Goal: Communication & Community: Share content

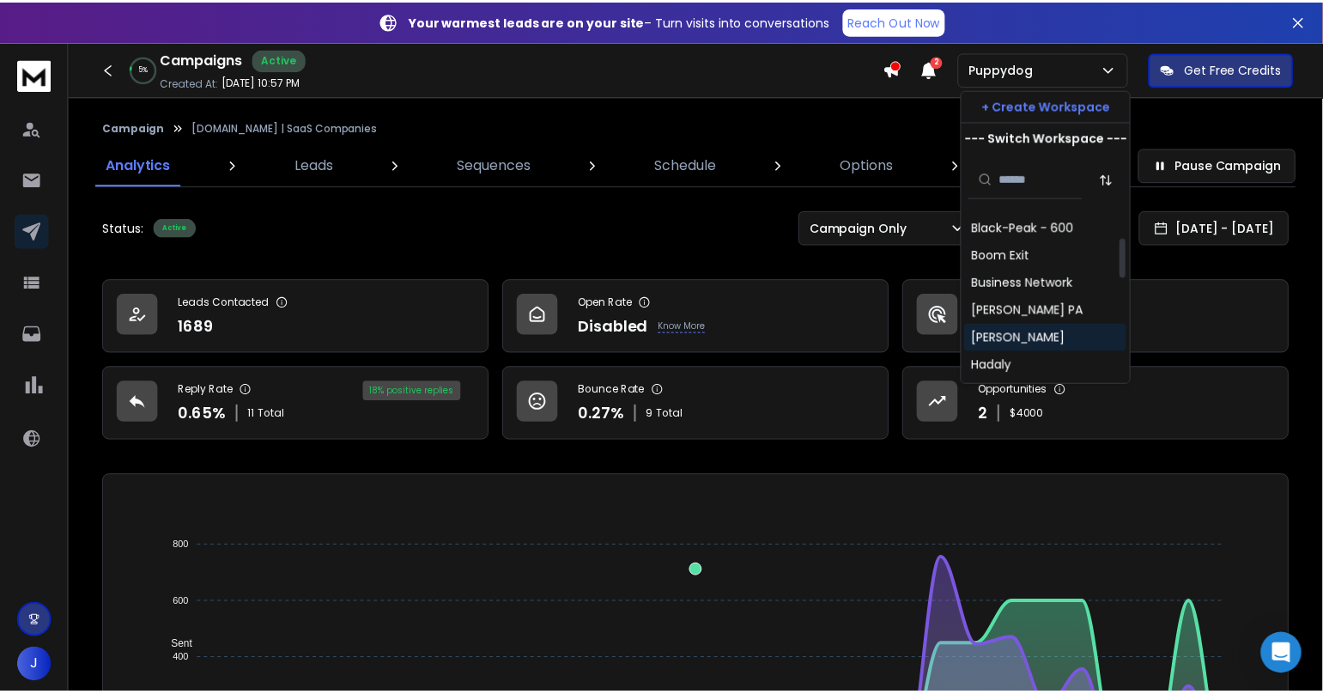
scroll to position [125, 0]
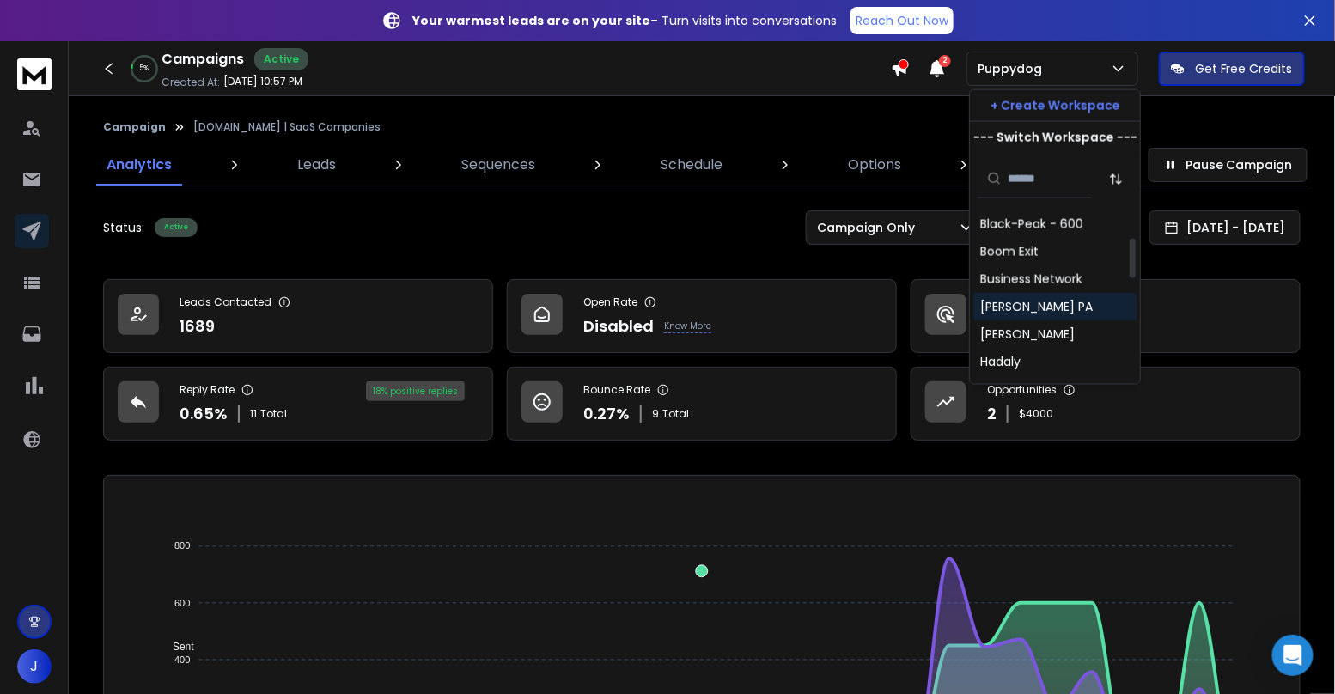
click at [1056, 298] on div "[PERSON_NAME] PA" at bounding box center [1036, 306] width 112 height 17
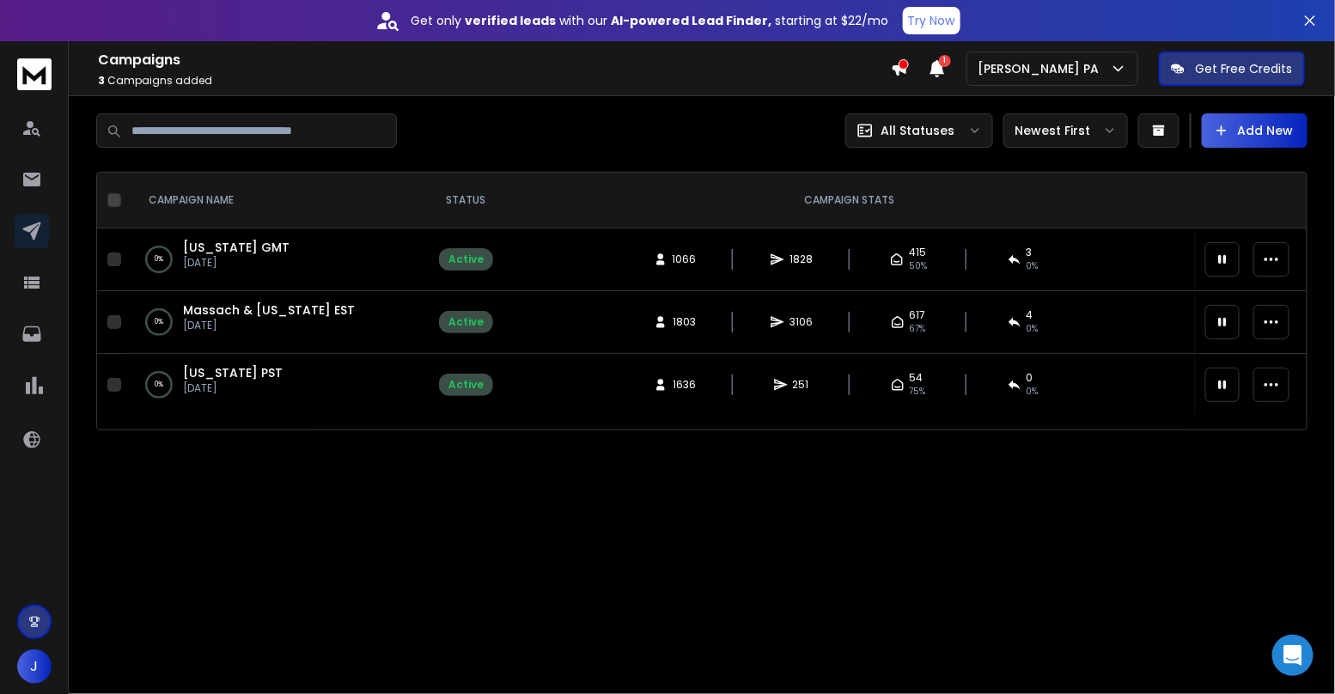
click at [256, 373] on span "California PST" at bounding box center [233, 372] width 100 height 17
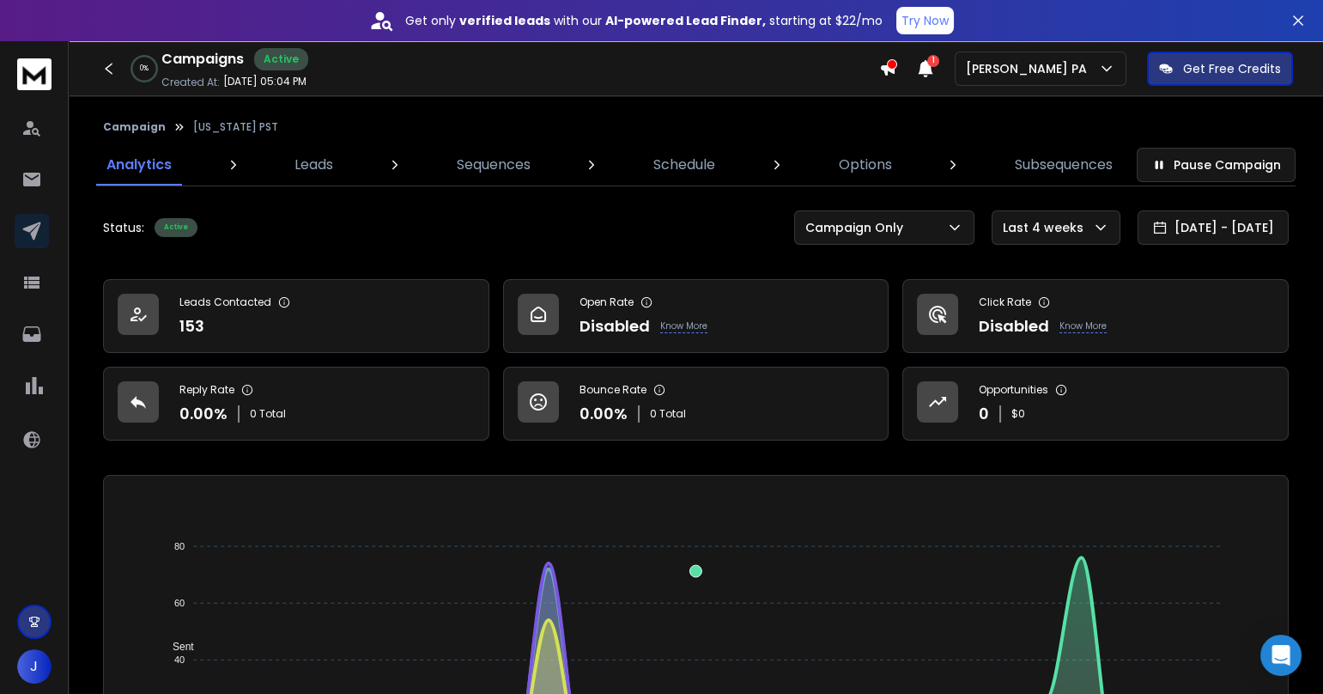
click at [967, 195] on div "Campaign California PST Analytics Leads Sequences Schedule Options Subsequences…" at bounding box center [696, 678] width 1200 height 1130
click at [999, 218] on button "Last 4 weeks" at bounding box center [1056, 227] width 129 height 34
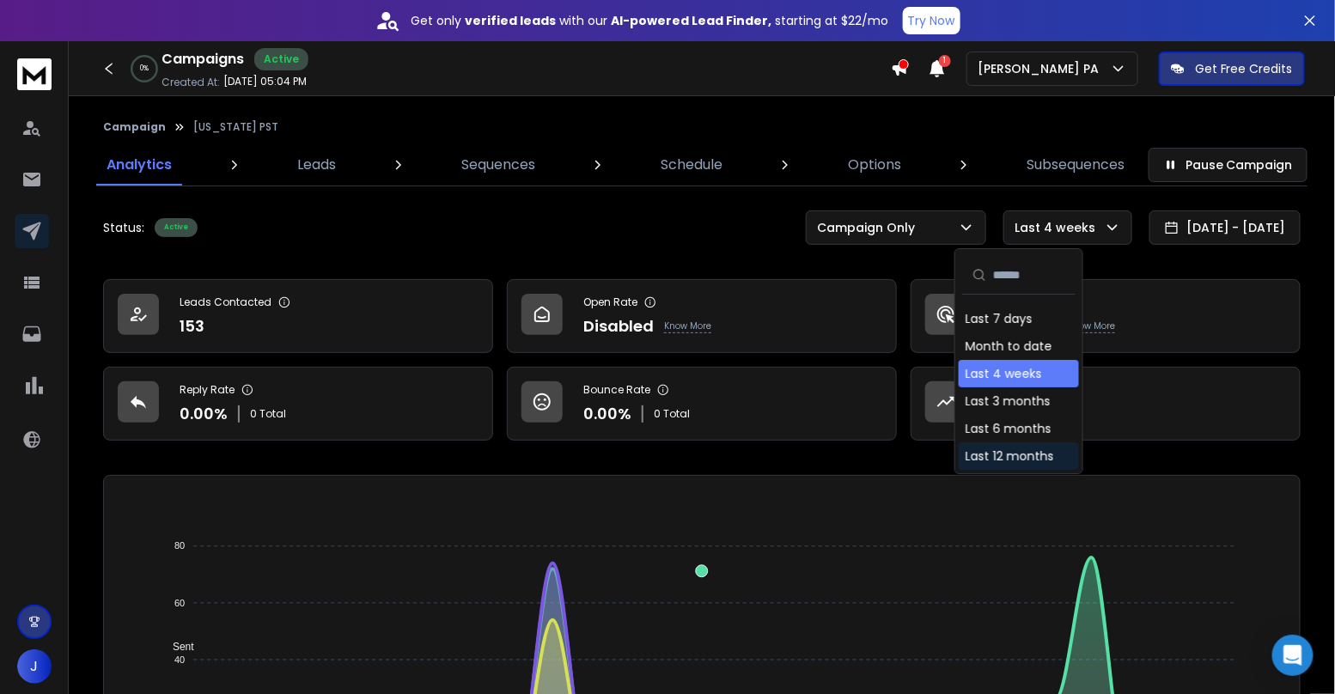
click at [1015, 459] on div "Last 12 months" at bounding box center [1009, 455] width 88 height 17
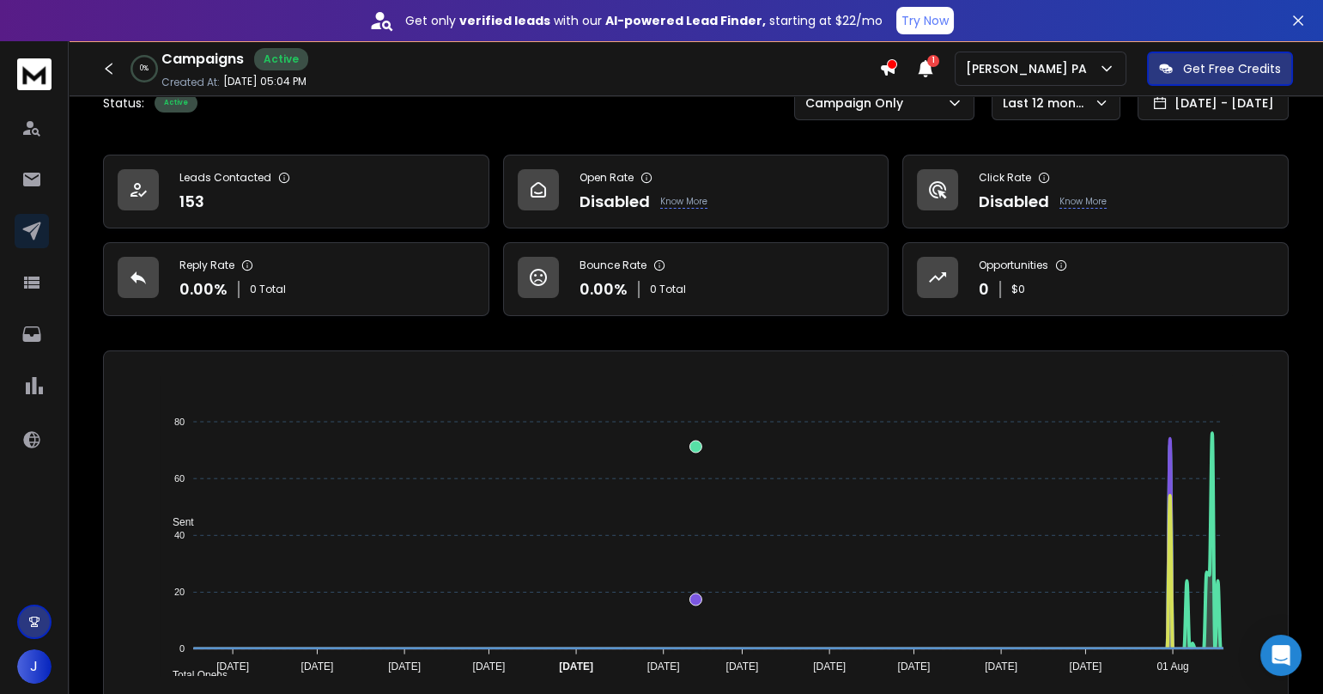
scroll to position [119, 0]
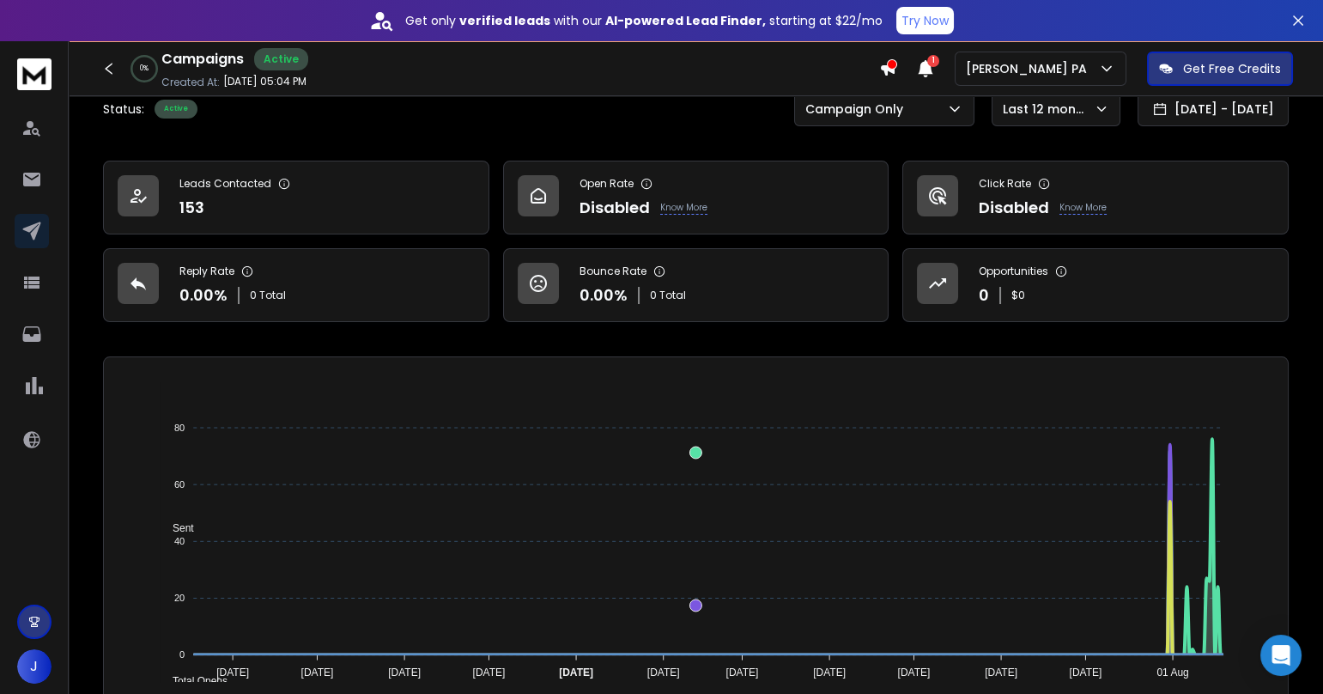
click at [646, 134] on div "Status: Active Pause Campaign Campaign Only Last 12 months 18 Aug 2024 - 19 Aug…" at bounding box center [696, 605] width 1186 height 1026
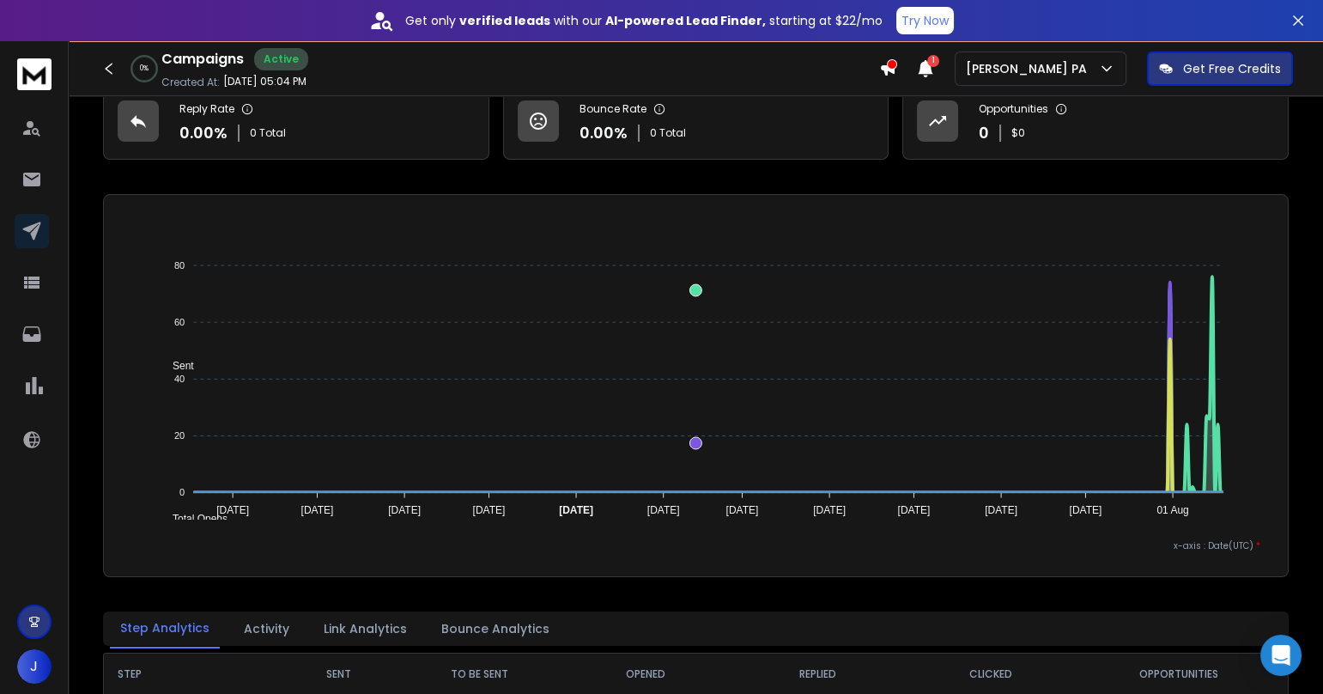
scroll to position [565, 0]
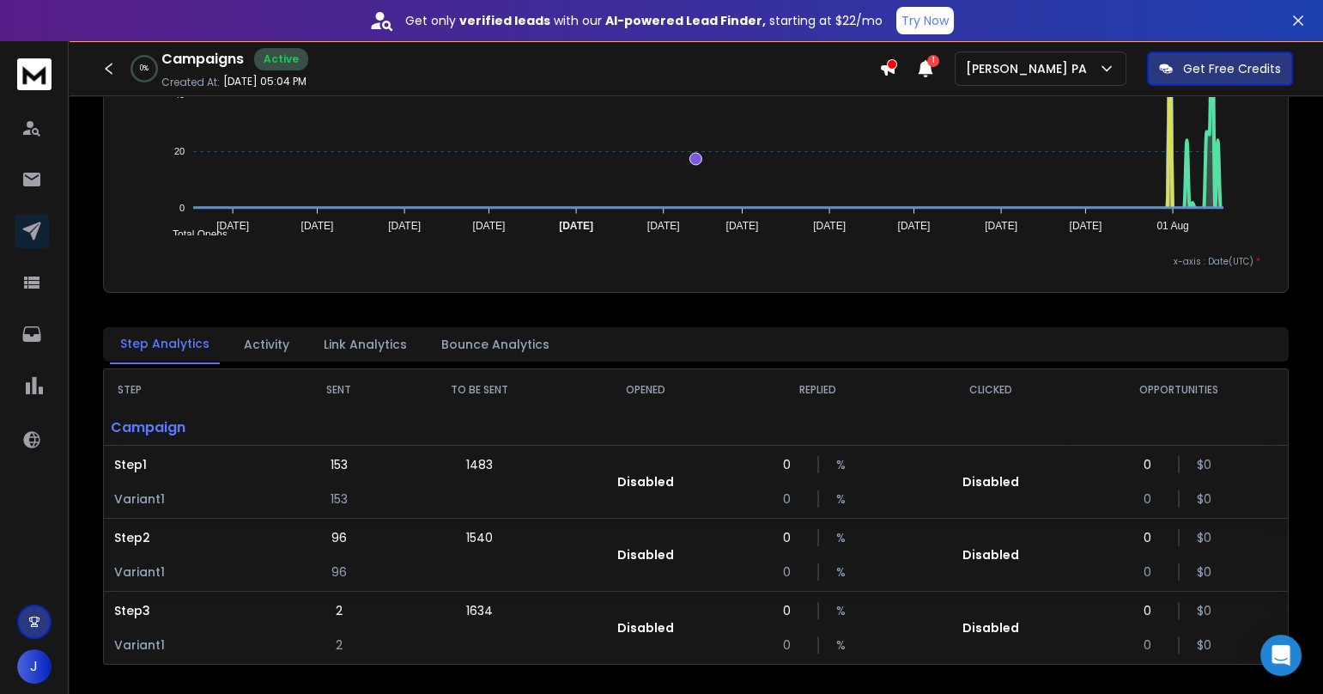
click at [676, 316] on div "Leads Contacted 153 Open Rate Disabled Know More Click Rate Disabled Know More …" at bounding box center [696, 193] width 1186 height 958
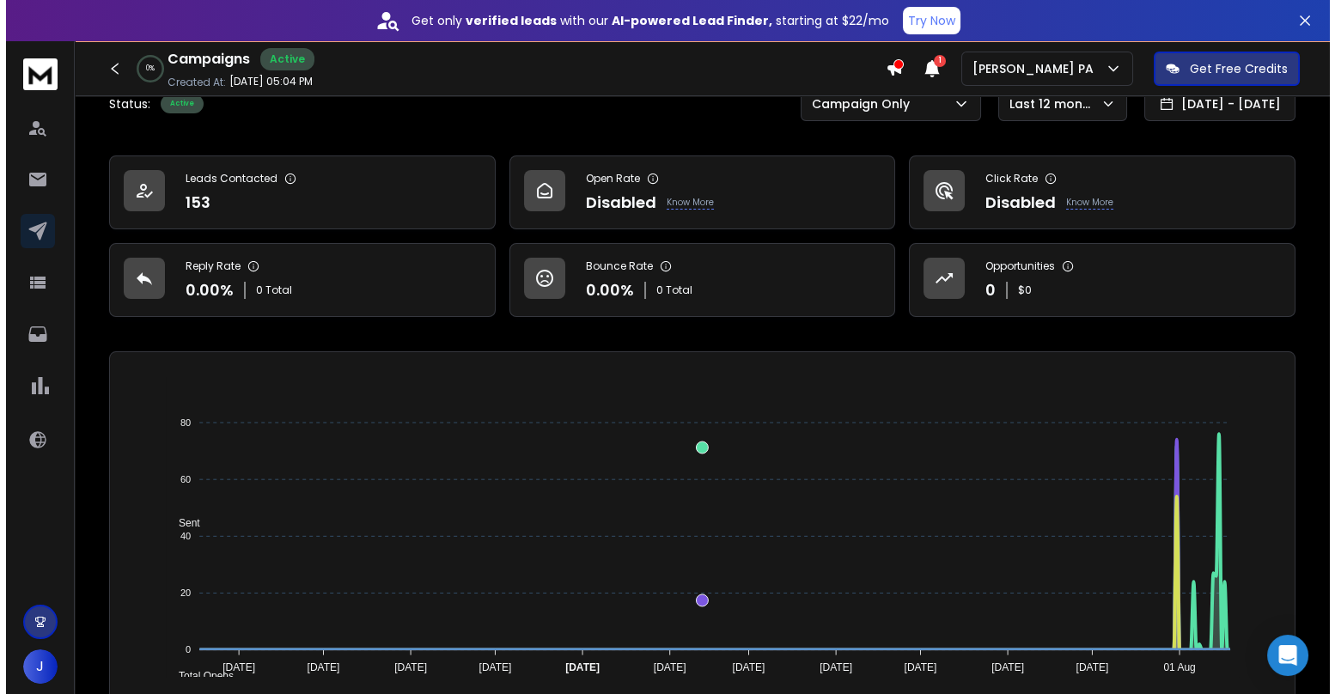
scroll to position [0, 0]
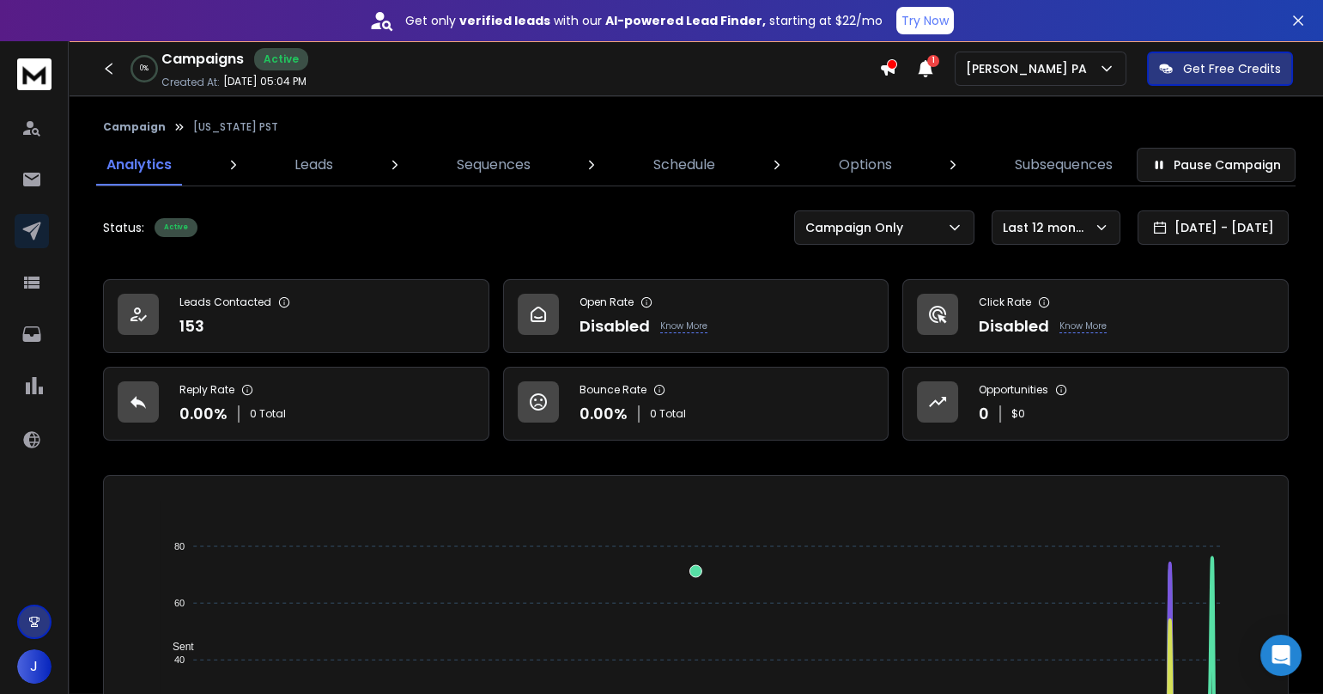
click at [876, 176] on link "Options" at bounding box center [866, 164] width 74 height 41
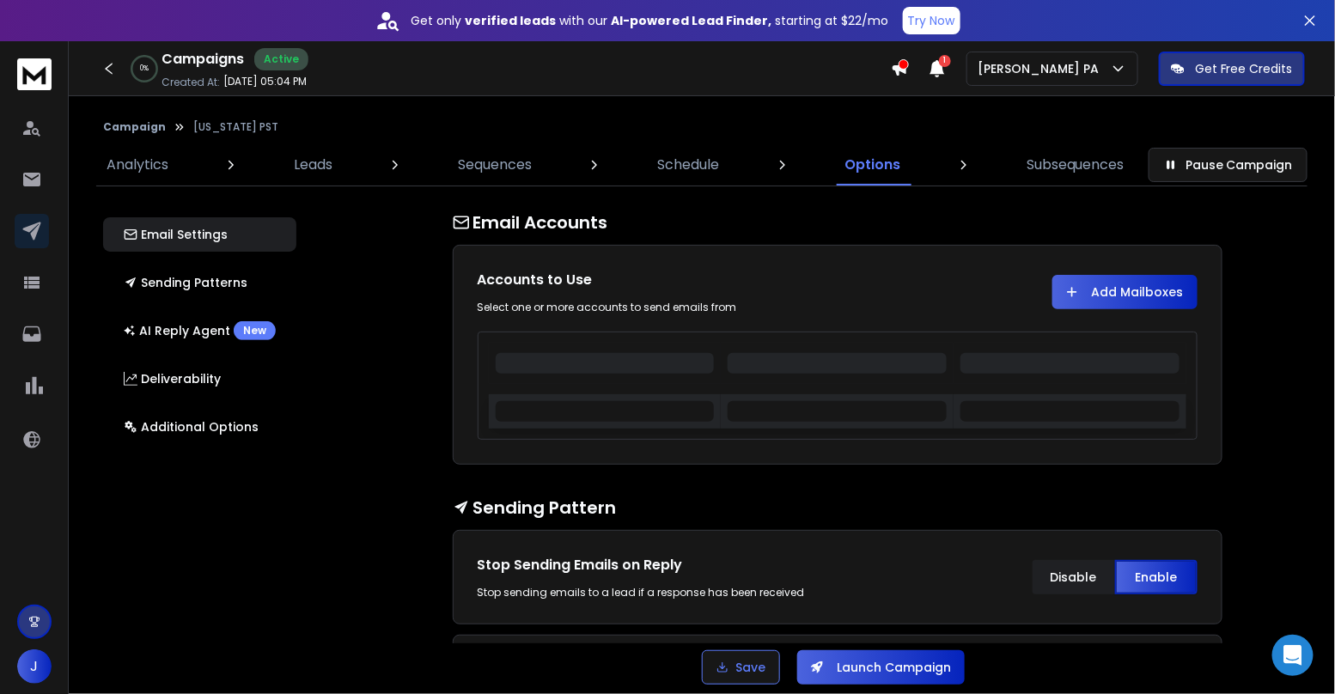
click at [1256, 371] on div "Email Accounts Accounts to Use Select one or more accounts to send emails from …" at bounding box center [847, 426] width 1047 height 433
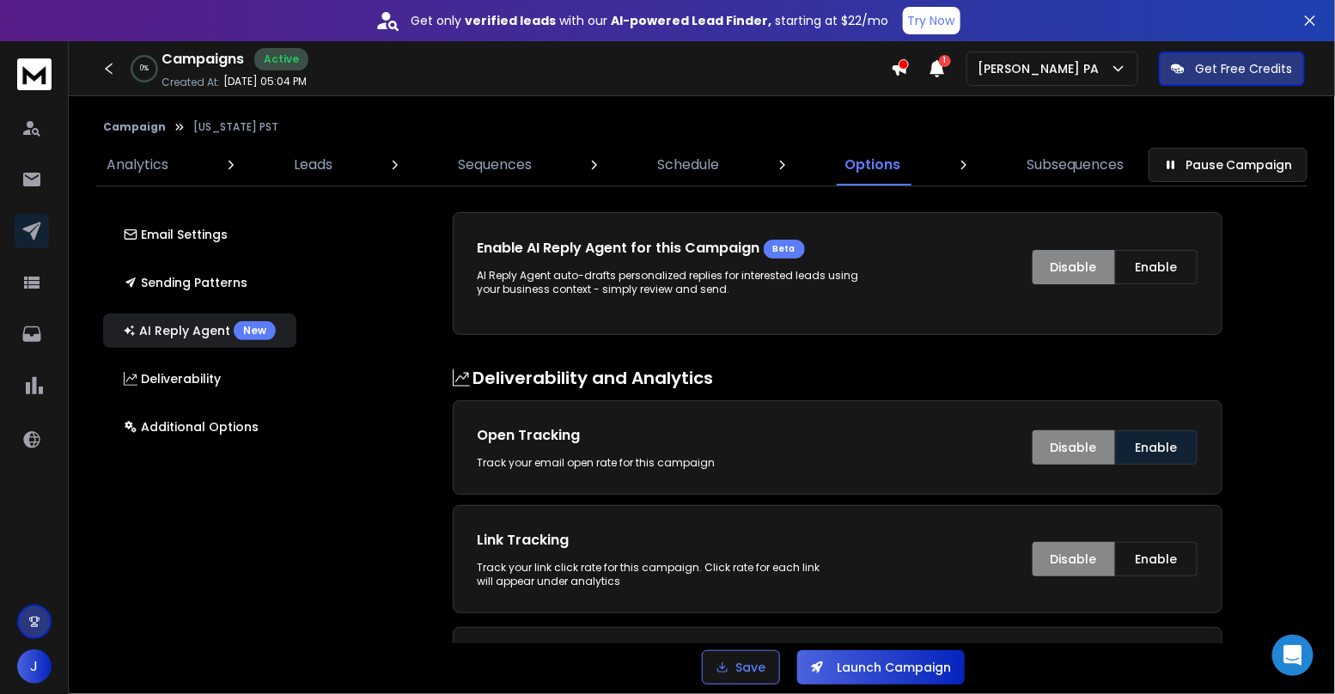
scroll to position [1787, 0]
click at [1158, 438] on button "Enable" at bounding box center [1156, 446] width 82 height 34
click at [718, 672] on icon "submit" at bounding box center [722, 667] width 12 height 12
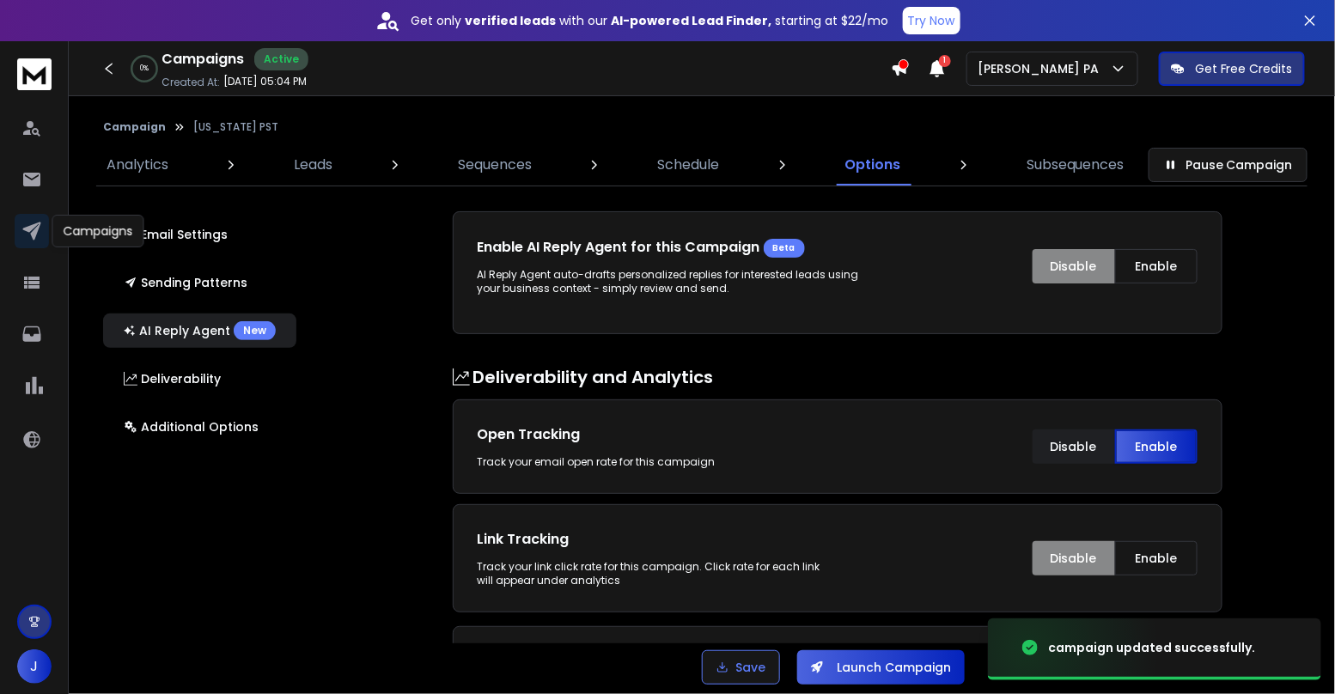
click at [30, 228] on icon at bounding box center [31, 231] width 18 height 18
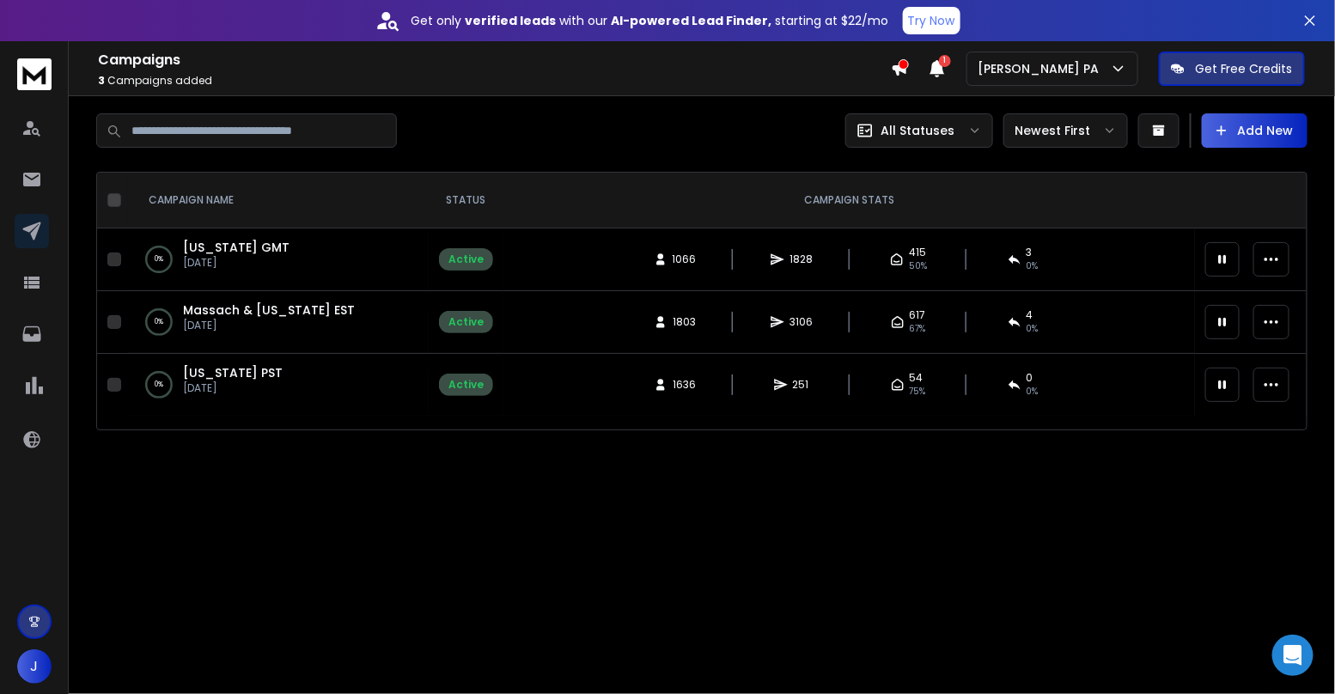
click at [288, 311] on span "Massach & Florida EST" at bounding box center [269, 309] width 172 height 17
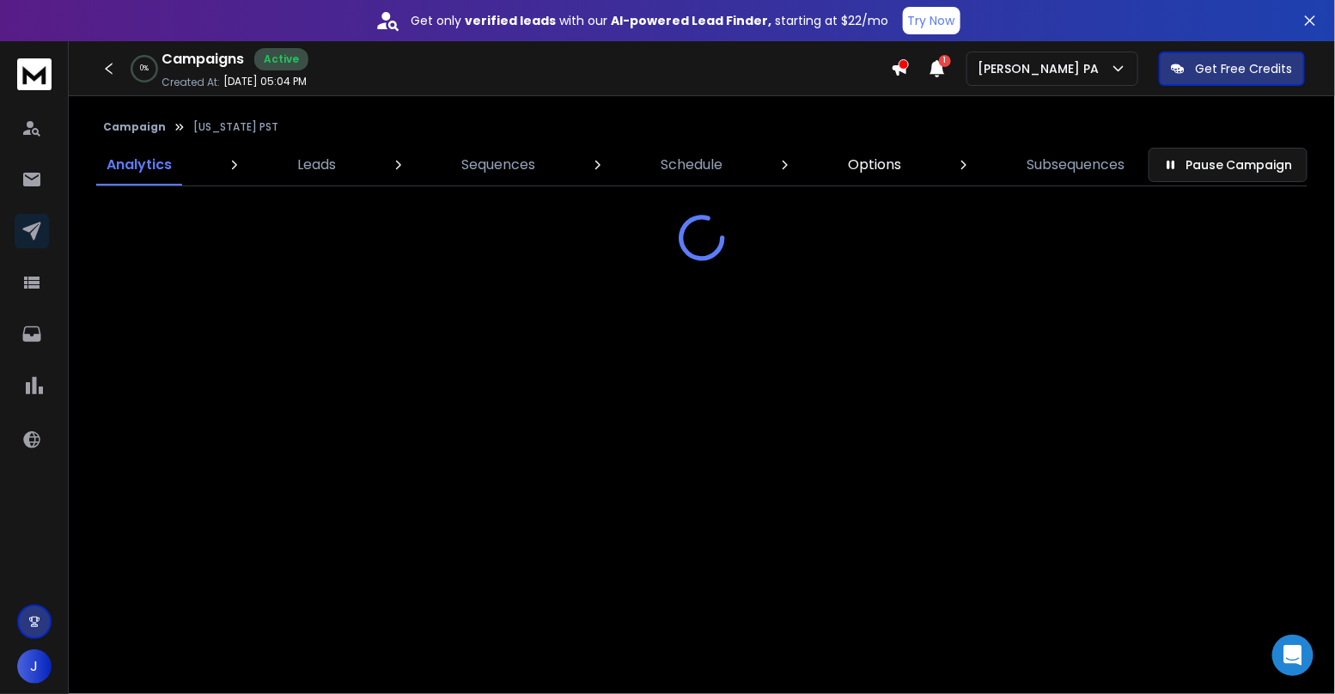
click at [863, 160] on p "Options" at bounding box center [874, 165] width 53 height 21
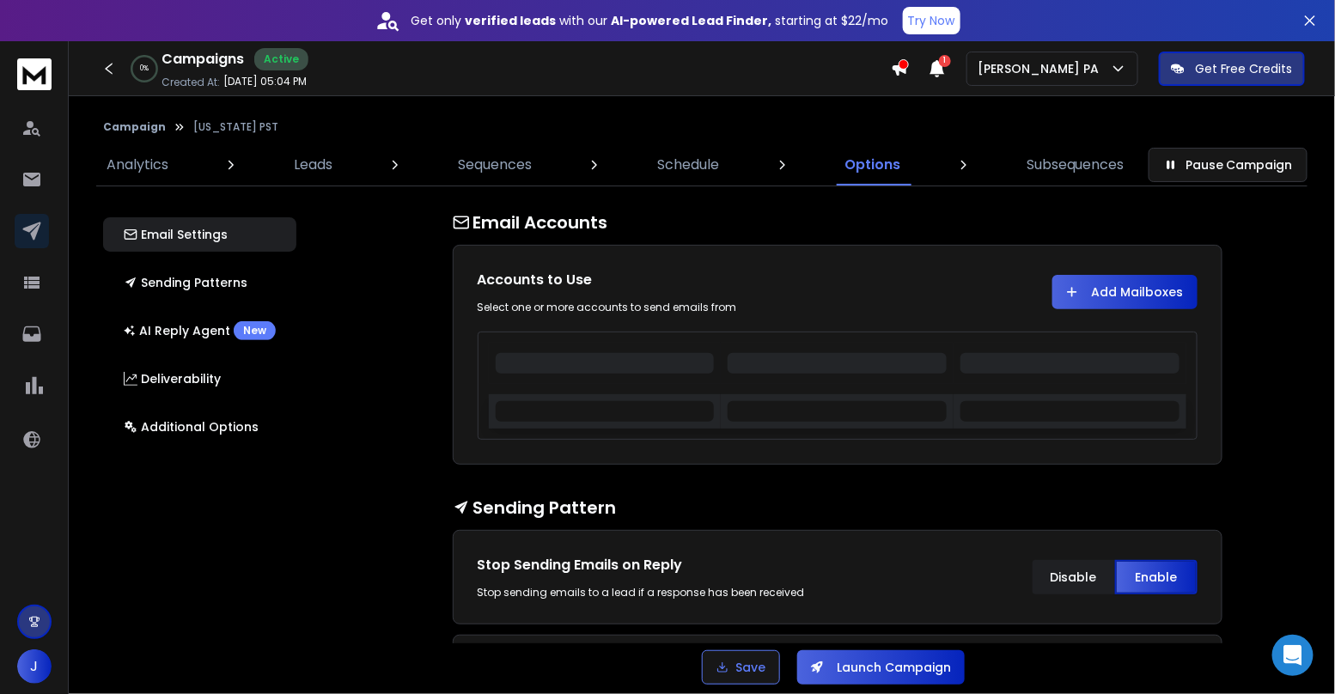
click at [1272, 359] on div "Email Accounts Accounts to Use Select one or more accounts to send emails from …" at bounding box center [847, 426] width 1047 height 433
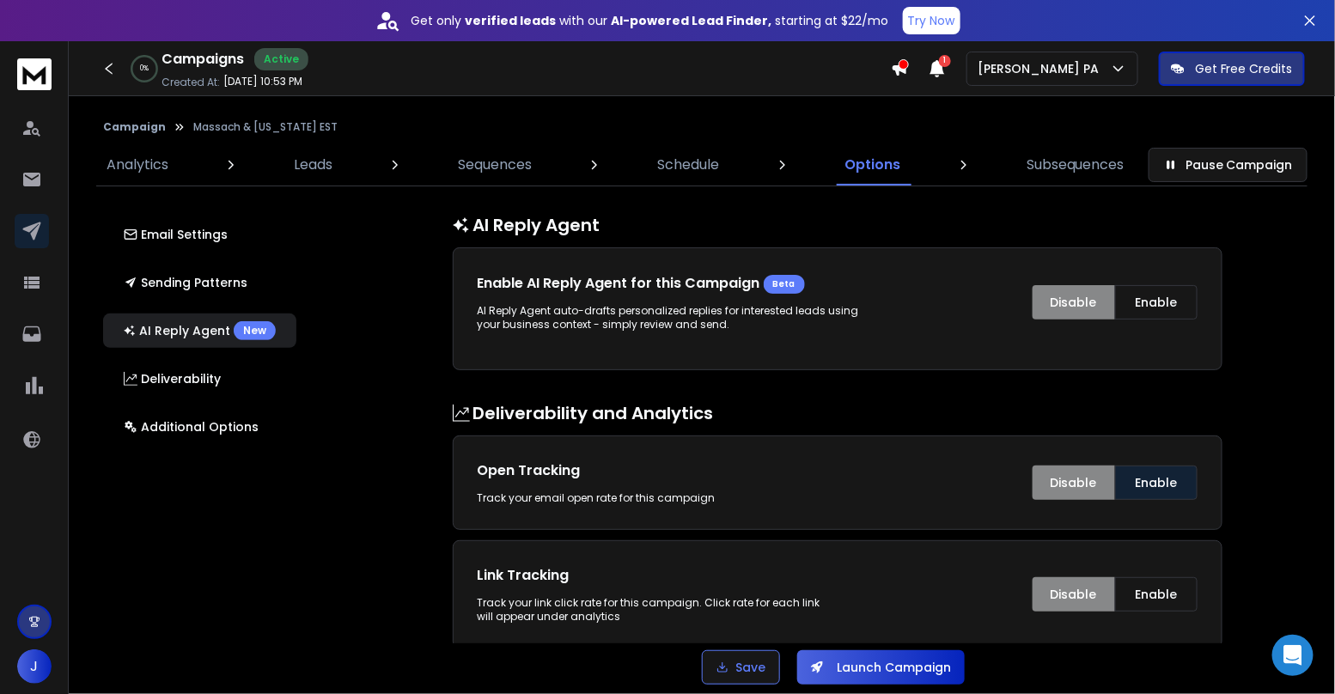
scroll to position [1759, 0]
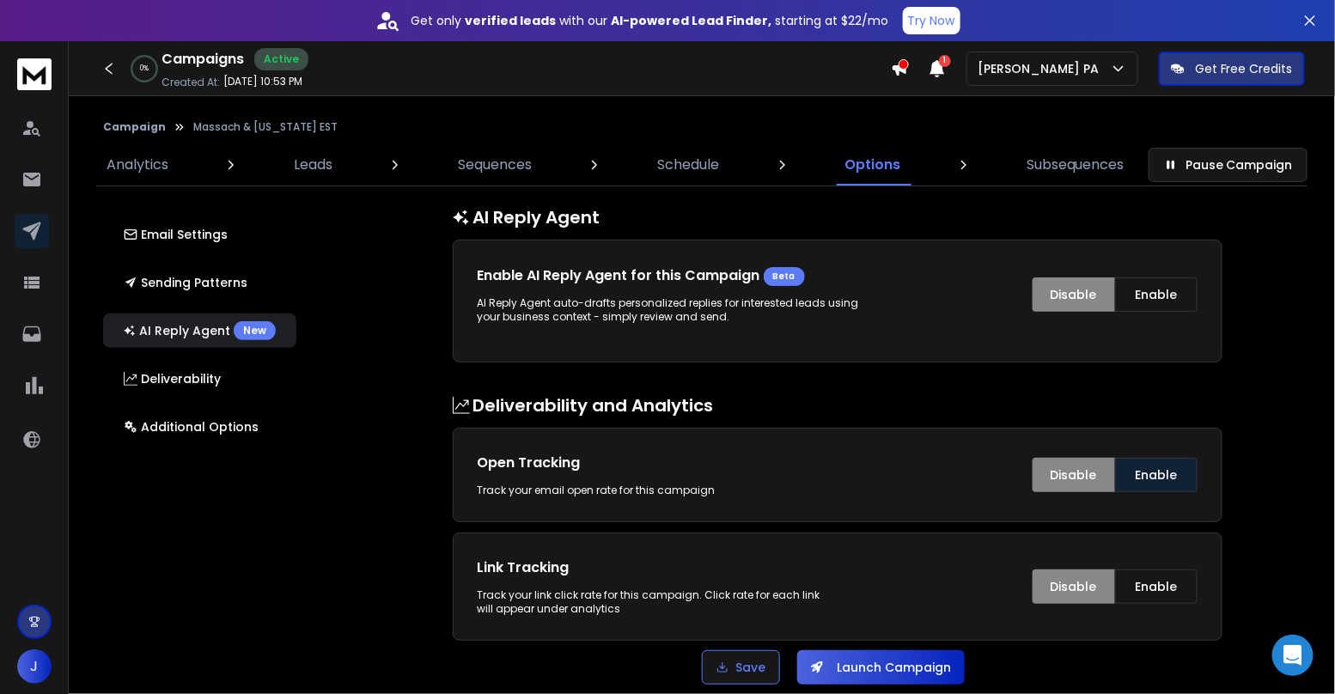
click at [1134, 481] on button "Enable" at bounding box center [1156, 475] width 82 height 34
click at [719, 668] on icon "submit" at bounding box center [722, 667] width 12 height 12
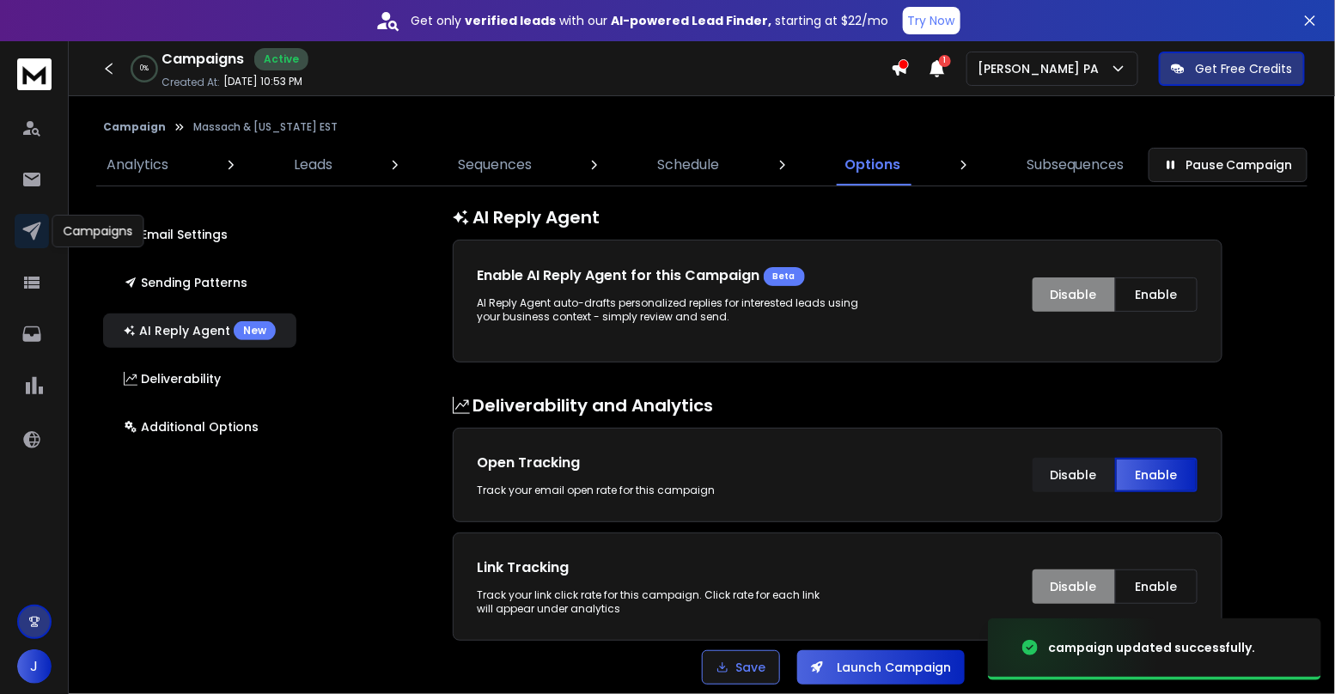
click at [30, 228] on icon at bounding box center [31, 231] width 18 height 18
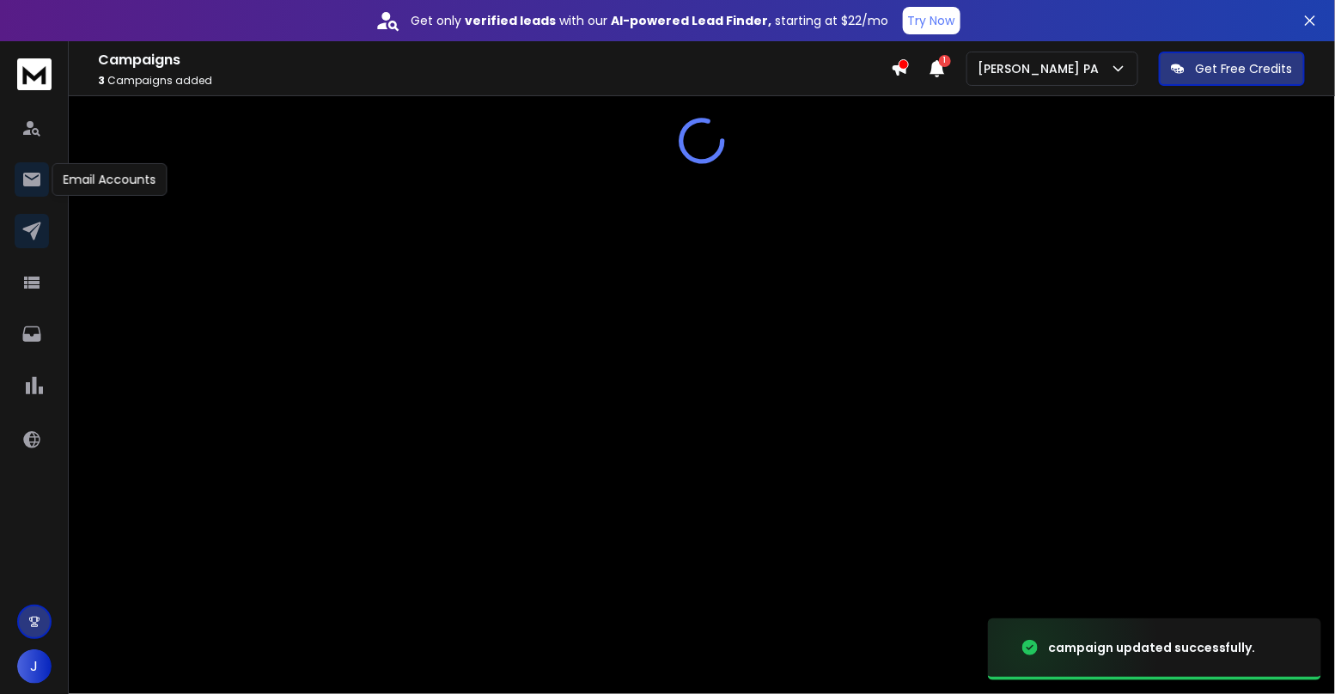
click at [32, 182] on icon at bounding box center [31, 180] width 17 height 14
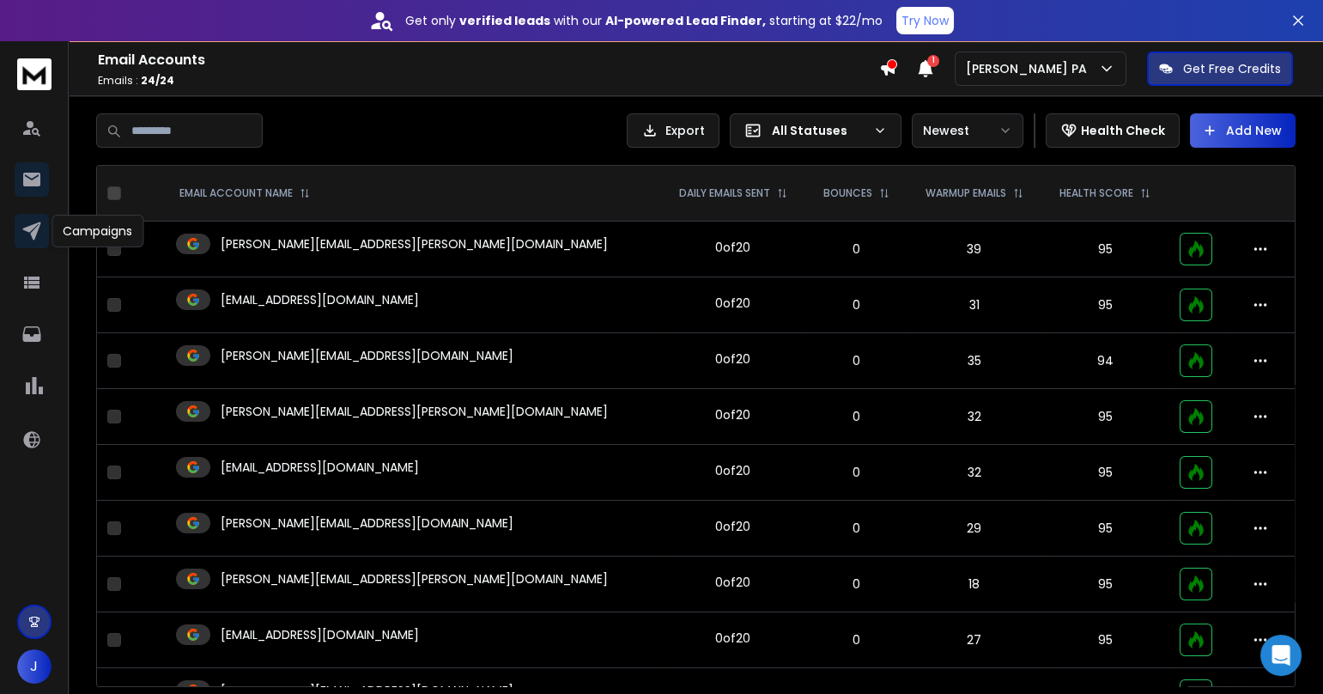
click at [36, 230] on icon at bounding box center [31, 231] width 18 height 18
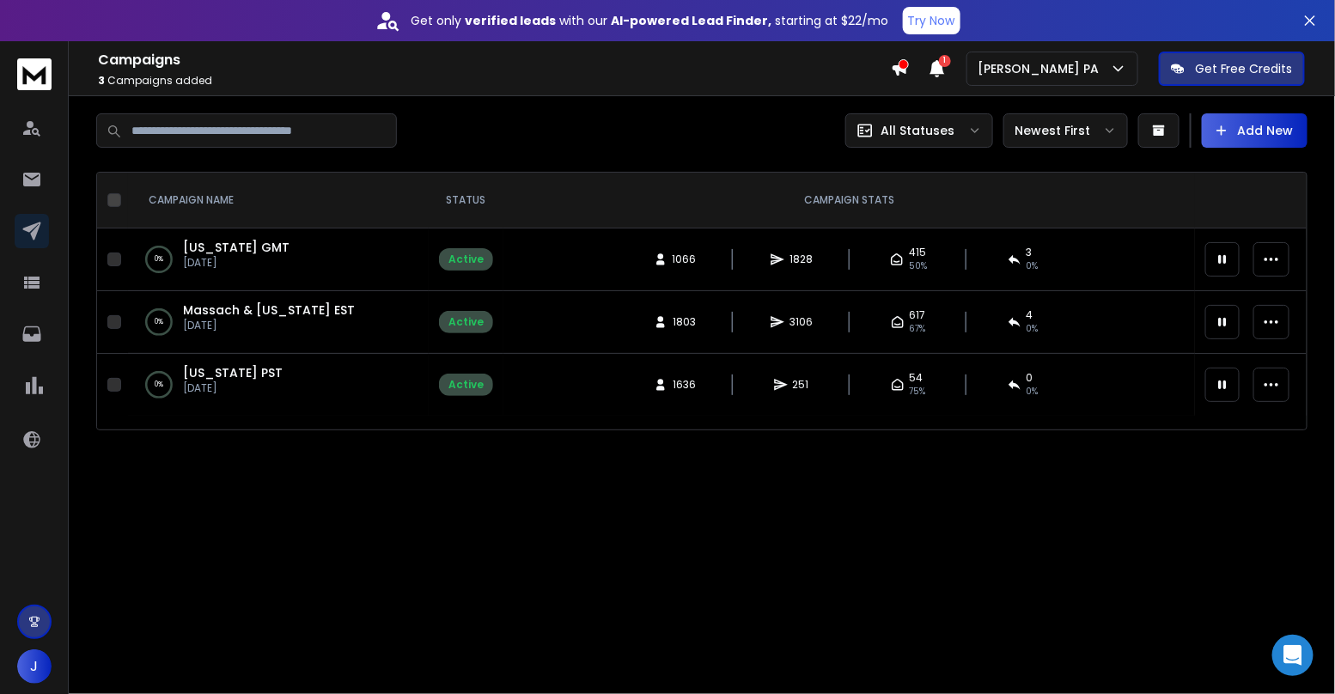
click at [236, 246] on span "Texas GMT" at bounding box center [236, 247] width 106 height 17
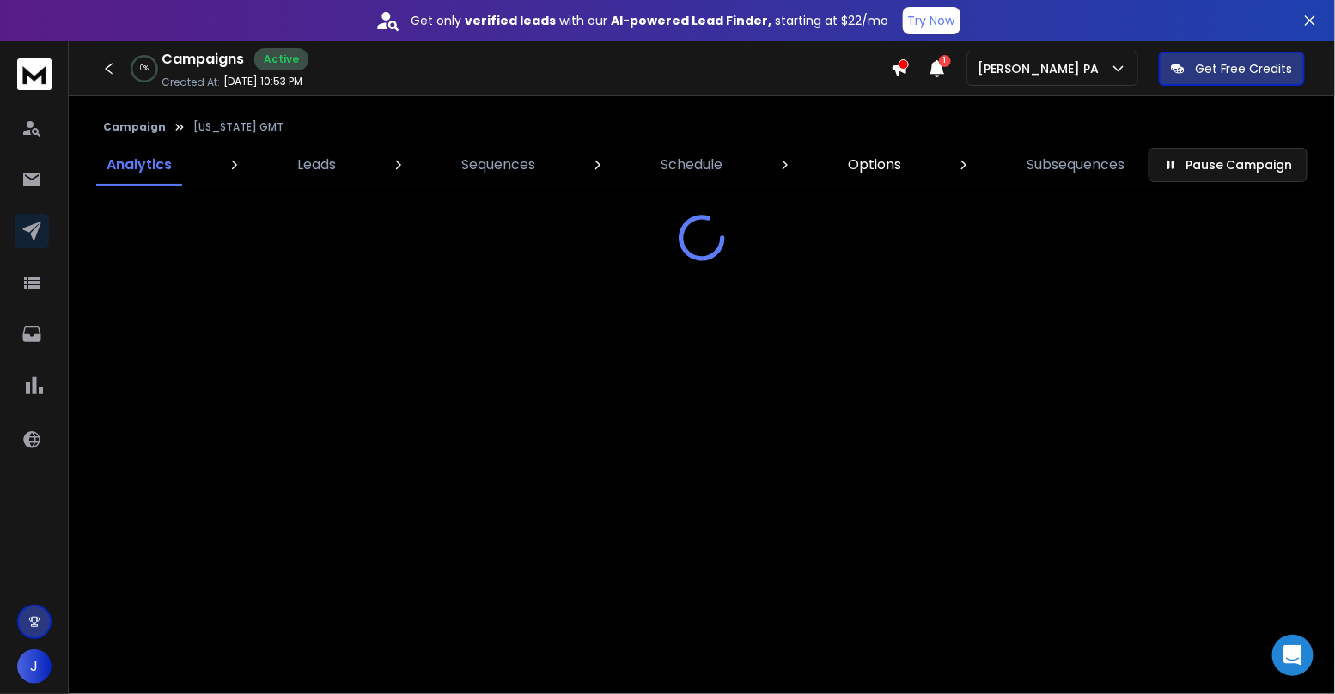
click at [869, 166] on p "Options" at bounding box center [874, 165] width 53 height 21
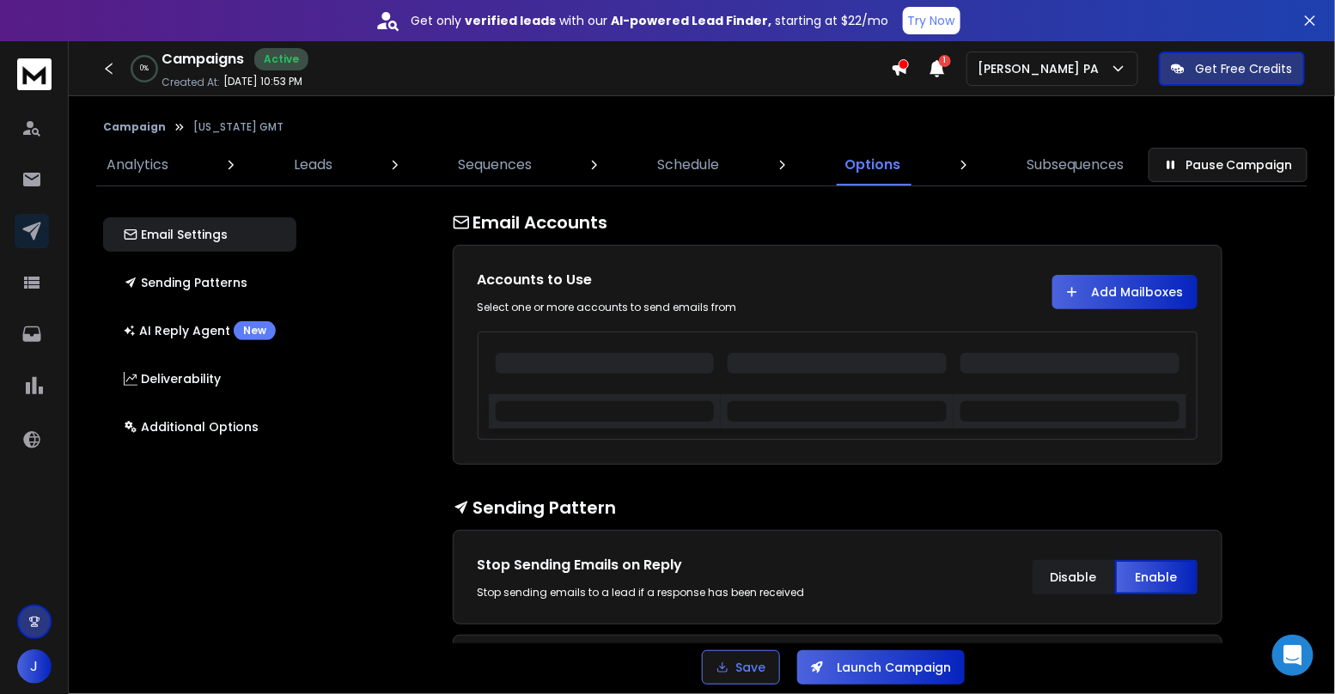
click at [1275, 265] on div "Email Accounts Accounts to Use Select one or more accounts to send emails from …" at bounding box center [847, 426] width 1047 height 433
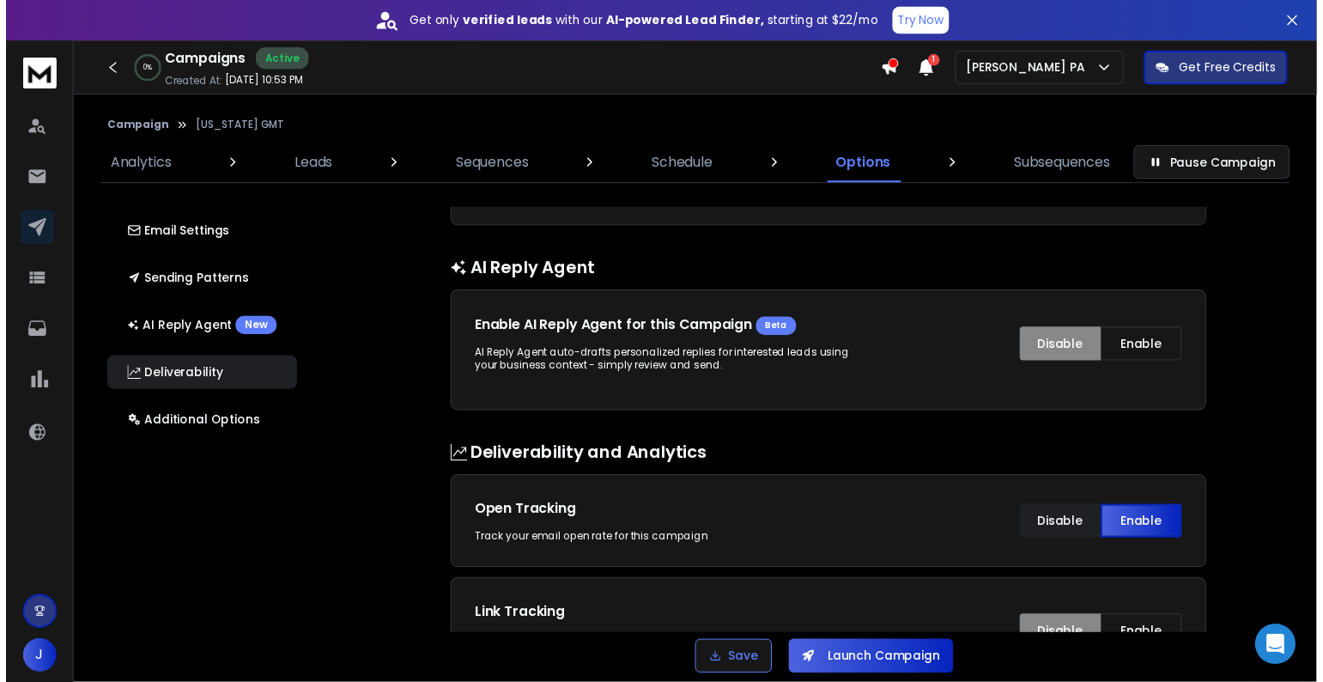
scroll to position [1902, 0]
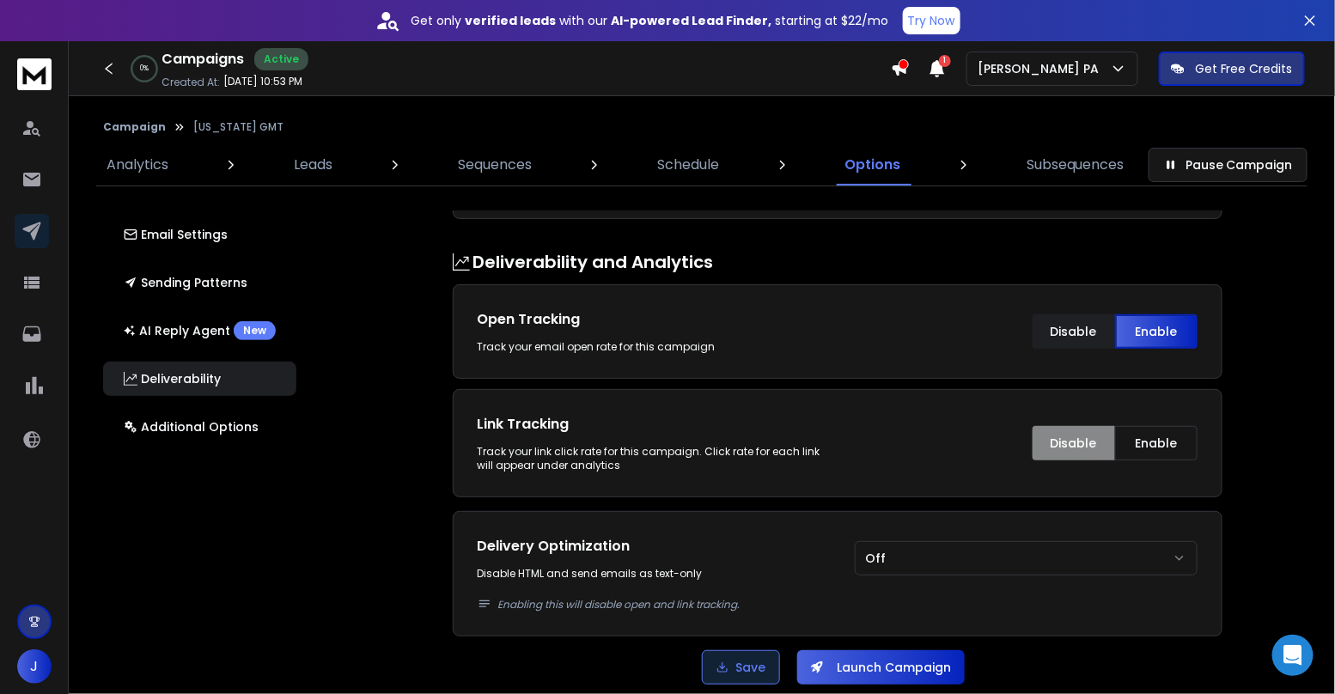
click at [757, 661] on button "Save" at bounding box center [741, 667] width 78 height 34
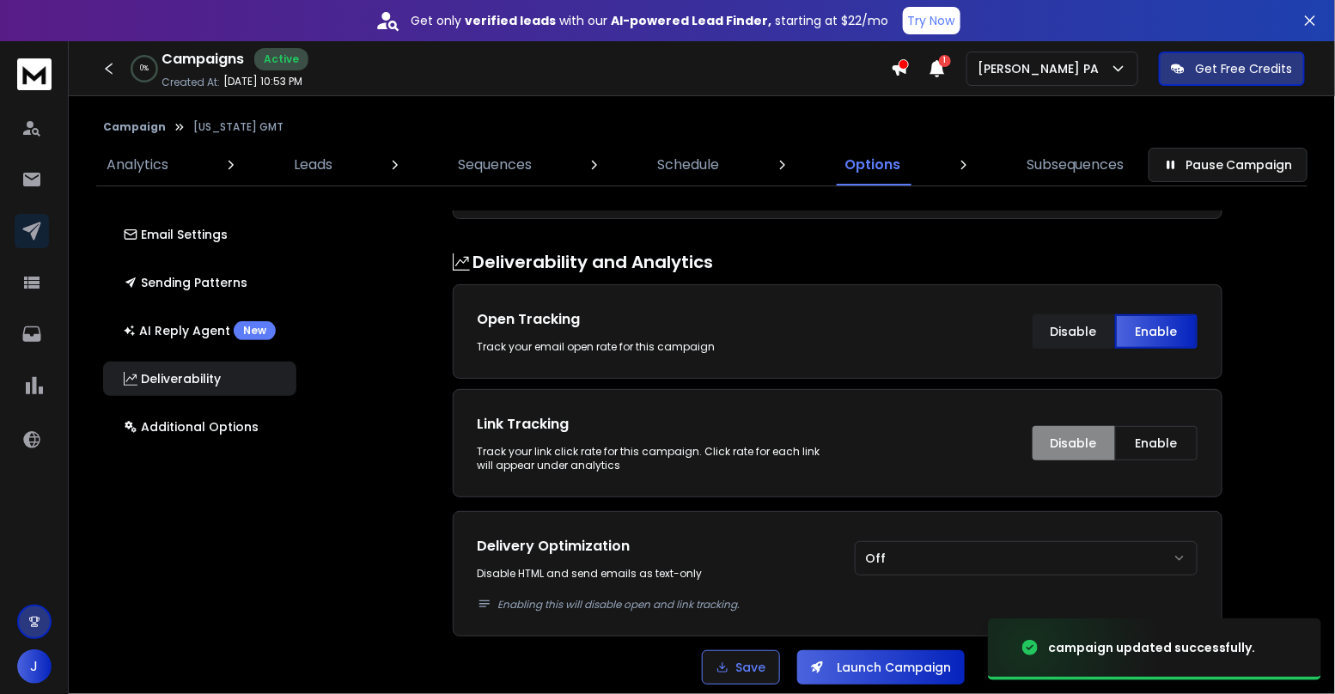
click at [233, 554] on div "Email Settings Sending Patterns AI Reply Agent New Deliverability Additional Op…" at bounding box center [737, 426] width 1268 height 433
click at [34, 239] on icon at bounding box center [31, 231] width 21 height 21
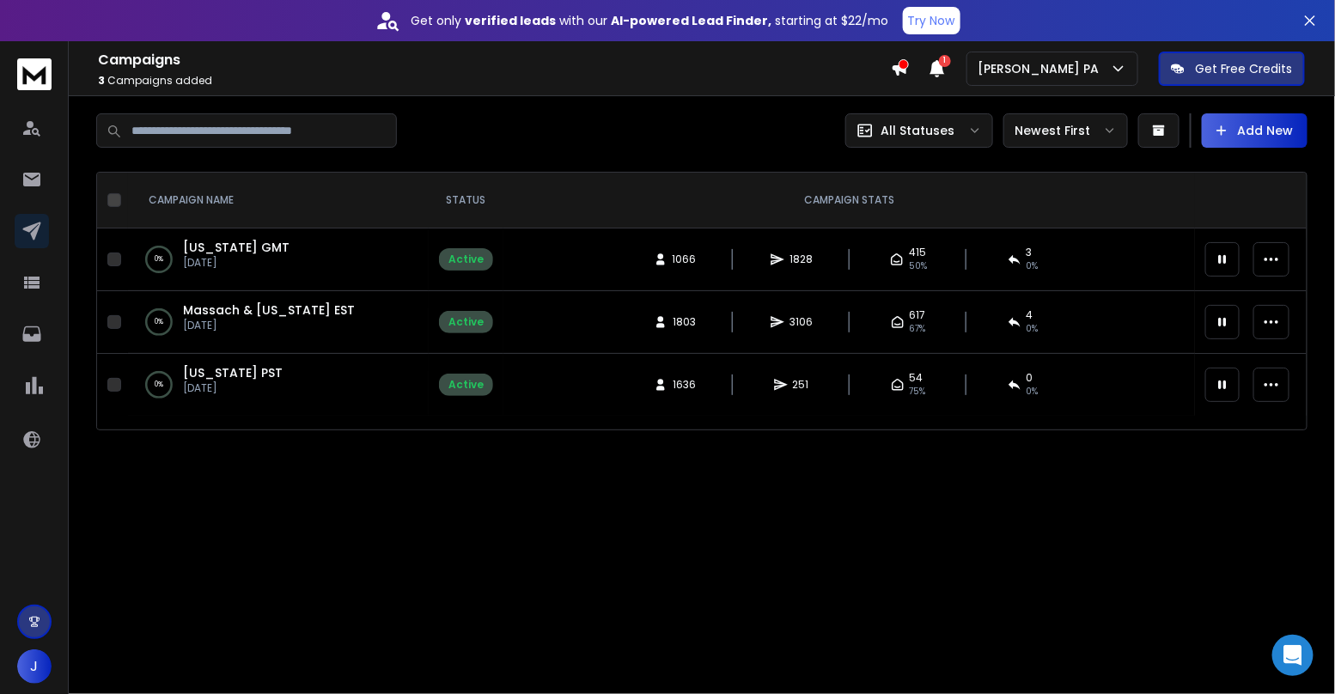
click at [532, 148] on div "Campaigns 3 Campaigns Added All Statuses Newest First Add New CAMPAIGN NAME STA…" at bounding box center [701, 271] width 1211 height 317
click at [46, 670] on span "J" at bounding box center [34, 666] width 34 height 34
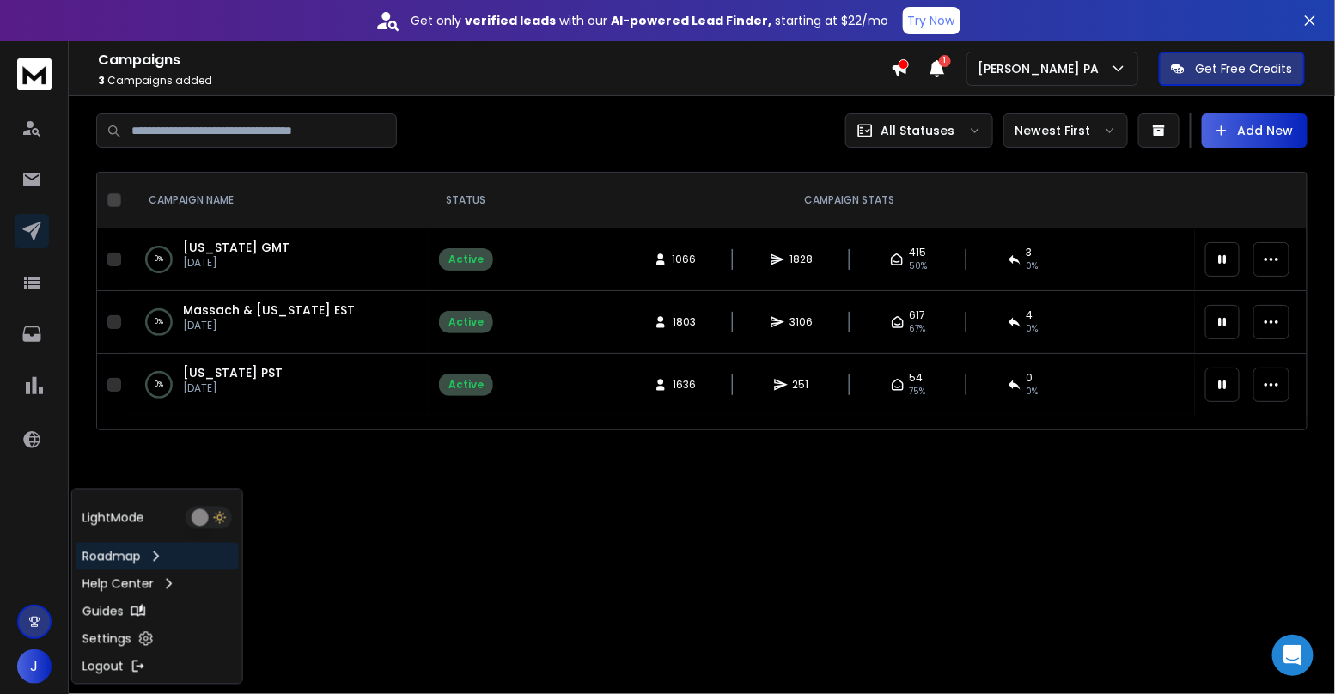
click at [226, 513] on icon at bounding box center [220, 518] width 14 height 14
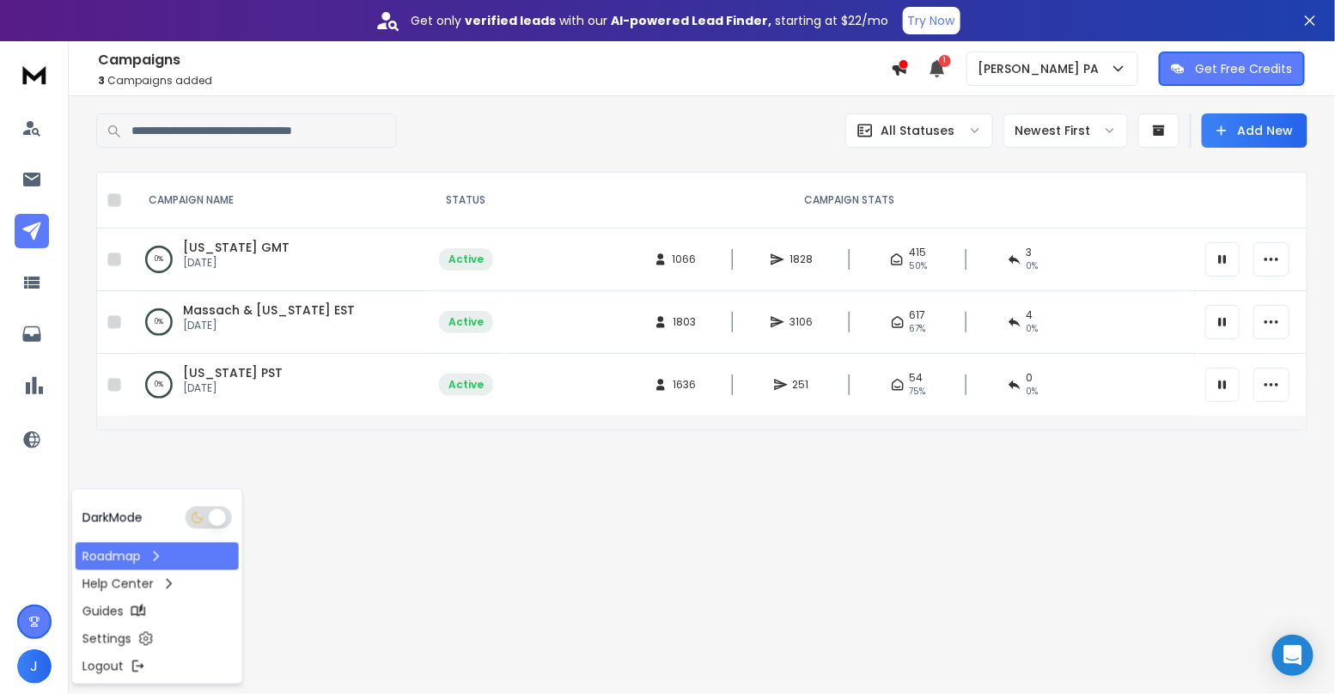
click at [541, 526] on div "Get only verified leads with our AI-powered Lead Finder, starting at $22/mo Try…" at bounding box center [667, 347] width 1335 height 694
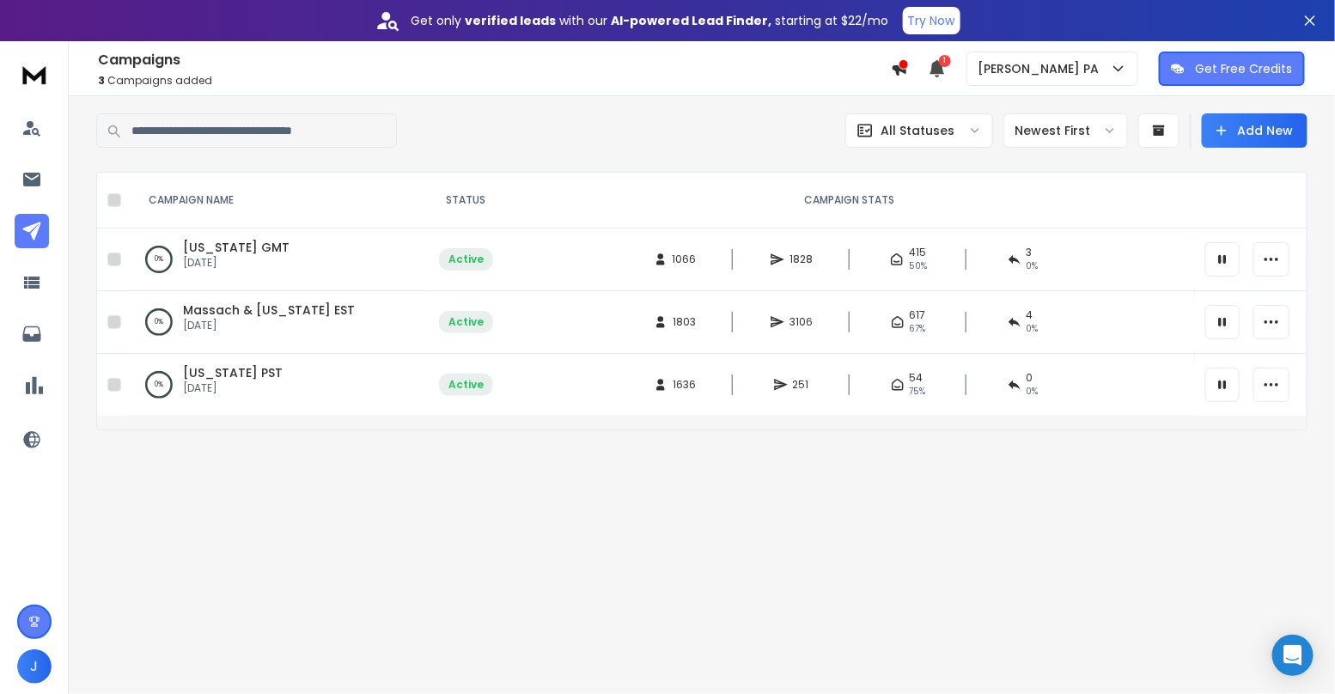
click at [657, 81] on p "3 Campaigns added" at bounding box center [494, 81] width 793 height 14
click at [638, 137] on div at bounding box center [398, 130] width 605 height 34
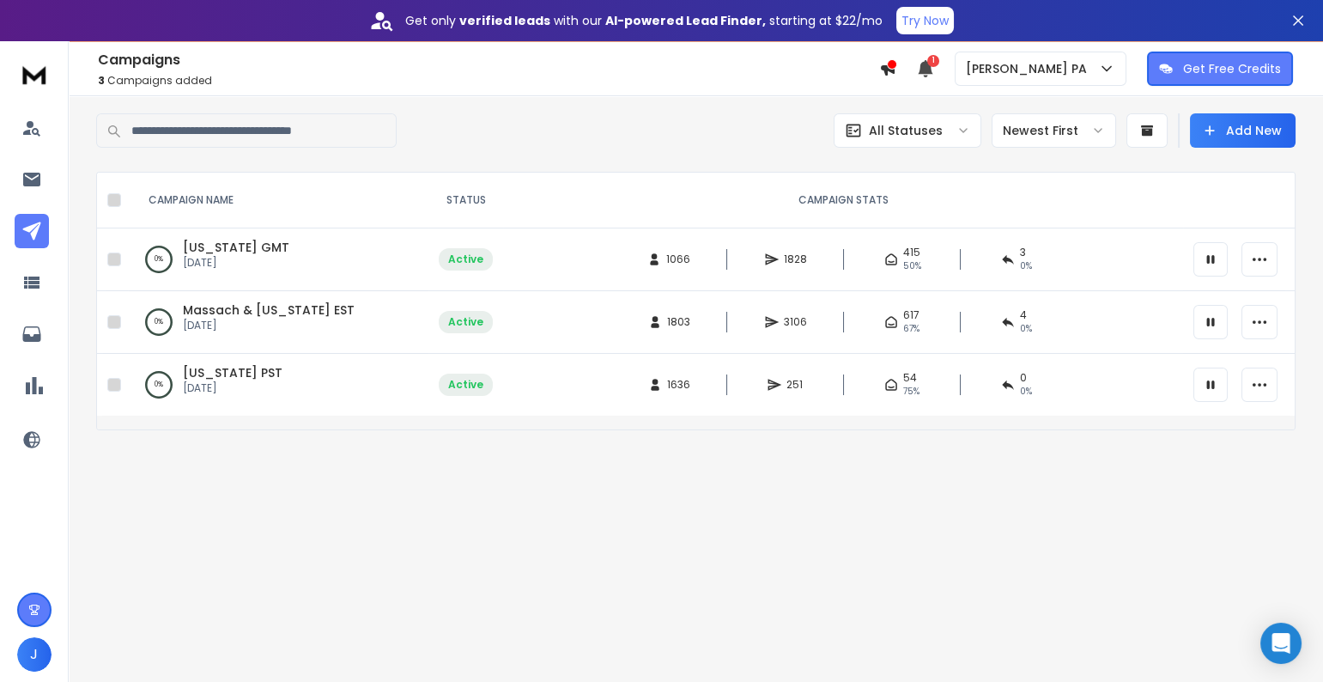
click at [654, 143] on div at bounding box center [396, 130] width 600 height 34
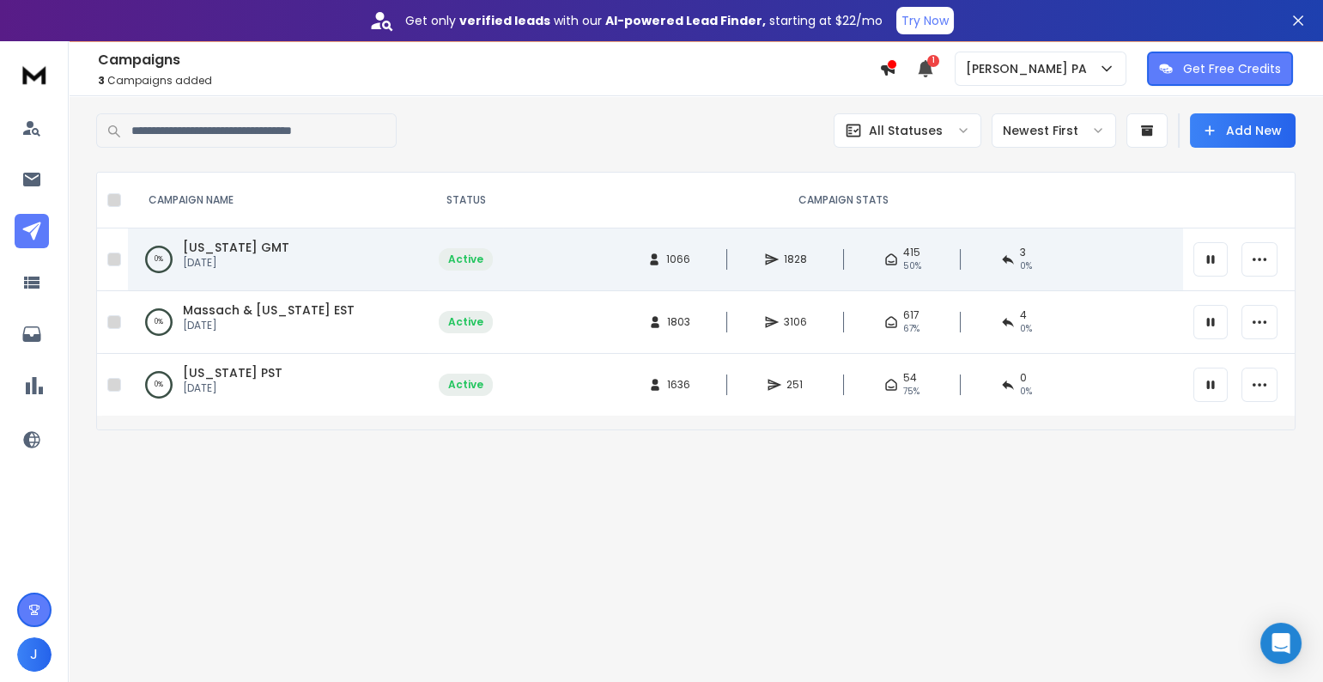
click at [222, 247] on span "Texas GMT" at bounding box center [236, 247] width 106 height 17
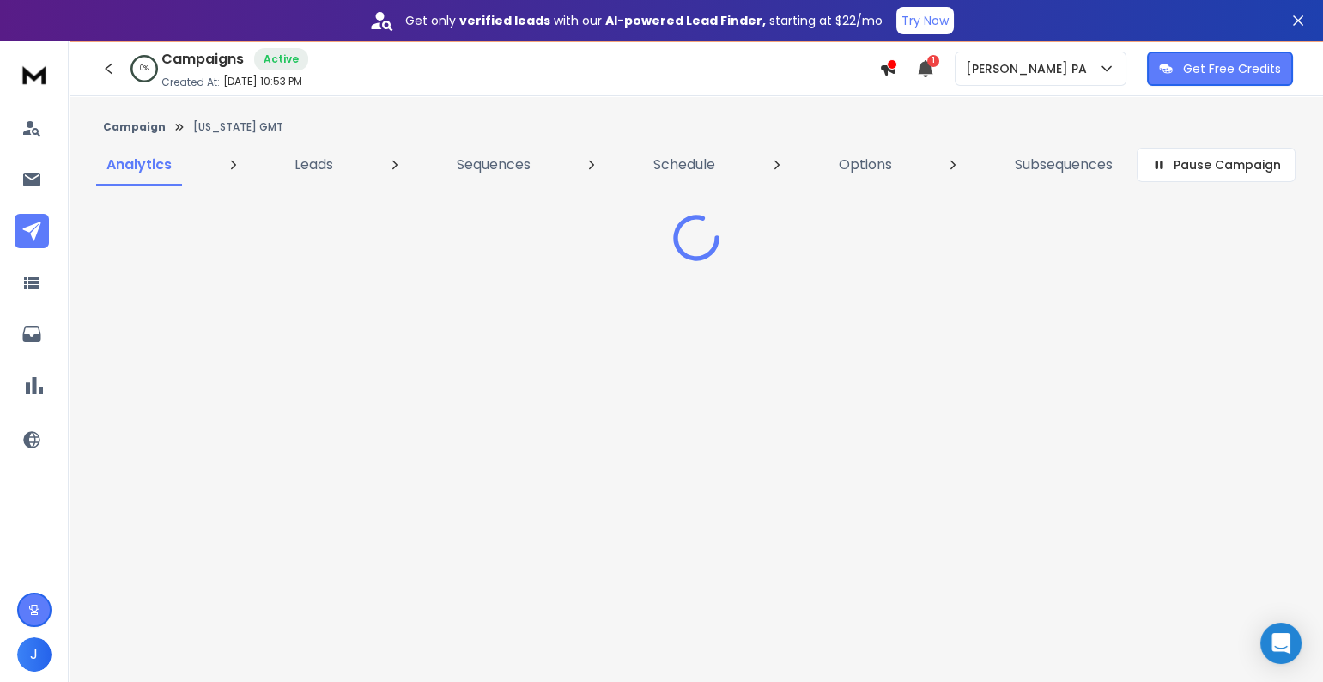
click at [455, 121] on div "Campaign Texas GMT" at bounding box center [696, 126] width 1200 height 27
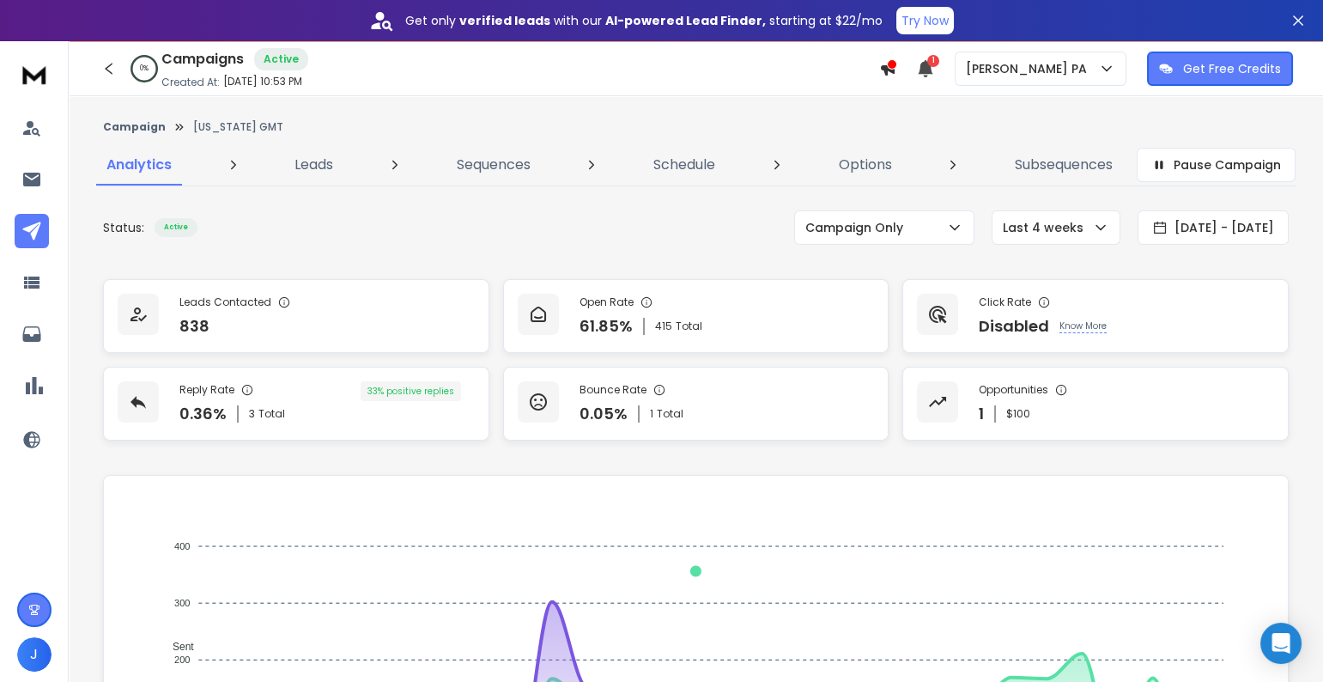
click at [455, 121] on div "Campaign Texas GMT" at bounding box center [696, 126] width 1200 height 27
click at [493, 221] on div "Status: Active Pause Campaign Campaign Only Last 4 weeks 21 Jul 2025 - 19 Aug 2…" at bounding box center [696, 227] width 1186 height 34
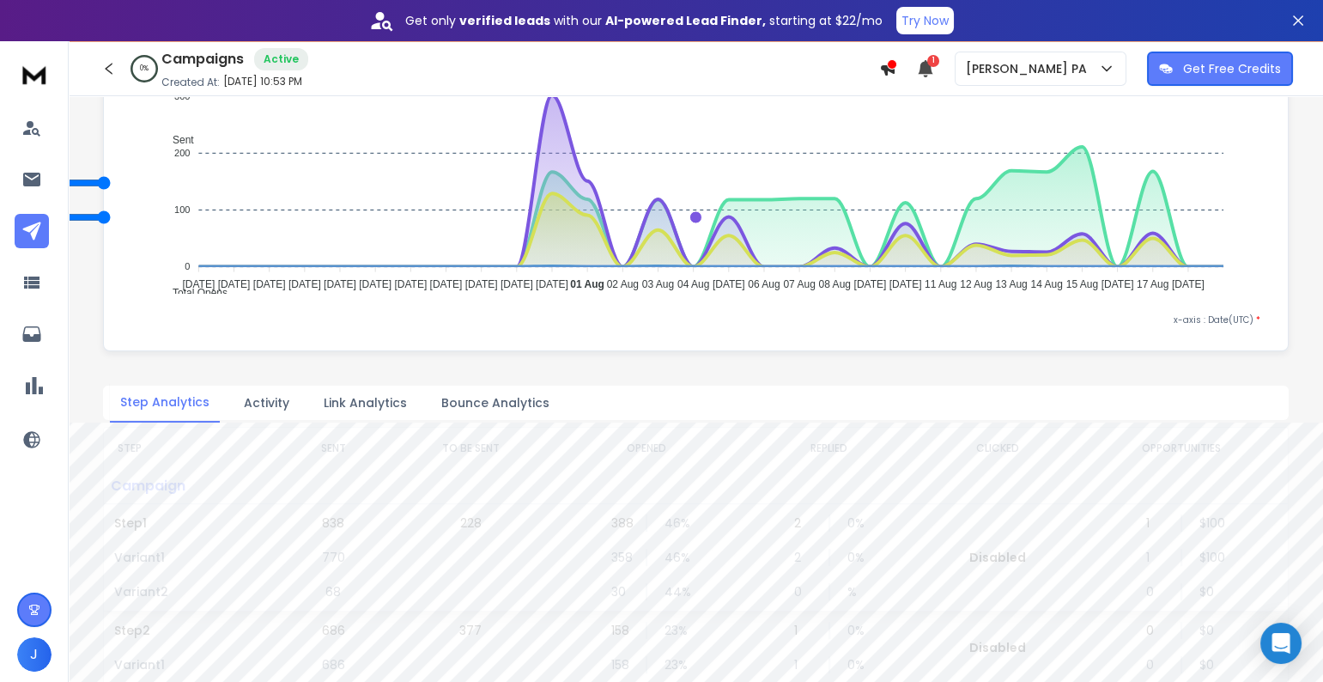
scroll to position [611, 0]
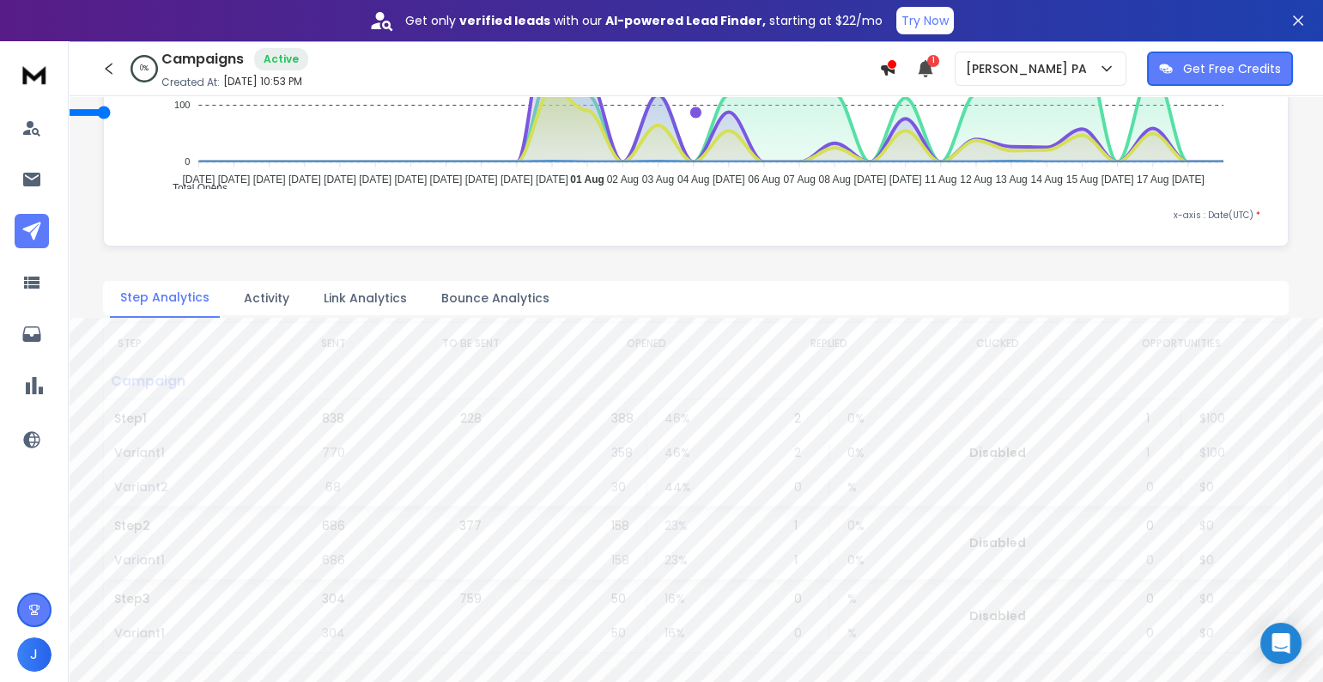
click at [511, 260] on div "Leads Contacted 838 Open Rate 61.85 % 415 Total Click Rate Disabled Know More R…" at bounding box center [696, 164] width 1186 height 992
click at [627, 266] on div "Leads Contacted 838 Open Rate 61.85 % 415 Total Click Rate Disabled Know More R…" at bounding box center [696, 164] width 1186 height 992
drag, startPoint x: 175, startPoint y: 454, endPoint x: 101, endPoint y: 450, distance: 74.0
click at [101, 450] on div "Status: Active Pause Campaign Campaign Only Last 4 weeks 21 Jul 2025 - 19 Aug 2…" at bounding box center [696, 129] width 1200 height 1074
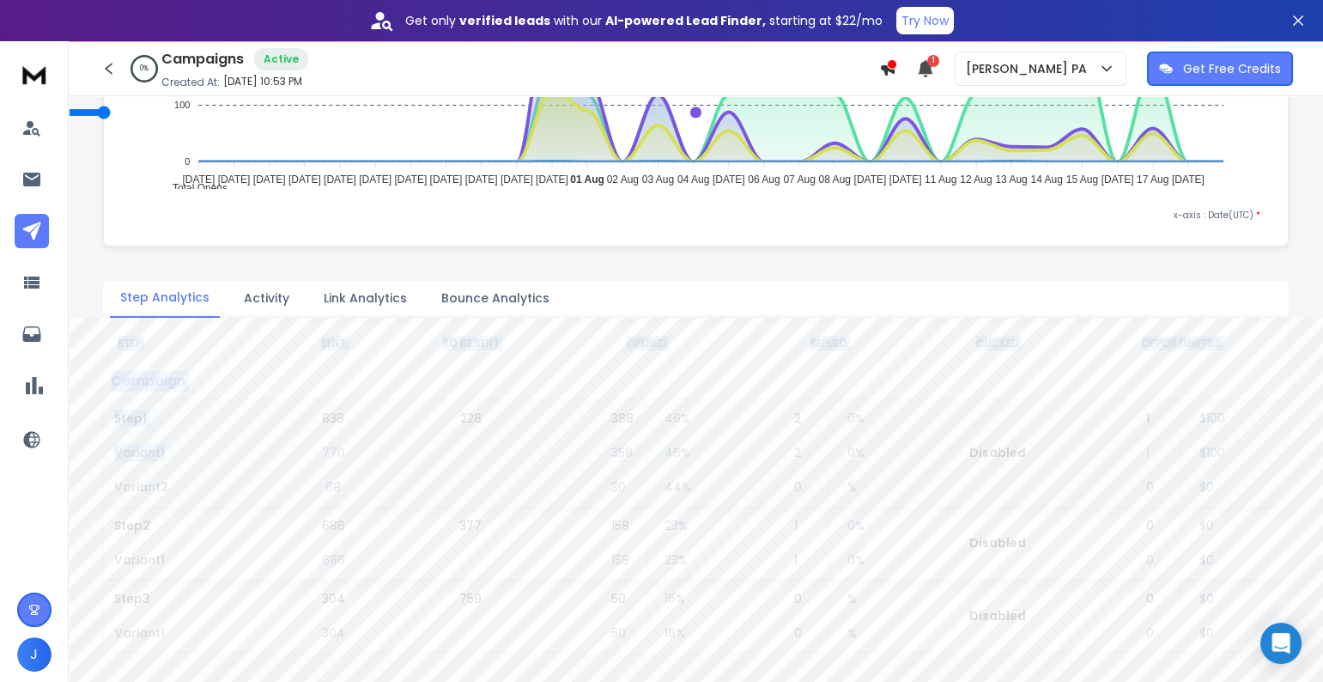
click at [150, 453] on p "Variant 1" at bounding box center [192, 452] width 156 height 17
drag, startPoint x: 321, startPoint y: 452, endPoint x: 345, endPoint y: 452, distance: 24.0
click at [345, 452] on div "838 770 68" at bounding box center [333, 453] width 84 height 86
click at [345, 453] on p "770" at bounding box center [333, 452] width 23 height 17
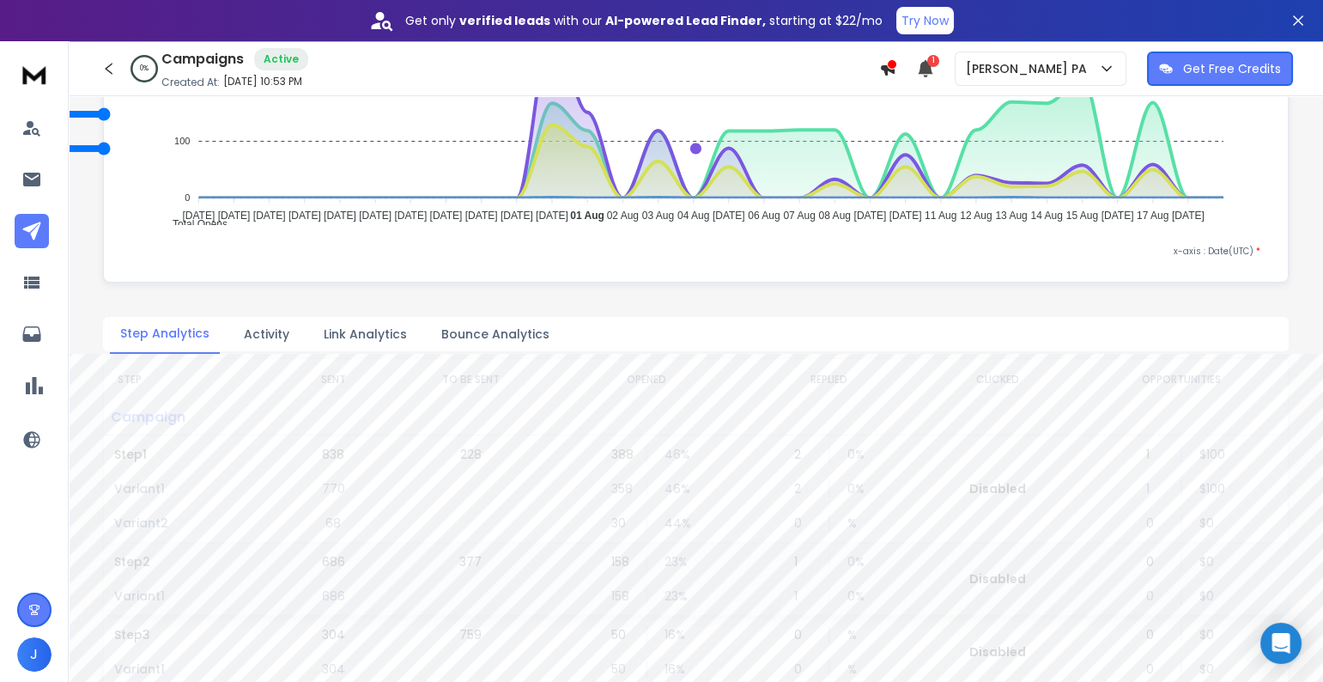
scroll to position [547, 0]
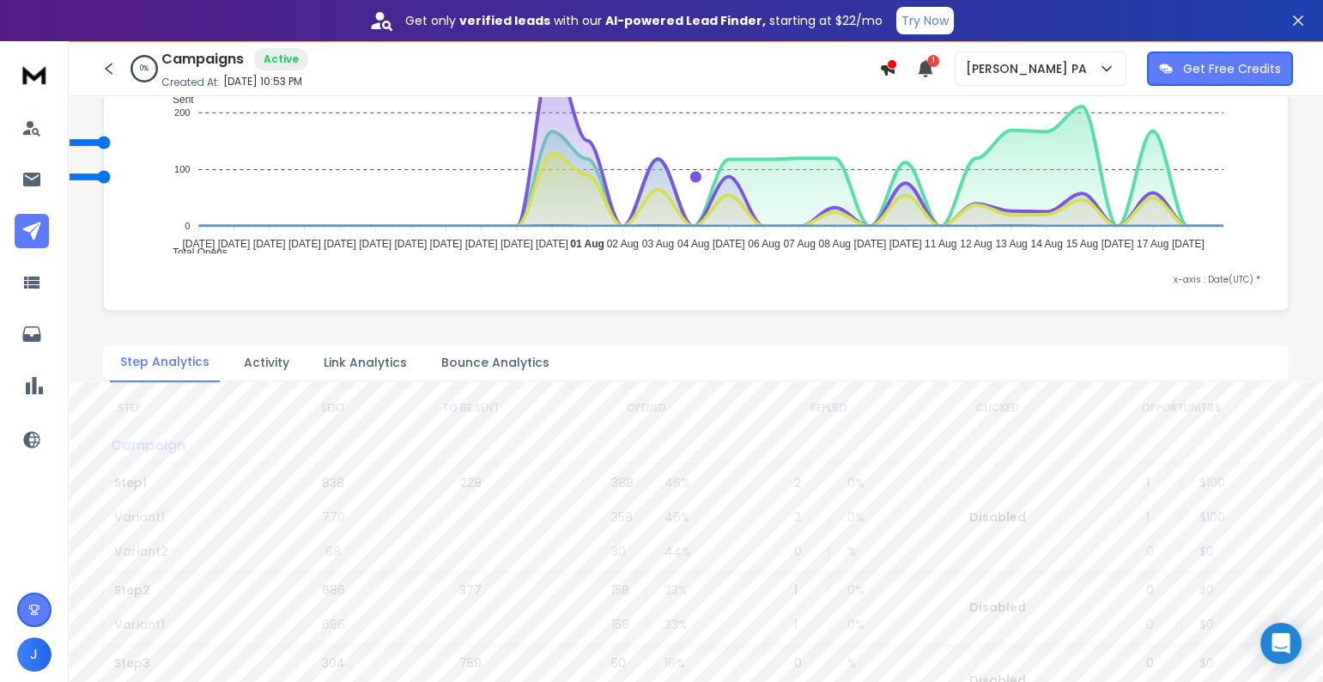
click at [433, 319] on div "Leads Contacted 838 Open Rate 61.85 % 415 Total Click Rate Disabled Know More R…" at bounding box center [696, 228] width 1186 height 992
click at [33, 227] on icon at bounding box center [31, 231] width 18 height 18
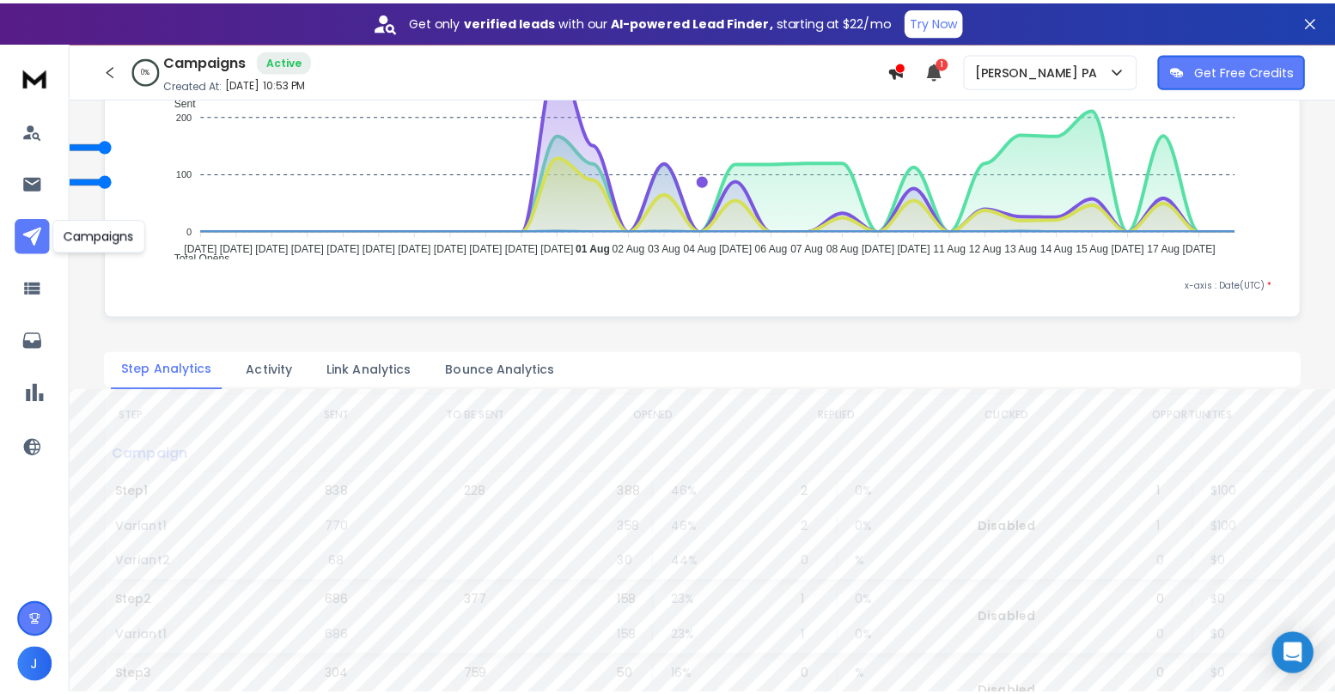
scroll to position [11, 0]
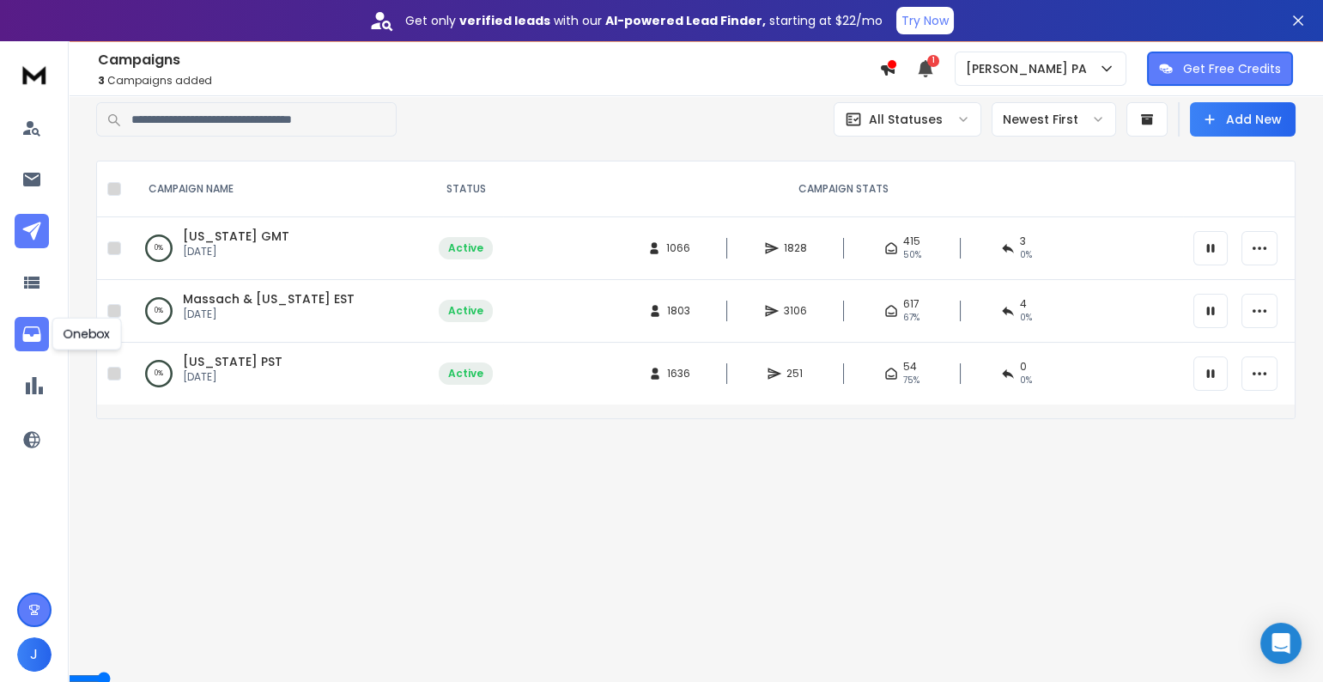
click at [34, 338] on icon at bounding box center [31, 333] width 18 height 15
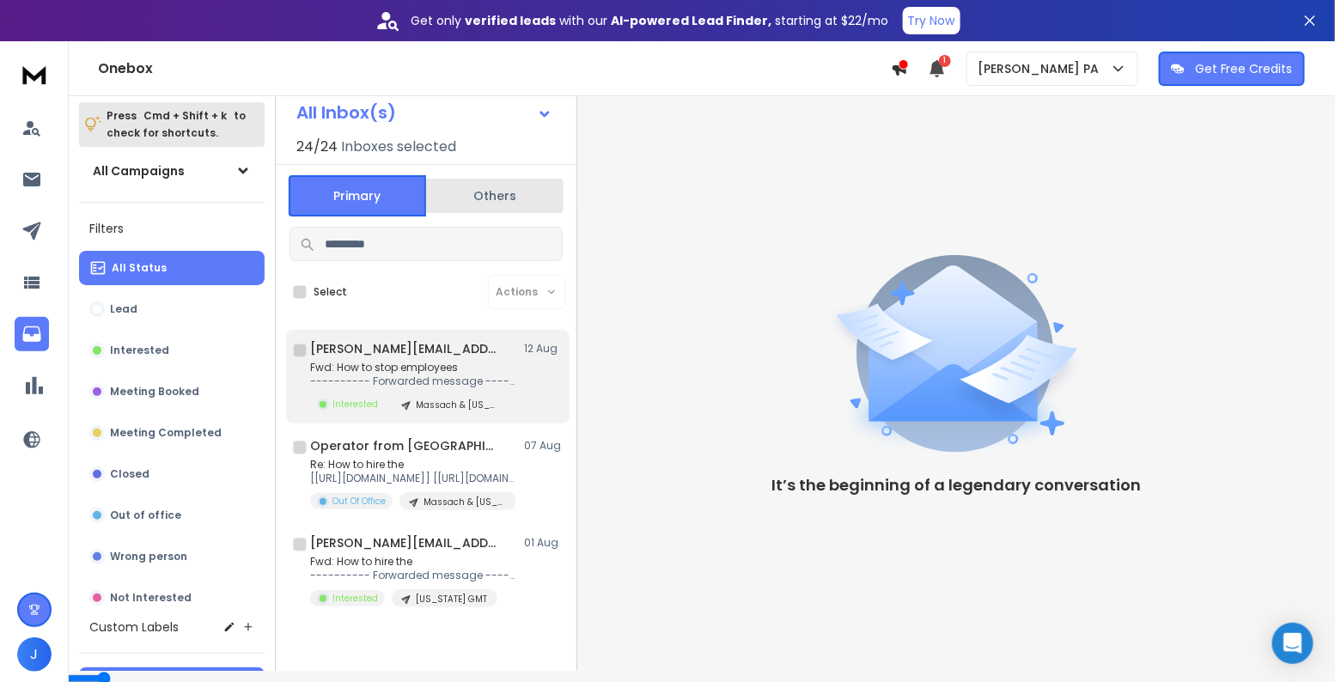
click at [507, 376] on p "---------- Forwarded message --------- From: Alera" at bounding box center [413, 381] width 206 height 14
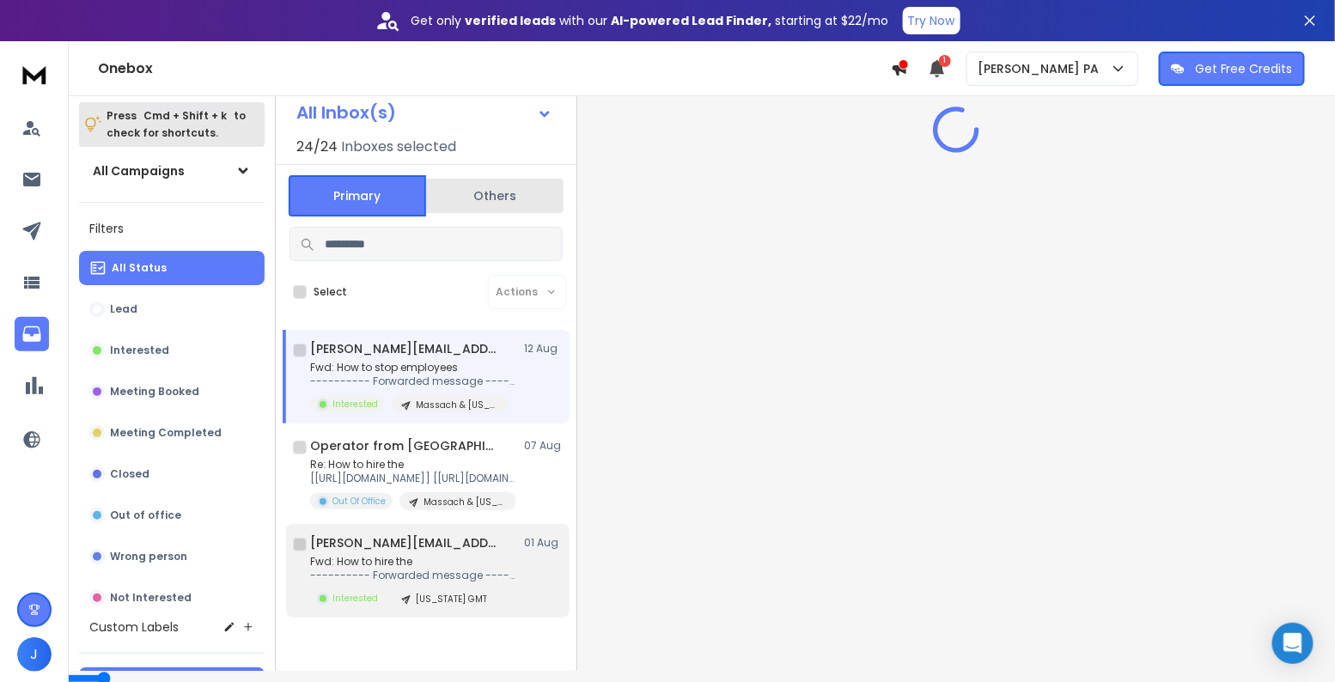
click at [465, 597] on div "Texas GMT" at bounding box center [445, 598] width 106 height 18
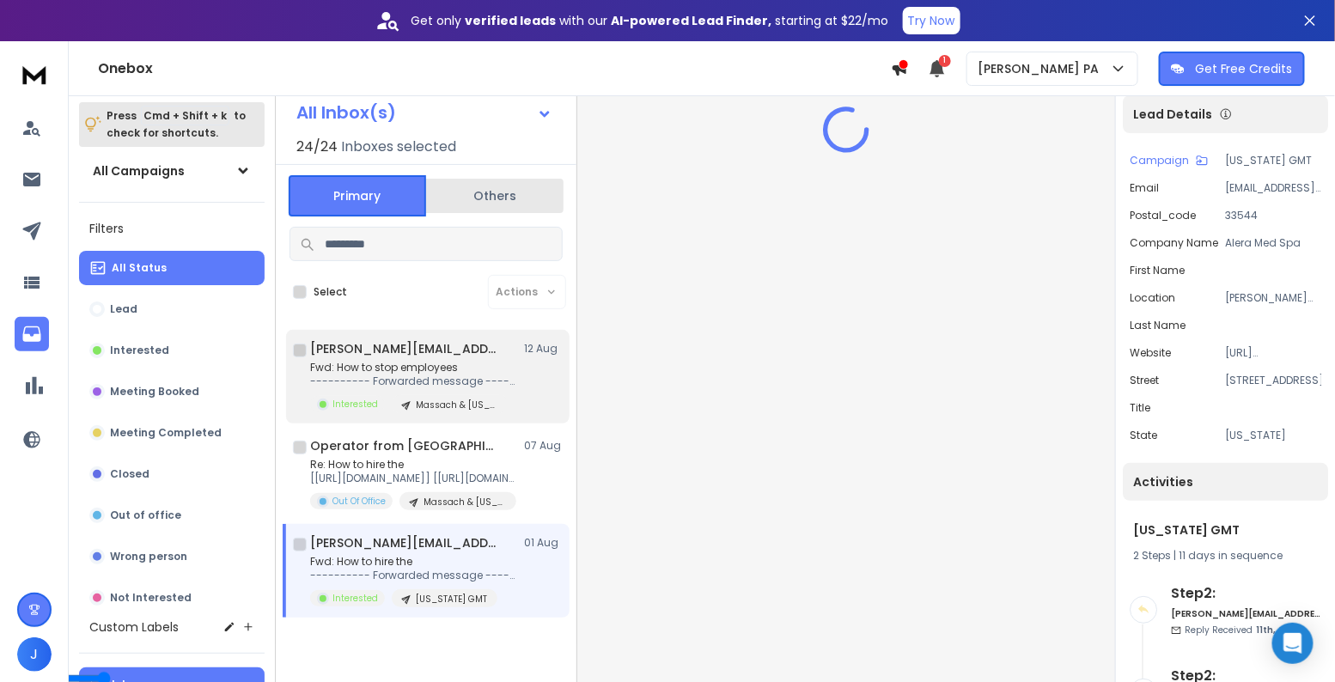
click at [476, 365] on p "Fwd: How to stop employees" at bounding box center [413, 368] width 206 height 14
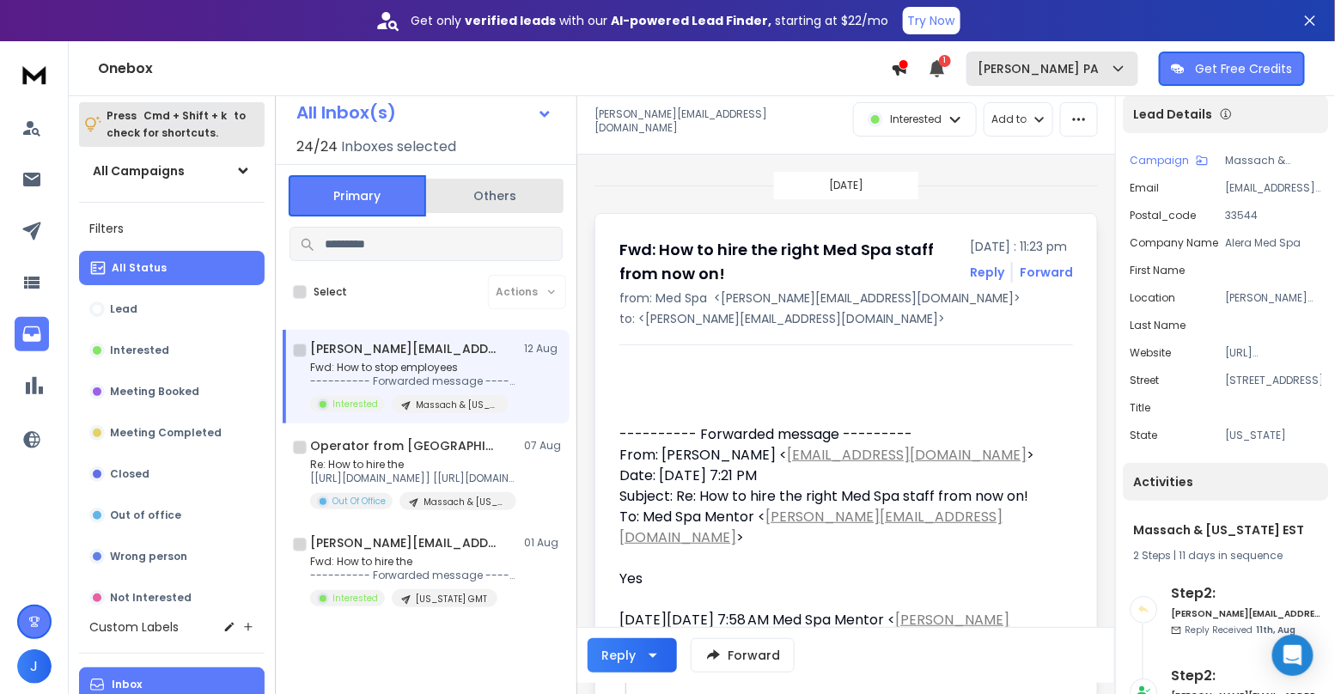
click at [1049, 68] on p "[PERSON_NAME] PA" at bounding box center [1041, 68] width 128 height 17
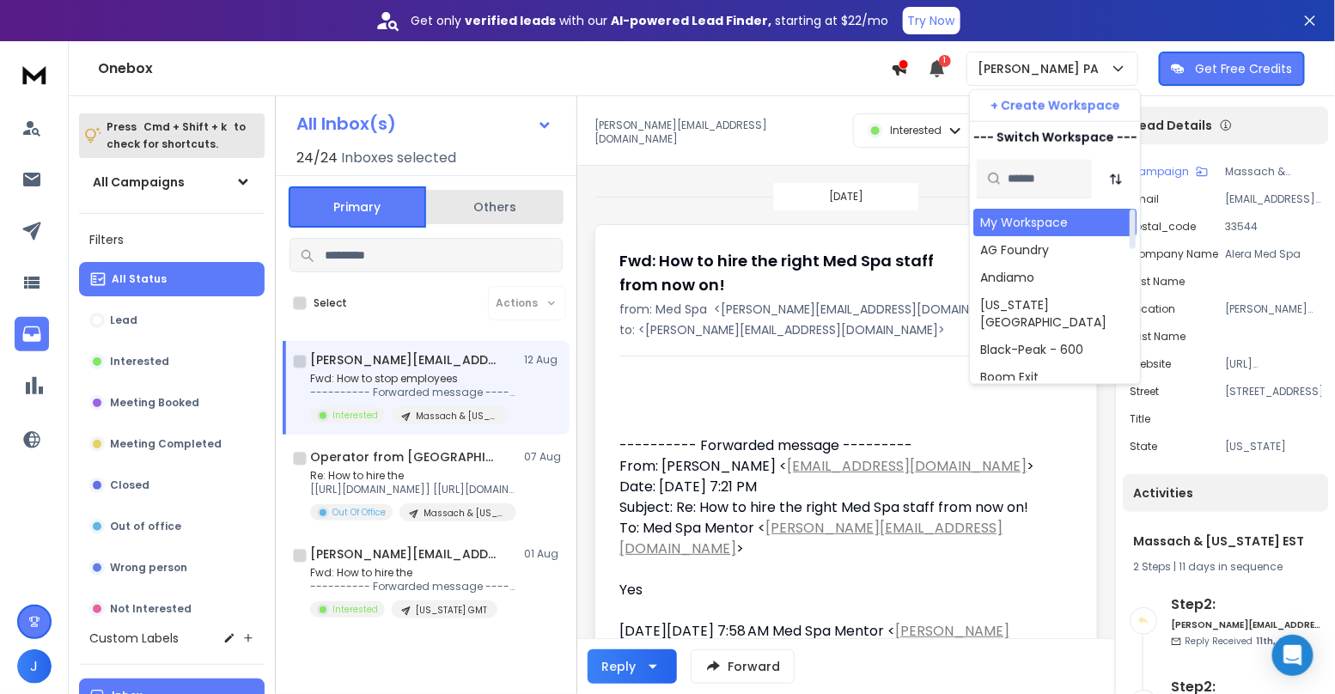
click at [1019, 226] on div "My Workspace" at bounding box center [1024, 222] width 88 height 17
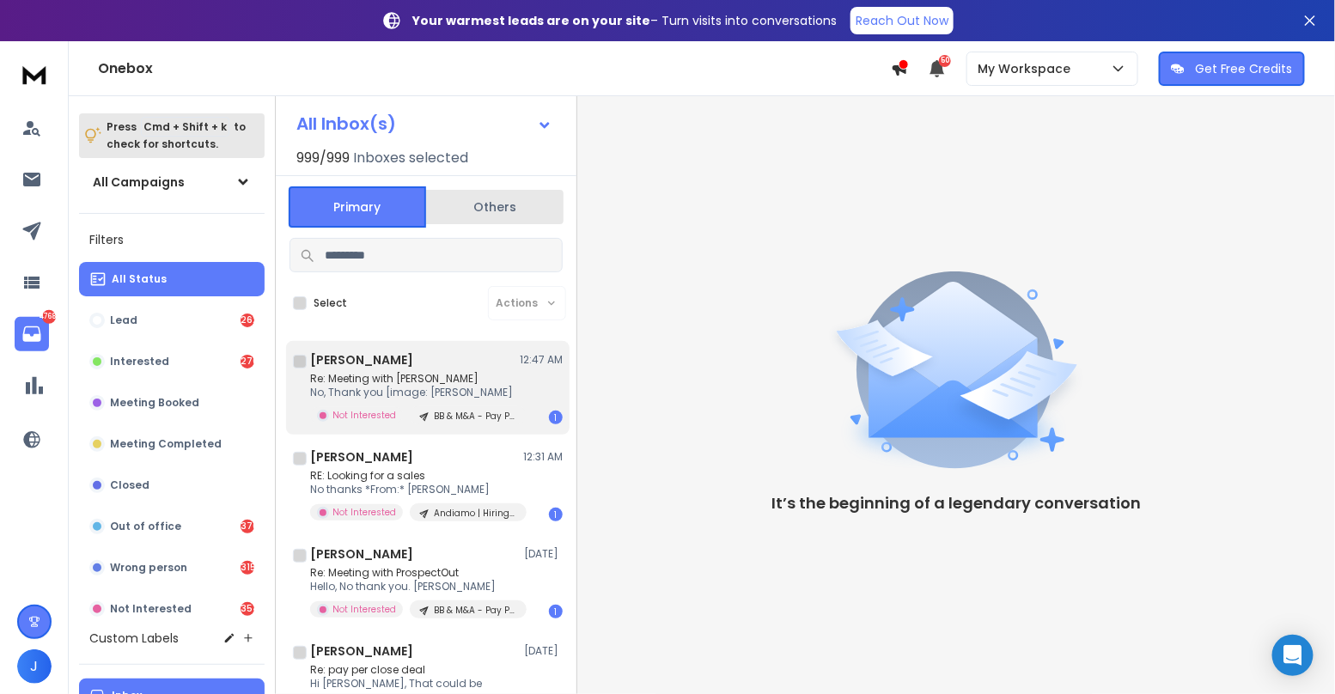
click at [423, 382] on p "Re: Meeting with Jahidul" at bounding box center [413, 379] width 206 height 14
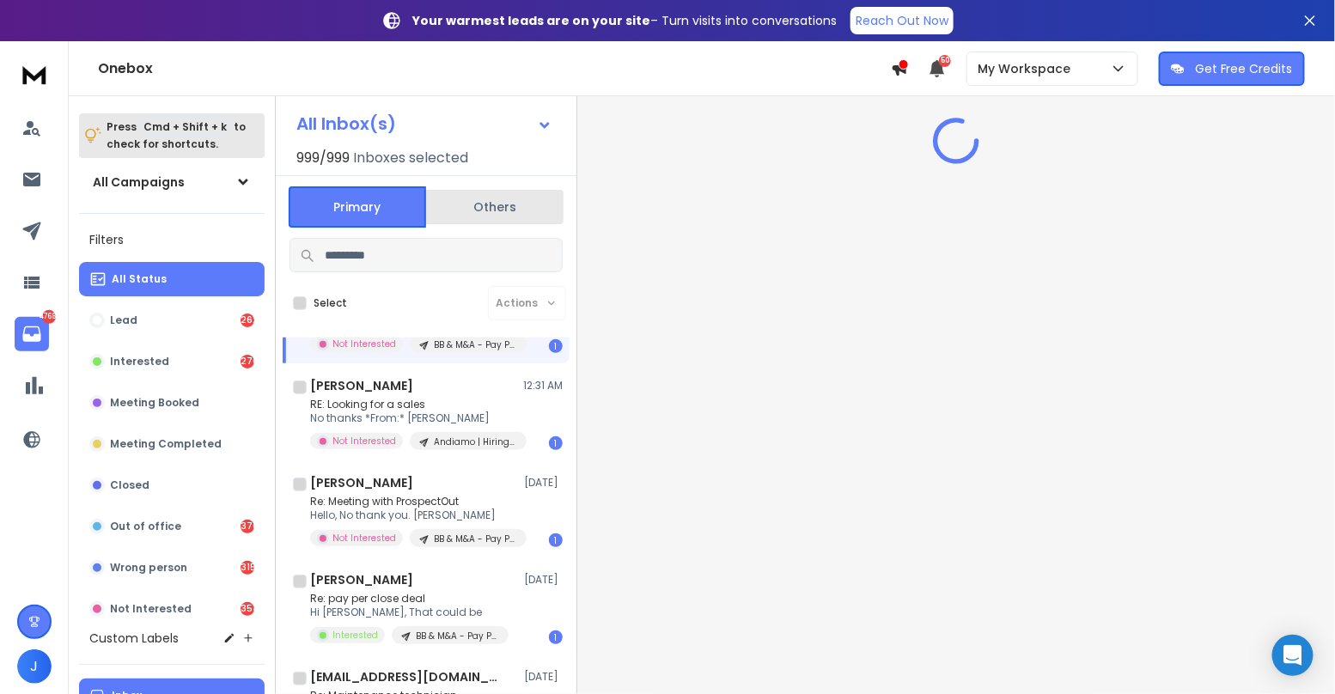
scroll to position [167, 0]
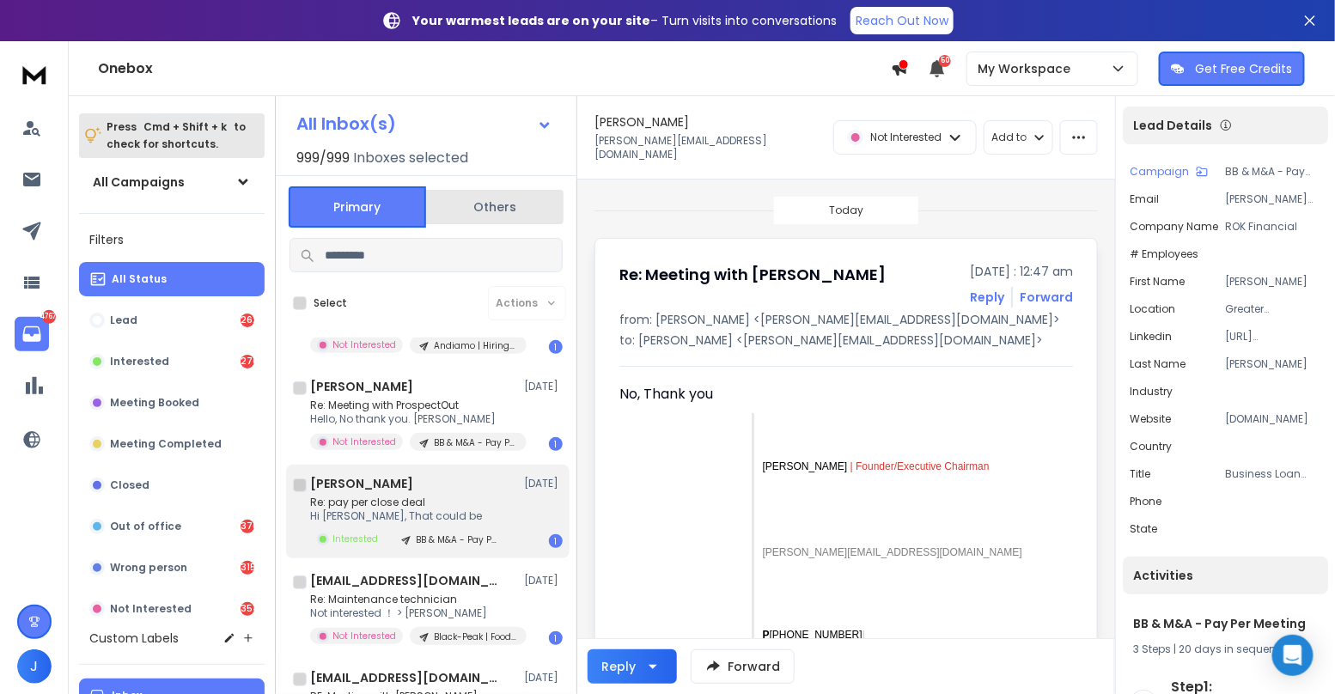
click at [406, 503] on p "Re: pay per close deal" at bounding box center [409, 503] width 198 height 14
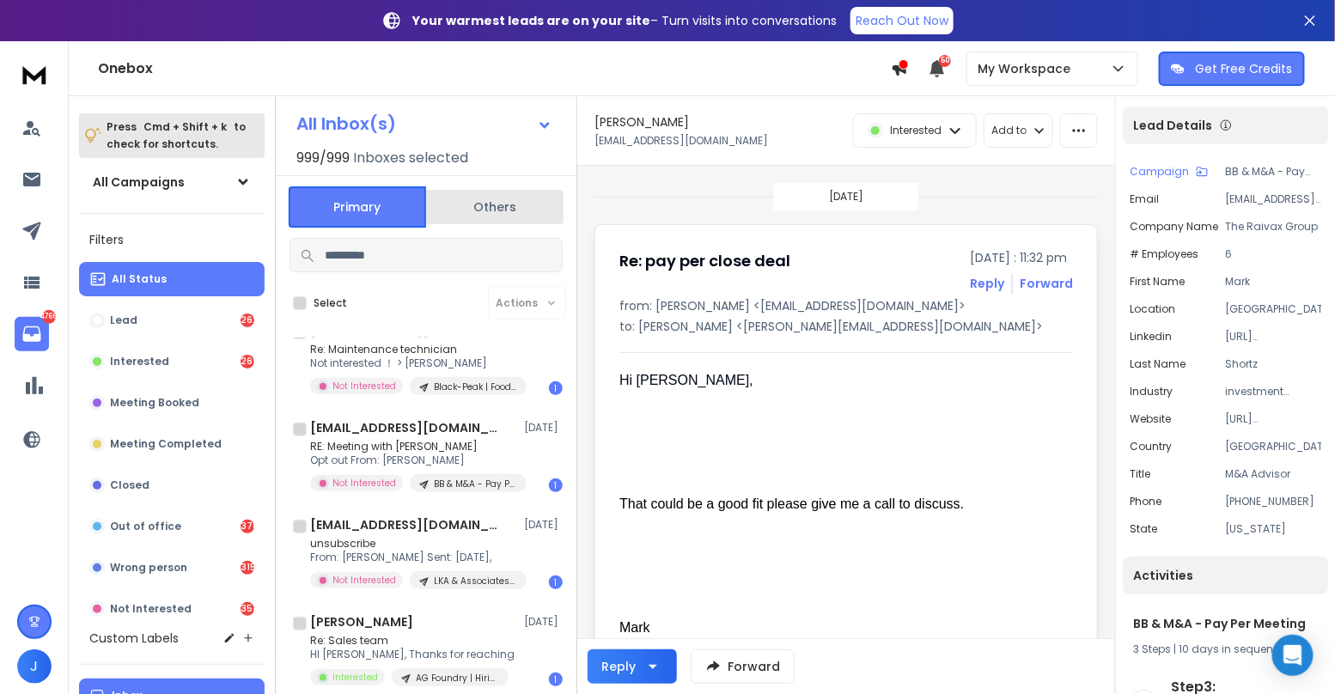
scroll to position [567, 0]
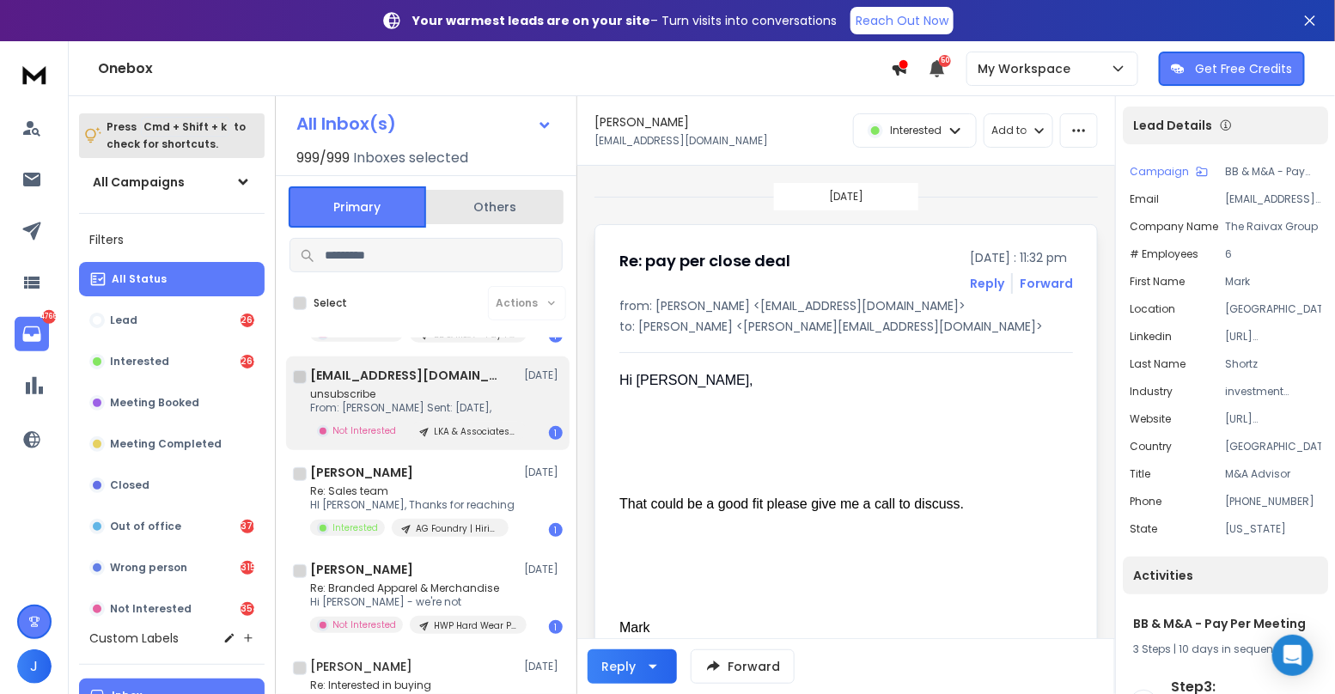
click at [447, 412] on p "From: Lynda Lassiter Sent: Monday," at bounding box center [413, 408] width 206 height 14
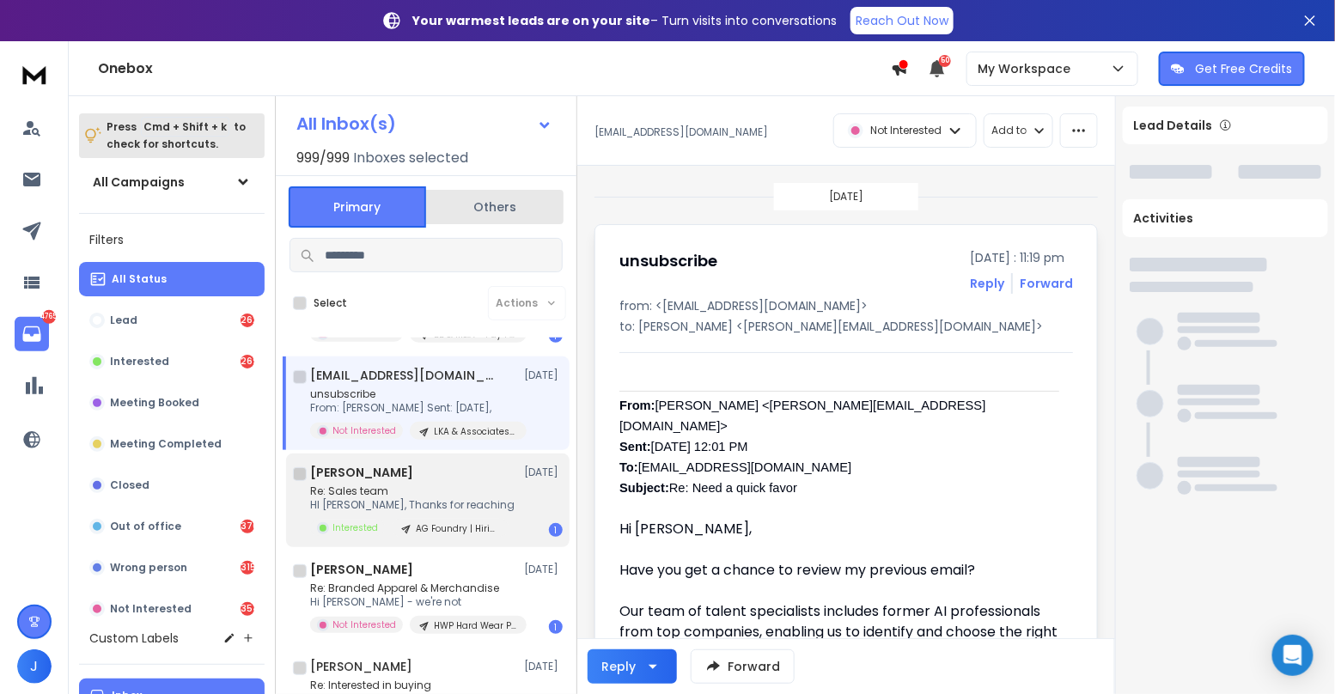
click at [435, 504] on p "HI Greg, Thanks for reaching" at bounding box center [412, 505] width 204 height 14
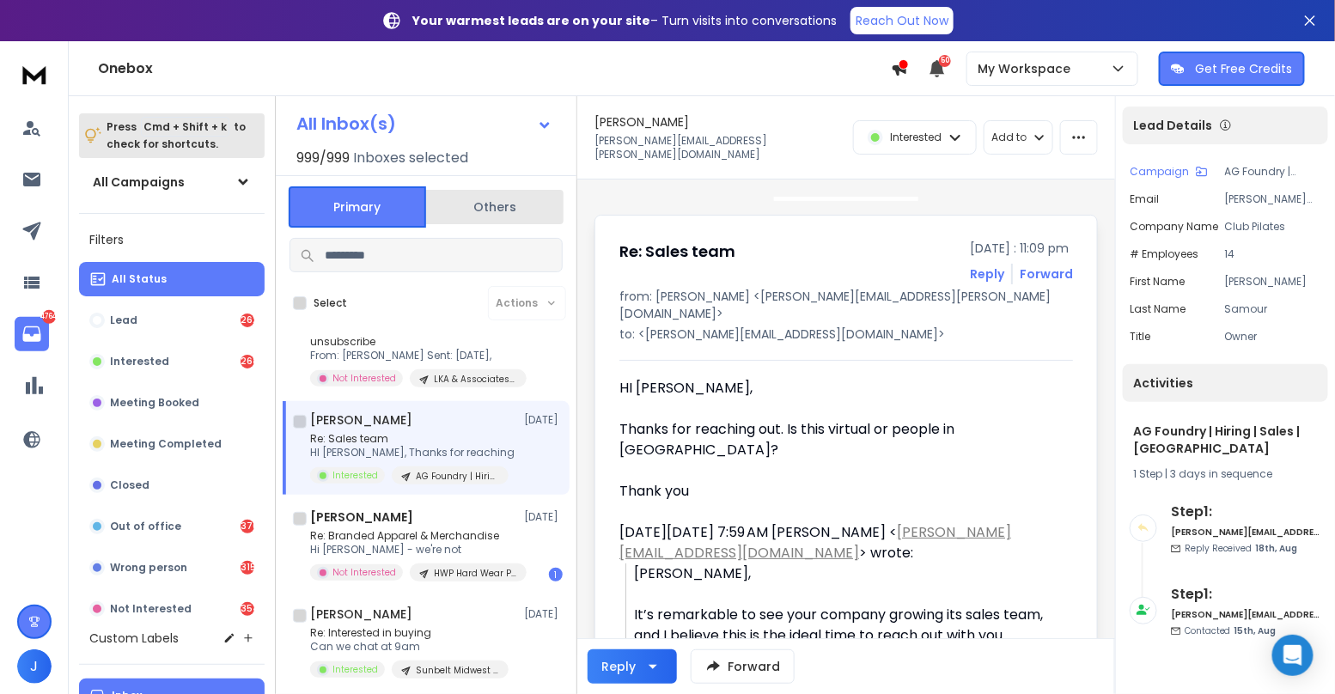
scroll to position [623, 0]
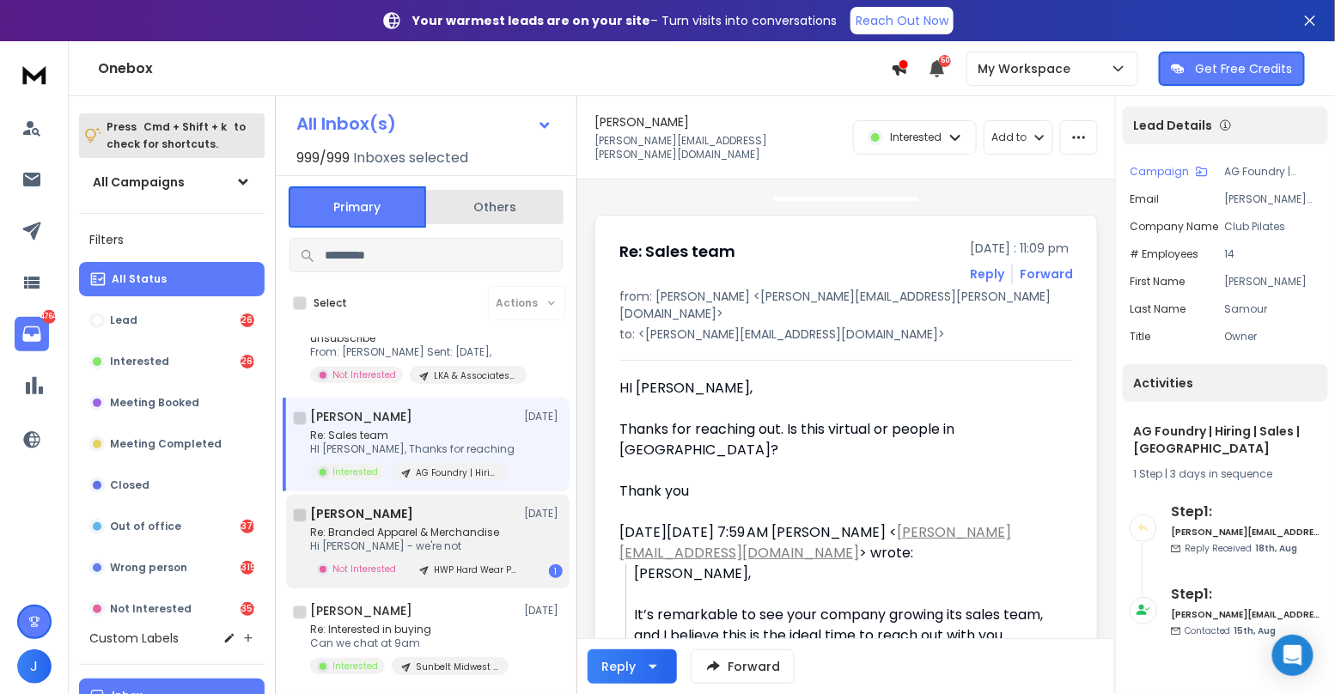
click at [473, 539] on p "Hi [PERSON_NAME] - we're not" at bounding box center [413, 546] width 206 height 14
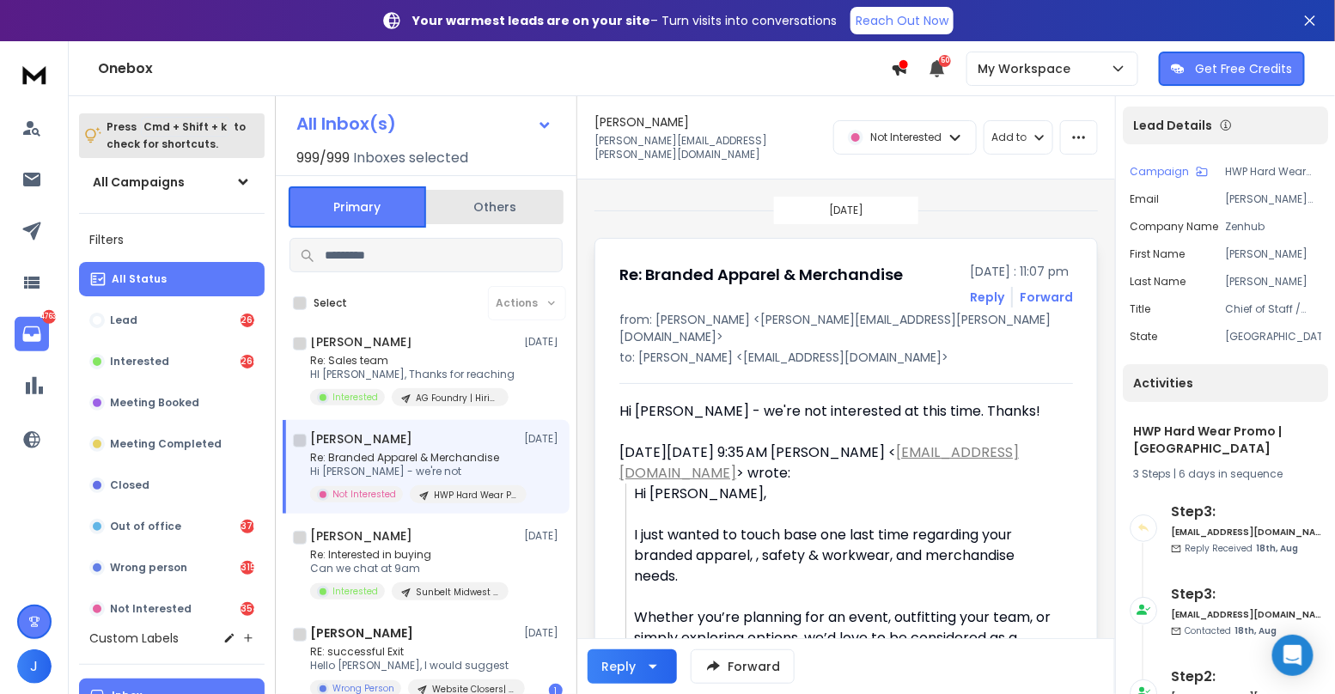
scroll to position [715, 0]
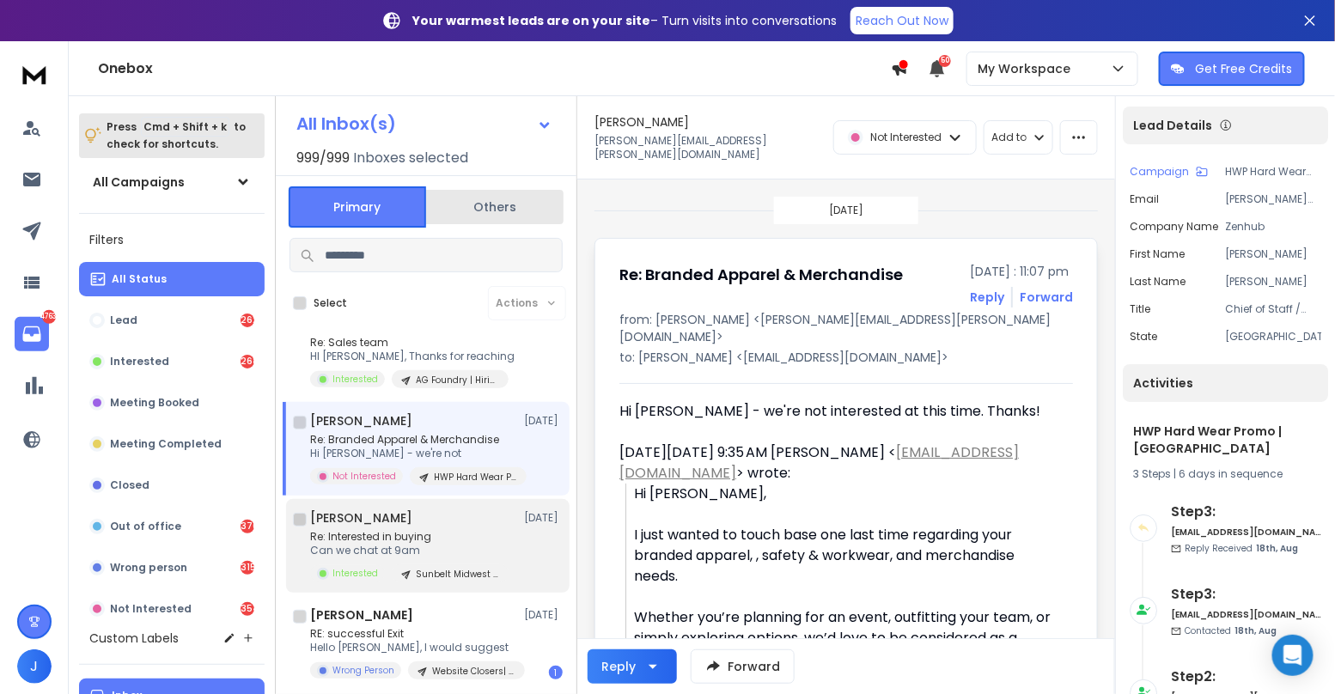
click at [459, 542] on p "Re: Interested in buying" at bounding box center [409, 537] width 198 height 14
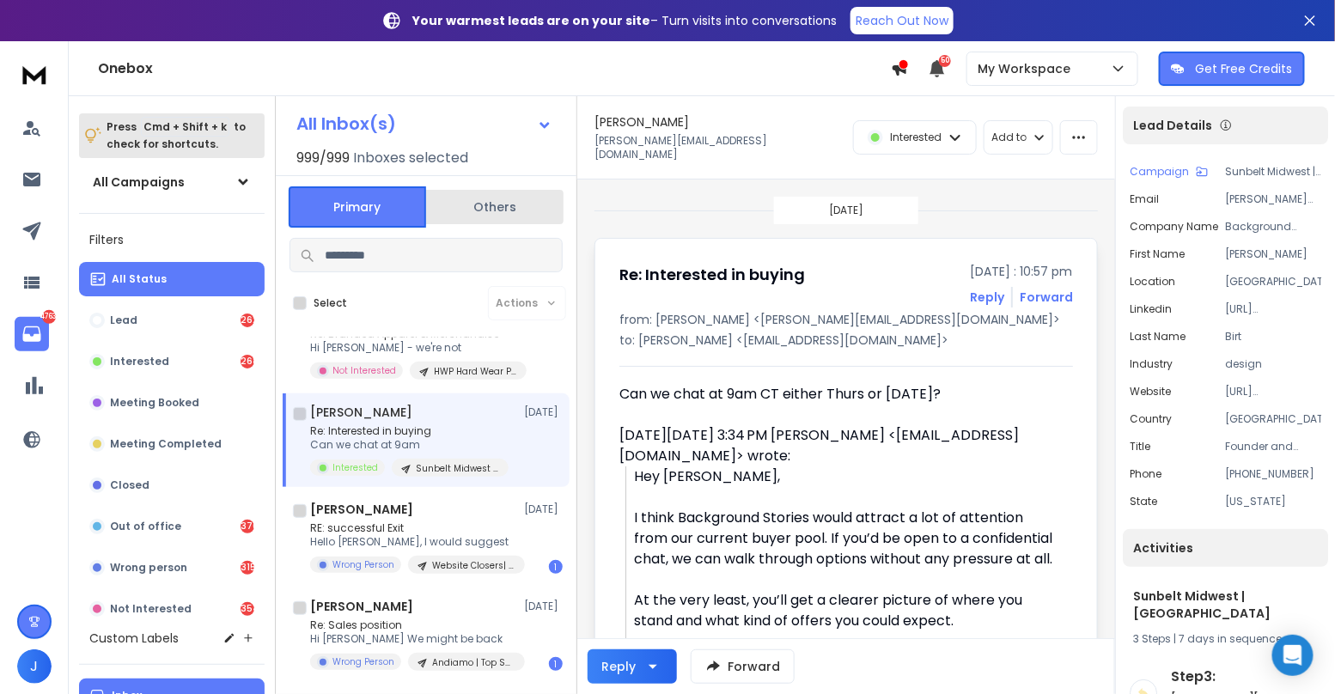
scroll to position [912, 0]
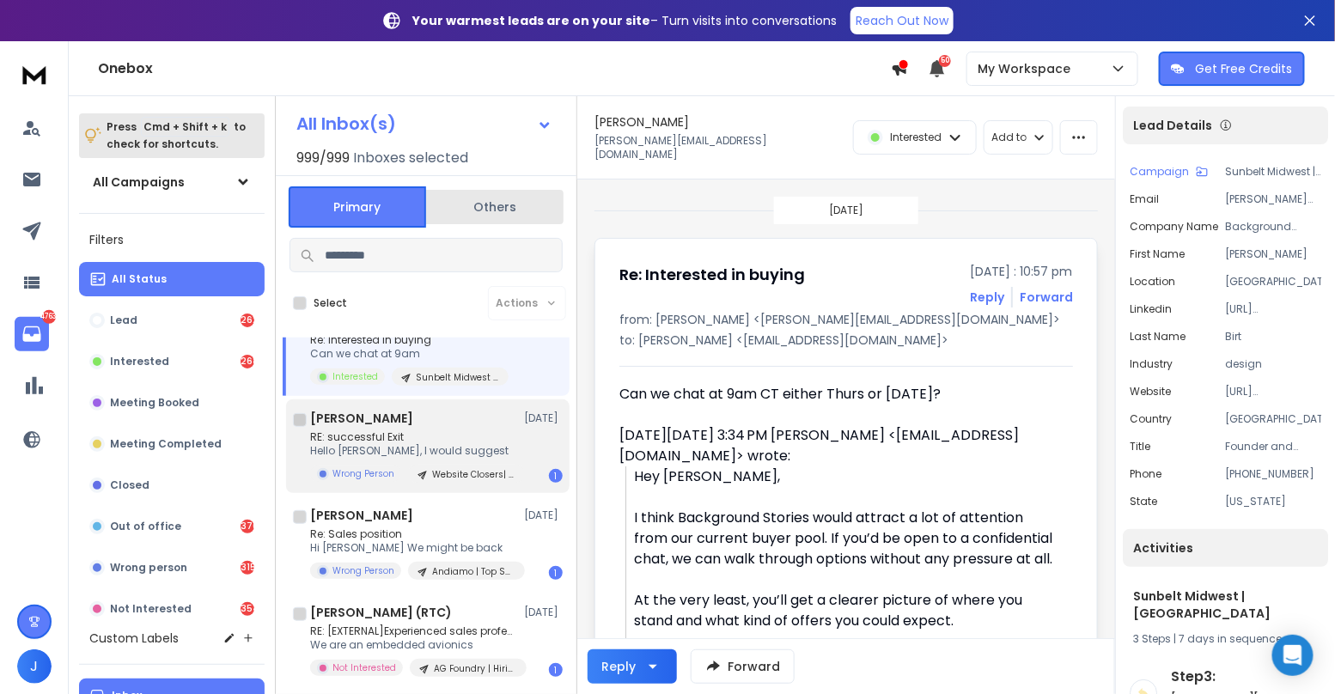
click at [482, 445] on p "Hello Madhur, I would suggest" at bounding box center [413, 451] width 206 height 14
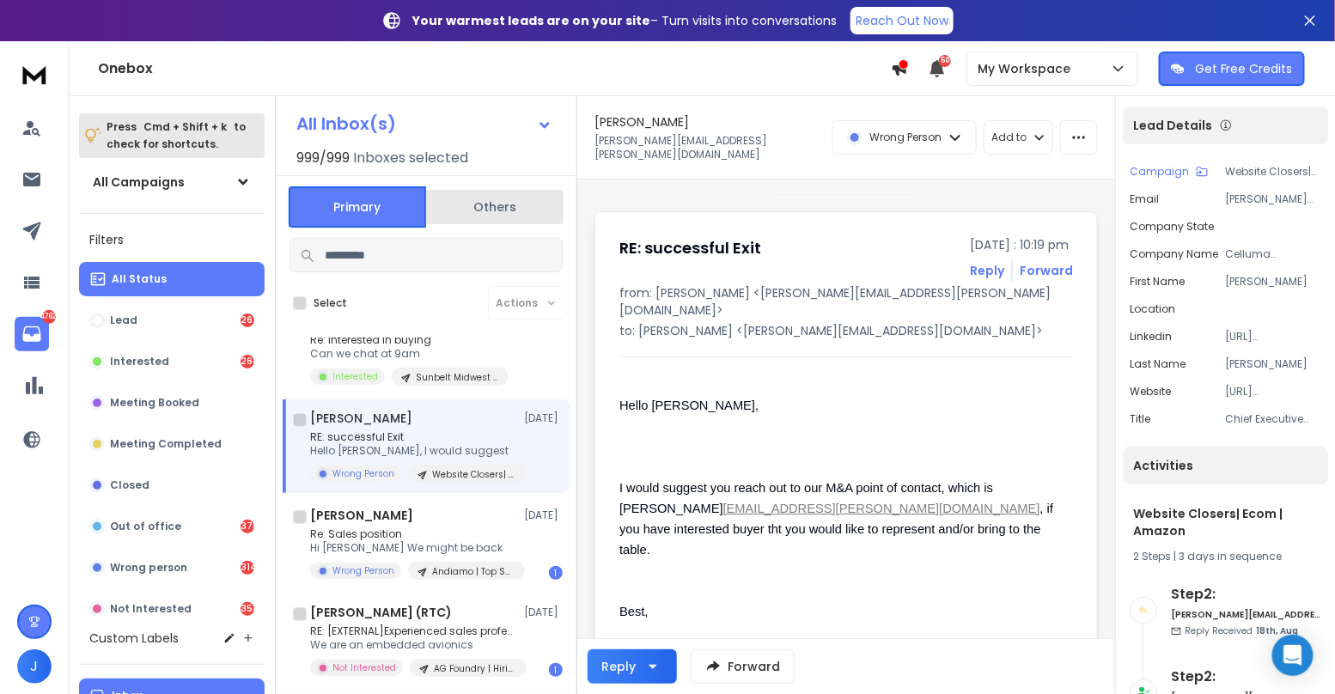
scroll to position [28, 0]
click at [927, 136] on p "Wrong Person" at bounding box center [905, 138] width 72 height 14
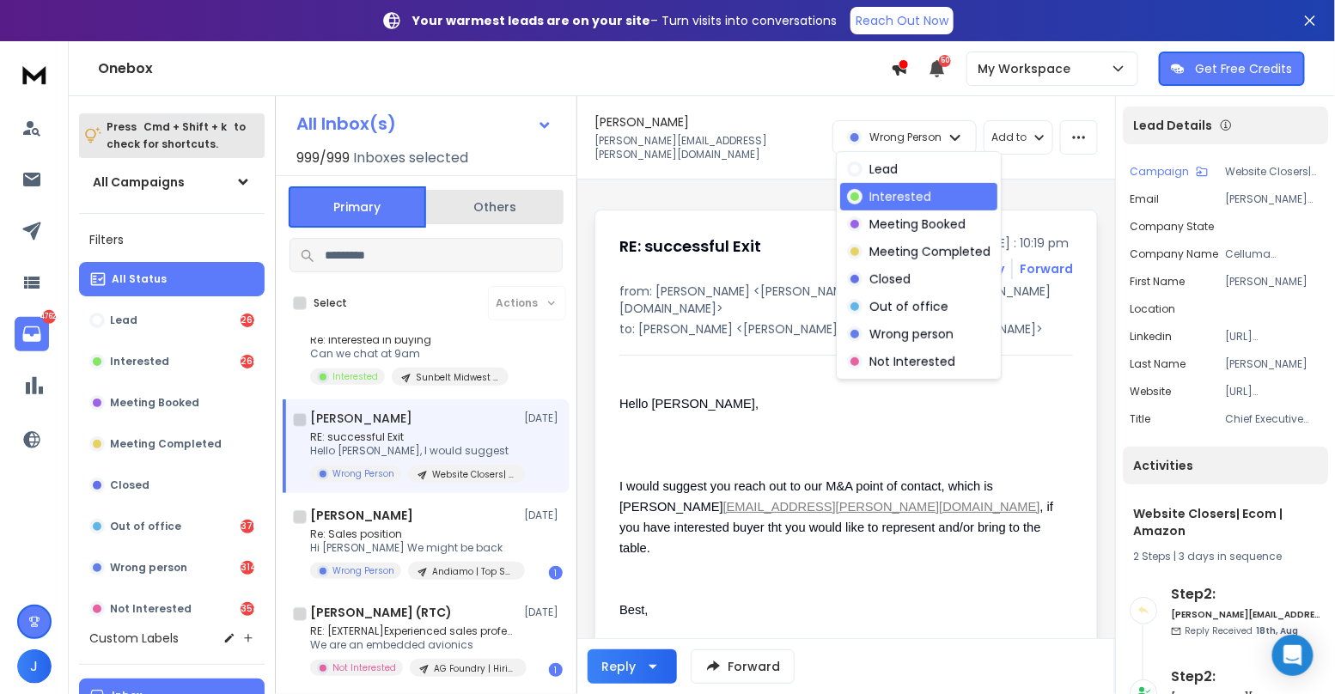
click at [918, 197] on p "Interested" at bounding box center [900, 196] width 62 height 17
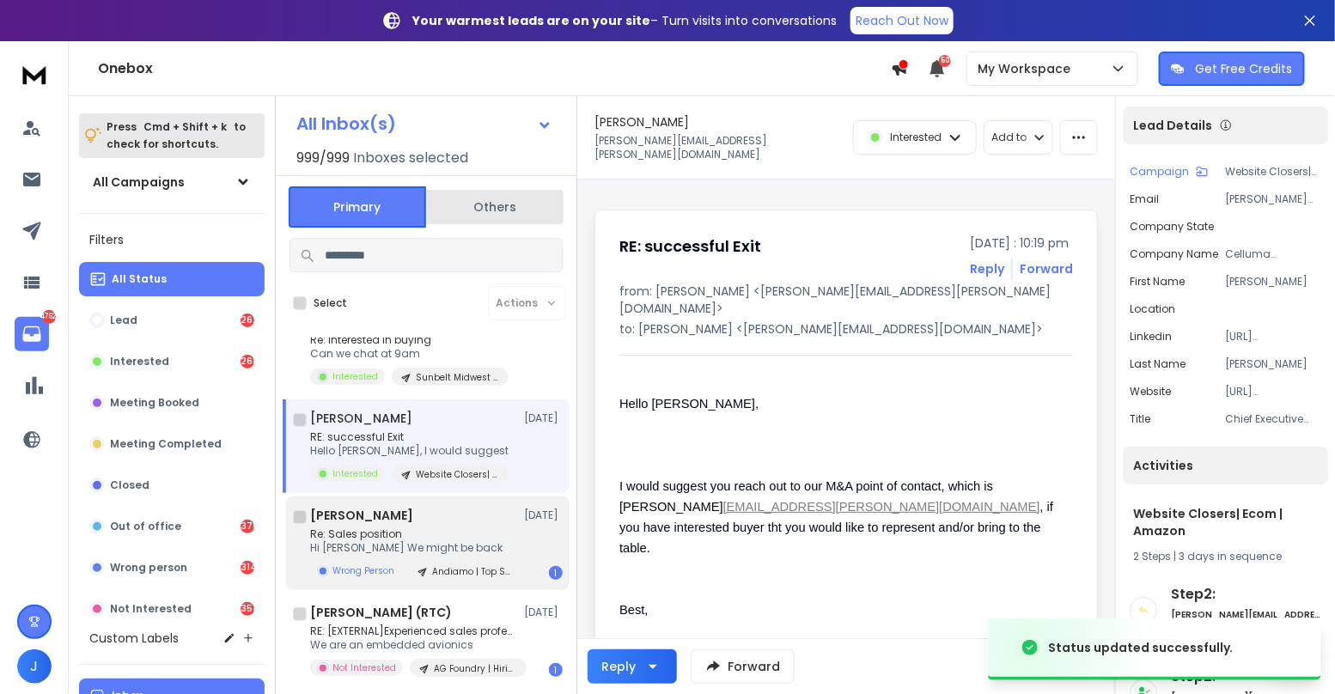
click at [457, 530] on p "Re: Sales position" at bounding box center [413, 534] width 206 height 14
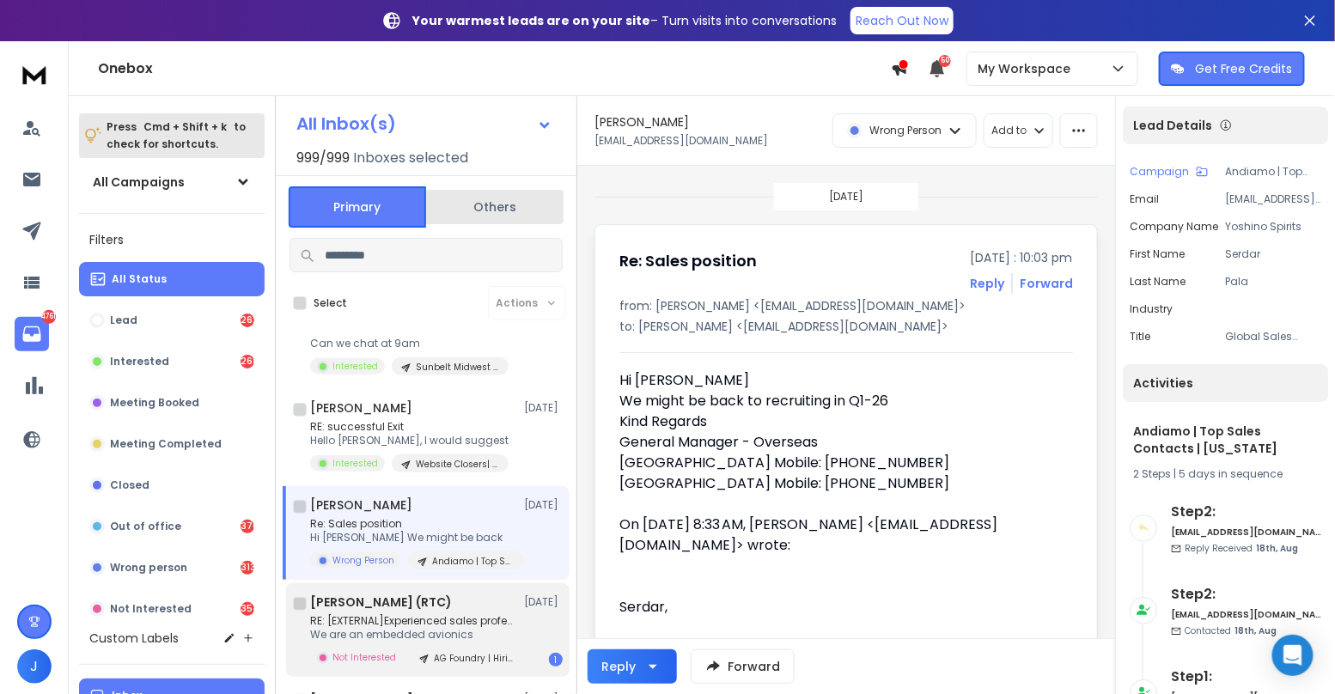
scroll to position [971, 0]
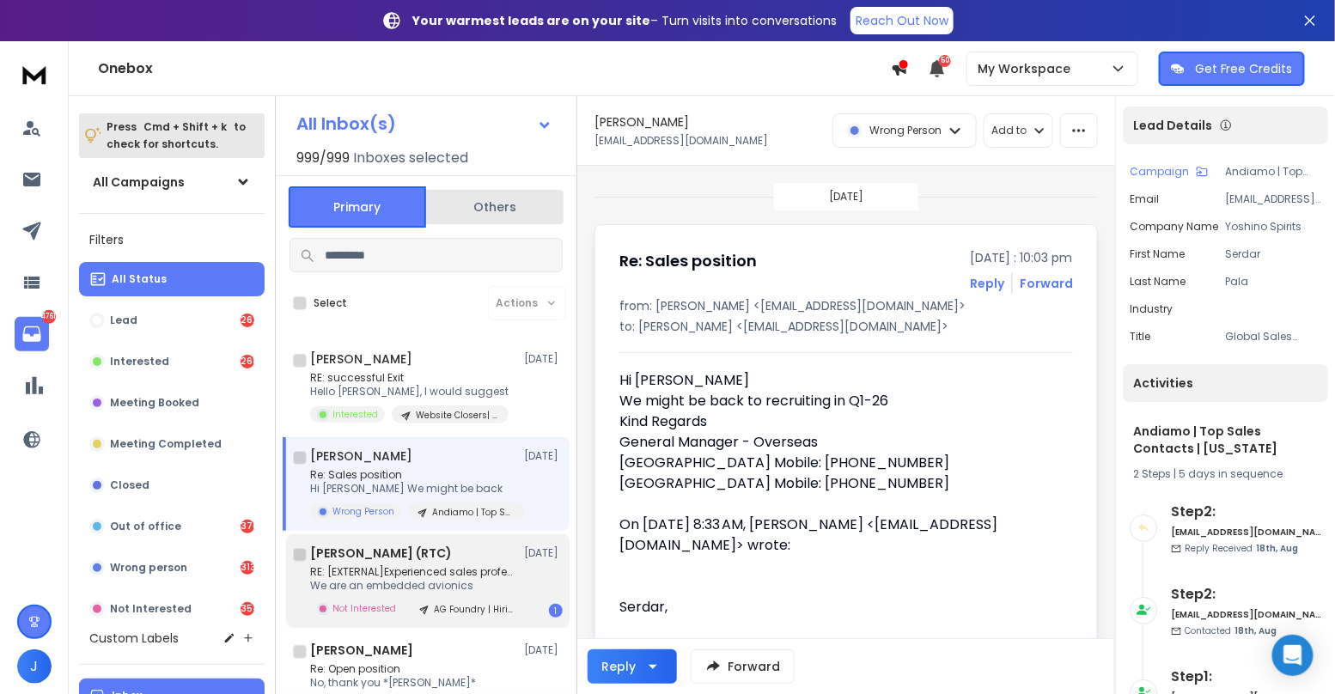
click at [441, 593] on div "RE: [EXTERNAL]Experienced sales professional We are an embedded avionics Not In…" at bounding box center [418, 591] width 216 height 52
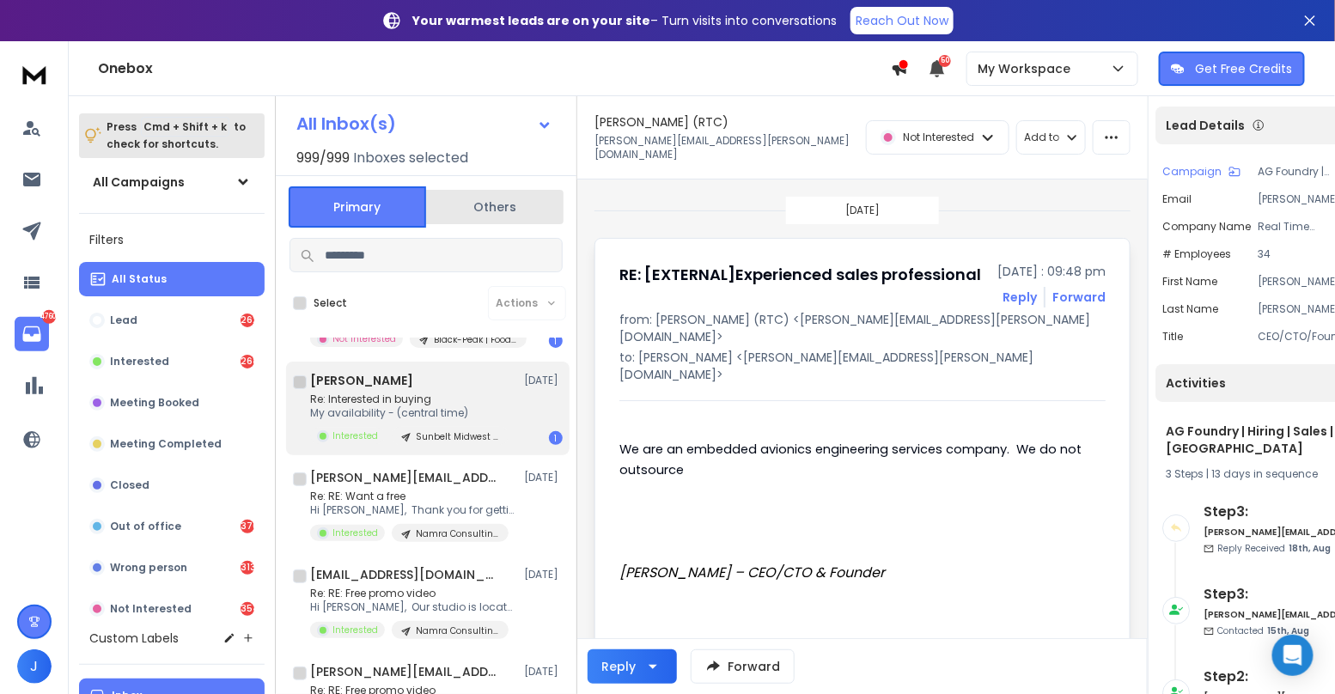
scroll to position [1400, 0]
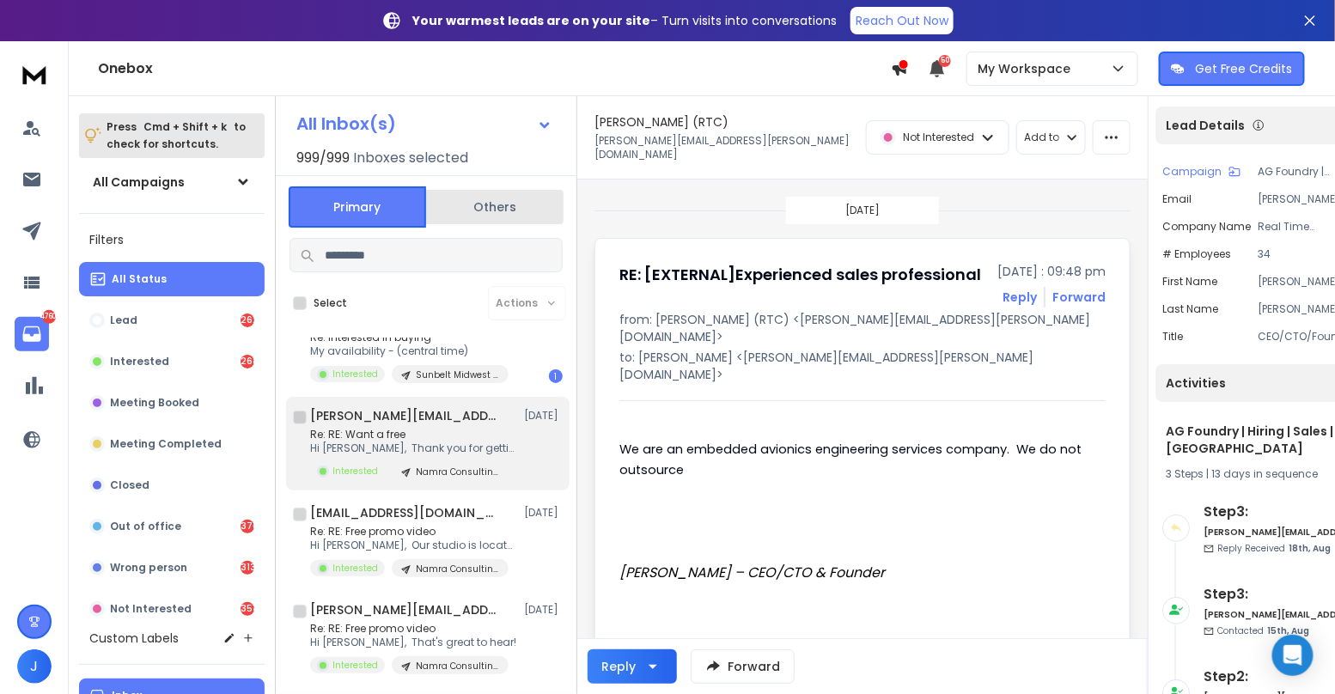
click at [473, 445] on p "Hi Jeffrey, Thank you for getting" at bounding box center [413, 448] width 206 height 14
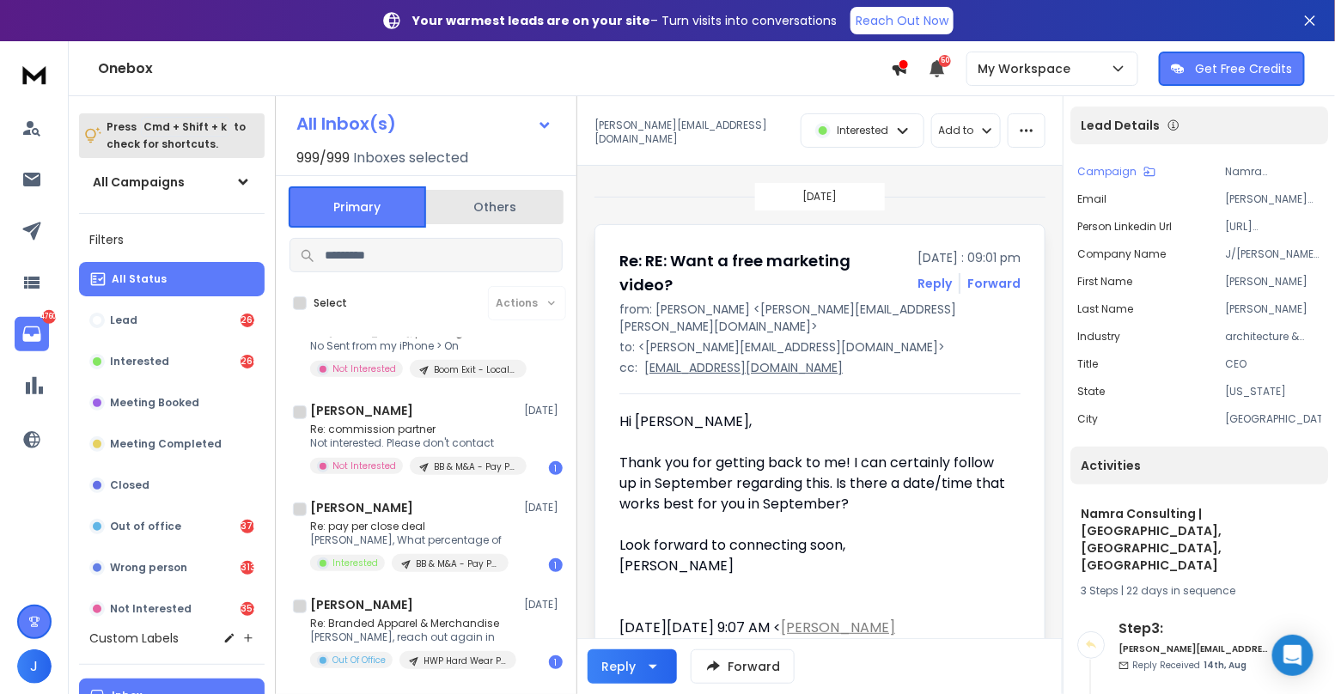
scroll to position [1994, 0]
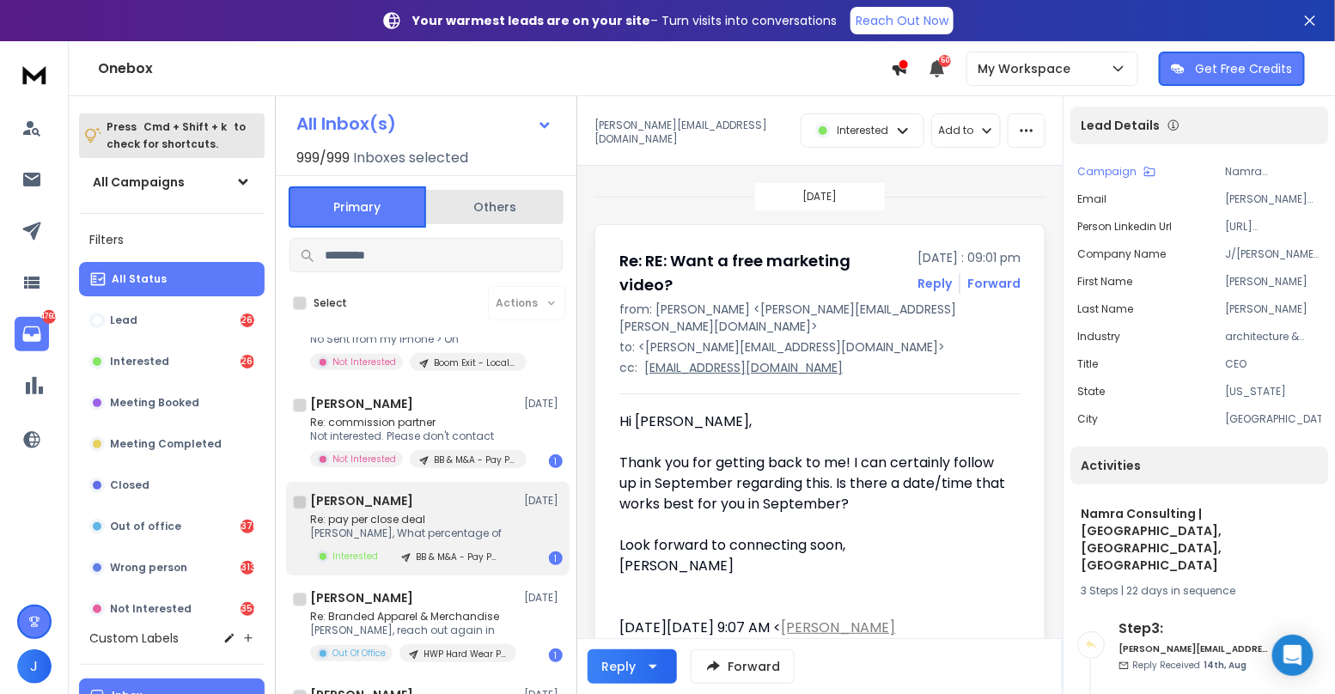
click at [465, 532] on p "Mr Nayem, What percentage of" at bounding box center [409, 533] width 198 height 14
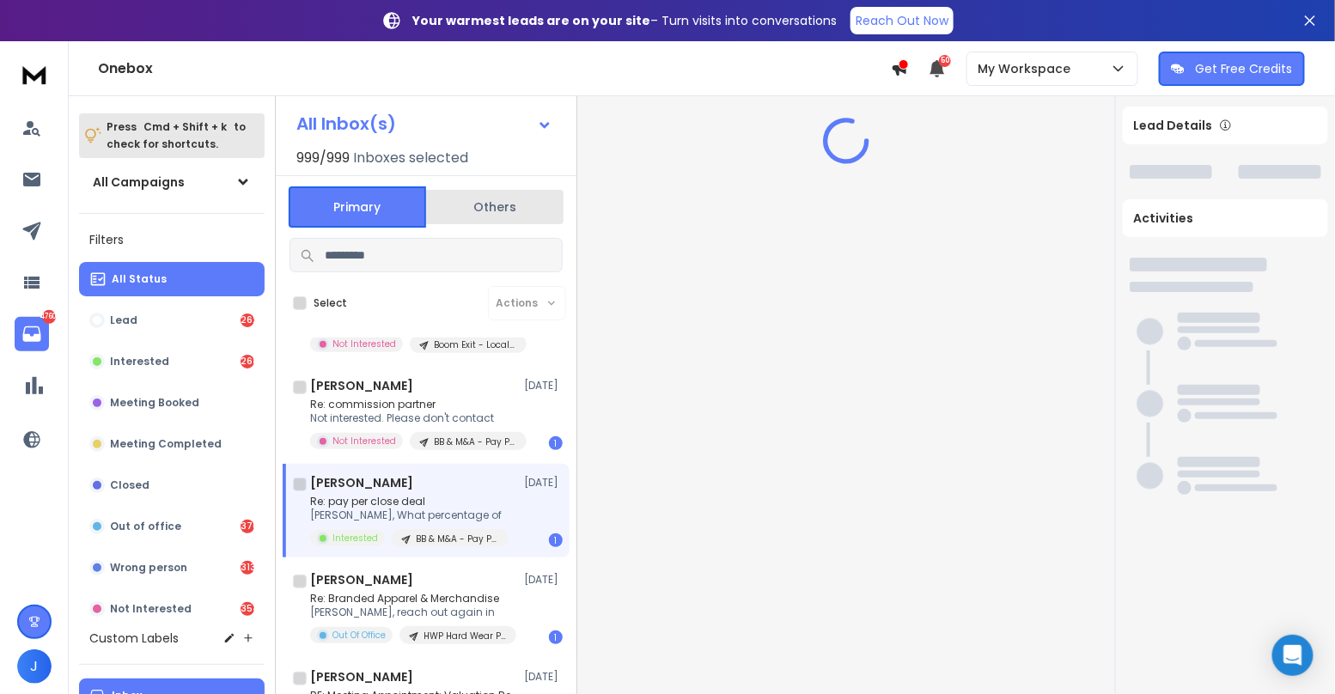
scroll to position [2187, 0]
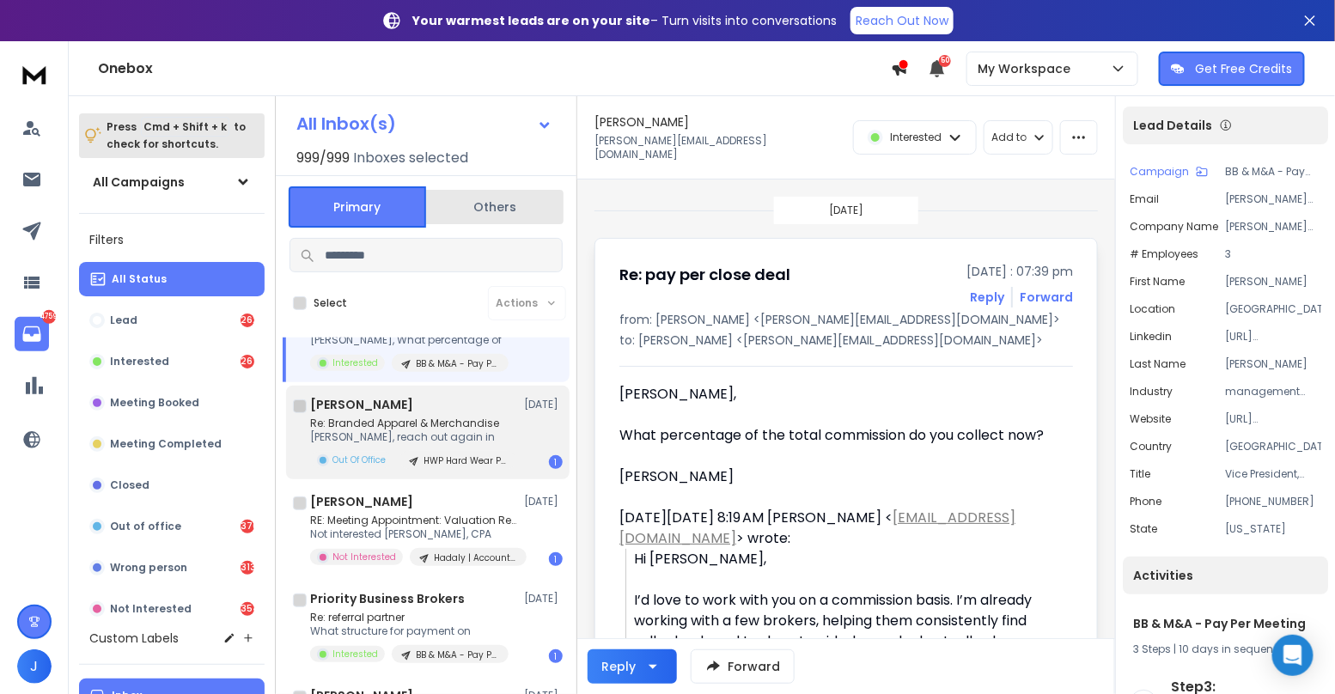
click at [455, 427] on p "Re: Branded Apparel & Merchandise" at bounding box center [413, 424] width 206 height 14
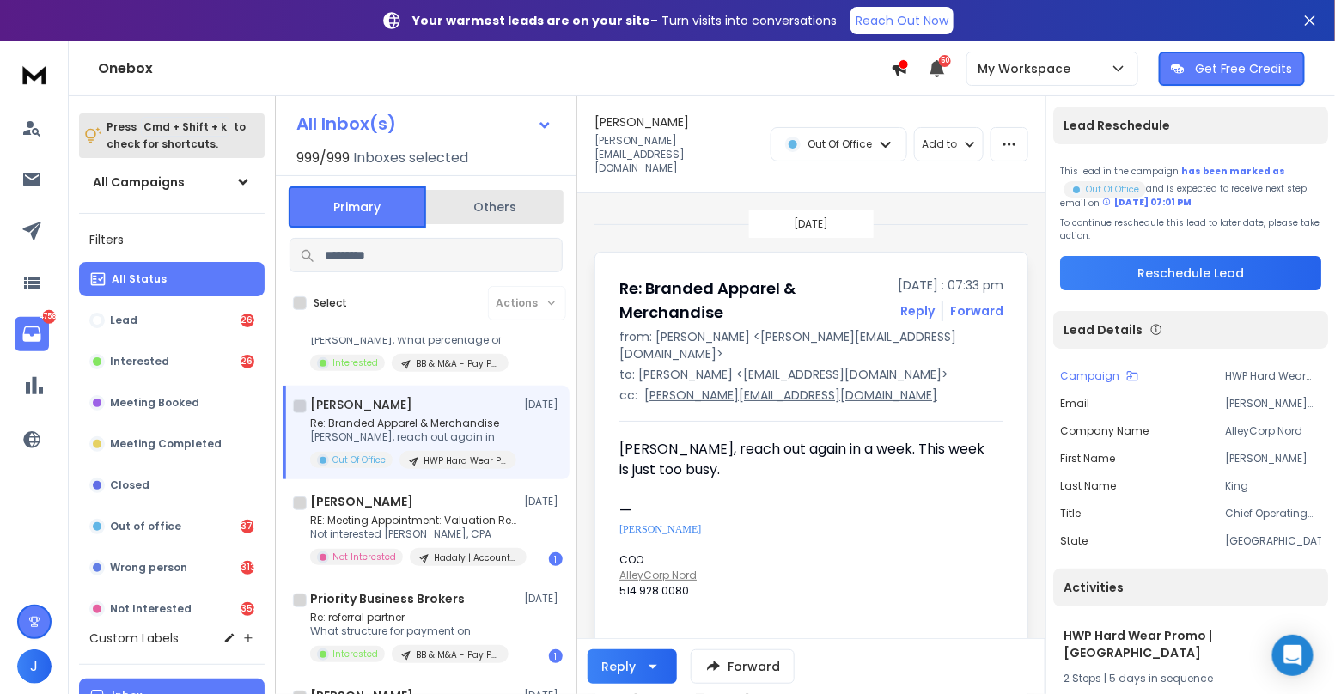
click at [869, 139] on div "Out Of Office" at bounding box center [838, 144] width 135 height 33
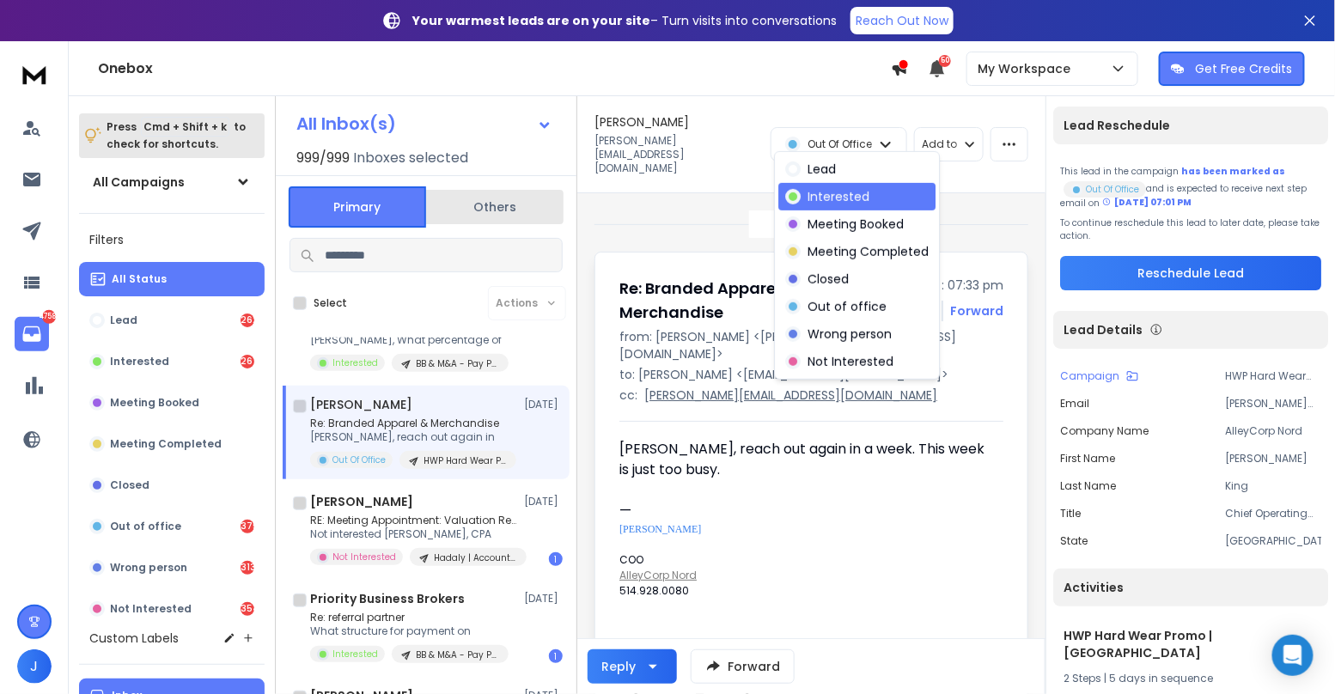
click at [870, 196] on div "Interested" at bounding box center [856, 196] width 157 height 27
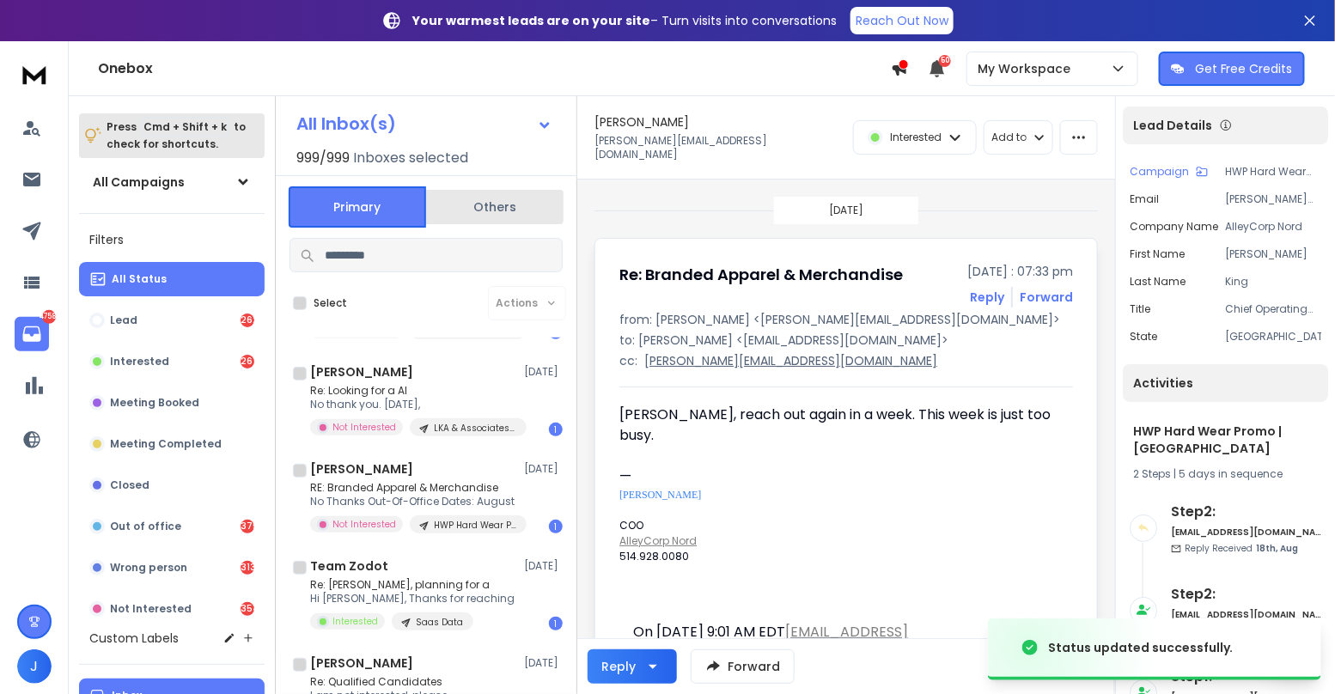
scroll to position [2628, 0]
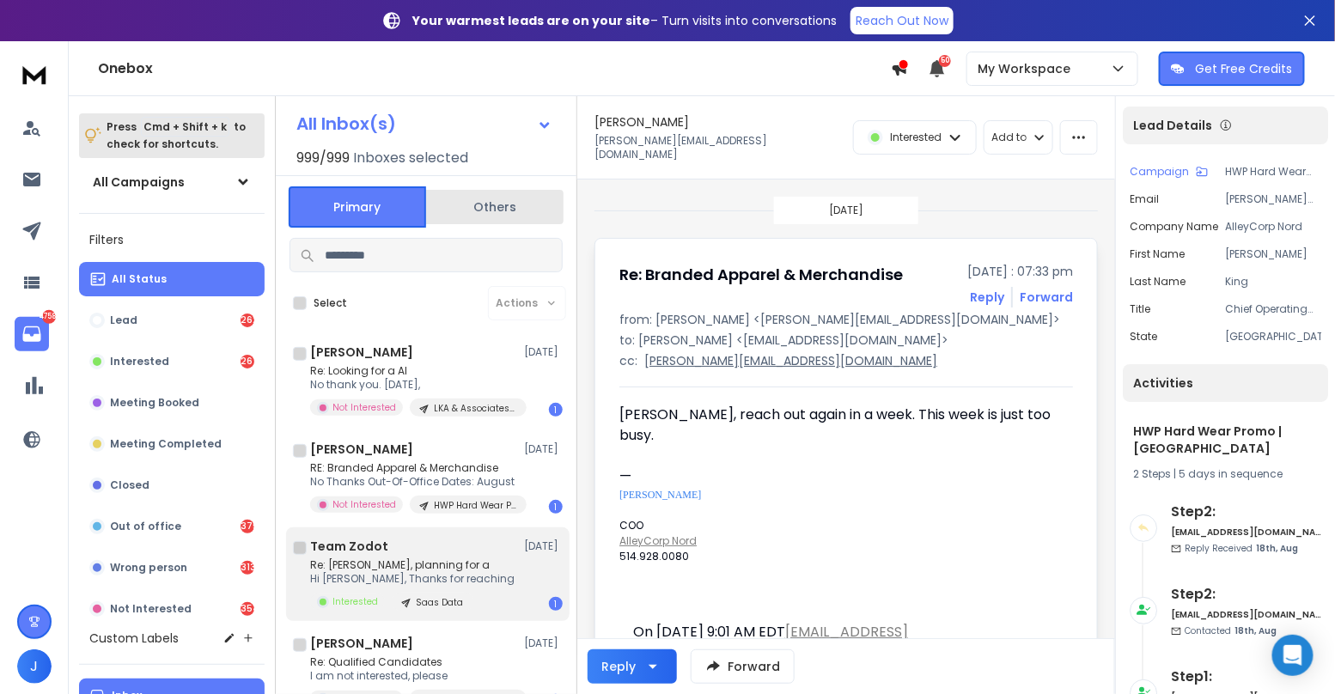
click at [441, 570] on p "Re: Dwayne, planning for a" at bounding box center [412, 565] width 204 height 14
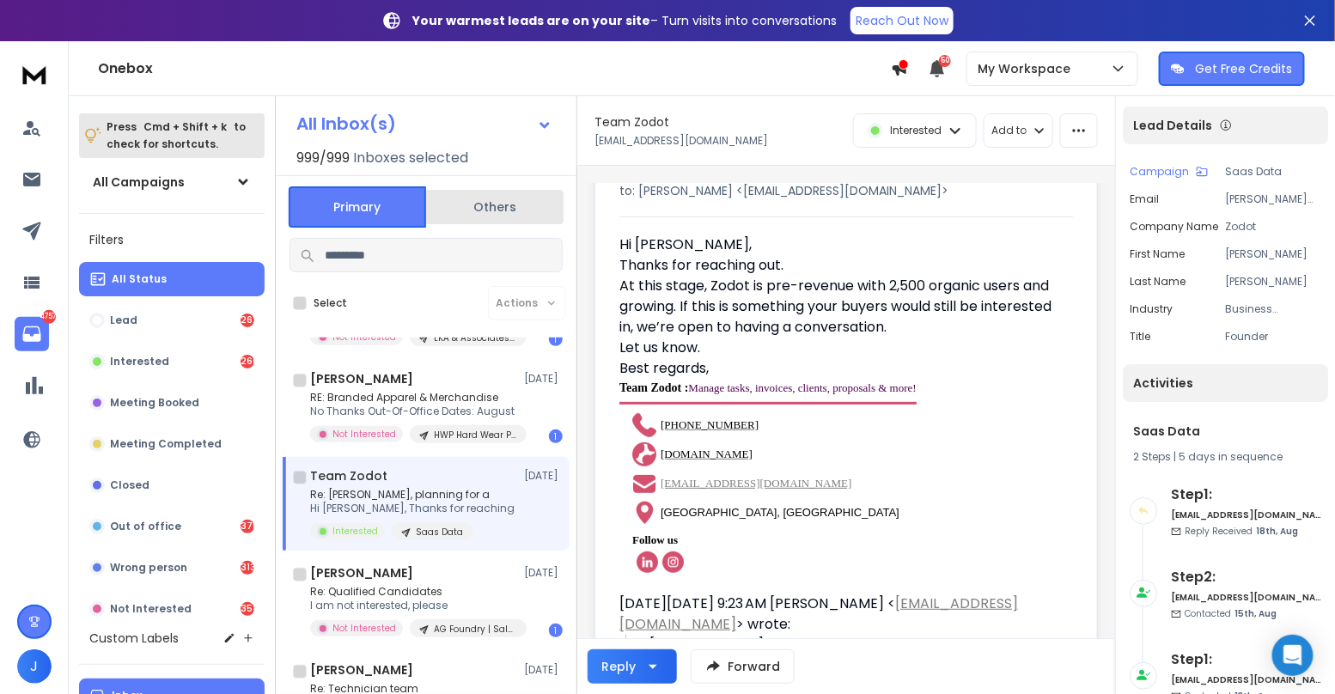
scroll to position [180, 0]
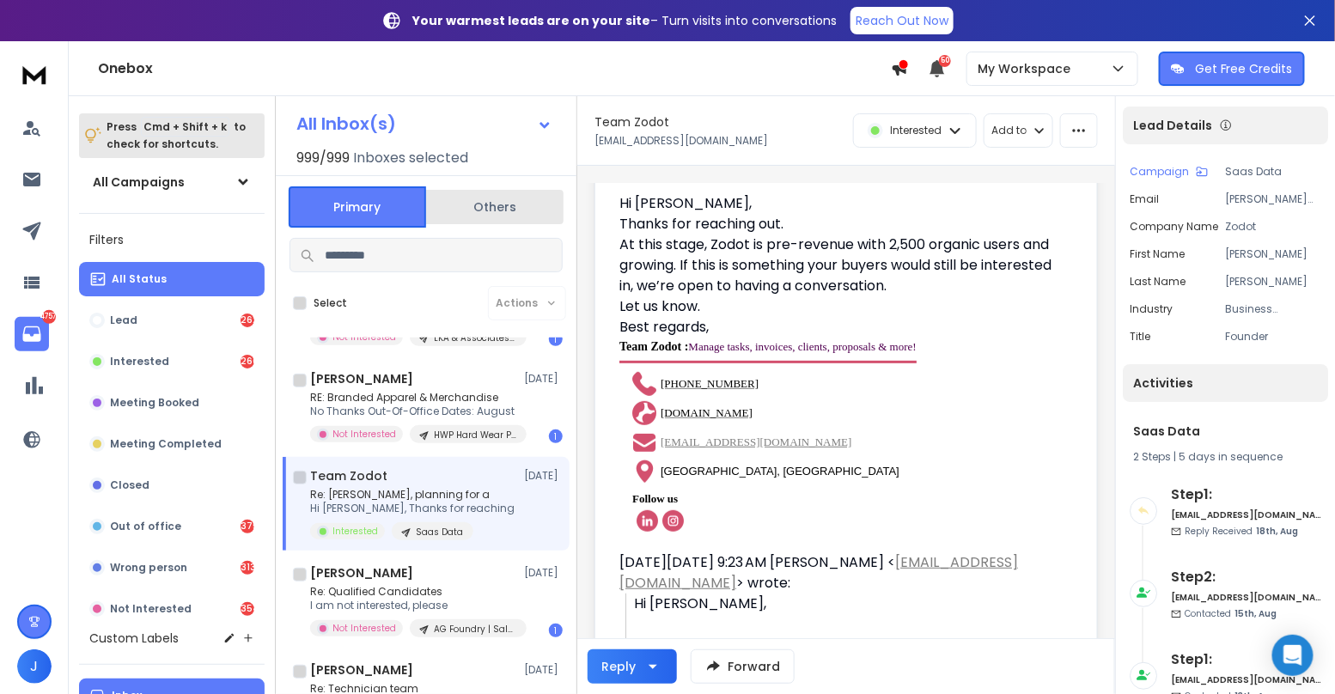
click at [650, 522] on img at bounding box center [646, 520] width 21 height 21
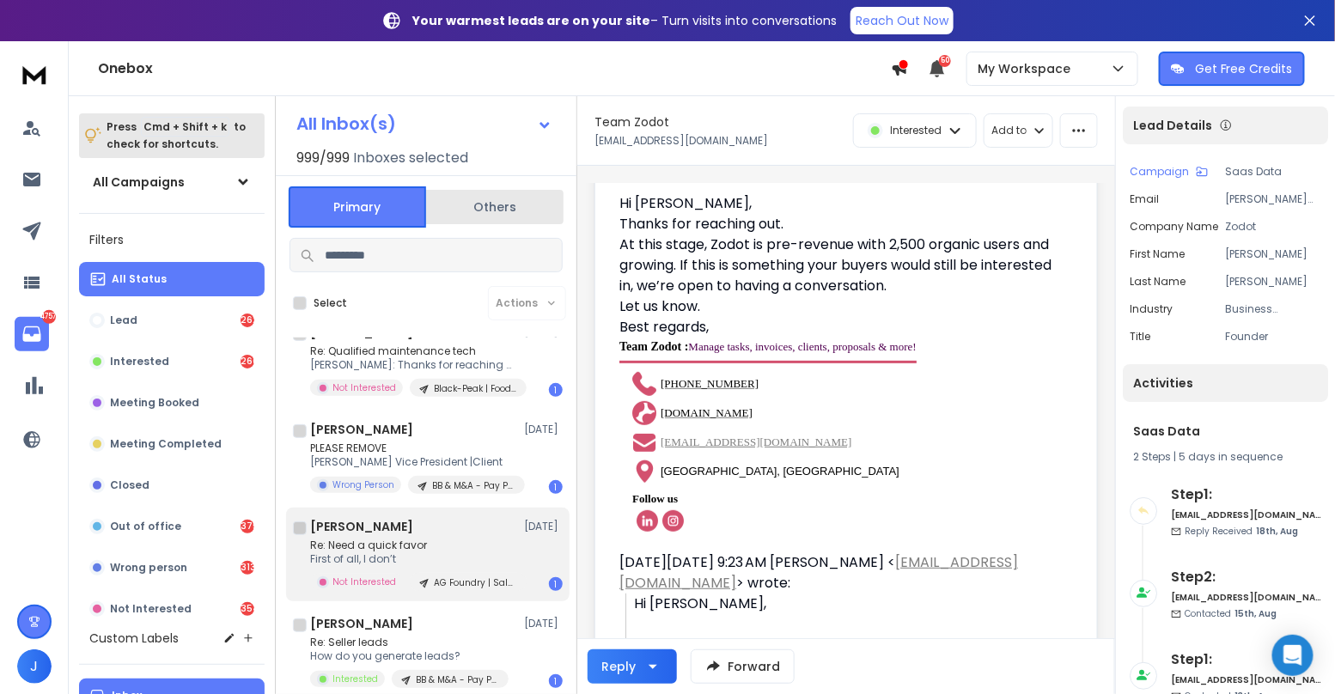
scroll to position [3233, 0]
click at [422, 535] on p "Re: Need a quick favor" at bounding box center [413, 542] width 206 height 14
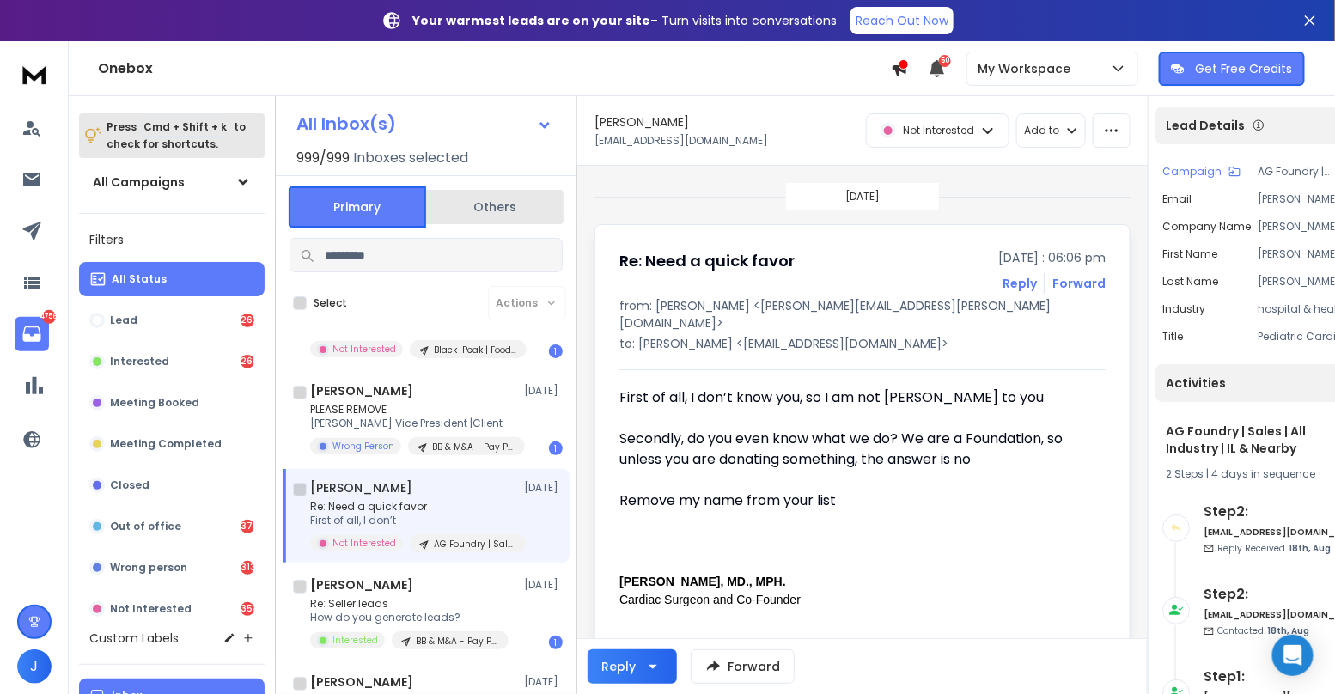
scroll to position [3295, 0]
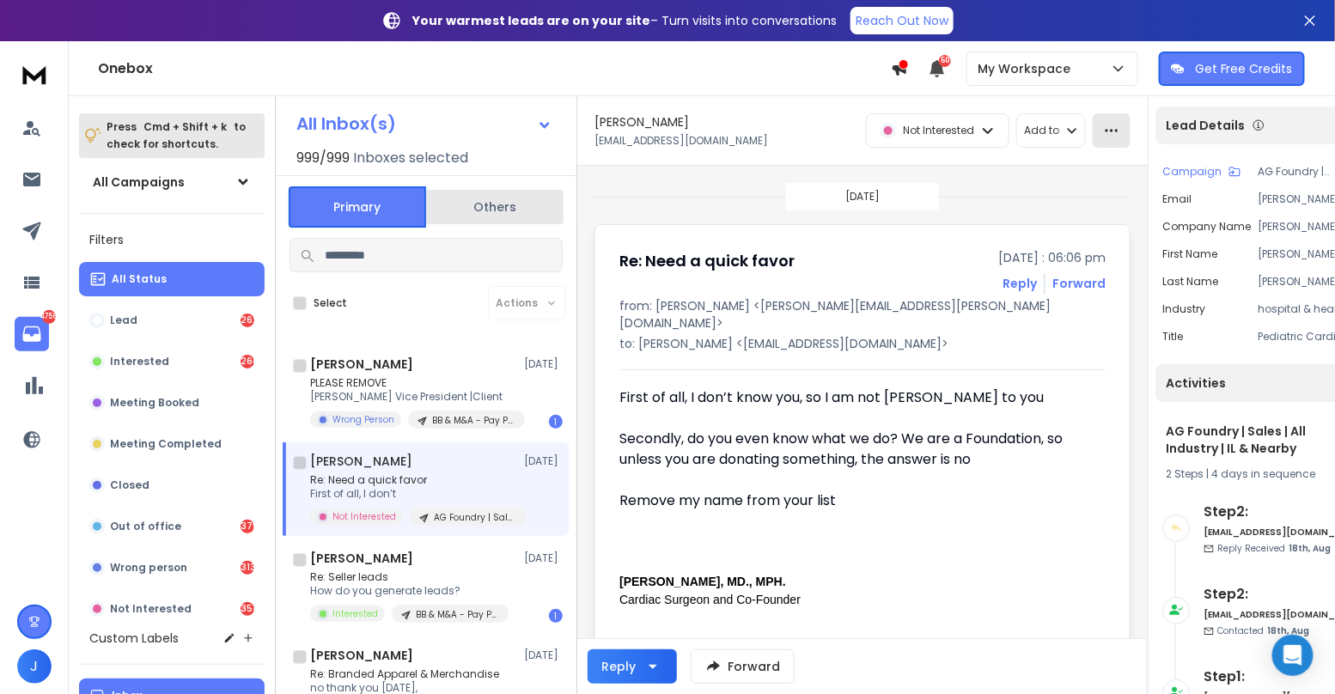
click at [1104, 129] on button "button" at bounding box center [1111, 130] width 38 height 34
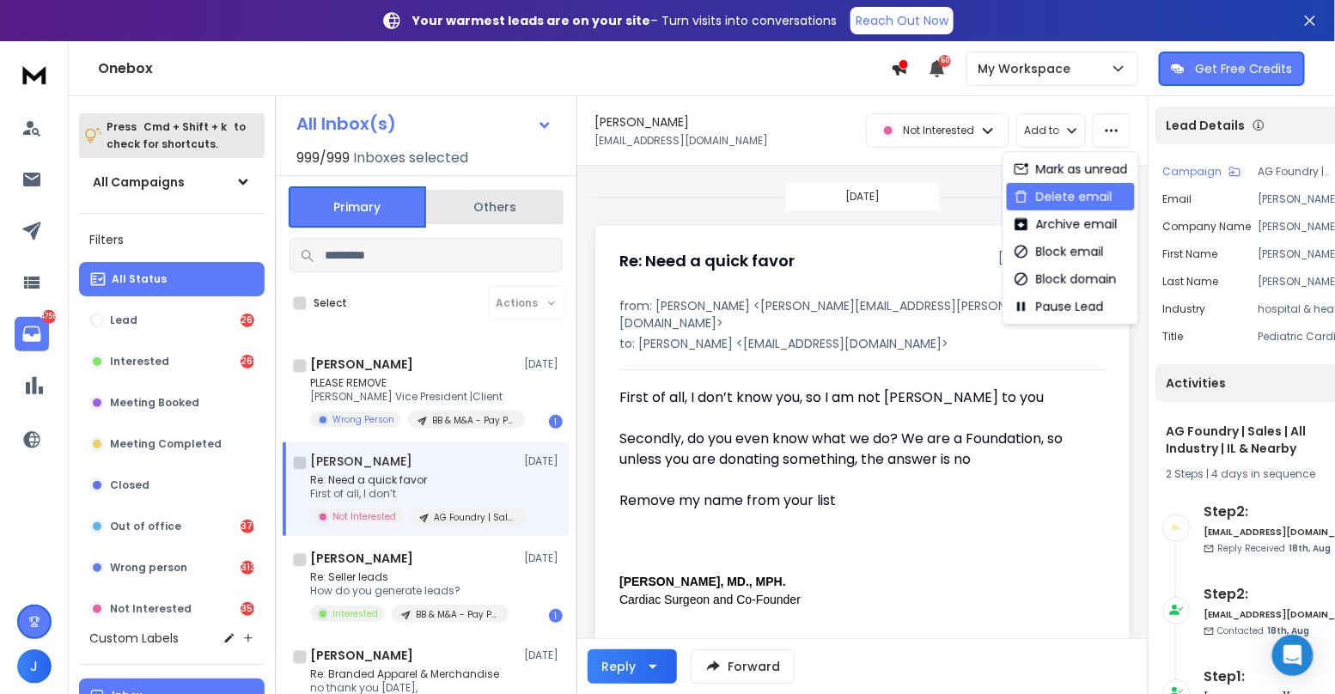
click at [1091, 202] on div "Delete email" at bounding box center [1062, 196] width 99 height 17
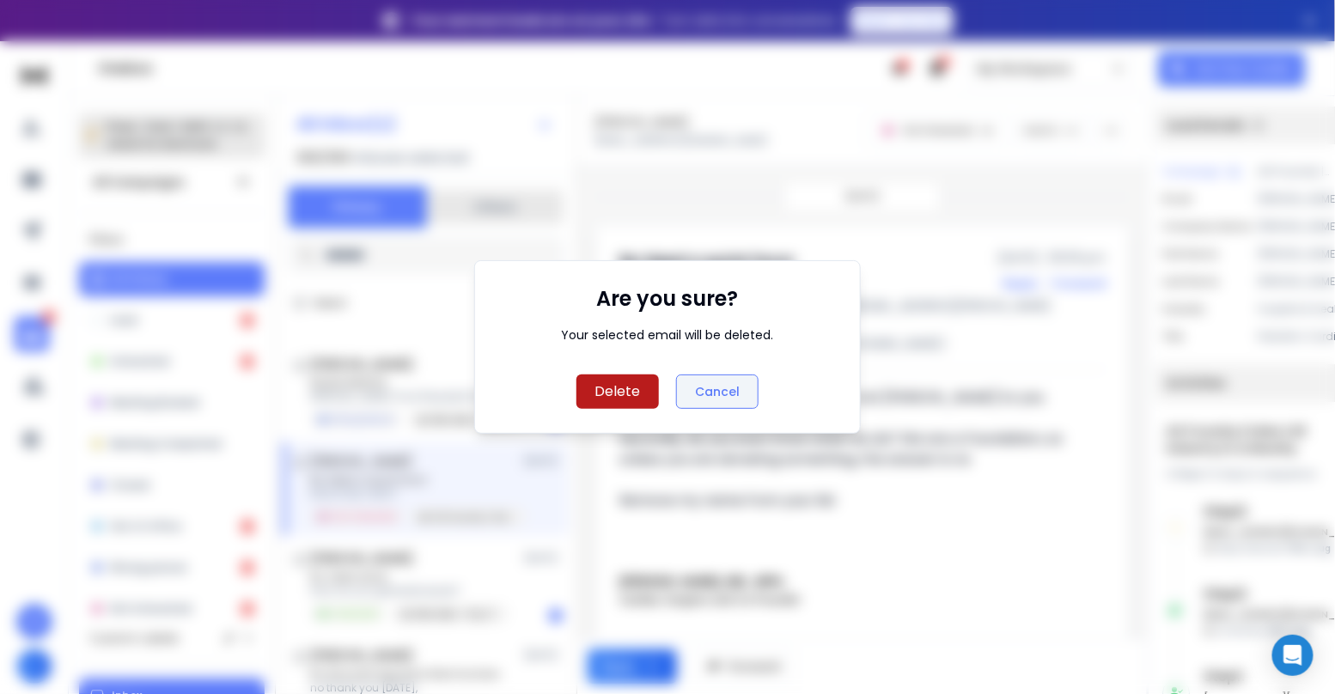
click at [648, 385] on button "Delete" at bounding box center [617, 391] width 82 height 34
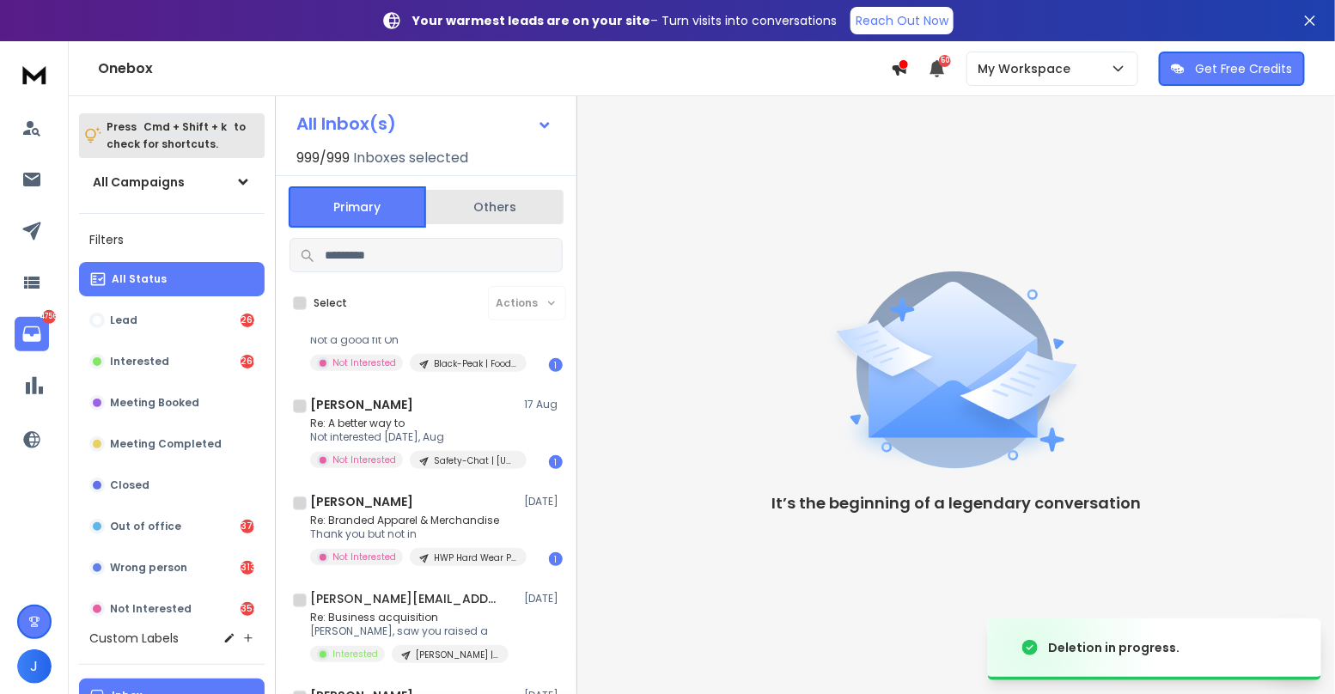
scroll to position [3658, 0]
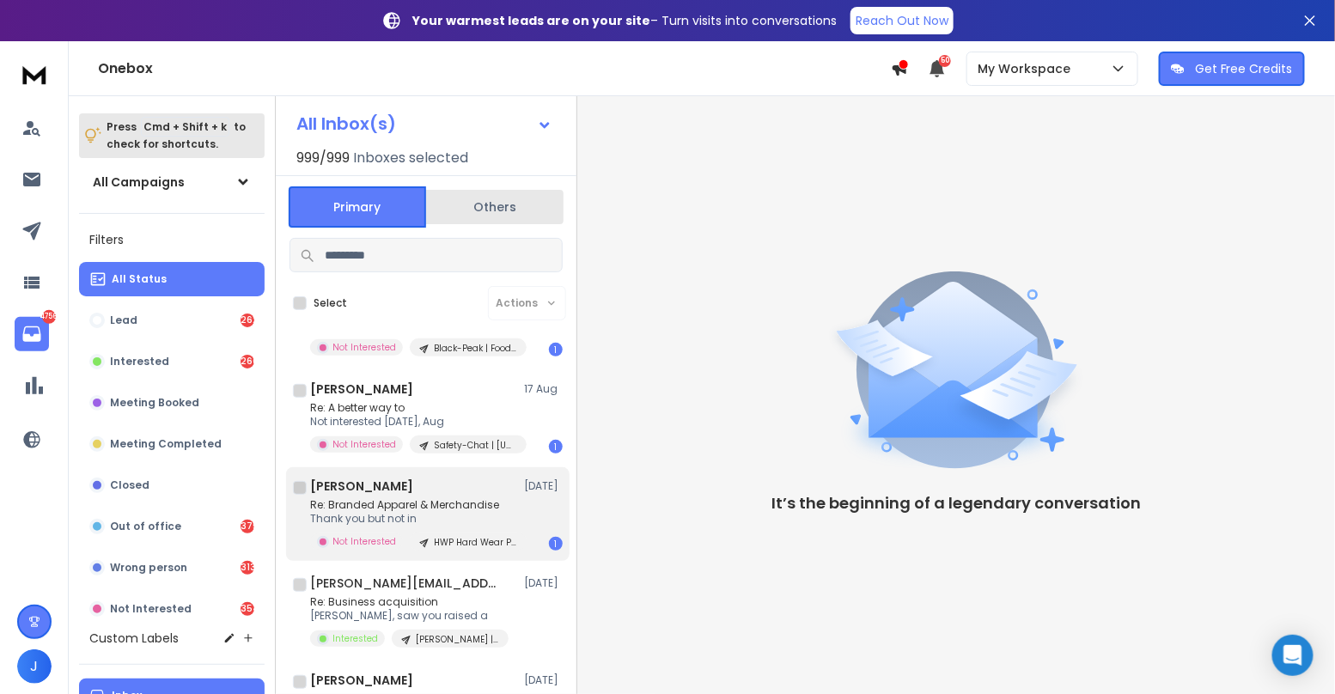
click at [453, 491] on div "Jerry M 16 Aug" at bounding box center [436, 485] width 252 height 17
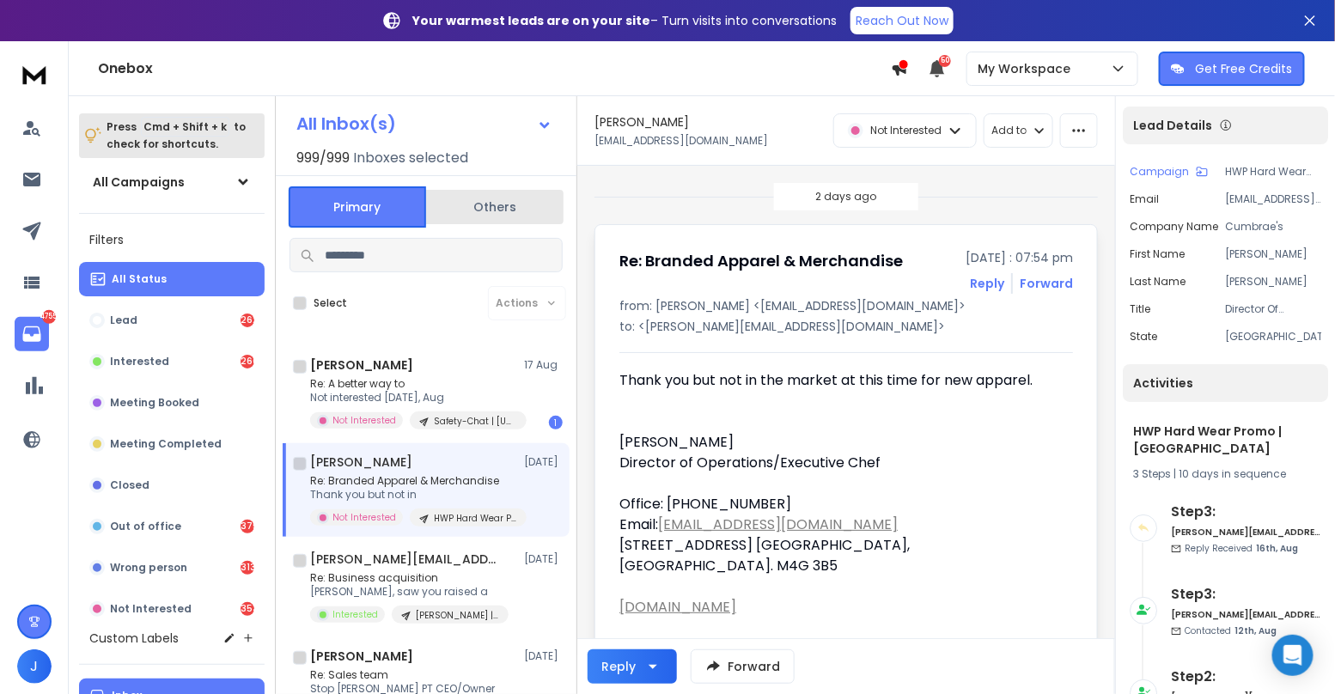
scroll to position [3723, 0]
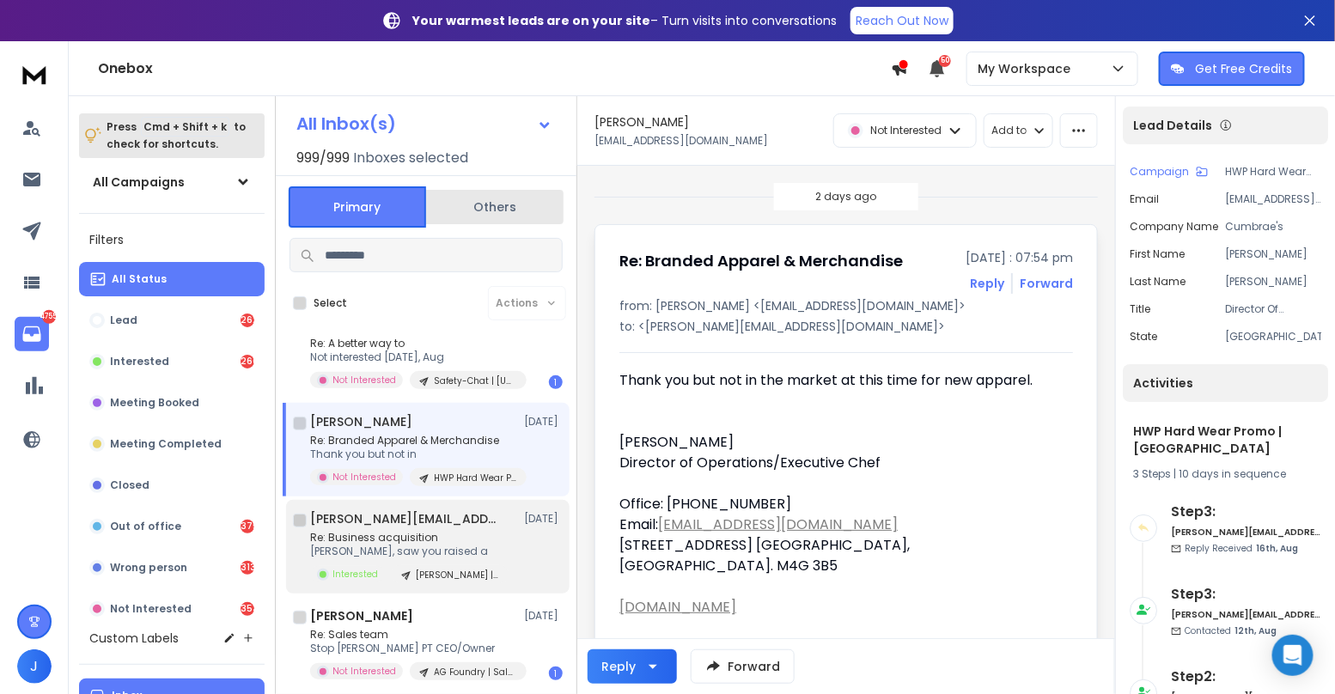
click at [451, 525] on h1 "barbara.sprenger@mydeskworks.com" at bounding box center [404, 518] width 189 height 17
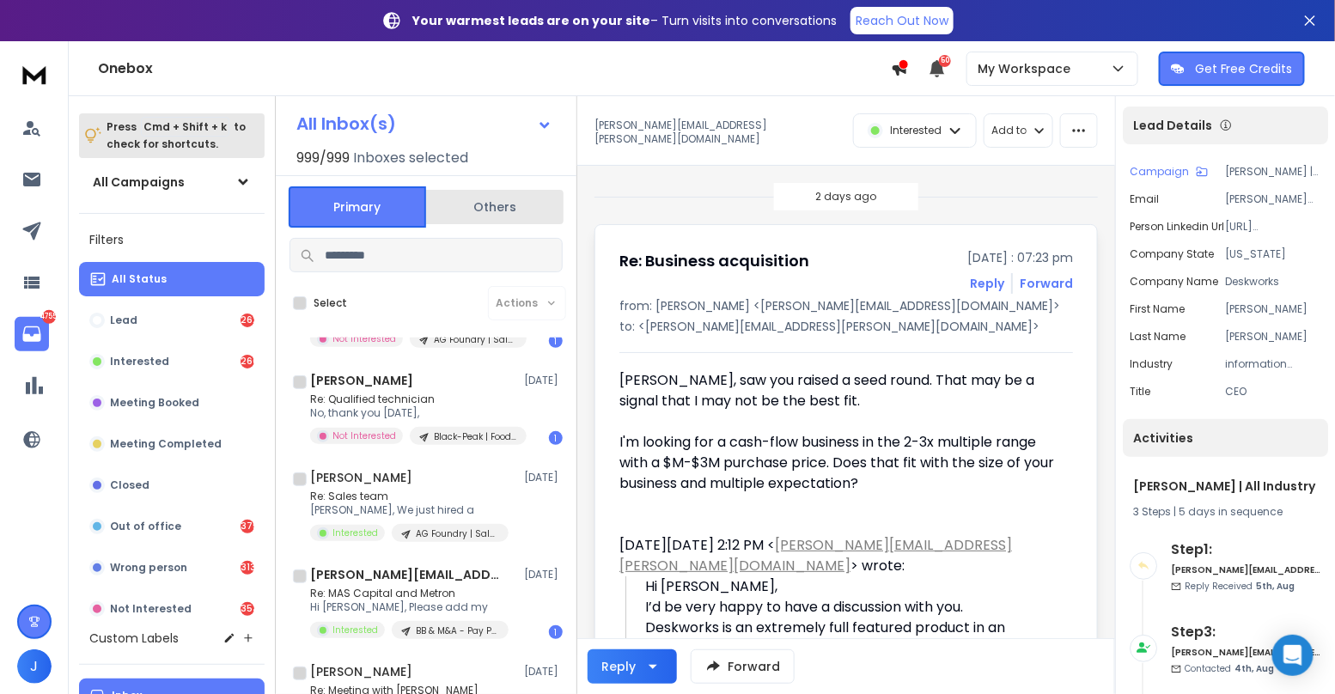
scroll to position [4057, 0]
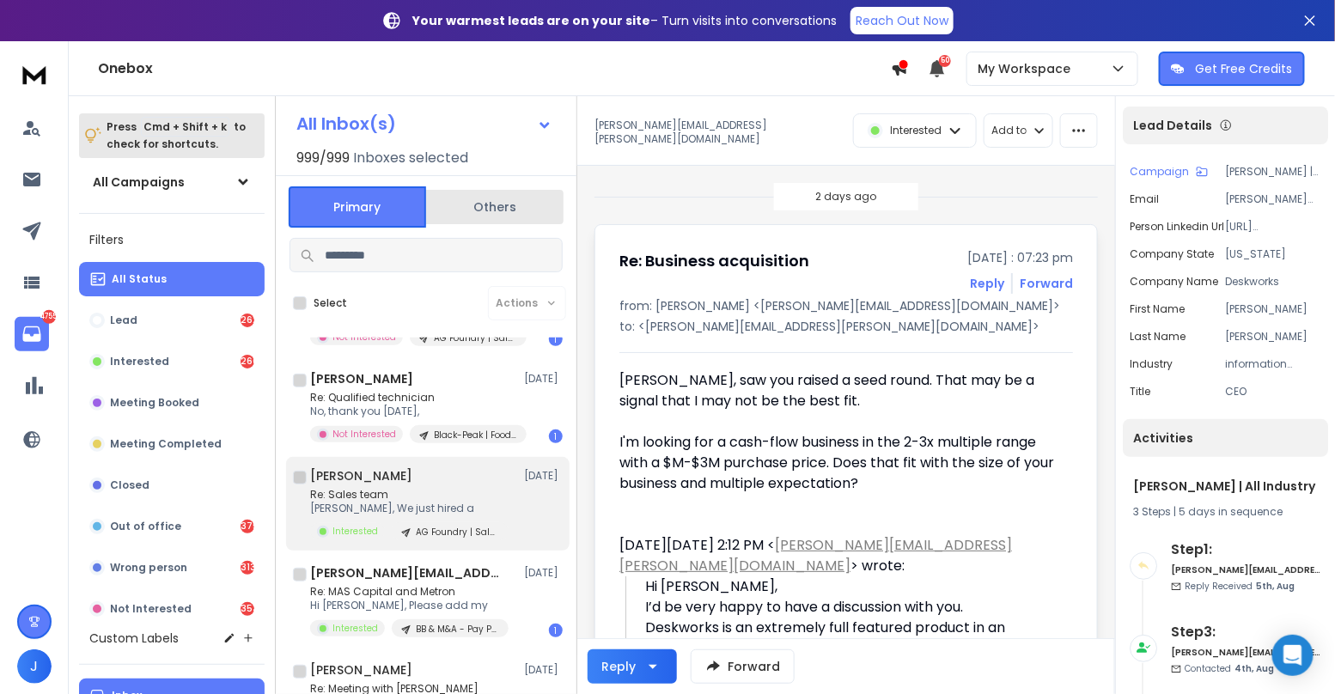
click at [465, 511] on p "Greg, We just hired a" at bounding box center [409, 509] width 198 height 14
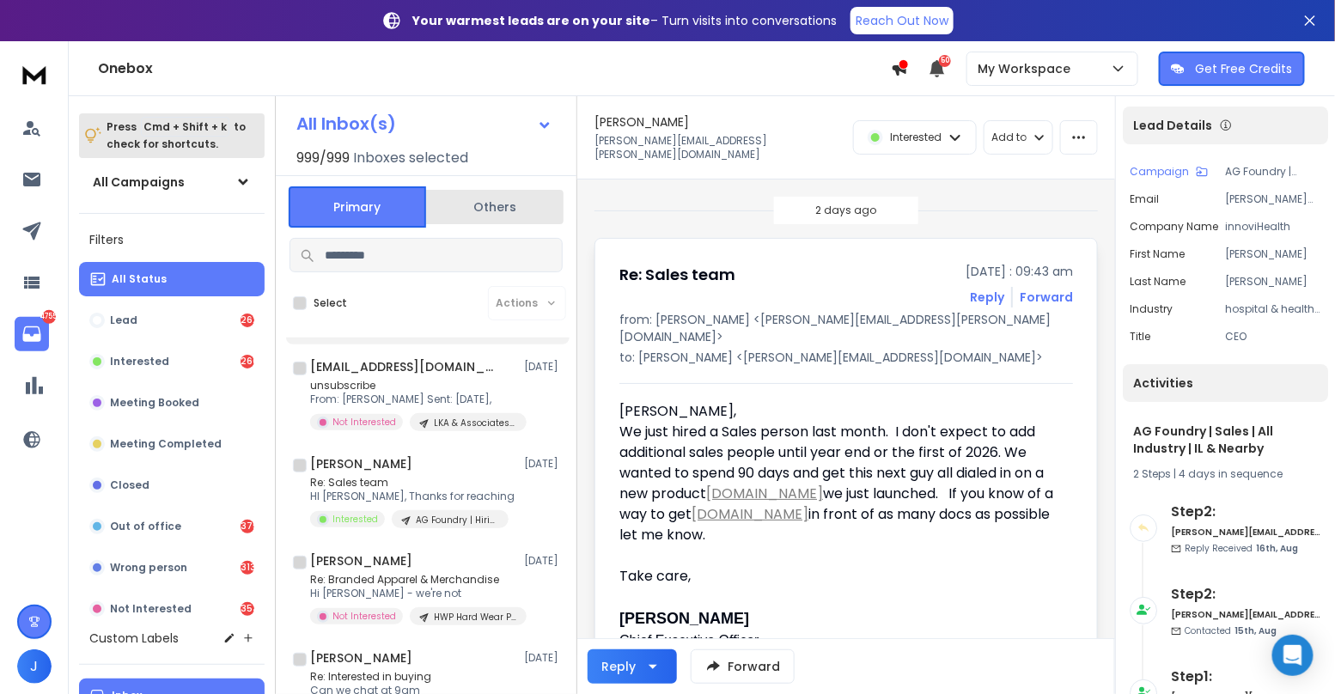
scroll to position [584, 0]
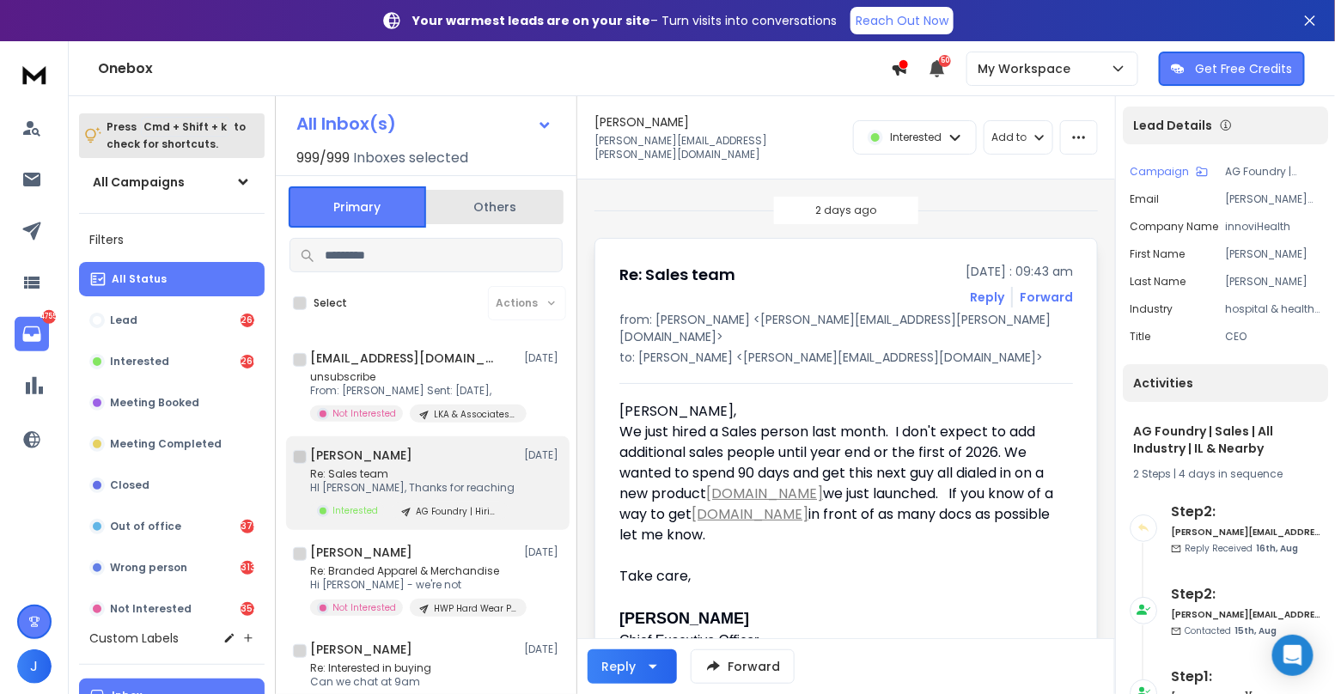
click at [505, 485] on p "HI Greg, Thanks for reaching" at bounding box center [412, 488] width 204 height 14
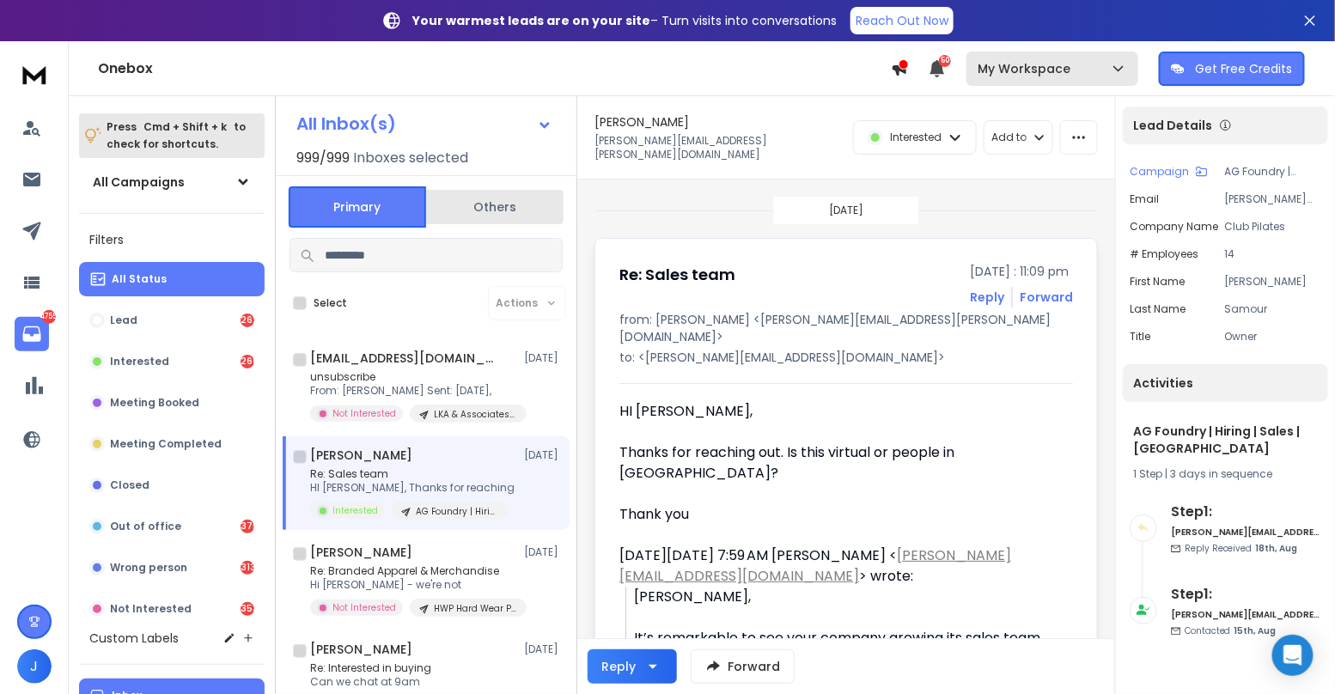
click at [1037, 63] on p "My Workspace" at bounding box center [1027, 68] width 100 height 17
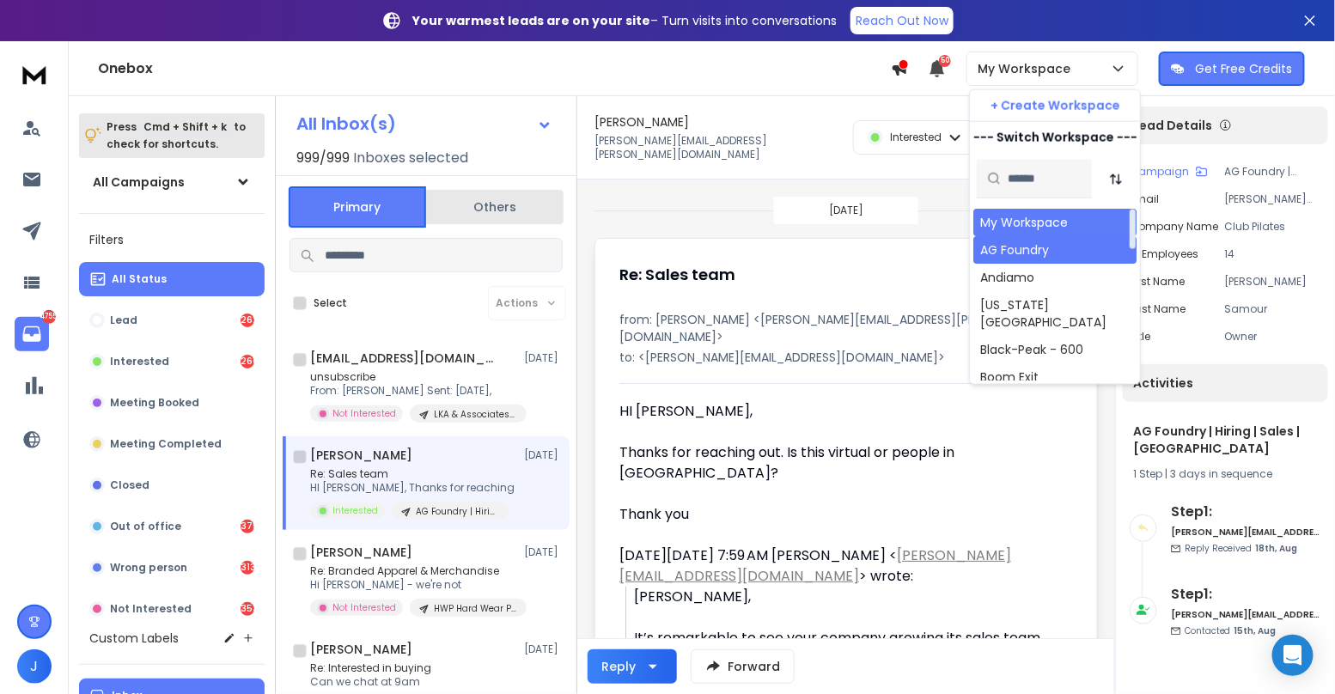
click at [1024, 253] on div "AG Foundry" at bounding box center [1014, 249] width 69 height 17
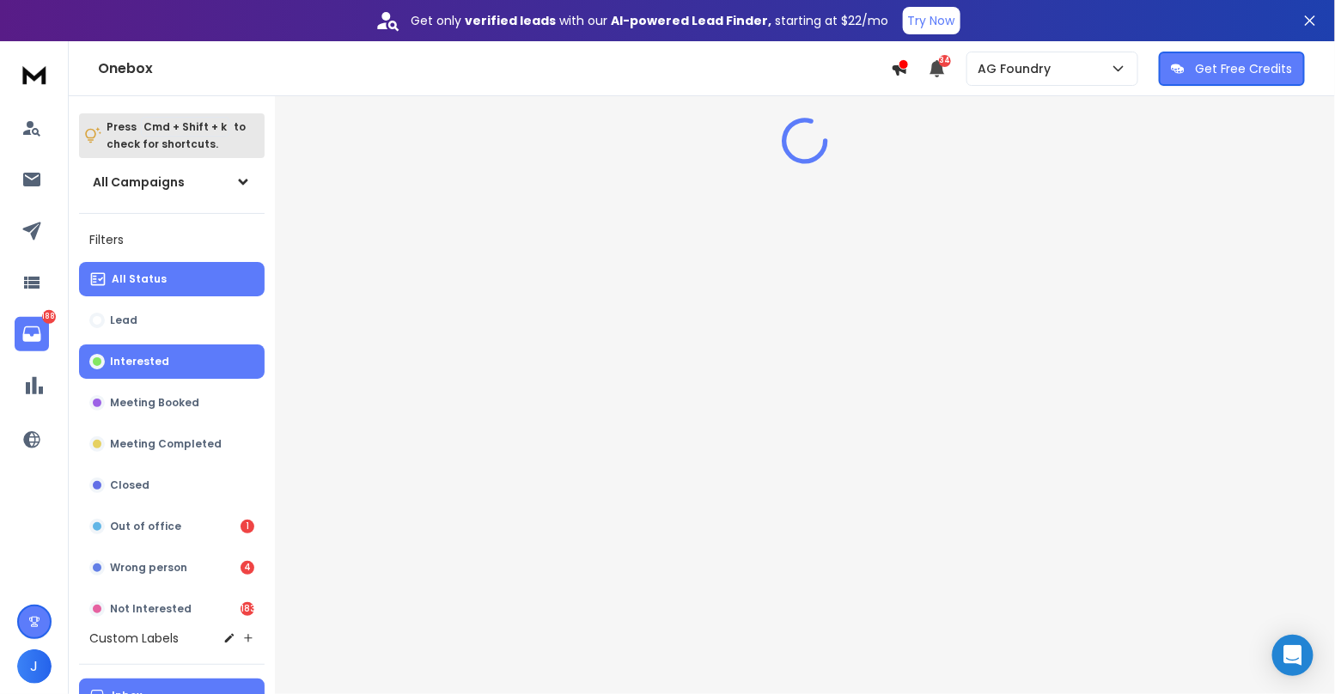
click at [156, 362] on p "Interested" at bounding box center [139, 362] width 59 height 14
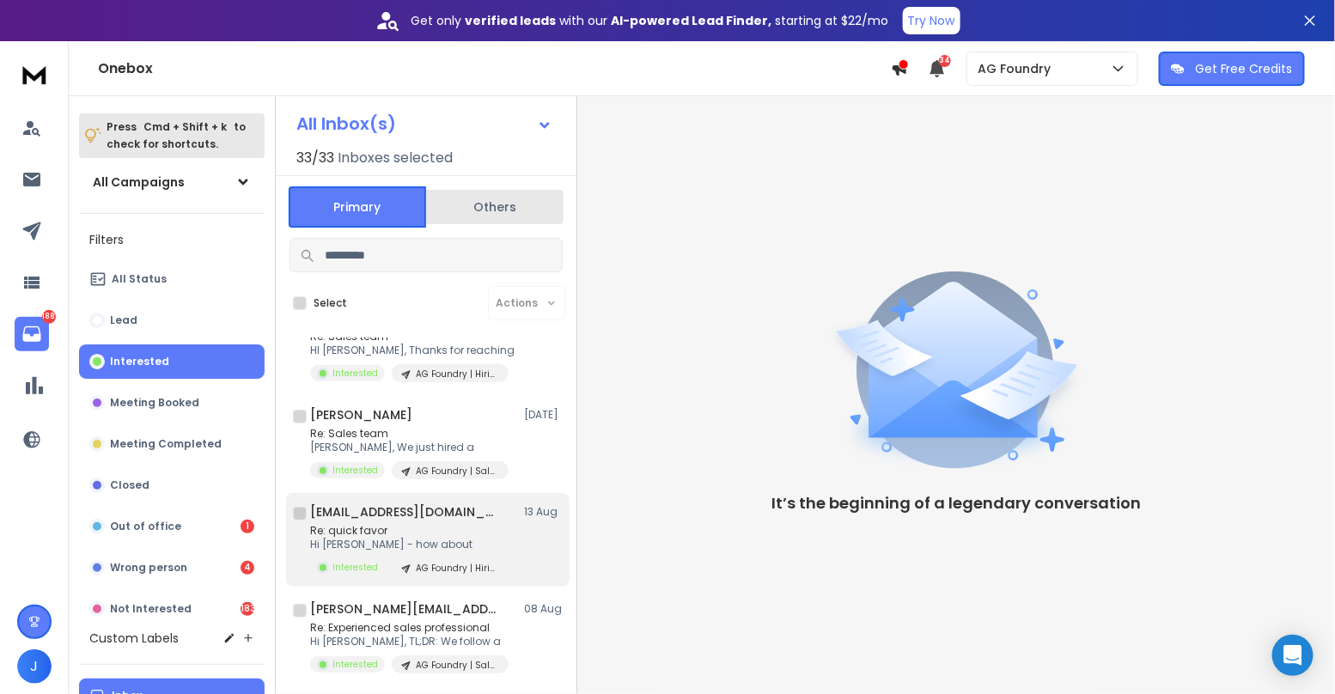
scroll to position [234, 0]
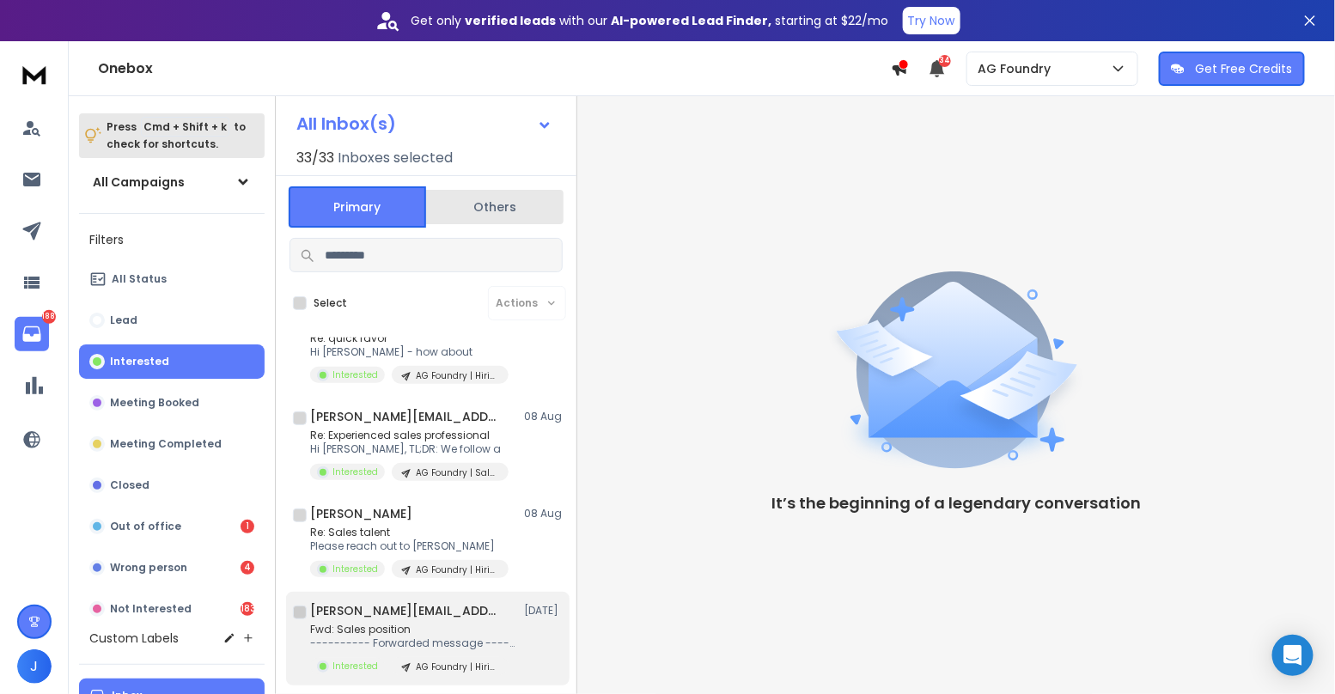
click at [407, 629] on p "Fwd: Sales position" at bounding box center [413, 630] width 206 height 14
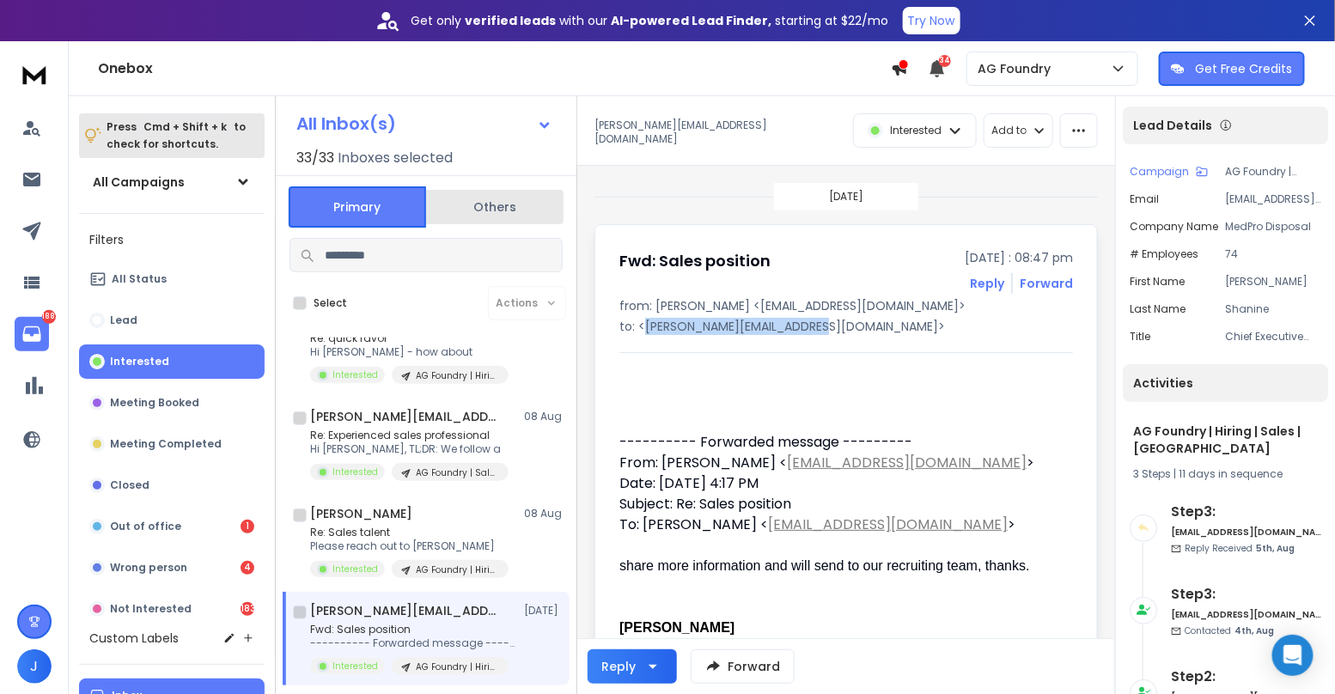
drag, startPoint x: 830, startPoint y: 325, endPoint x: 644, endPoint y: 320, distance: 186.4
click at [644, 320] on p "to: <greg@avantgardefoundry.com>" at bounding box center [845, 326] width 453 height 17
copy p "greg@avantgardefoundry.com"
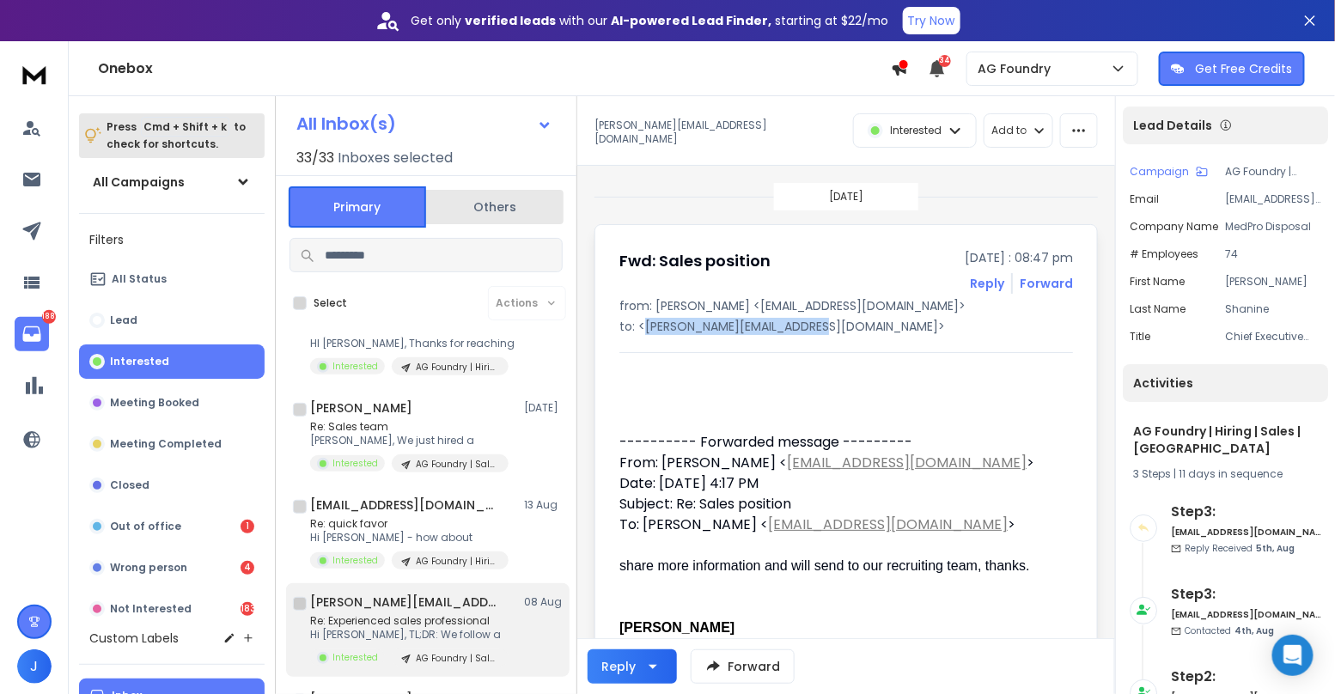
scroll to position [0, 0]
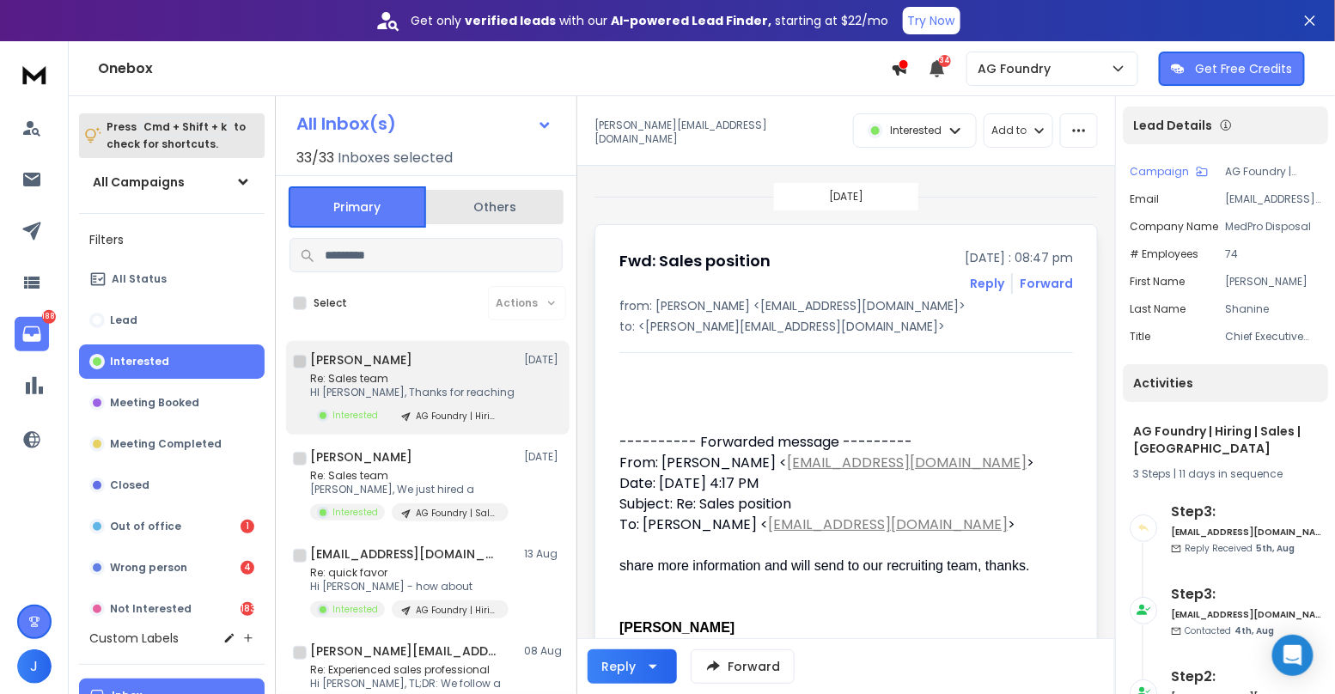
click at [468, 388] on p "HI Greg, Thanks for reaching" at bounding box center [412, 393] width 204 height 14
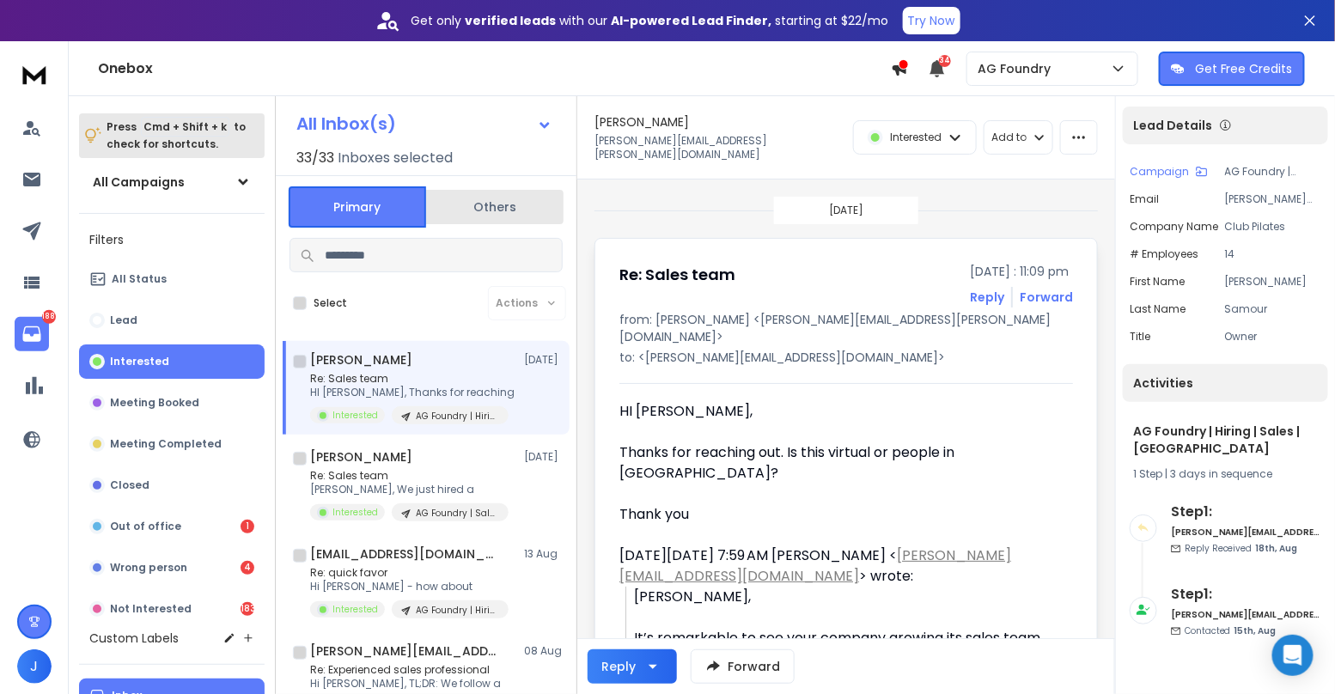
click at [1051, 289] on div "Forward" at bounding box center [1045, 297] width 53 height 17
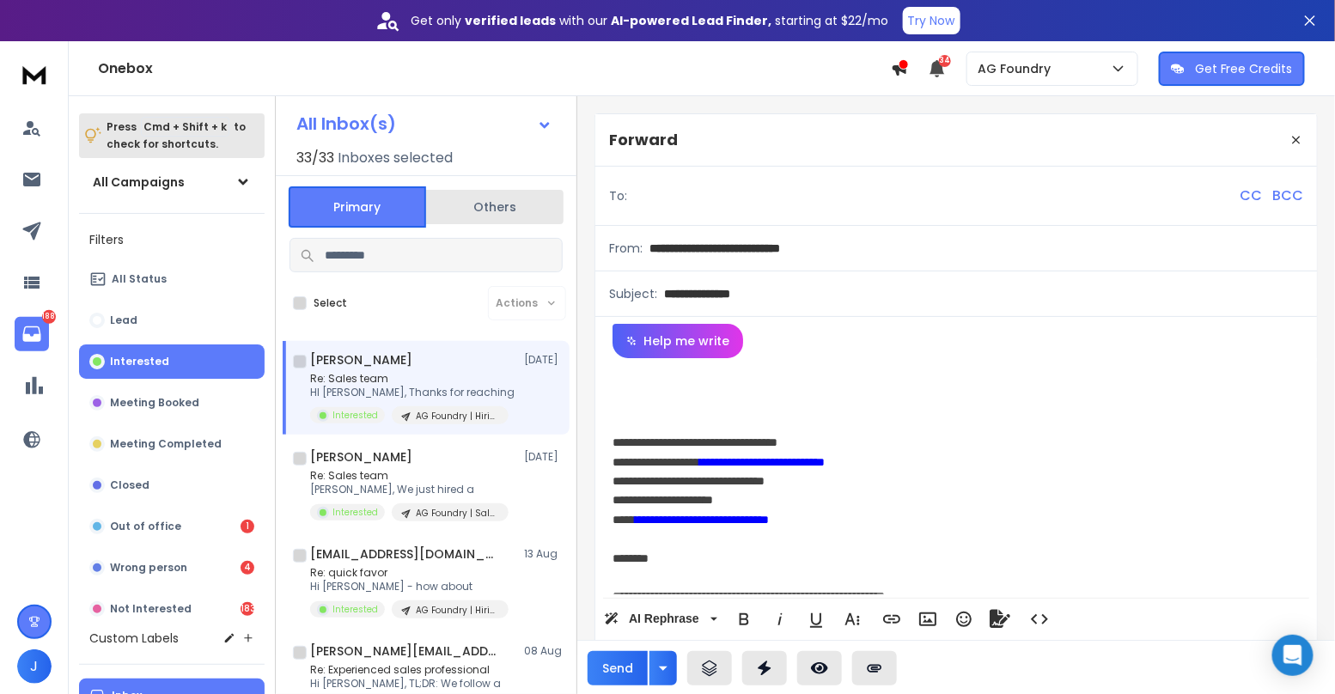
click at [680, 188] on input at bounding box center [694, 195] width 120 height 31
paste input "**********"
type input "**********"
click at [775, 133] on div "Forward" at bounding box center [955, 140] width 721 height 52
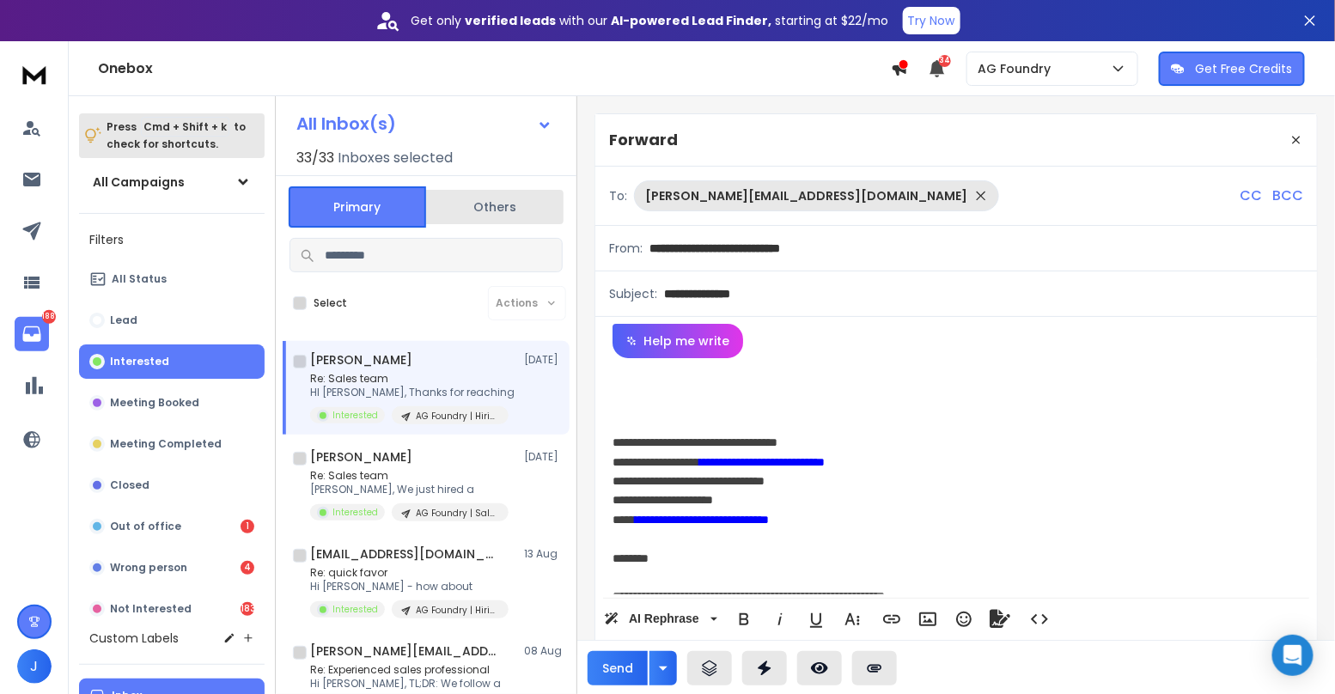
scroll to position [0, 0]
click at [625, 678] on button "Send" at bounding box center [617, 668] width 60 height 34
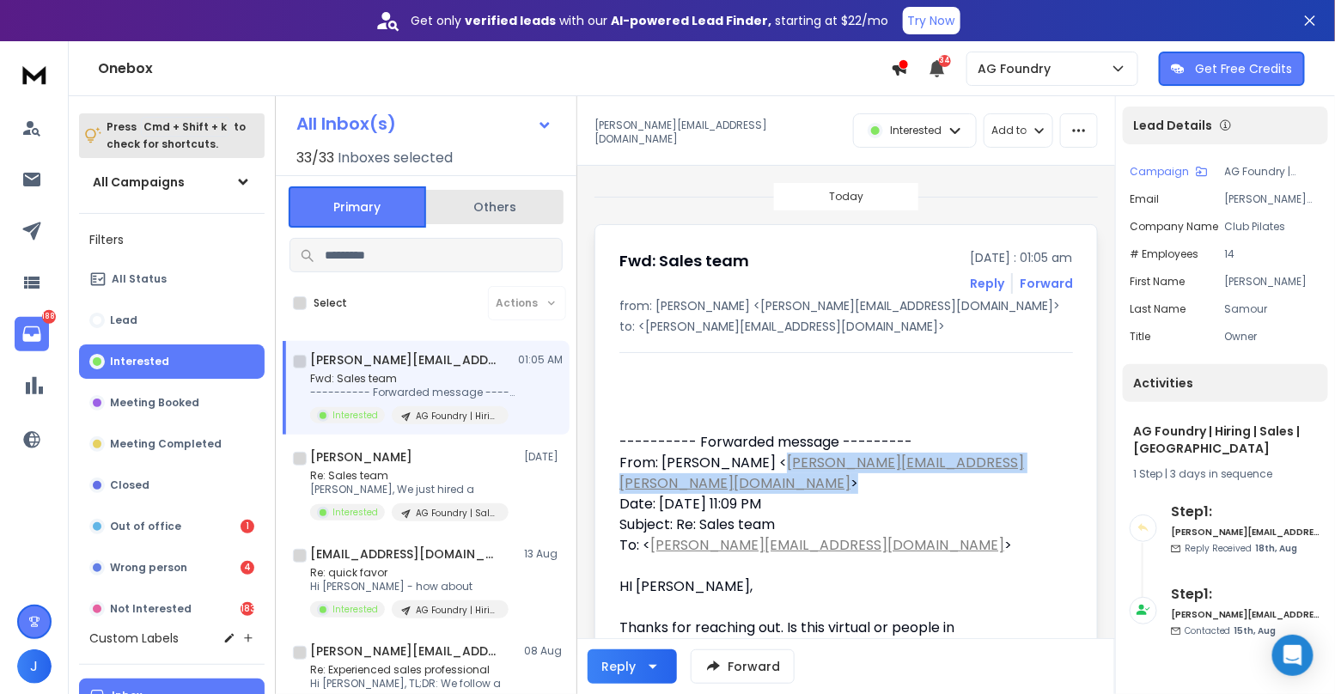
drag, startPoint x: 968, startPoint y: 460, endPoint x: 770, endPoint y: 465, distance: 197.6
click at [770, 465] on div "From: Sonya Samour < sonya.samour@clubpilates.com >" at bounding box center [839, 473] width 440 height 41
copy div "sonya.samour@clubpilates.com >"
click at [1122, 69] on icon "button" at bounding box center [1118, 68] width 9 height 4
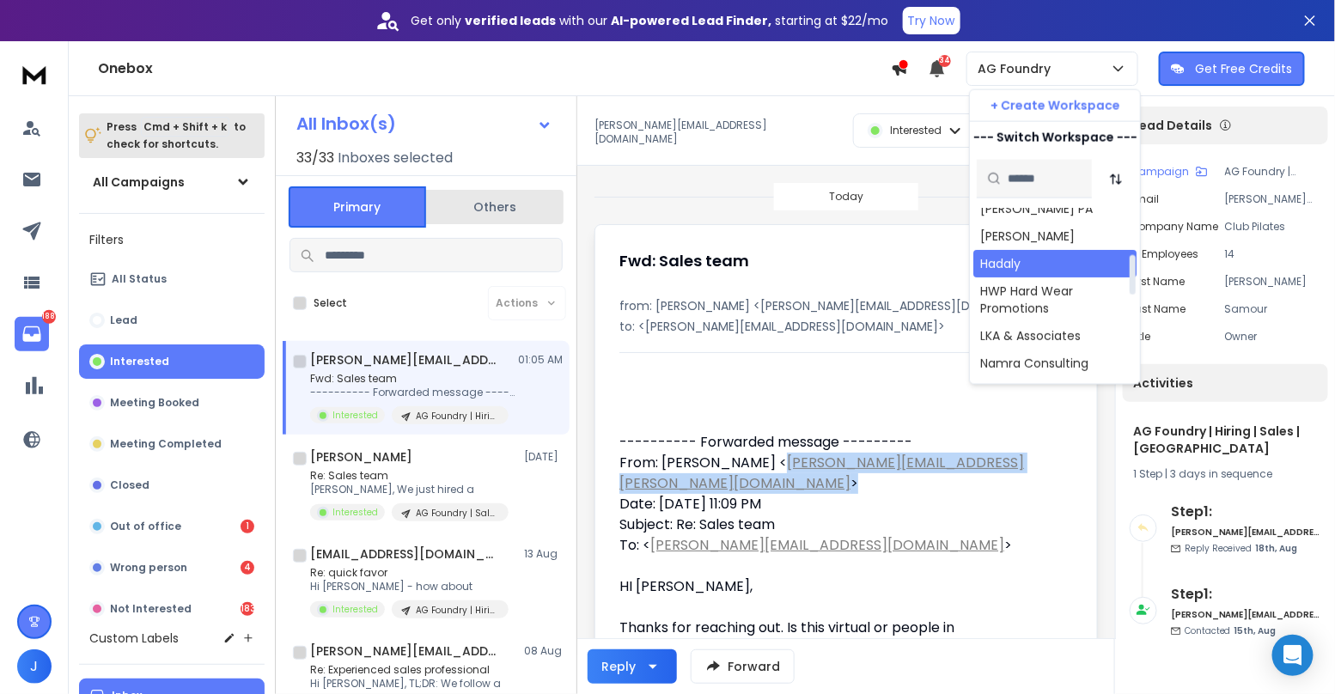
scroll to position [243, 0]
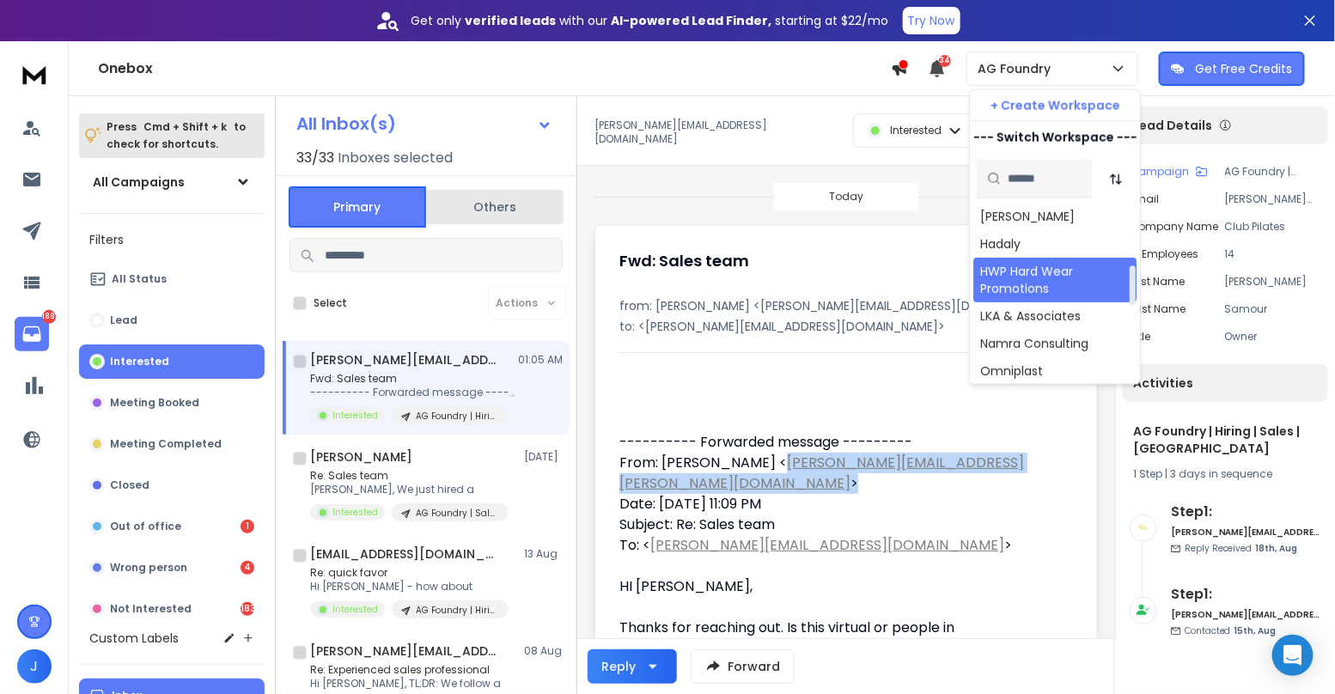
click at [1071, 263] on div "HWP Hard Wear Promotions" at bounding box center [1054, 280] width 149 height 34
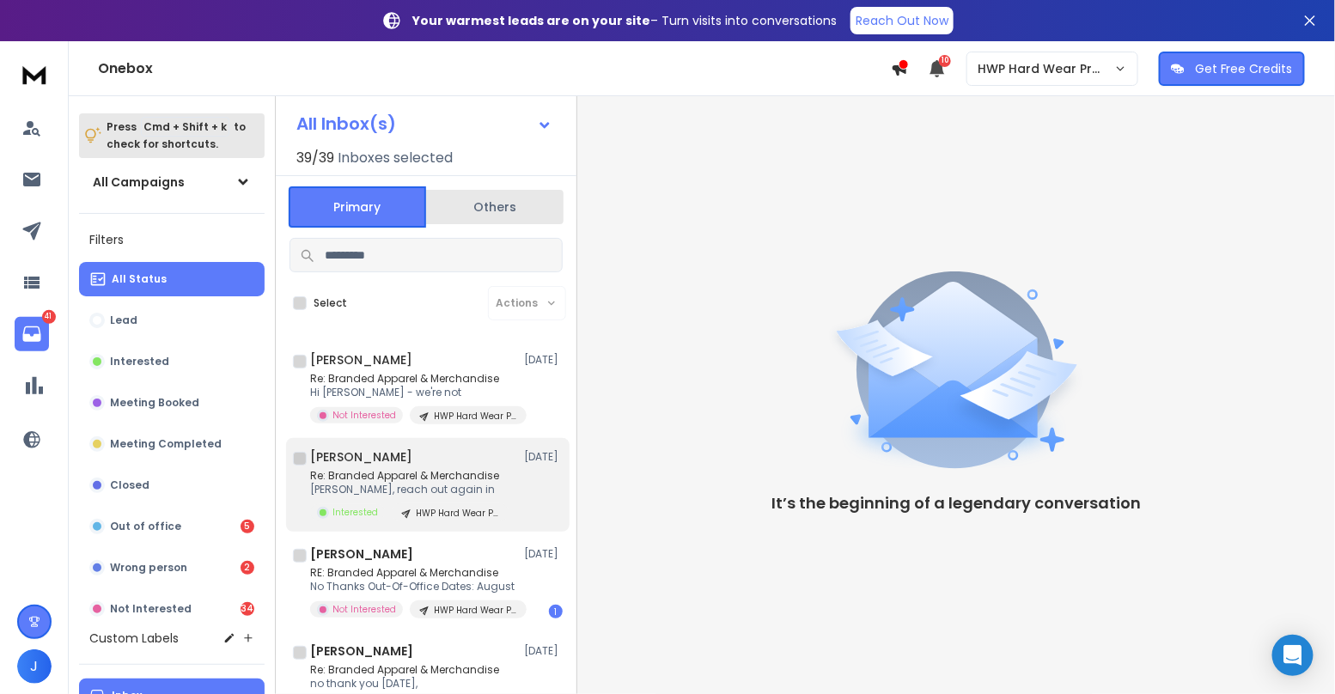
click at [413, 494] on p "[PERSON_NAME], reach out again in" at bounding box center [409, 490] width 198 height 14
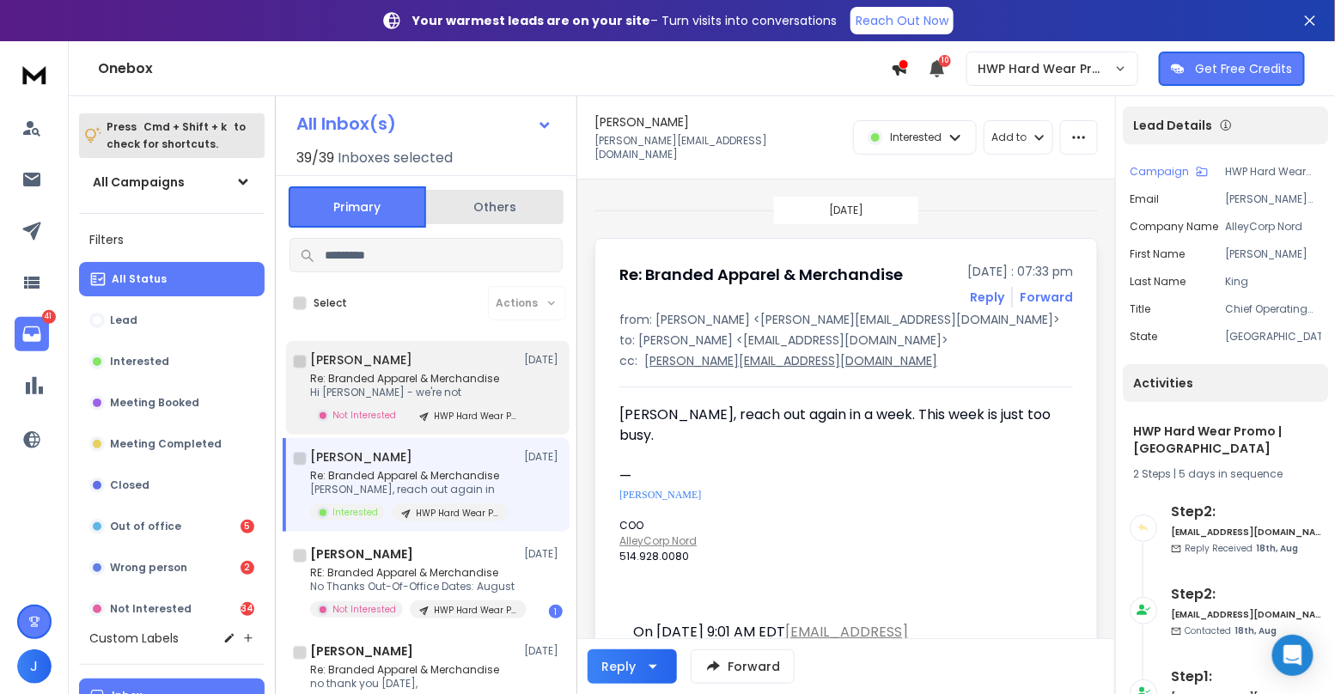
click at [424, 390] on p "Hi [PERSON_NAME] - we're not" at bounding box center [413, 393] width 206 height 14
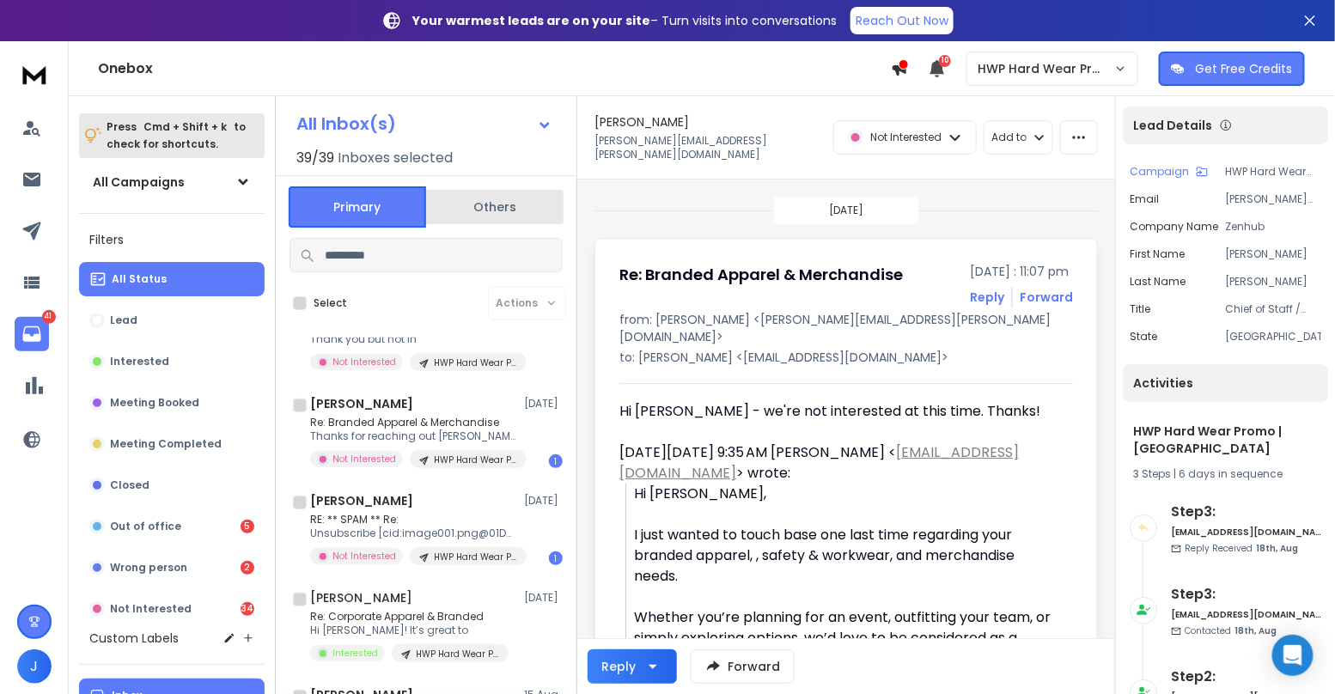
scroll to position [444, 0]
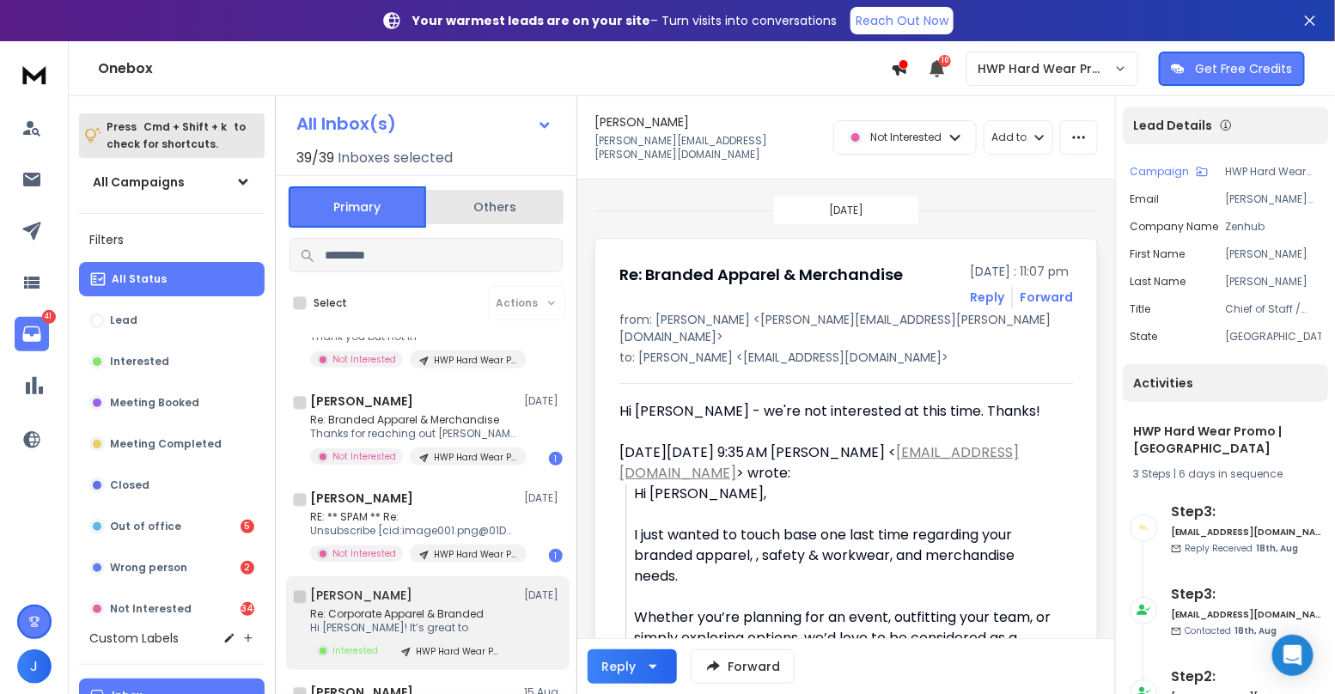
click at [398, 628] on p "Hi [PERSON_NAME]! It’s great to" at bounding box center [409, 628] width 198 height 14
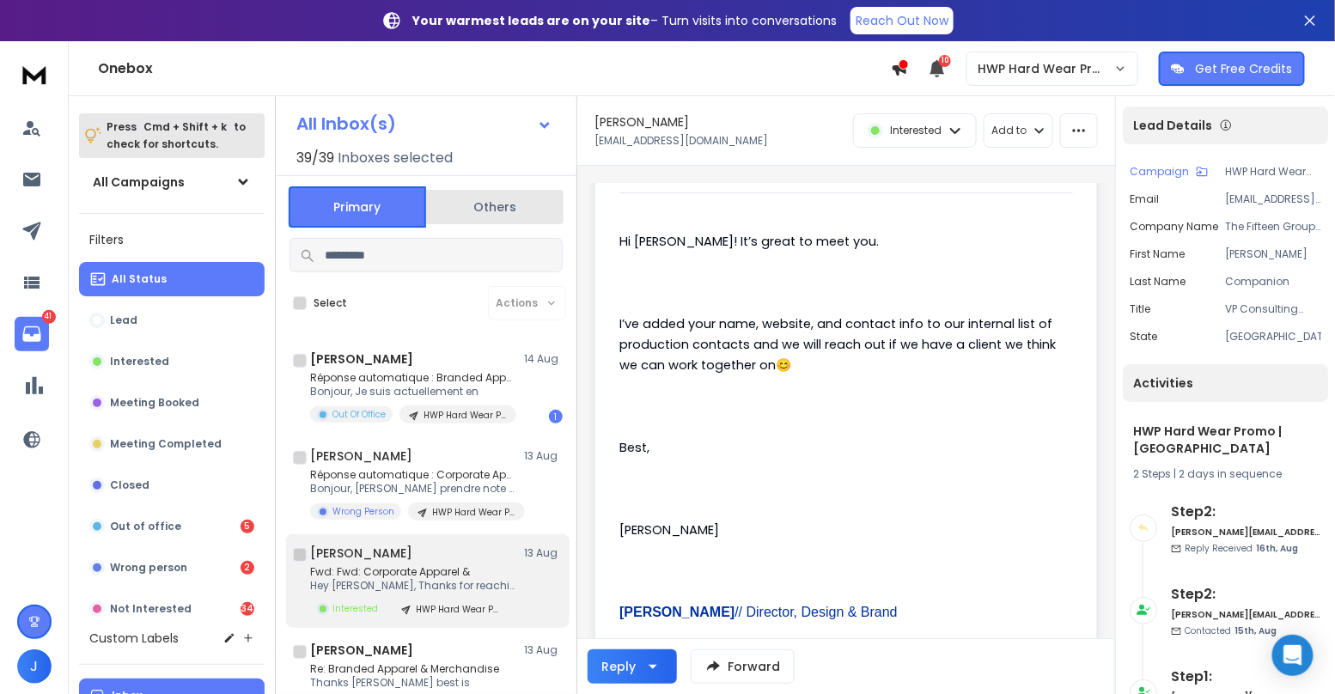
scroll to position [971, 0]
click at [449, 566] on p "Fwd: Fwd: Corporate Apparel &" at bounding box center [413, 572] width 206 height 14
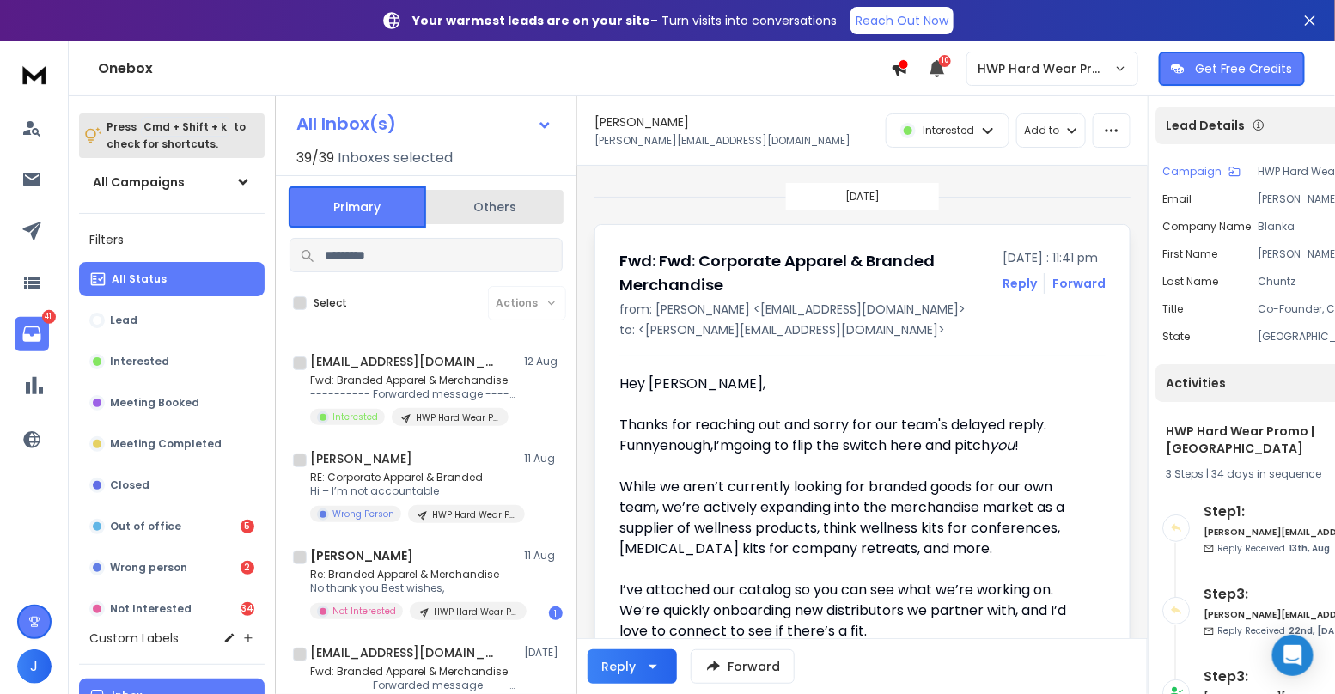
scroll to position [1526, 0]
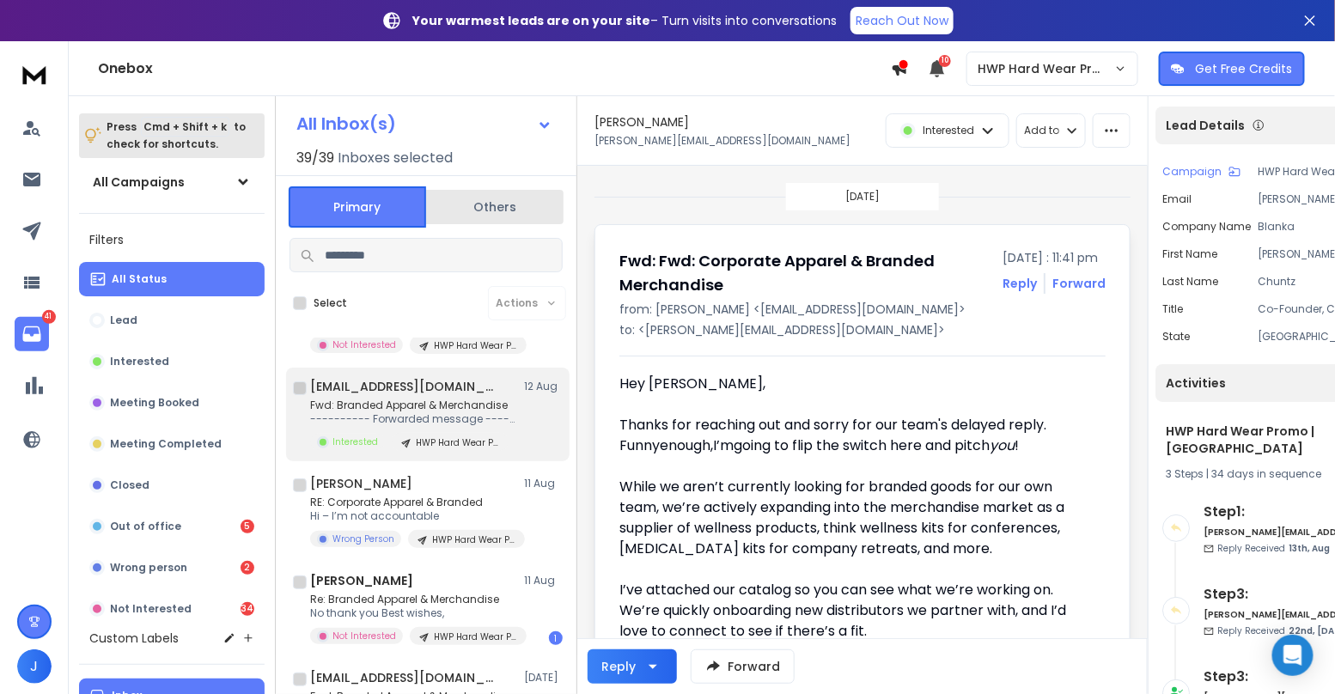
click at [426, 412] on p "---------- Forwarded message --------- From: [PERSON_NAME]" at bounding box center [413, 419] width 206 height 14
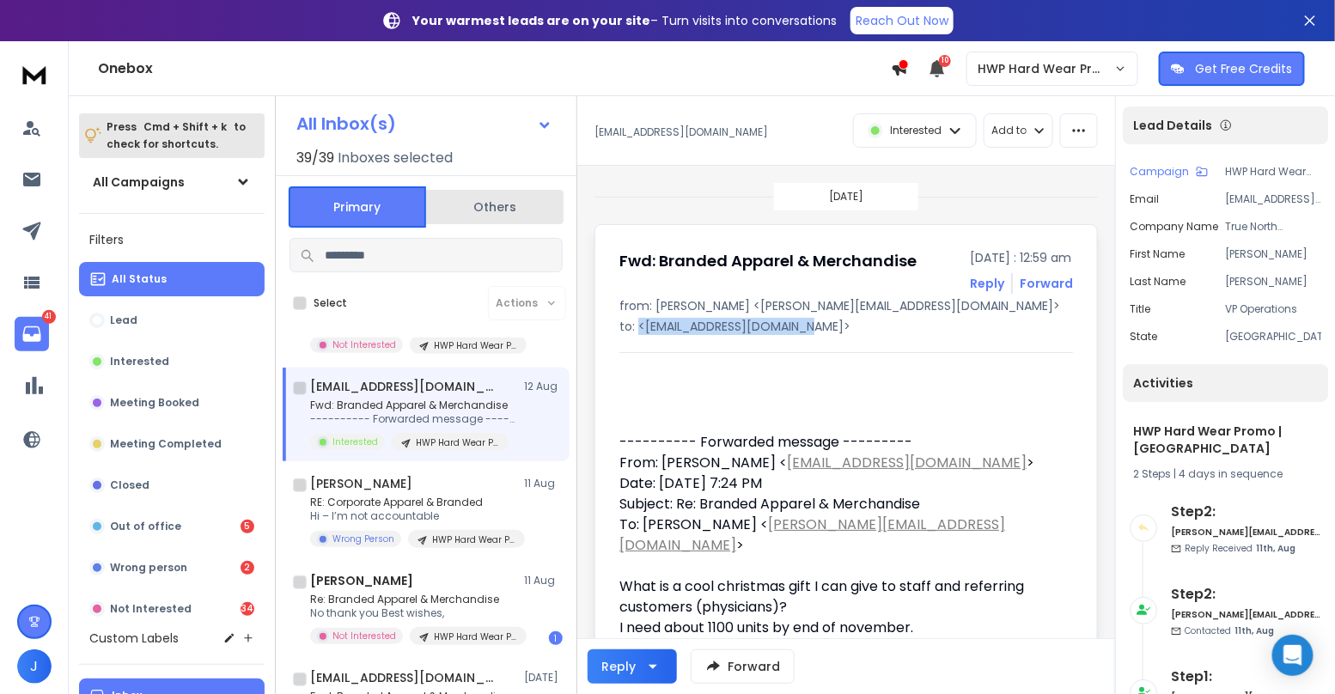
drag, startPoint x: 823, startPoint y: 331, endPoint x: 640, endPoint y: 331, distance: 182.9
click at [640, 331] on p "to: <[EMAIL_ADDRESS][DOMAIN_NAME]>" at bounding box center [845, 326] width 453 height 17
drag, startPoint x: 642, startPoint y: 330, endPoint x: 825, endPoint y: 328, distance: 182.9
click at [825, 328] on p "to: <[EMAIL_ADDRESS][DOMAIN_NAME]>" at bounding box center [845, 326] width 453 height 17
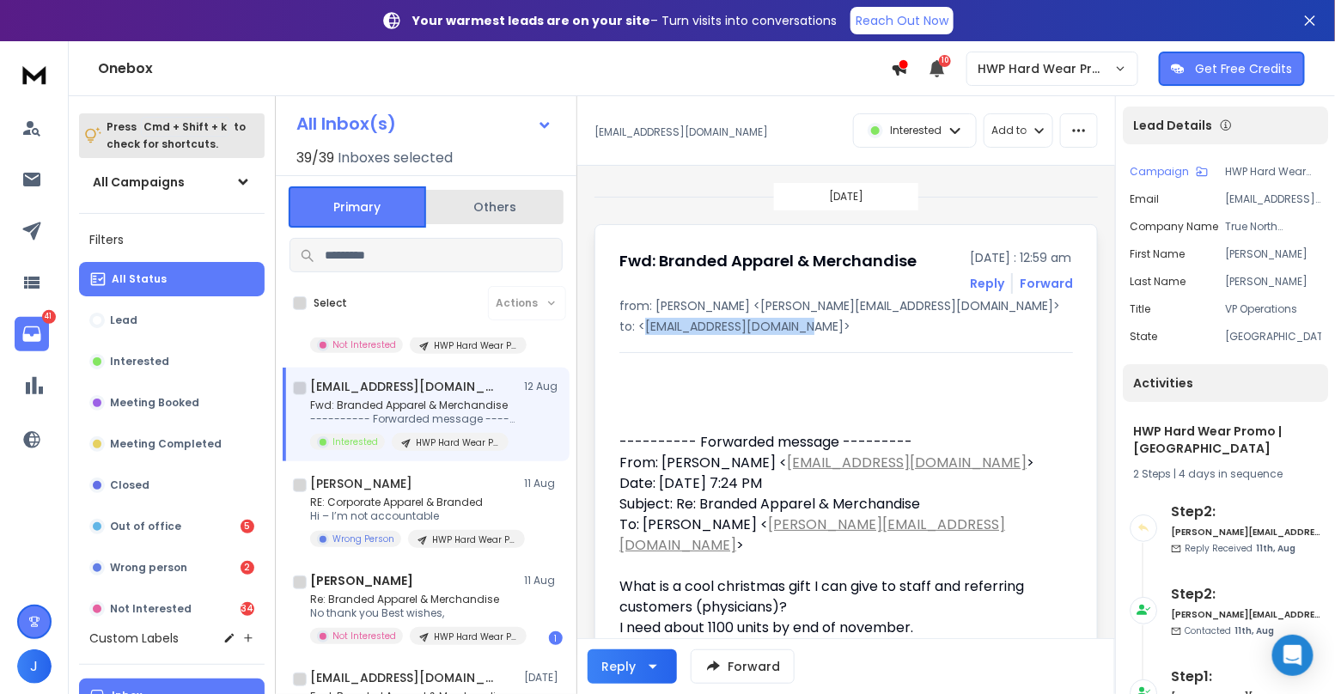
copy p "tcanto@hardwearpromo.com"
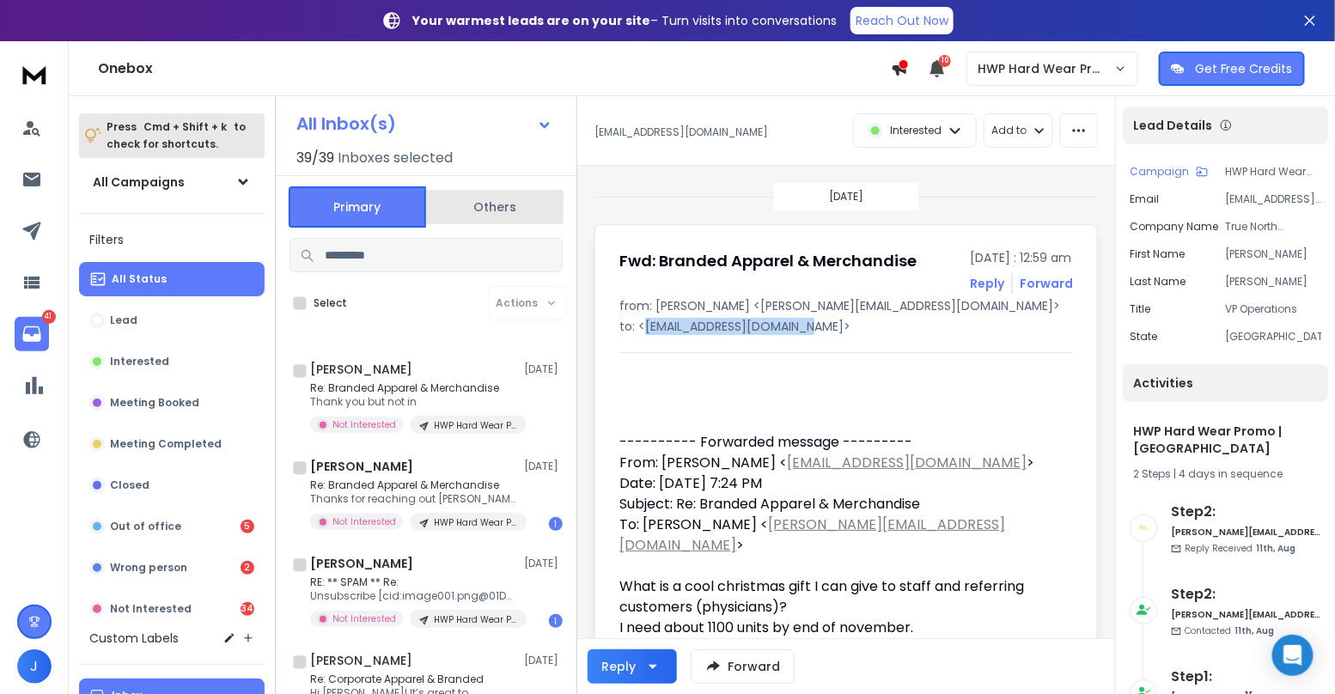
scroll to position [0, 0]
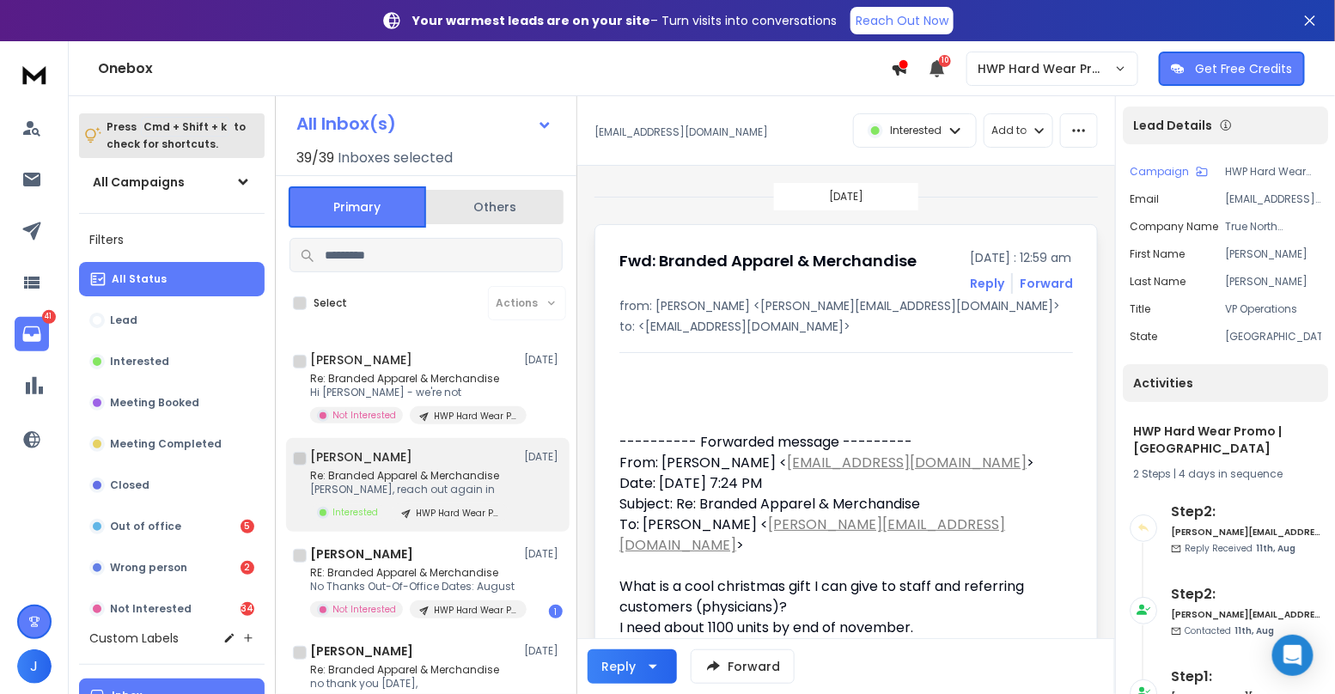
click at [410, 476] on p "Re: Branded Apparel & Merchandise" at bounding box center [409, 476] width 198 height 14
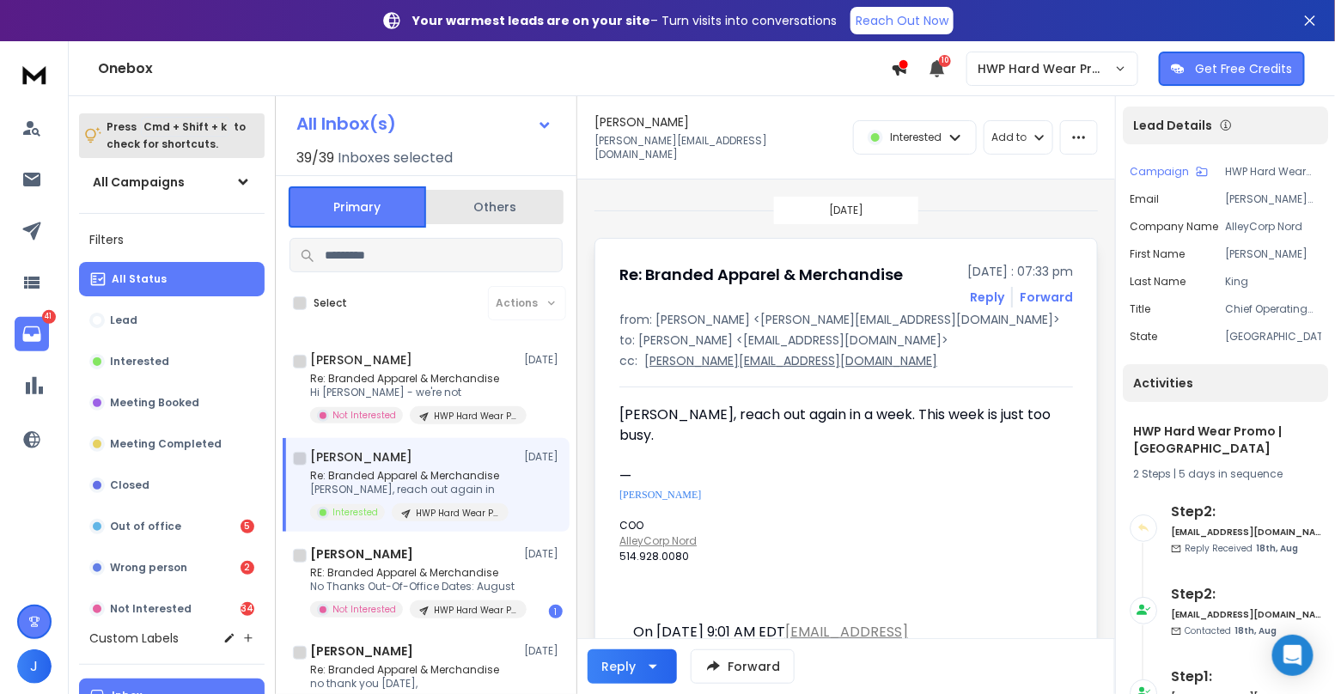
click at [1055, 289] on div "Forward" at bounding box center [1045, 297] width 53 height 17
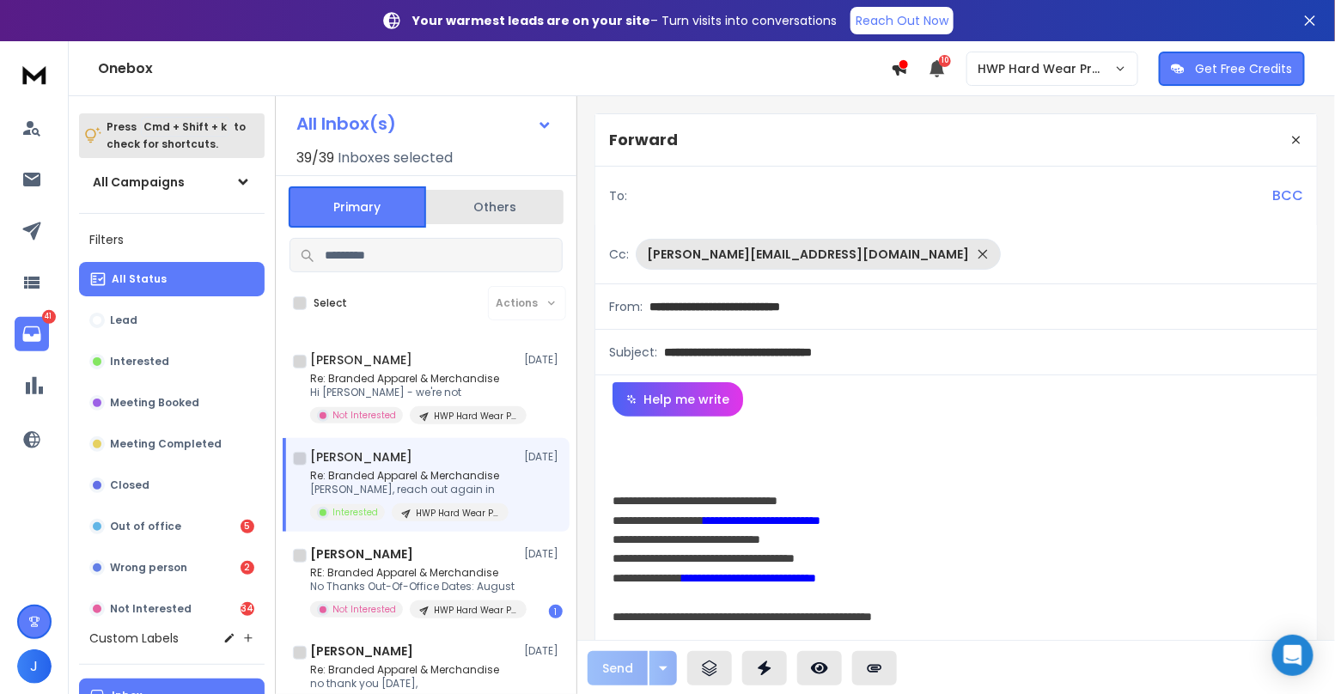
click at [685, 198] on input at bounding box center [694, 195] width 120 height 31
paste input "**********"
type input "**********"
click at [766, 144] on div "Forward" at bounding box center [955, 140] width 721 height 52
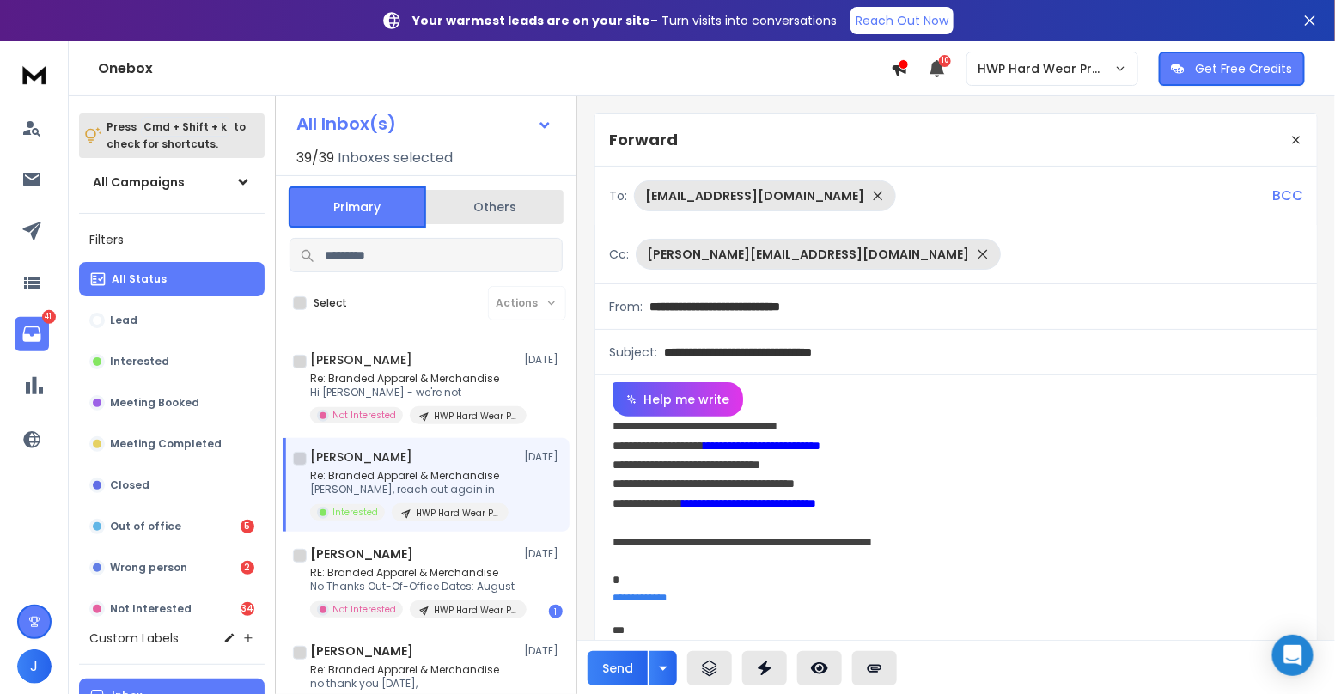
scroll to position [72, 0]
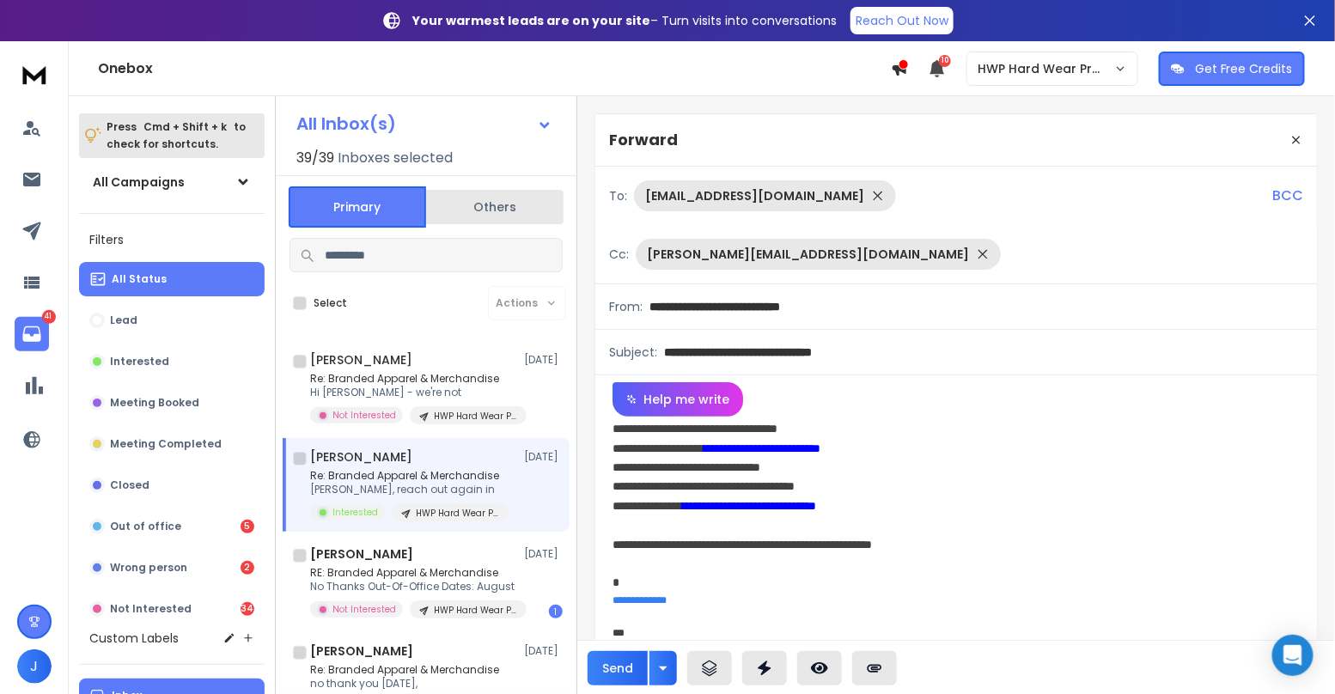
click at [976, 252] on icon at bounding box center [983, 254] width 14 height 14
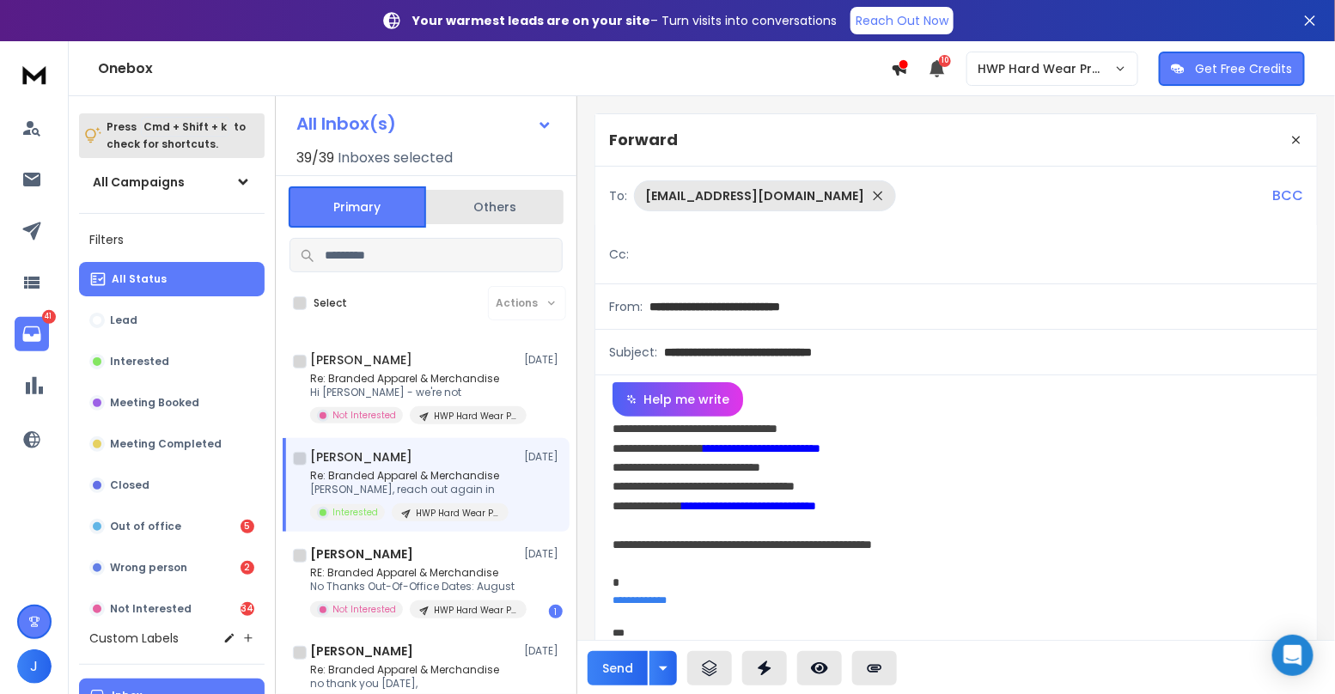
click at [612, 668] on button "Send" at bounding box center [617, 668] width 60 height 34
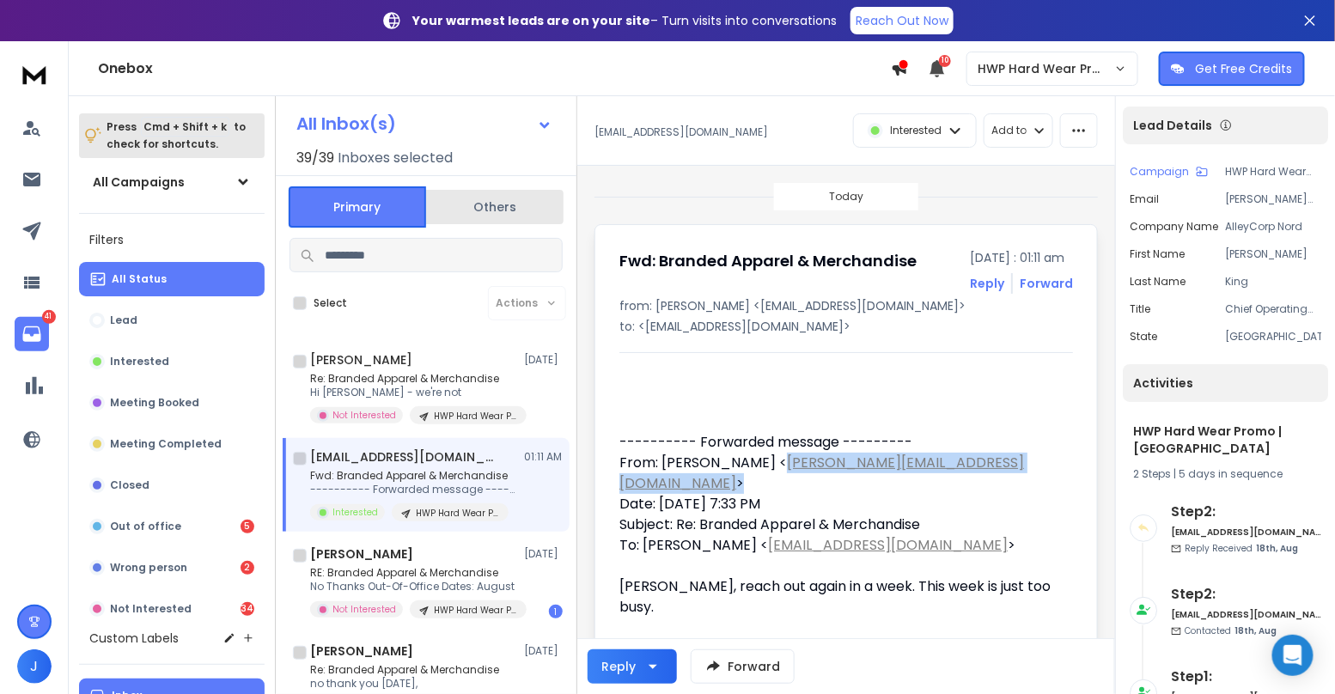
drag, startPoint x: 988, startPoint y: 459, endPoint x: 763, endPoint y: 465, distance: 225.1
click at [763, 465] on div "From: Michelle King < michelle@alleycorpnord.com >" at bounding box center [839, 473] width 440 height 41
copy div "michelle@alleycorpnord.com >"
click at [1079, 71] on p "HWP Hard Wear Promotions" at bounding box center [1045, 68] width 137 height 17
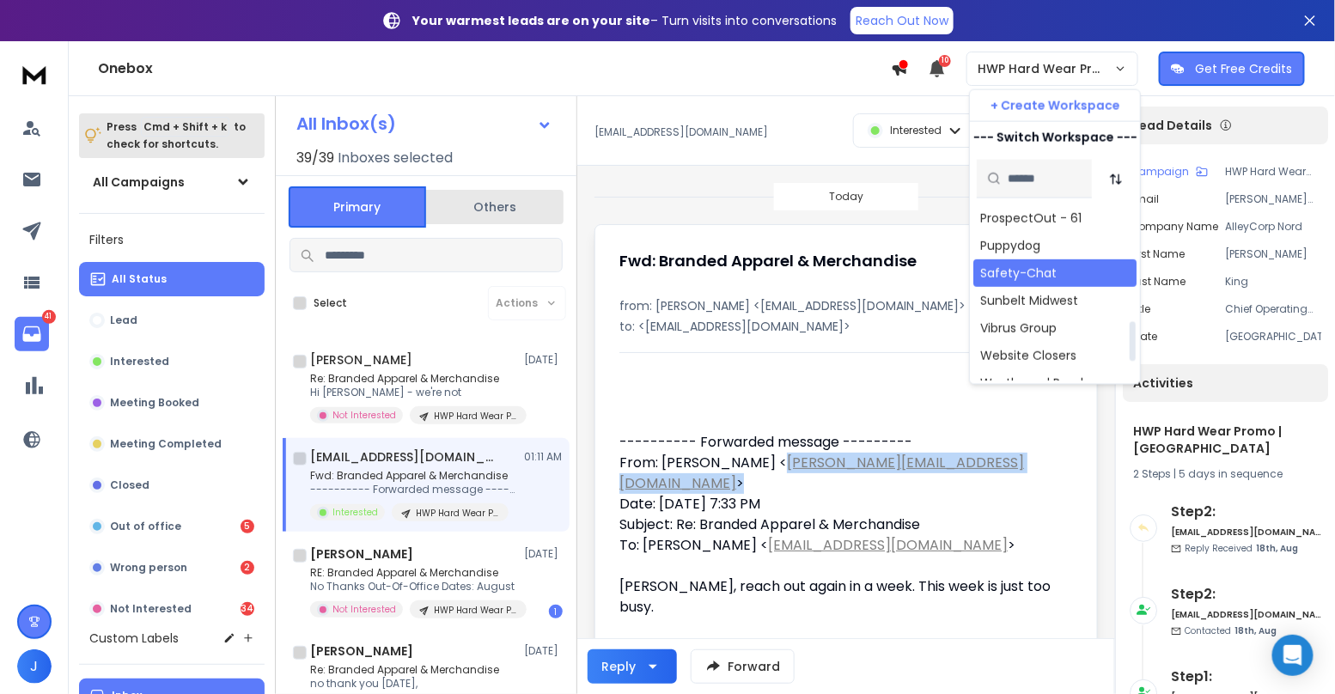
scroll to position [488, 0]
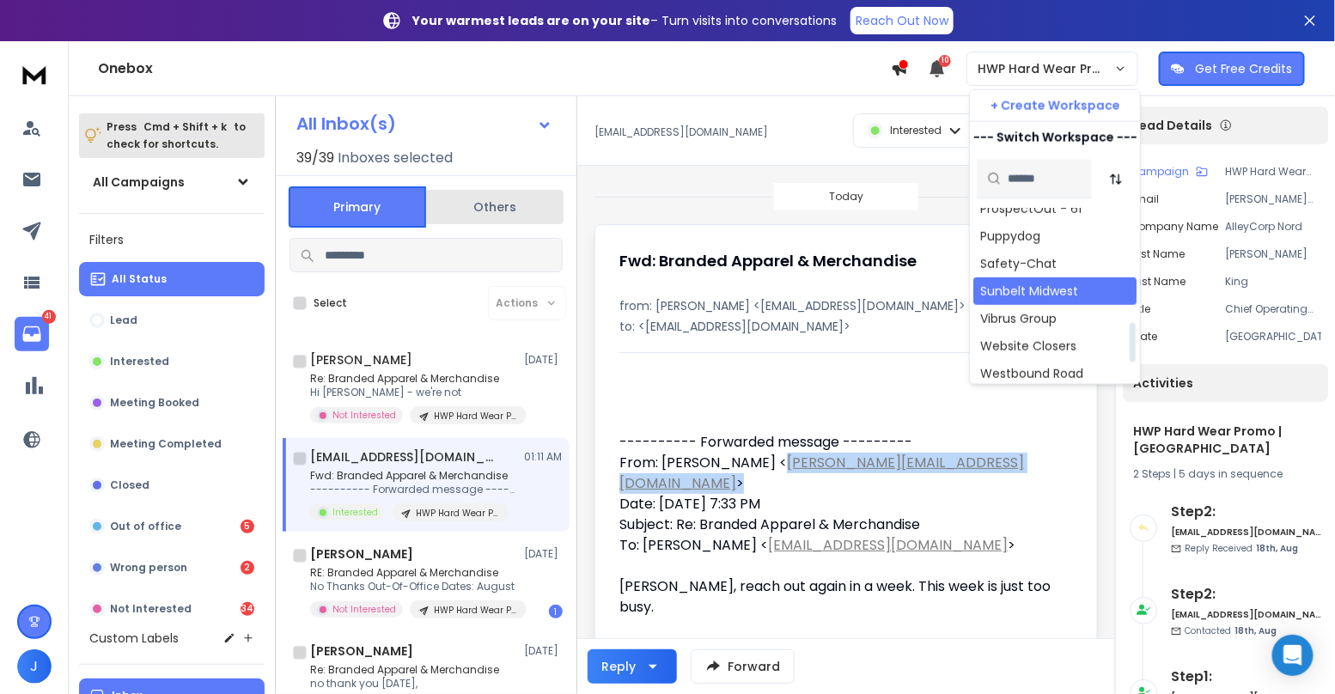
click at [1072, 283] on div "Sunbelt Midwest" at bounding box center [1029, 291] width 98 height 17
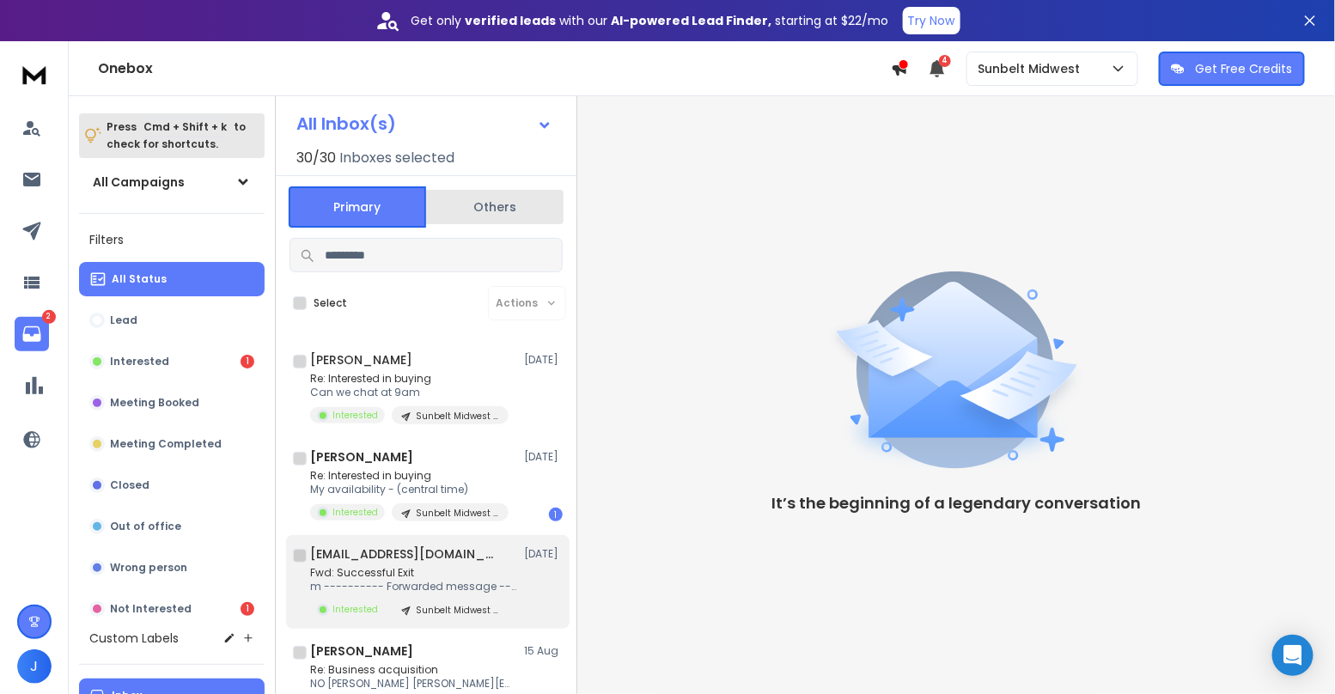
click at [401, 593] on p "m ---------- Forwarded message --------- From: [PERSON_NAME]" at bounding box center [413, 587] width 206 height 14
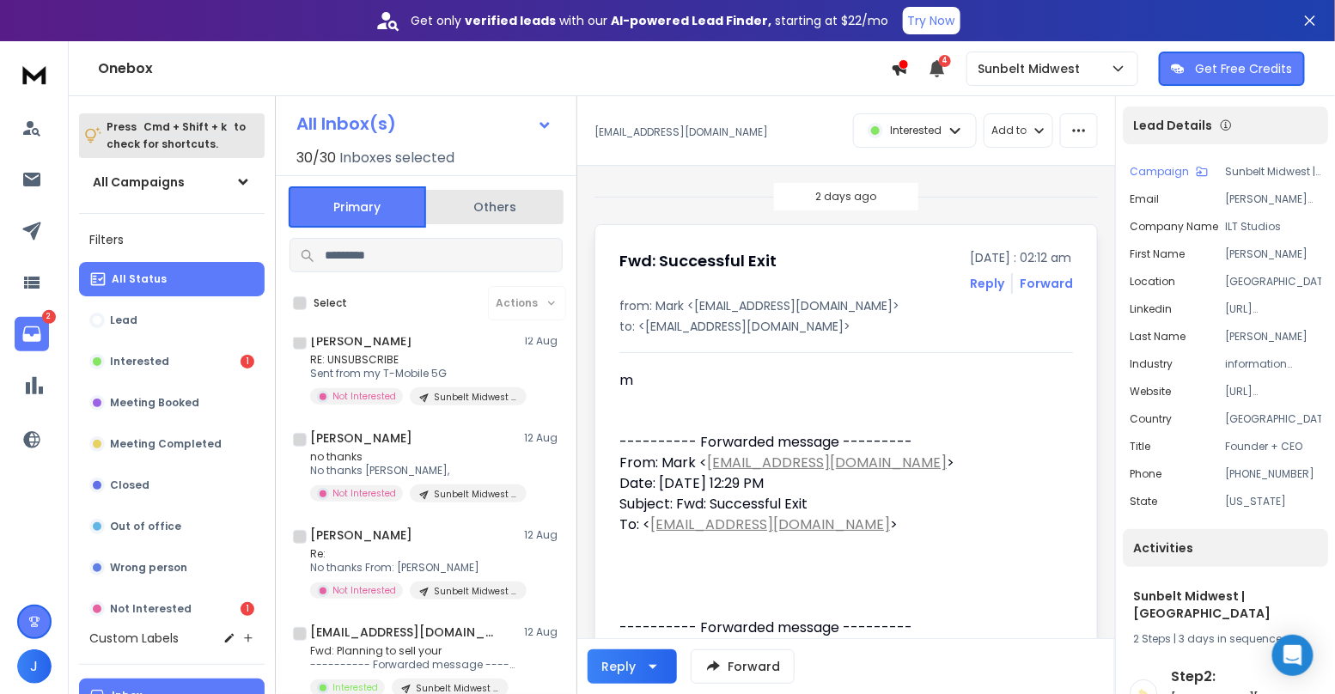
scroll to position [510, 0]
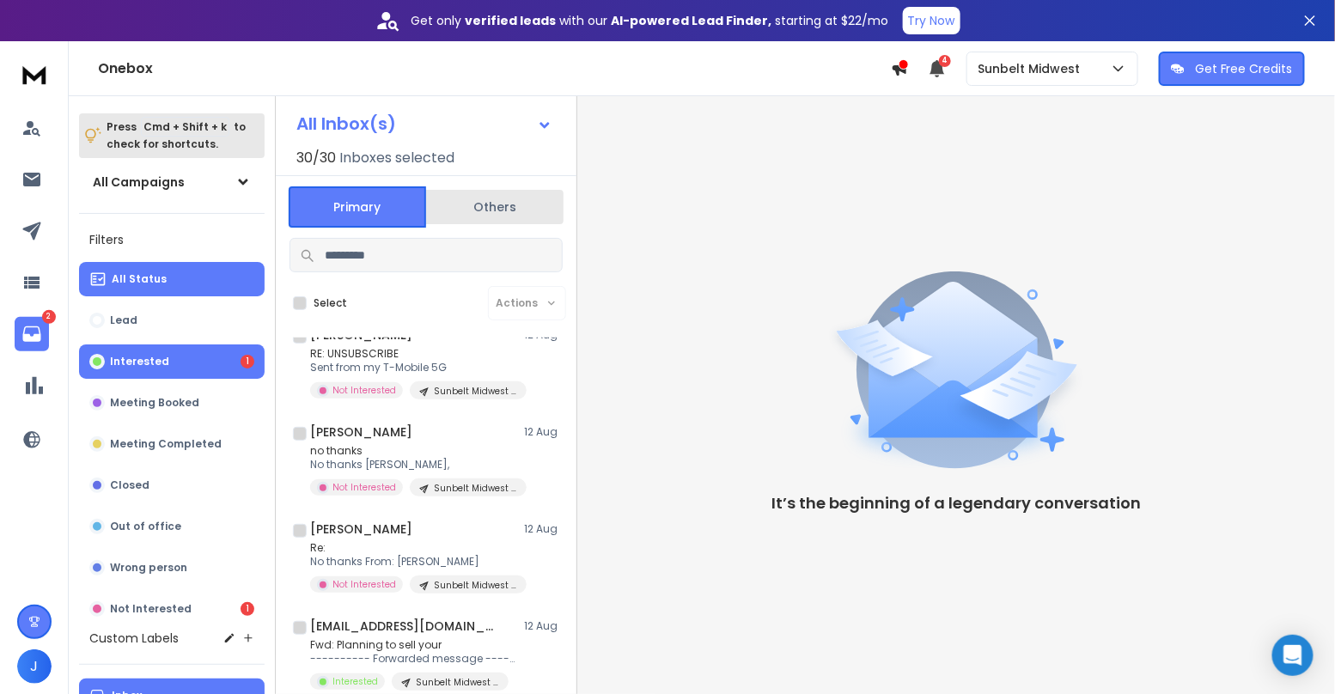
click at [159, 356] on p "Interested" at bounding box center [139, 362] width 59 height 14
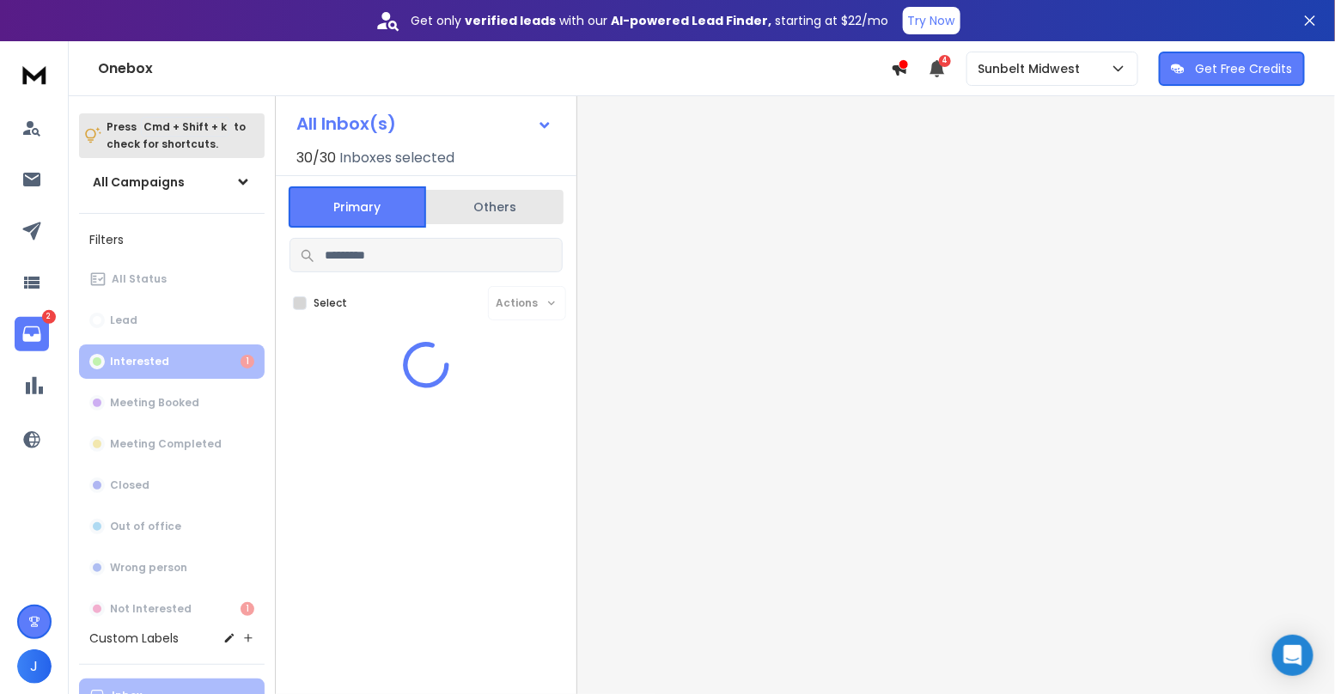
scroll to position [0, 0]
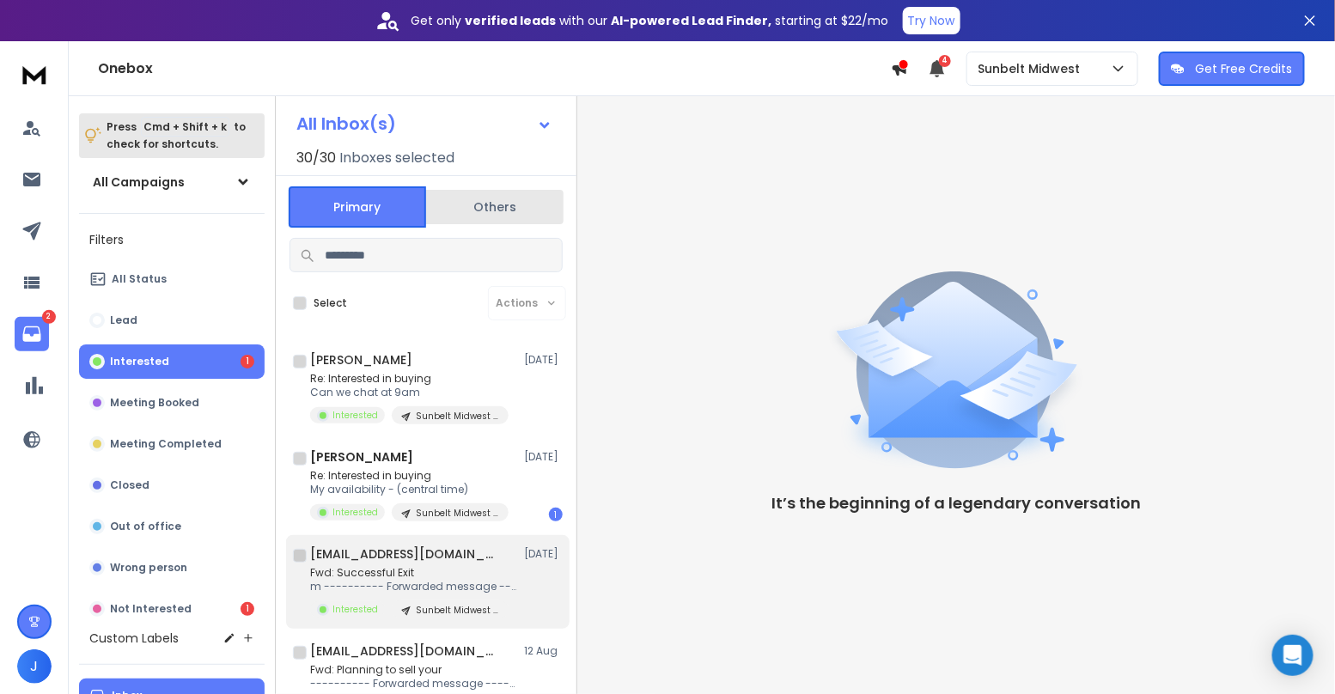
click at [396, 564] on div "mbeaver@sunbeltmidwest.com 16 Aug Fwd: Successful Exit m ---------- Forwarded m…" at bounding box center [436, 581] width 252 height 73
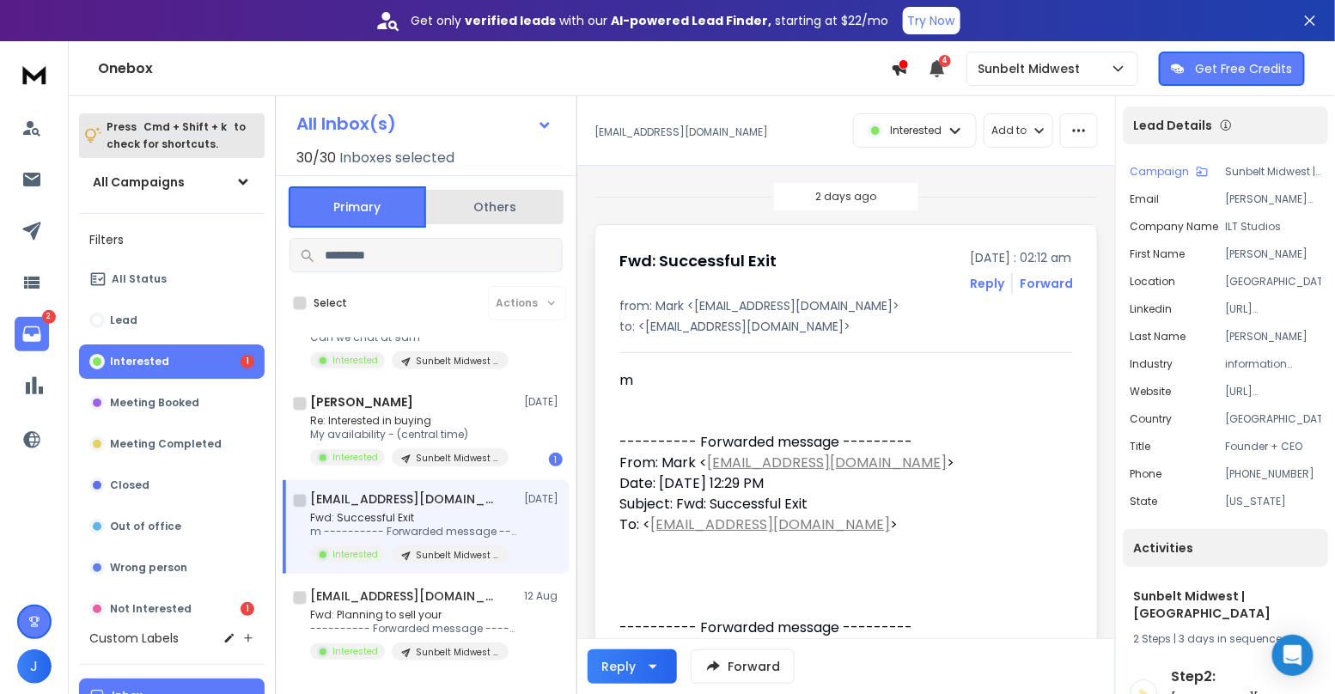
scroll to position [56, 0]
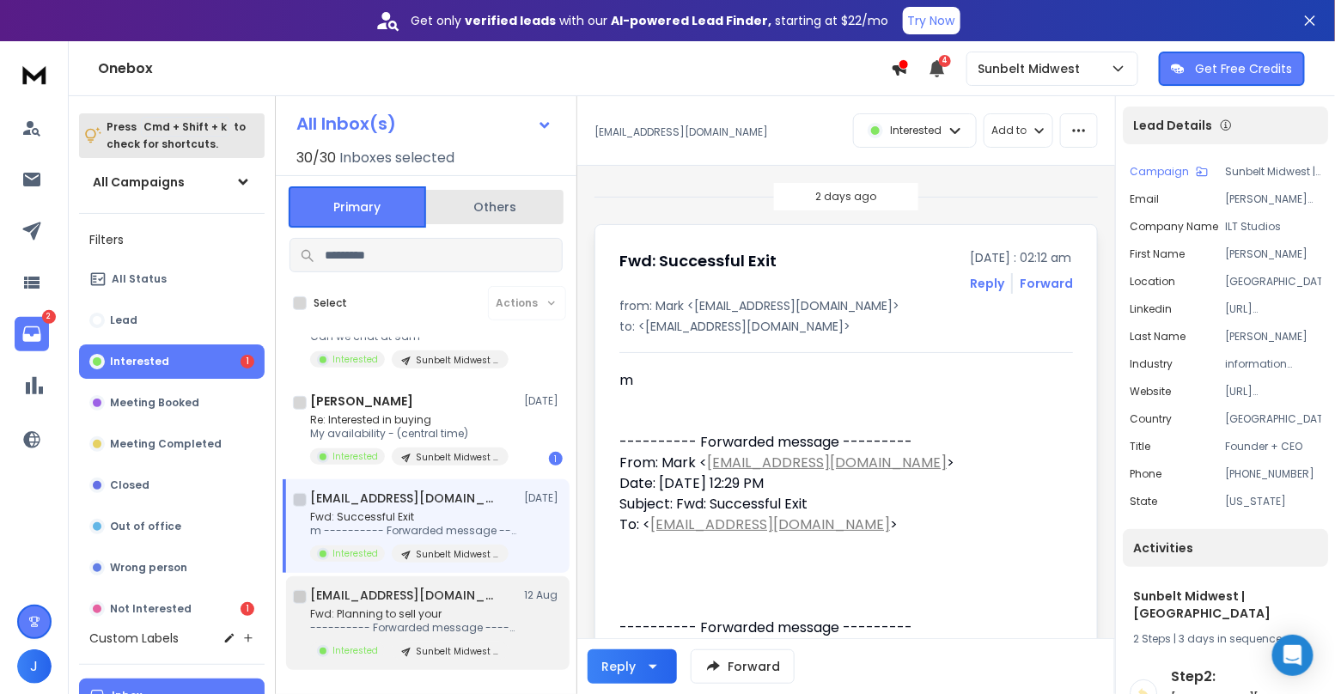
click at [373, 611] on p "Fwd: Planning to sell your" at bounding box center [413, 614] width 206 height 14
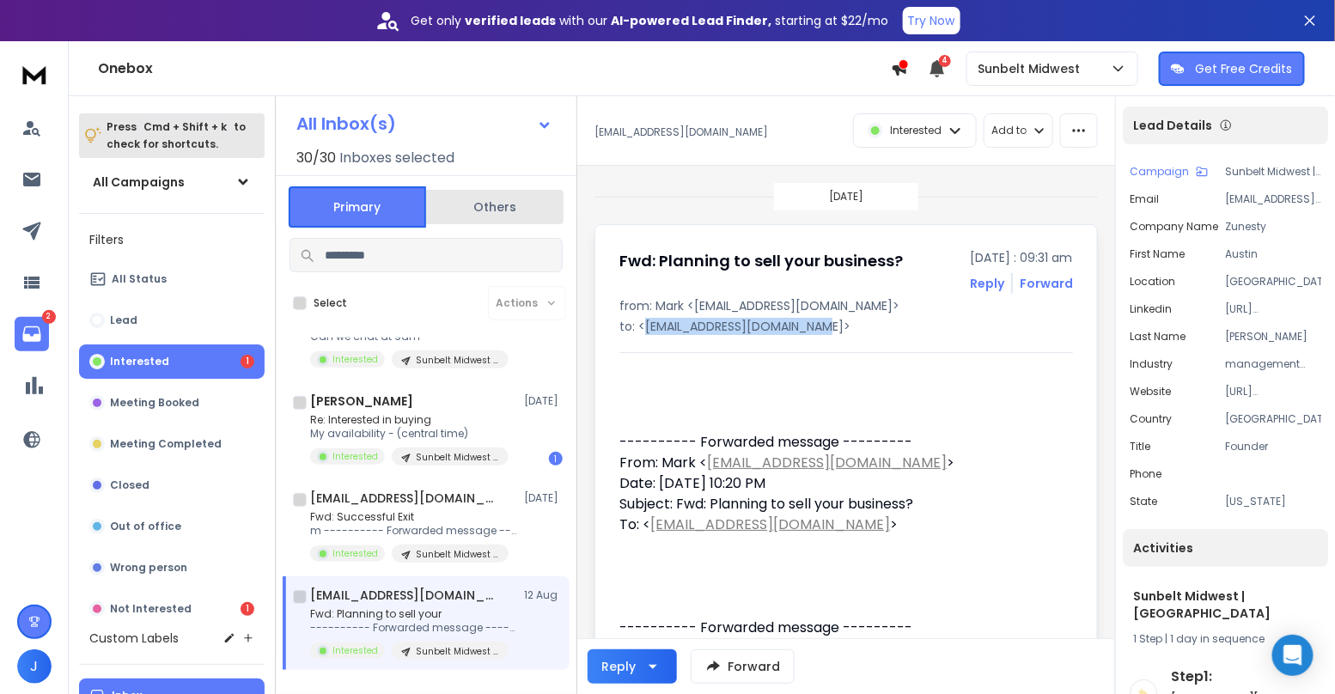
drag, startPoint x: 836, startPoint y: 325, endPoint x: 646, endPoint y: 330, distance: 190.7
click at [646, 330] on p "to: <mbeaver@sunbeltmidwest.com>" at bounding box center [845, 326] width 453 height 17
copy p "[EMAIL_ADDRESS][DOMAIN_NAME]"
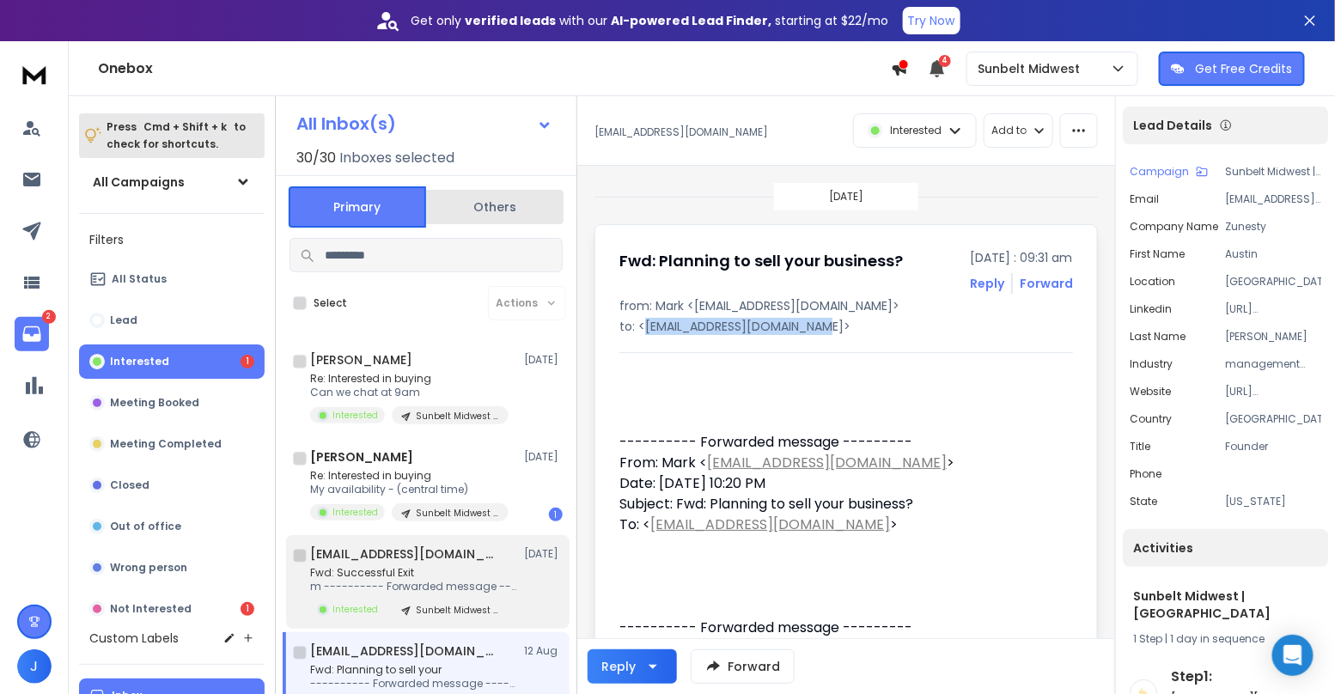
scroll to position [10, 0]
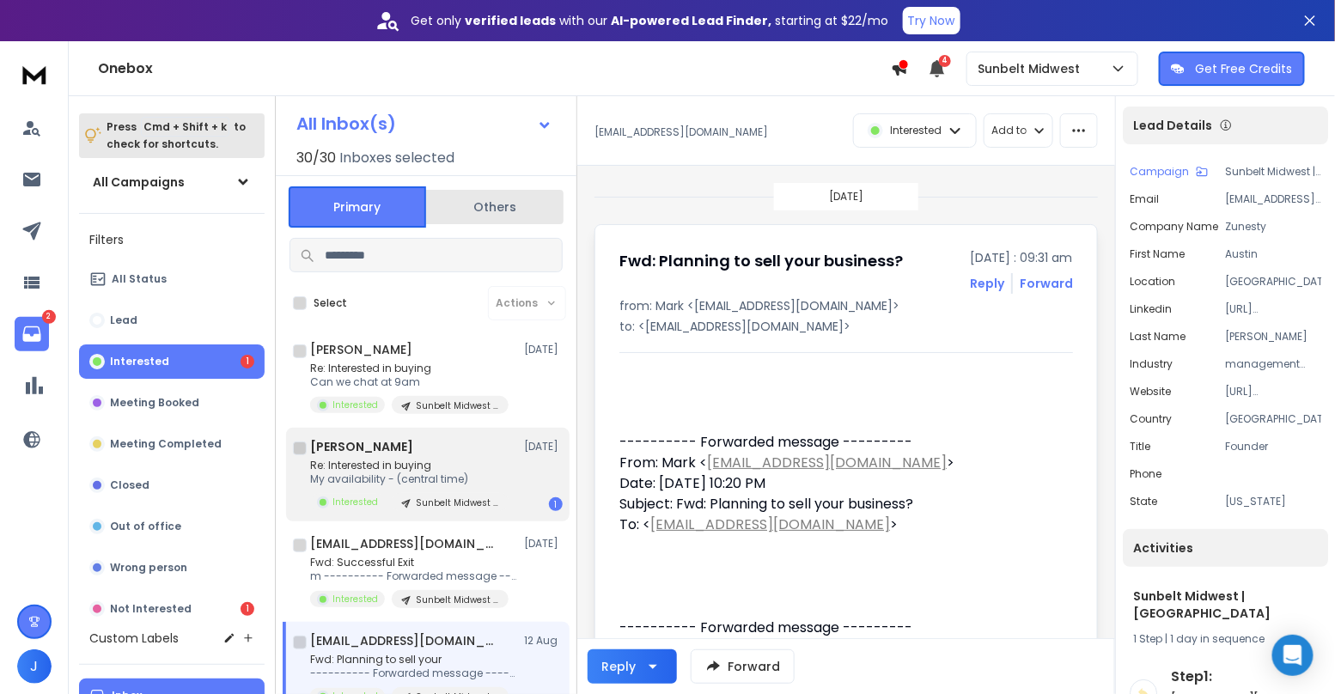
click at [456, 472] on p "My availability - (central time)" at bounding box center [409, 479] width 198 height 14
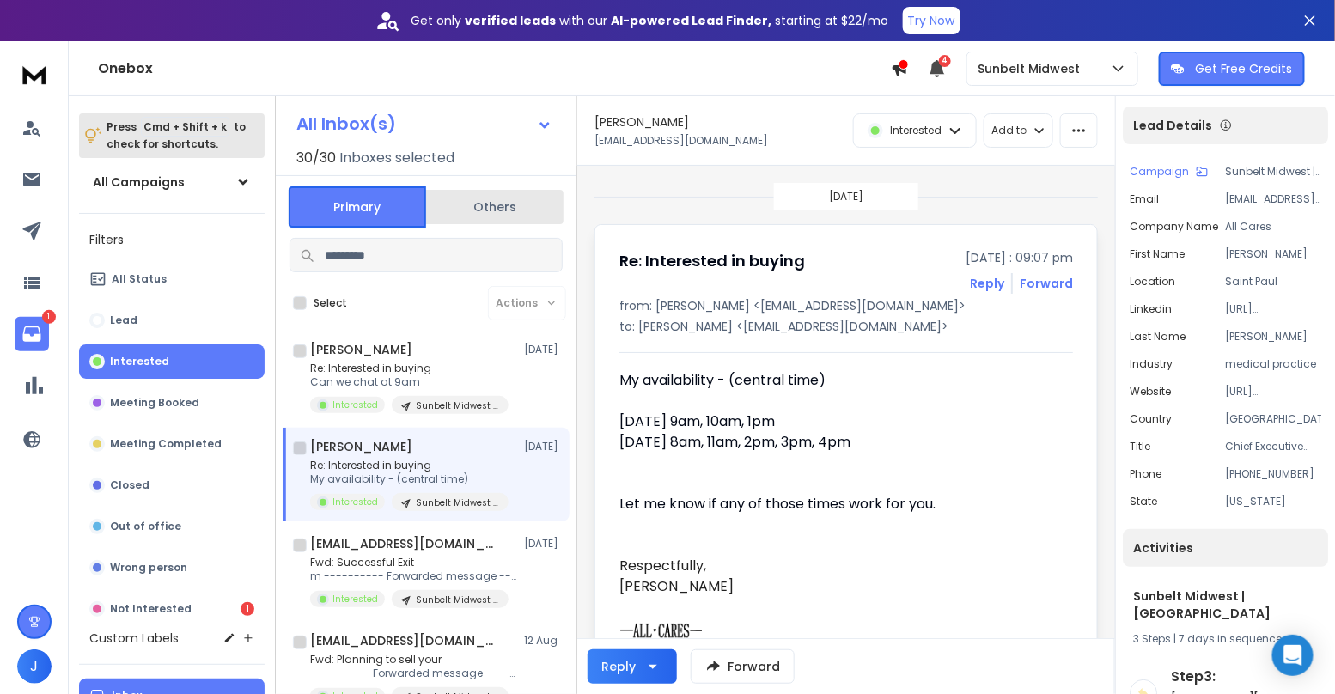
click at [1044, 280] on div "Forward" at bounding box center [1045, 283] width 53 height 17
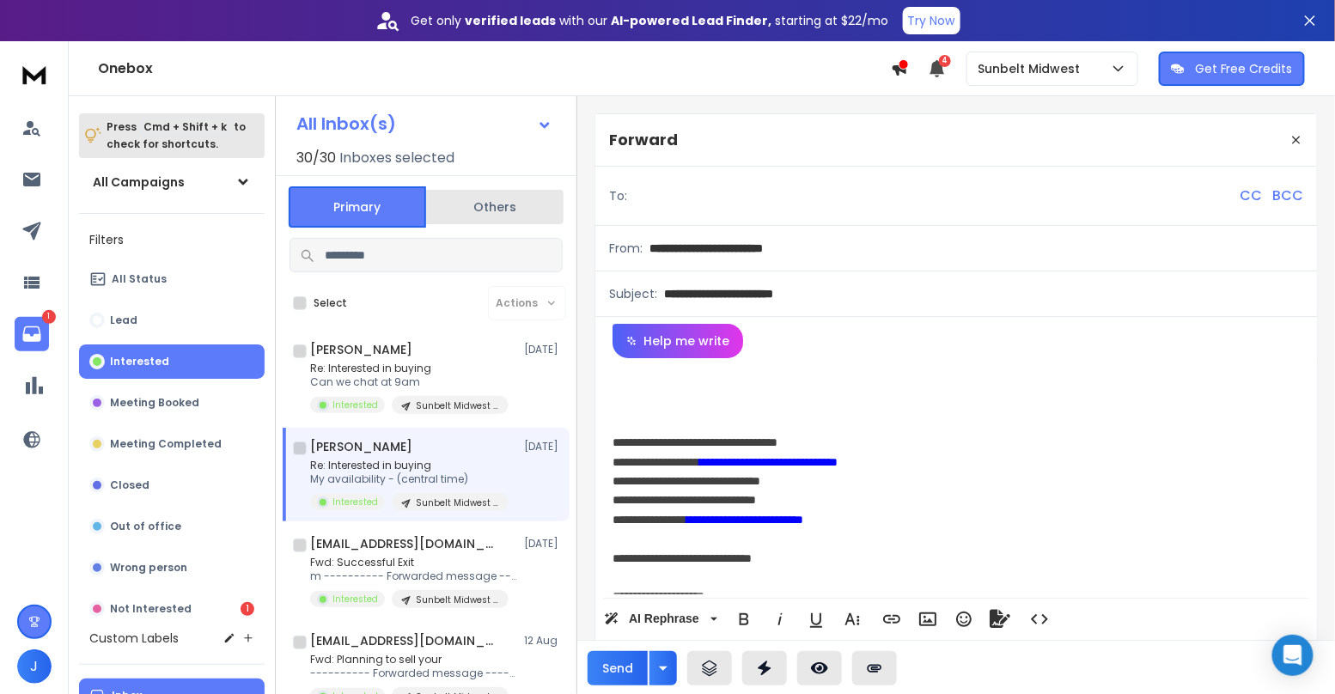
click at [703, 198] on input at bounding box center [694, 195] width 120 height 31
paste input "**********"
type input "**********"
click at [754, 147] on div "Forward" at bounding box center [955, 140] width 721 height 52
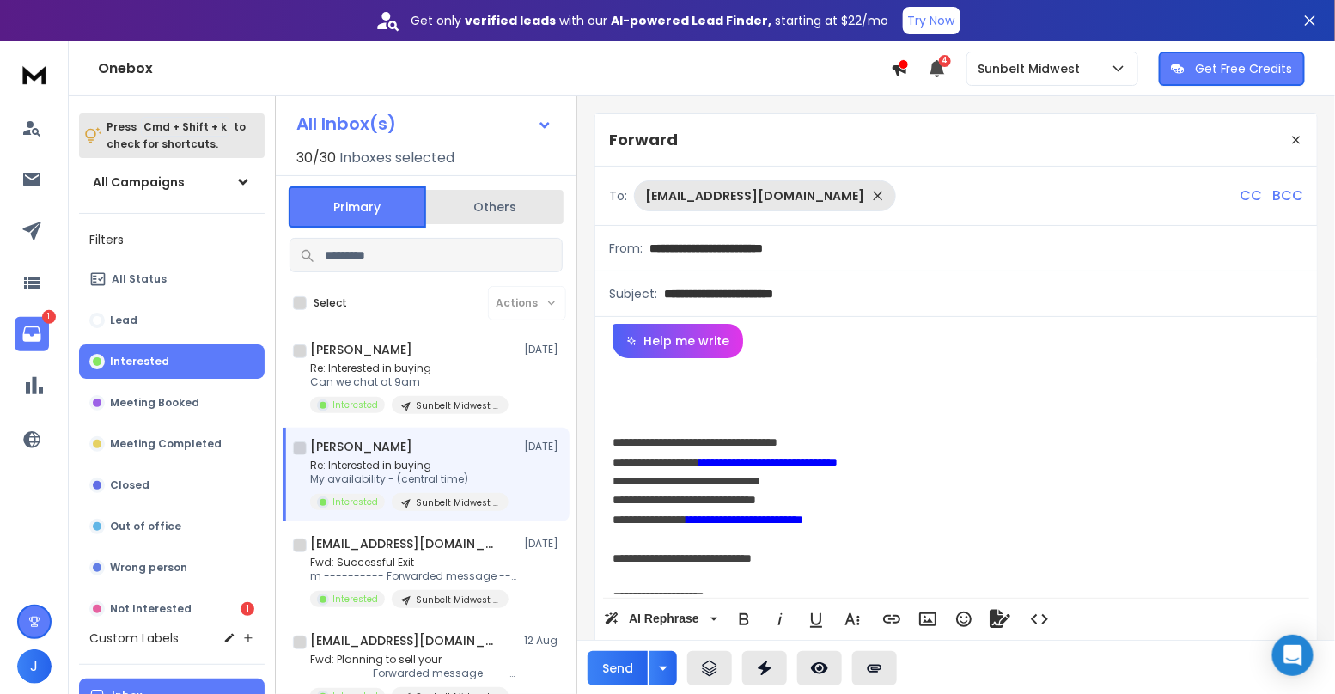
scroll to position [0, 0]
click at [623, 677] on button "Send" at bounding box center [617, 668] width 60 height 34
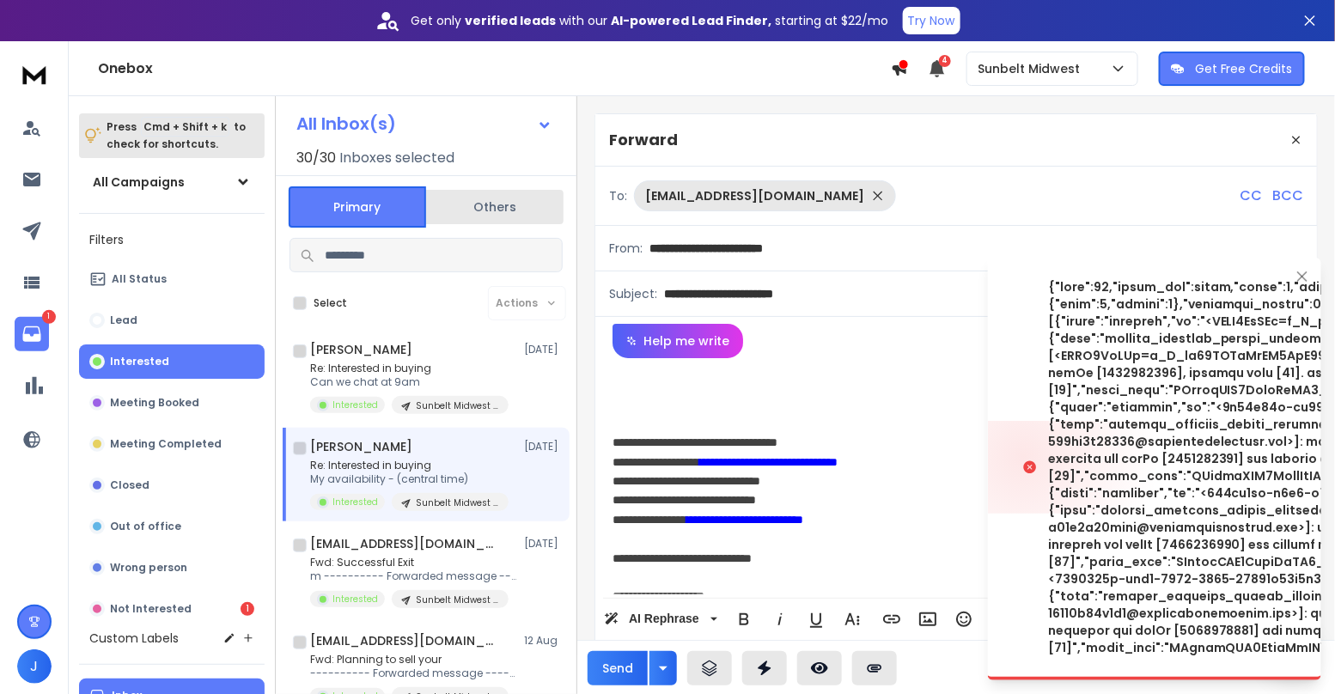
click at [927, 203] on input at bounding box center [972, 195] width 138 height 31
click at [1289, 143] on icon at bounding box center [1296, 140] width 14 height 14
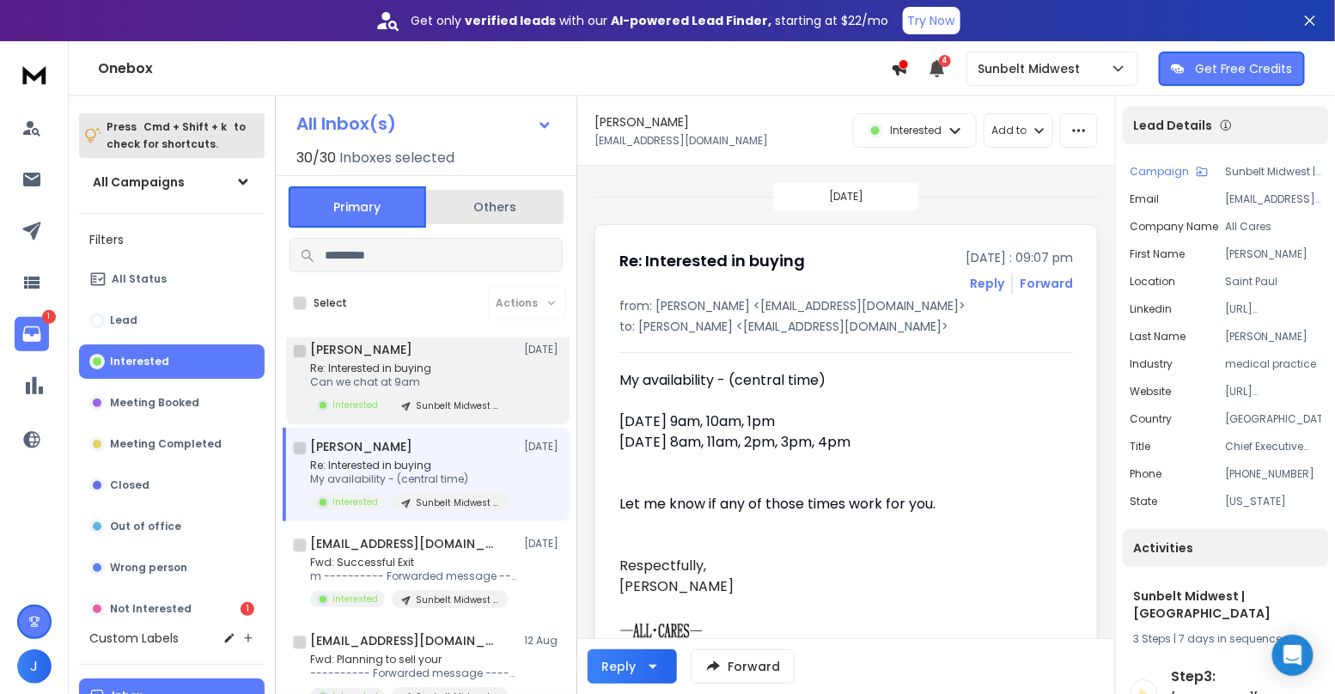
click at [537, 380] on div "Re: Interested in buying Can we chat at 9am Interested Sunbelt Midwest | TWIN C…" at bounding box center [436, 388] width 252 height 52
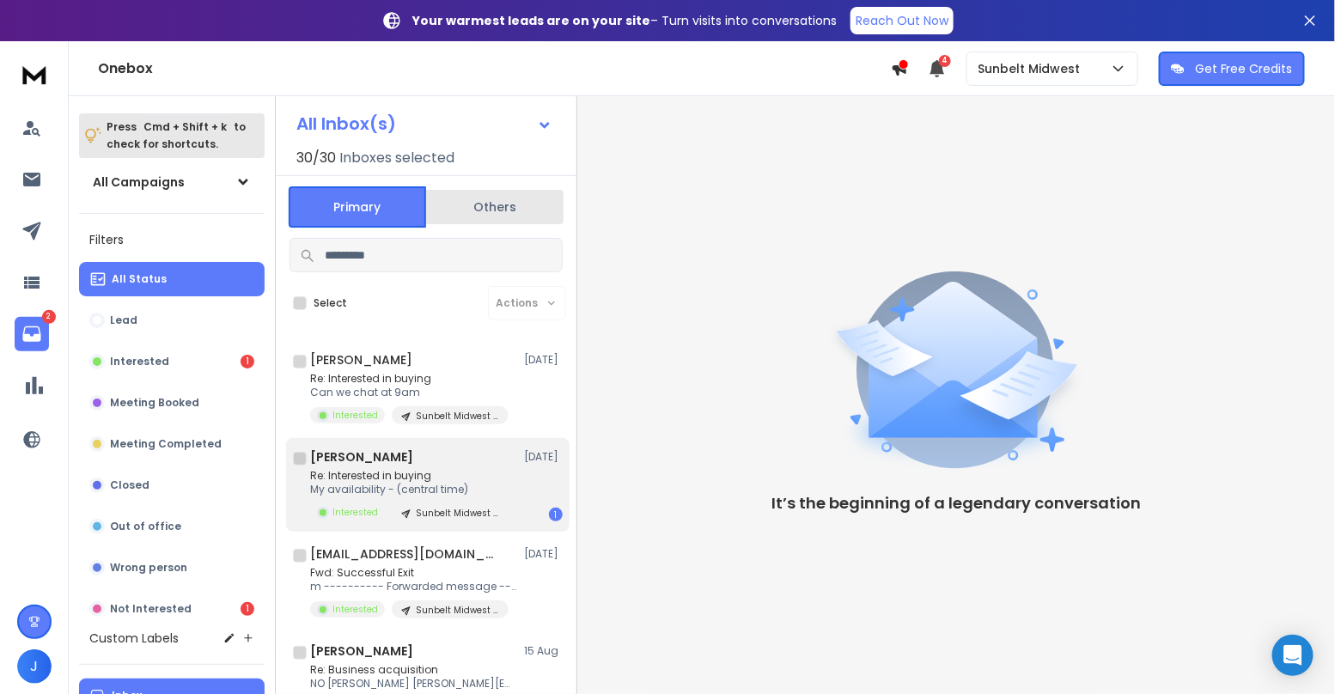
click at [397, 489] on p "My availability - (central time)" at bounding box center [409, 490] width 198 height 14
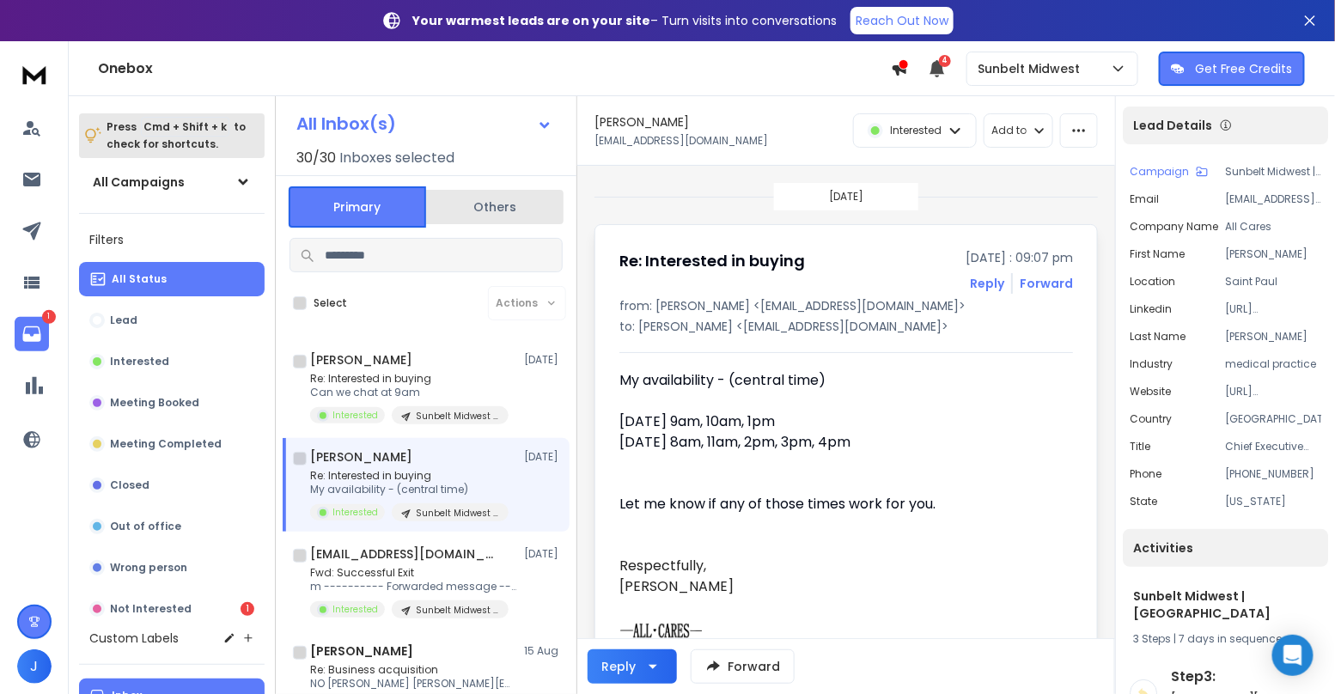
click at [1043, 283] on div "Forward" at bounding box center [1045, 283] width 53 height 17
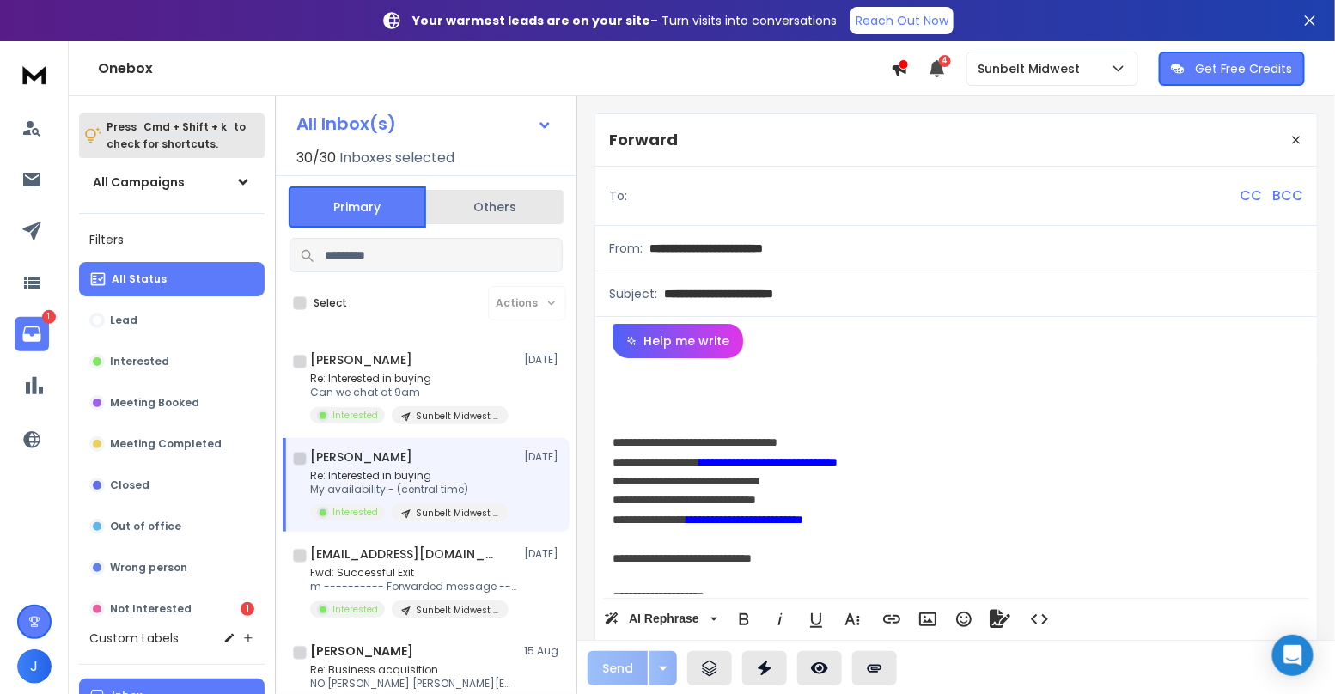
click at [715, 199] on input at bounding box center [694, 195] width 120 height 31
paste input "**********"
type input "**********"
click at [792, 155] on div "Forward" at bounding box center [955, 140] width 721 height 52
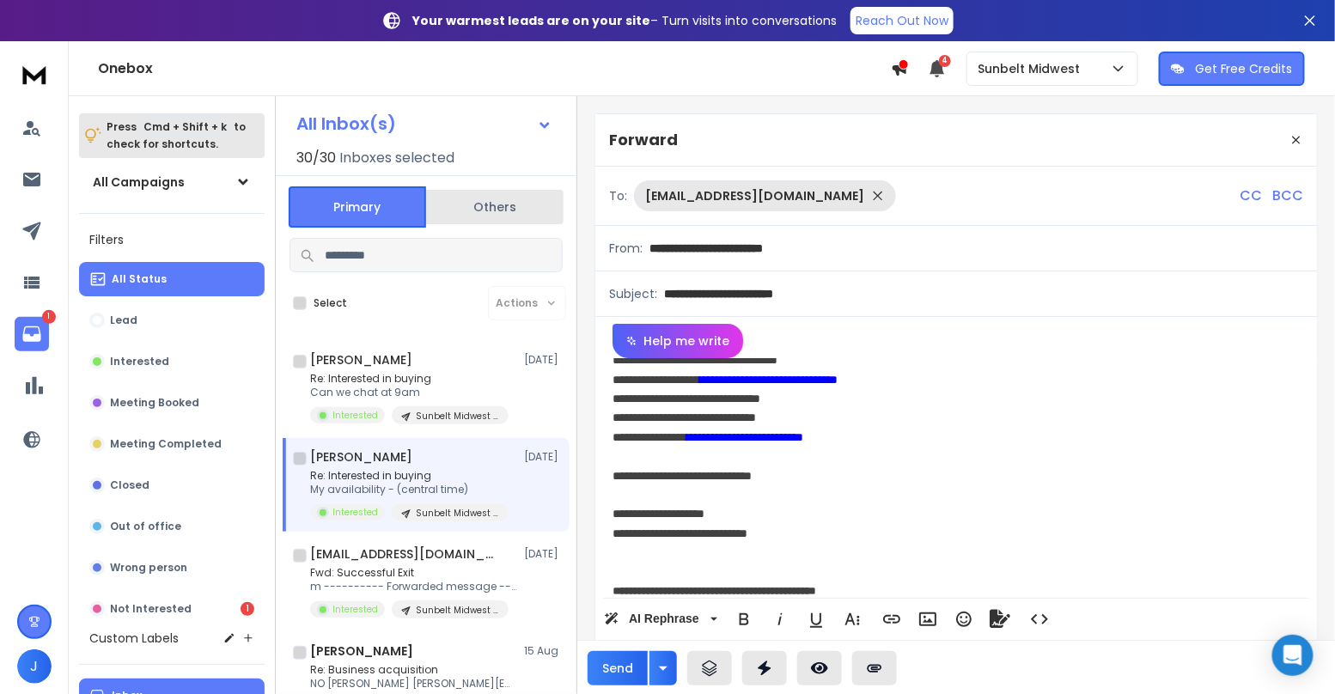
scroll to position [99, 0]
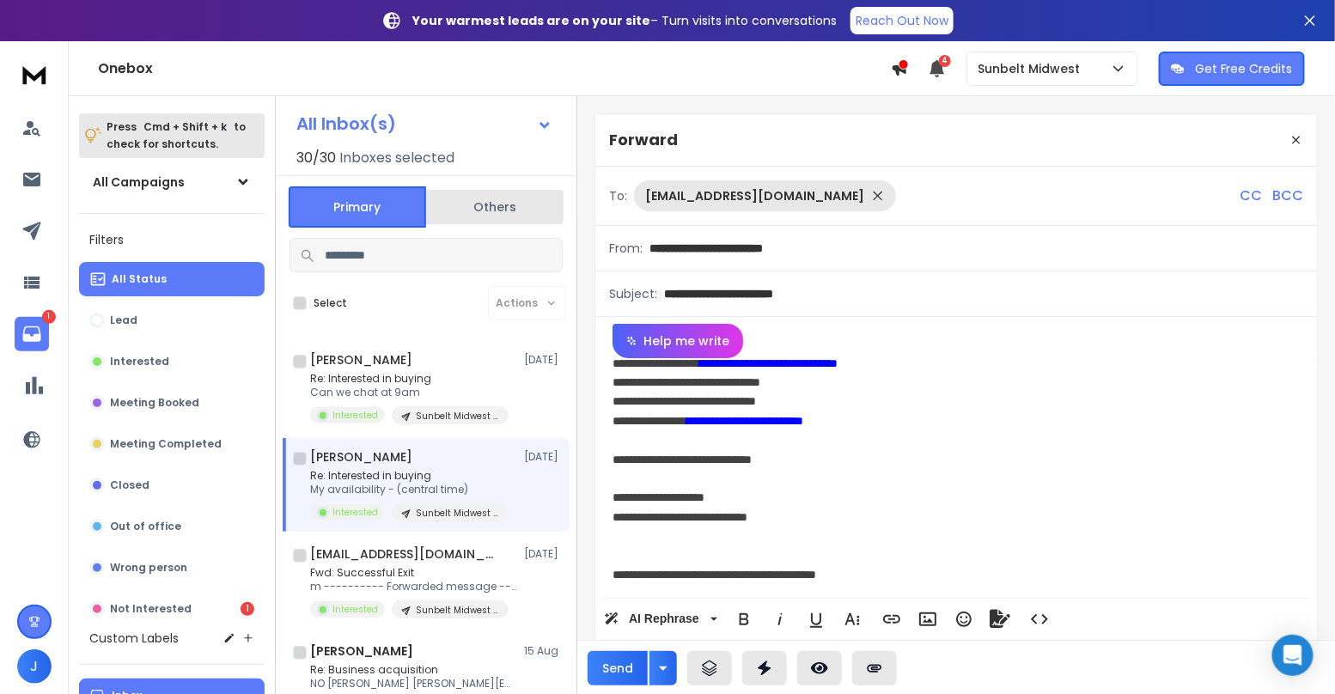
click at [621, 676] on button "Send" at bounding box center [617, 668] width 60 height 34
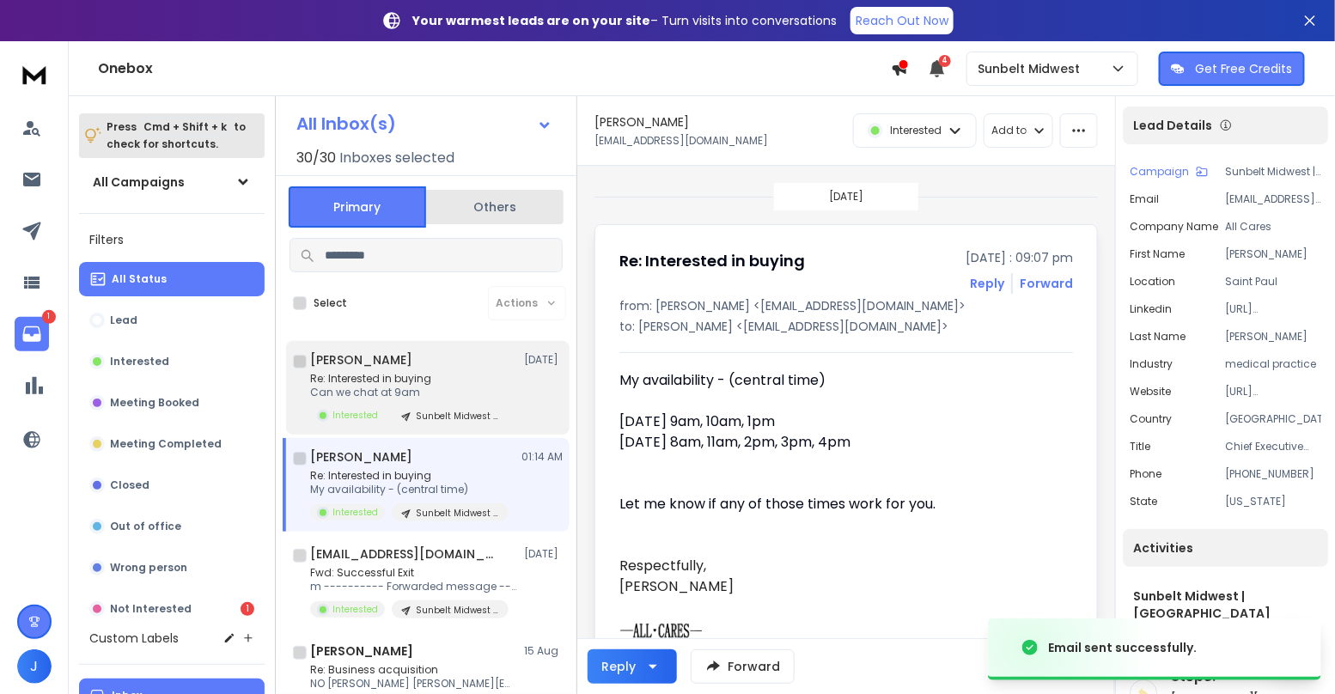
click at [471, 392] on p "Can we chat at 9am" at bounding box center [409, 393] width 198 height 14
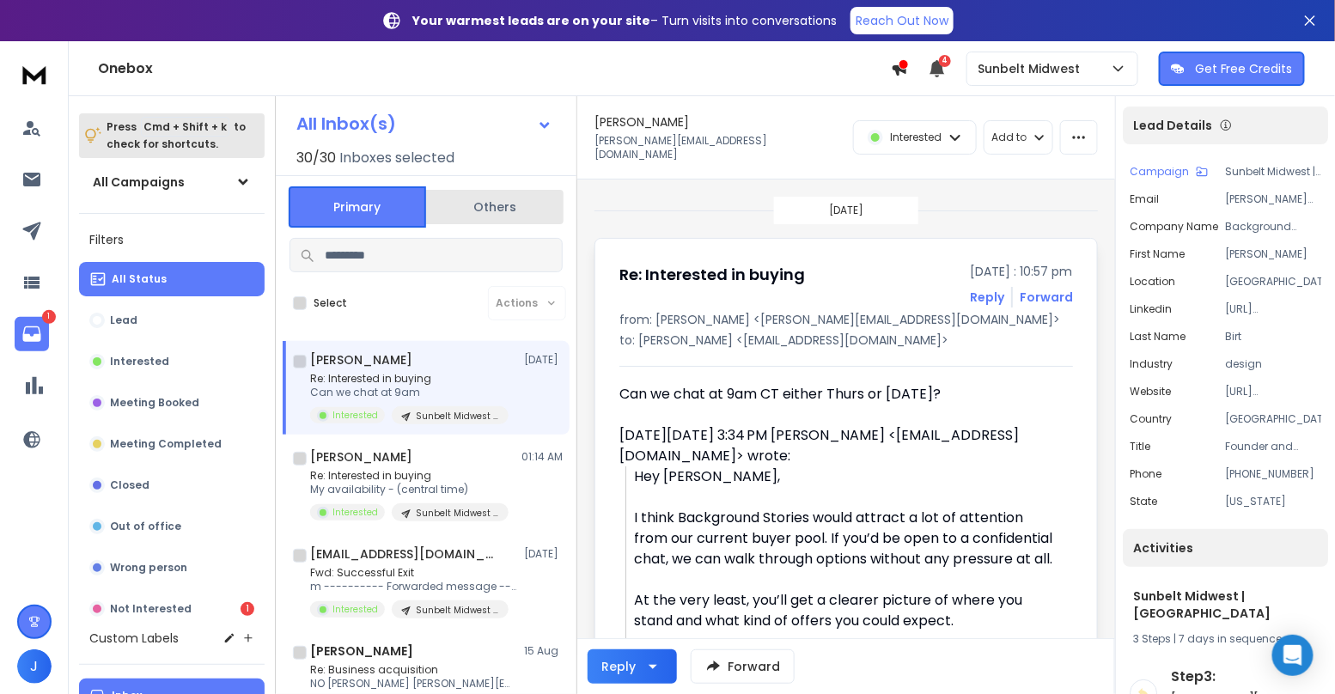
click at [1055, 289] on div "Forward" at bounding box center [1045, 297] width 53 height 17
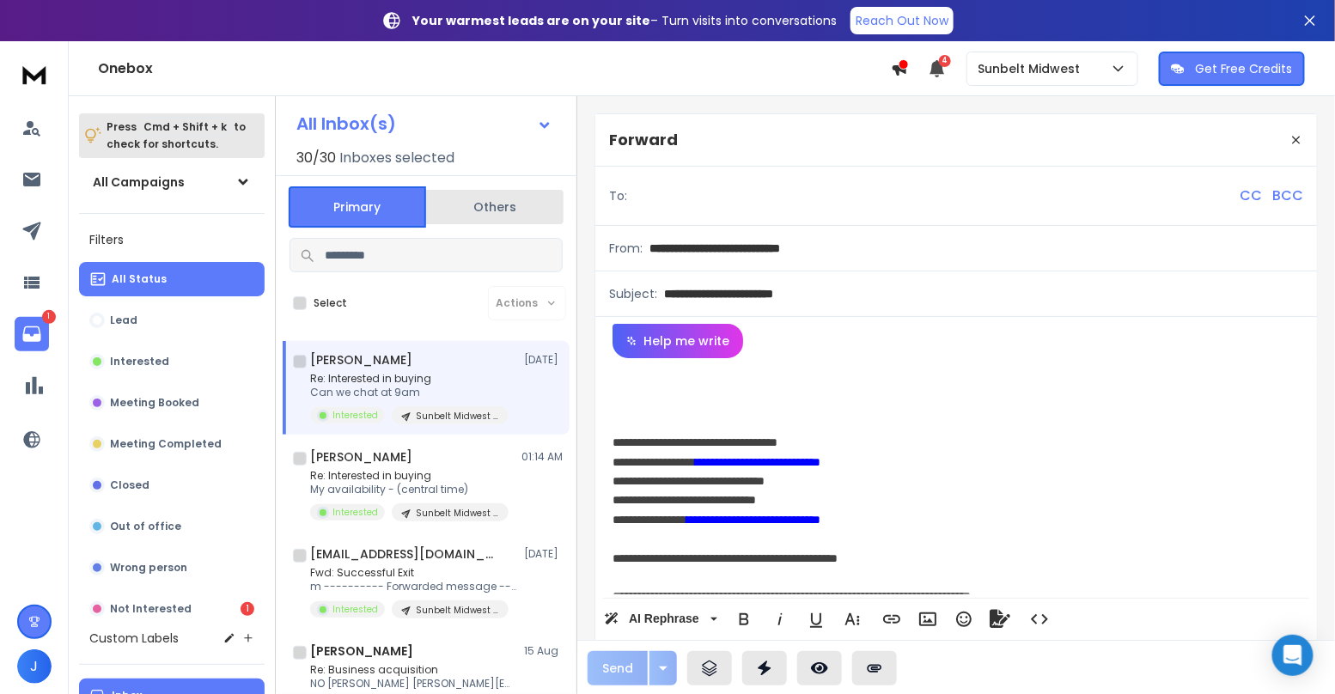
click at [741, 201] on input at bounding box center [694, 195] width 120 height 31
paste input "**********"
type input "**********"
click at [764, 139] on div "Forward" at bounding box center [955, 140] width 721 height 52
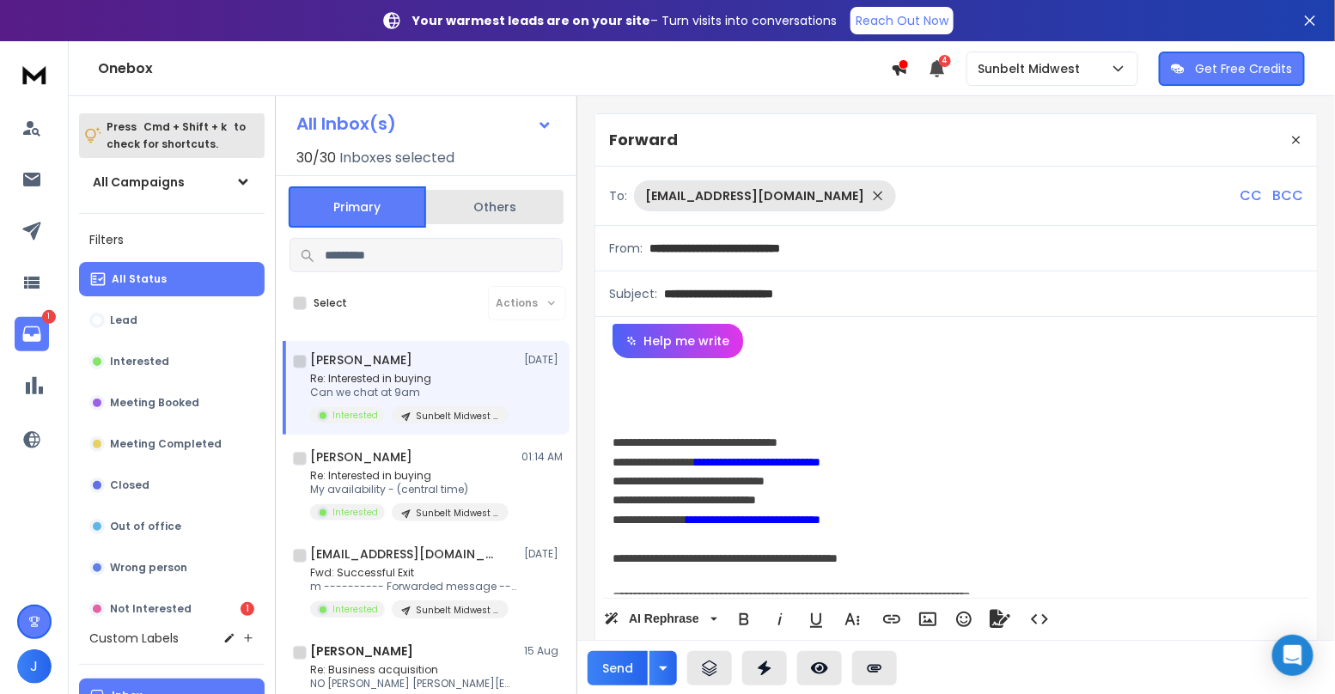
scroll to position [0, 0]
click at [611, 667] on button "Send" at bounding box center [617, 668] width 60 height 34
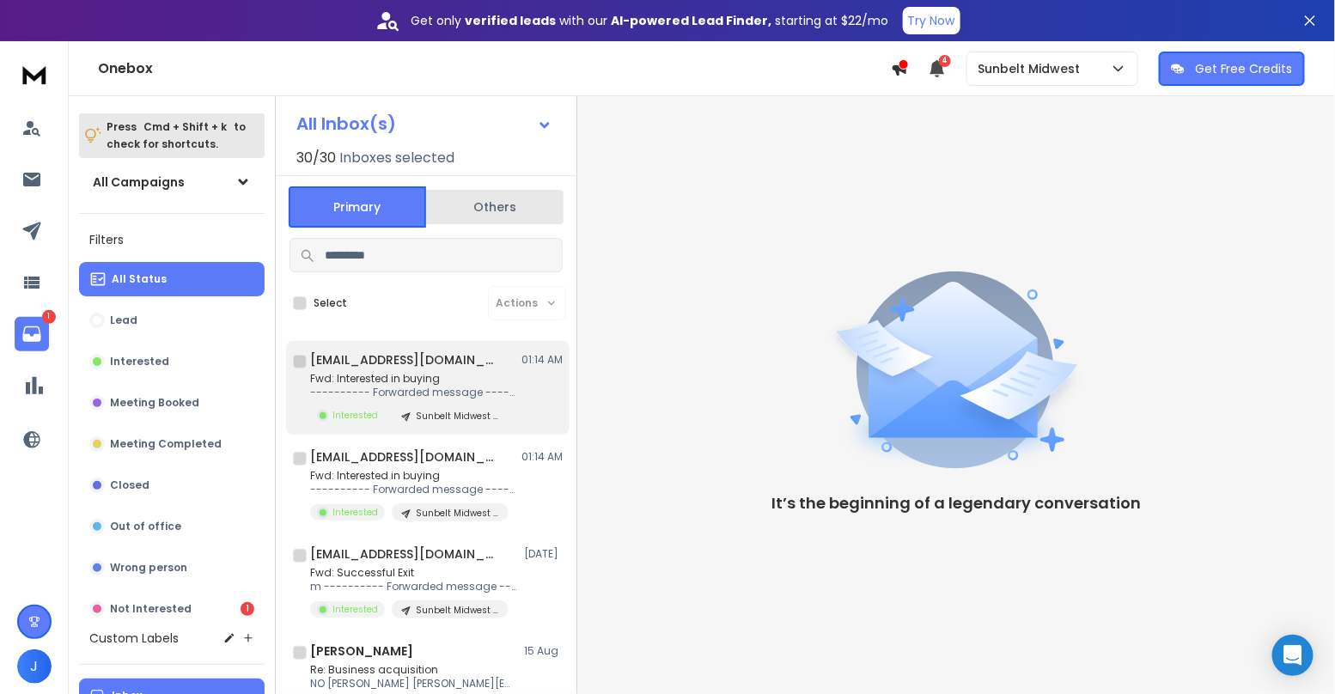
click at [430, 388] on p "---------- Forwarded message --------- From: [PERSON_NAME]" at bounding box center [413, 393] width 206 height 14
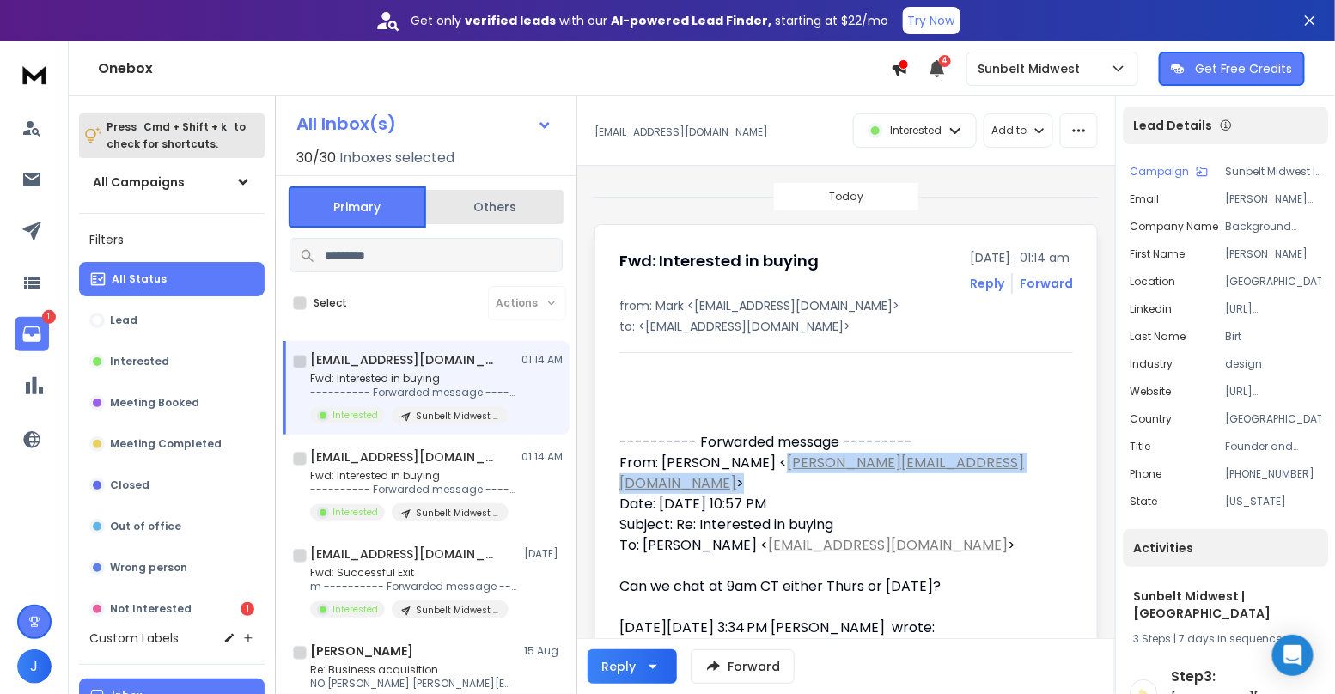
drag, startPoint x: 903, startPoint y: 467, endPoint x: 739, endPoint y: 463, distance: 164.1
click at [739, 463] on div "From: [PERSON_NAME] < [PERSON_NAME][EMAIL_ADDRESS][DOMAIN_NAME] >" at bounding box center [839, 473] width 440 height 41
copy div "[PERSON_NAME][EMAIL_ADDRESS][DOMAIN_NAME] >"
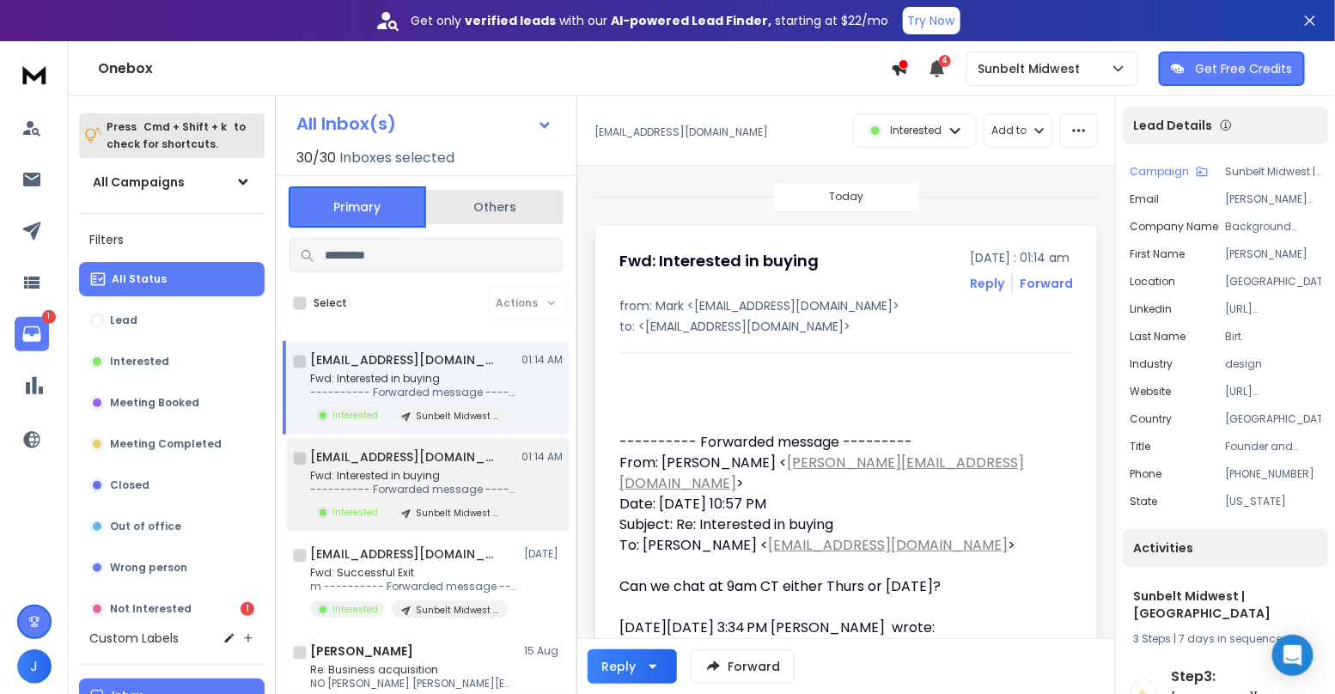
click at [449, 473] on p "Fwd: Interested in buying" at bounding box center [413, 476] width 206 height 14
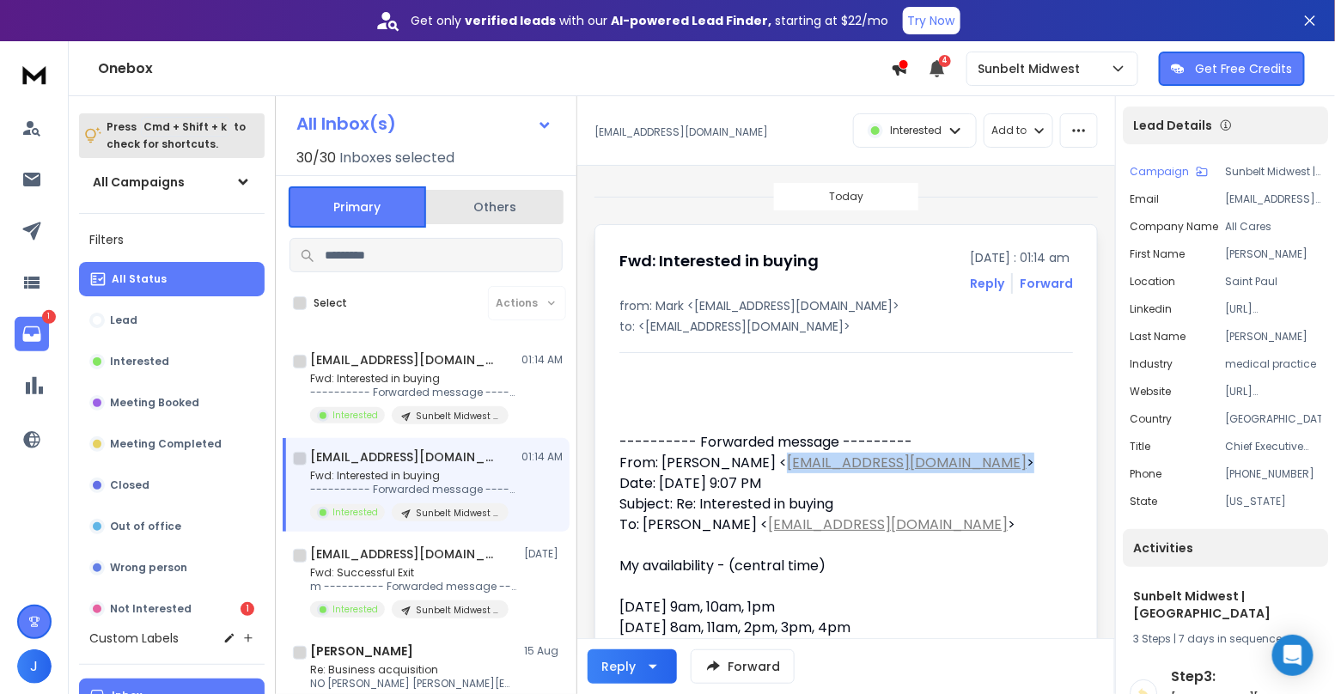
drag, startPoint x: 1025, startPoint y: 464, endPoint x: 777, endPoint y: 463, distance: 247.3
click at [777, 463] on div "From: [PERSON_NAME] < [EMAIL_ADDRESS][DOMAIN_NAME] >" at bounding box center [839, 463] width 440 height 21
copy div "[EMAIL_ADDRESS][DOMAIN_NAME] >"
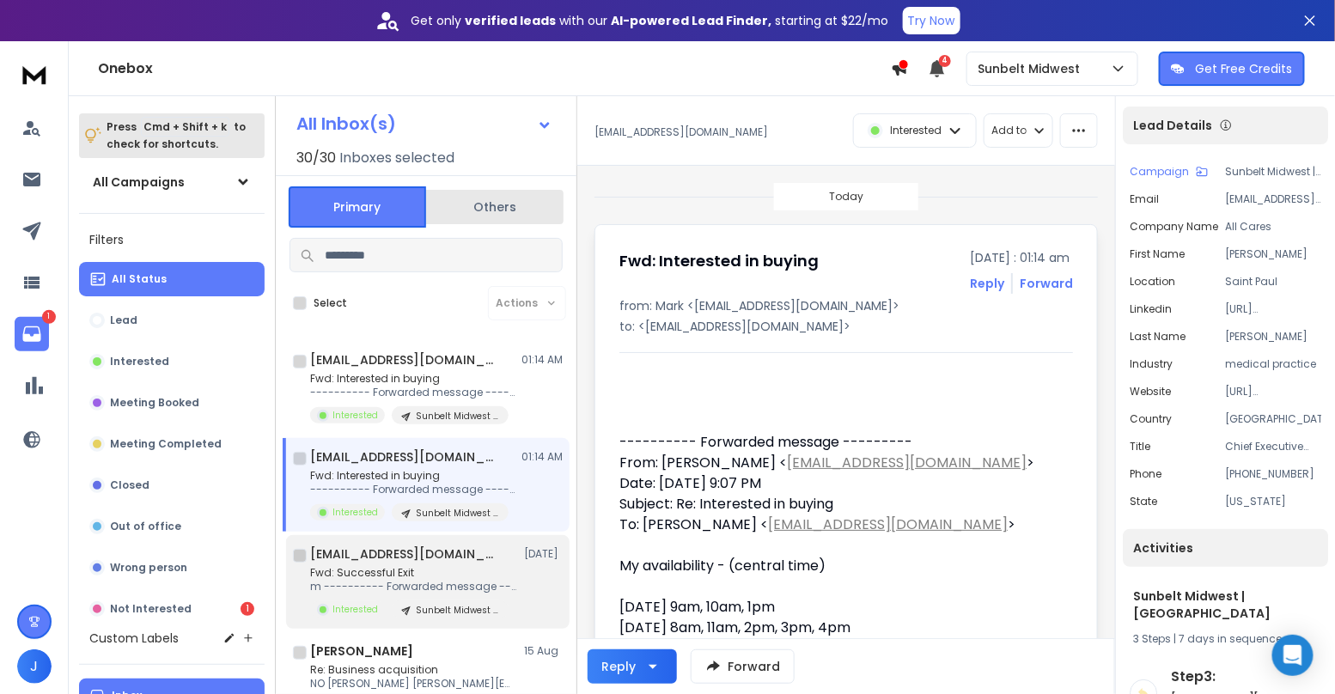
click at [398, 600] on div "Sunbelt Midwest | [GEOGRAPHIC_DATA]" at bounding box center [450, 609] width 117 height 18
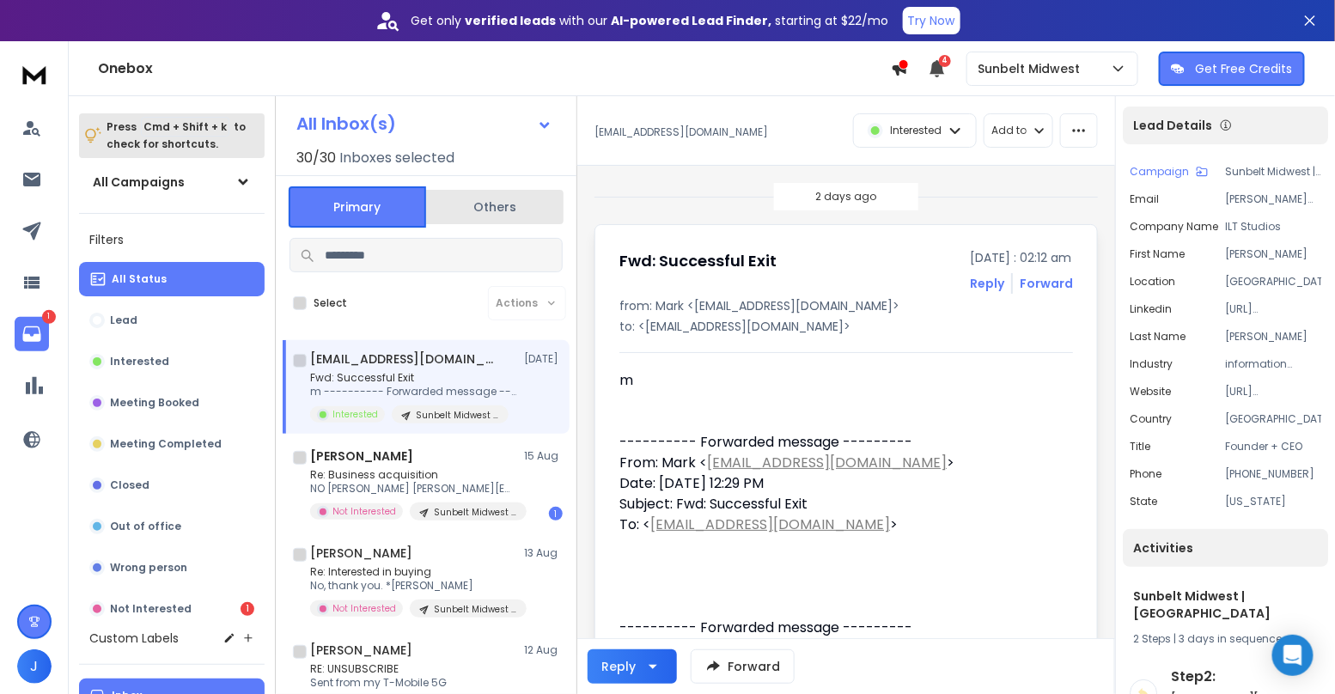
click at [735, 71] on h1 "Onebox" at bounding box center [494, 68] width 793 height 21
click at [1058, 67] on p "Sunbelt Midwest" at bounding box center [1031, 68] width 109 height 17
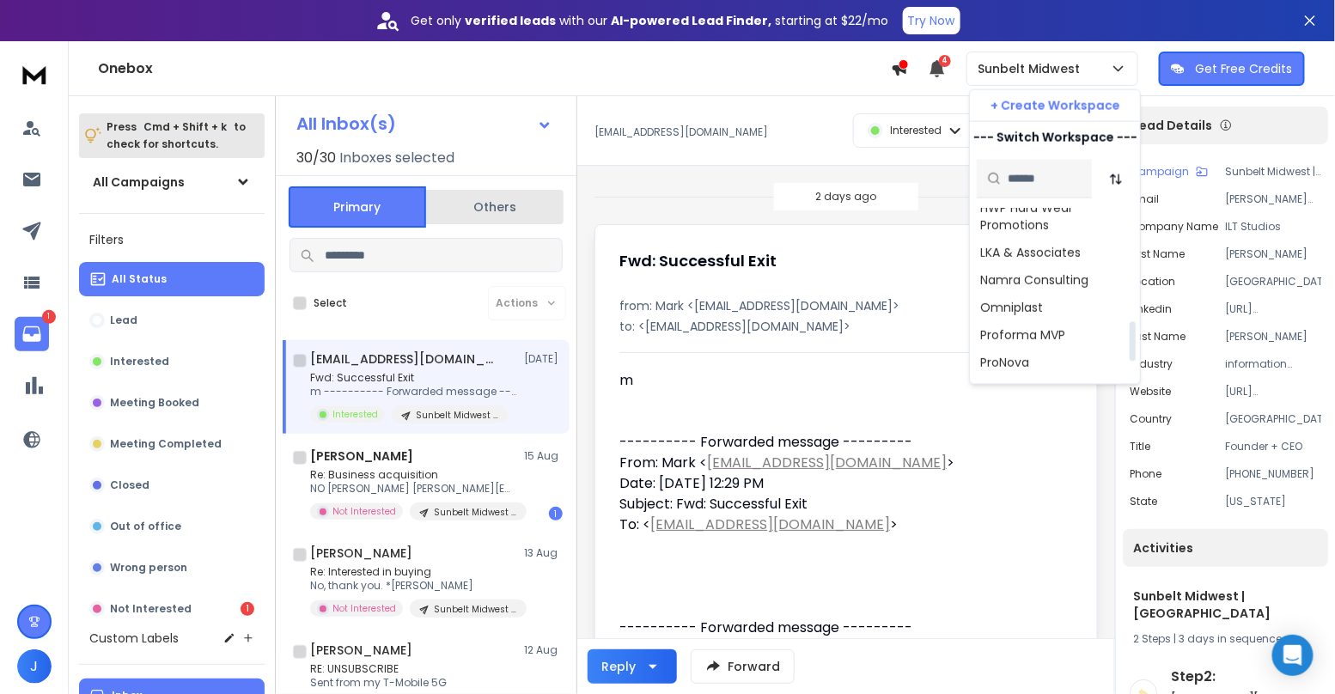
scroll to position [514, 0]
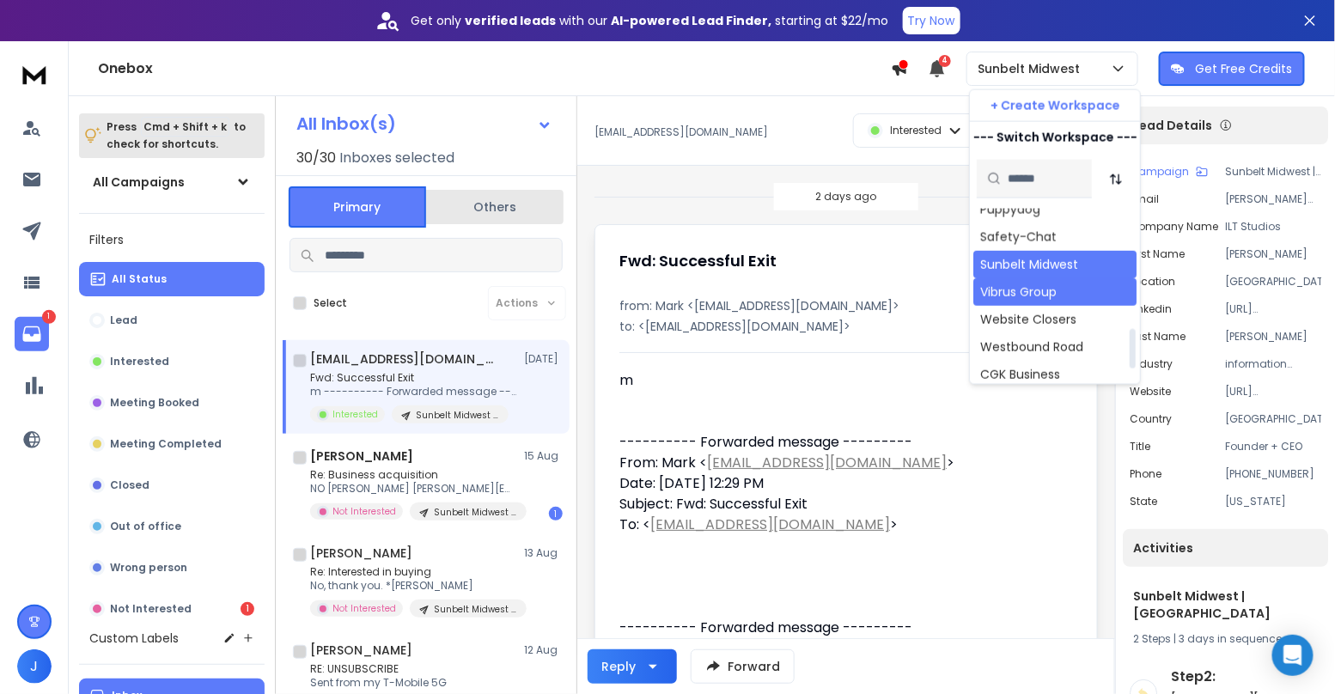
click at [1056, 283] on div "Vibrus Group" at bounding box center [1018, 291] width 76 height 17
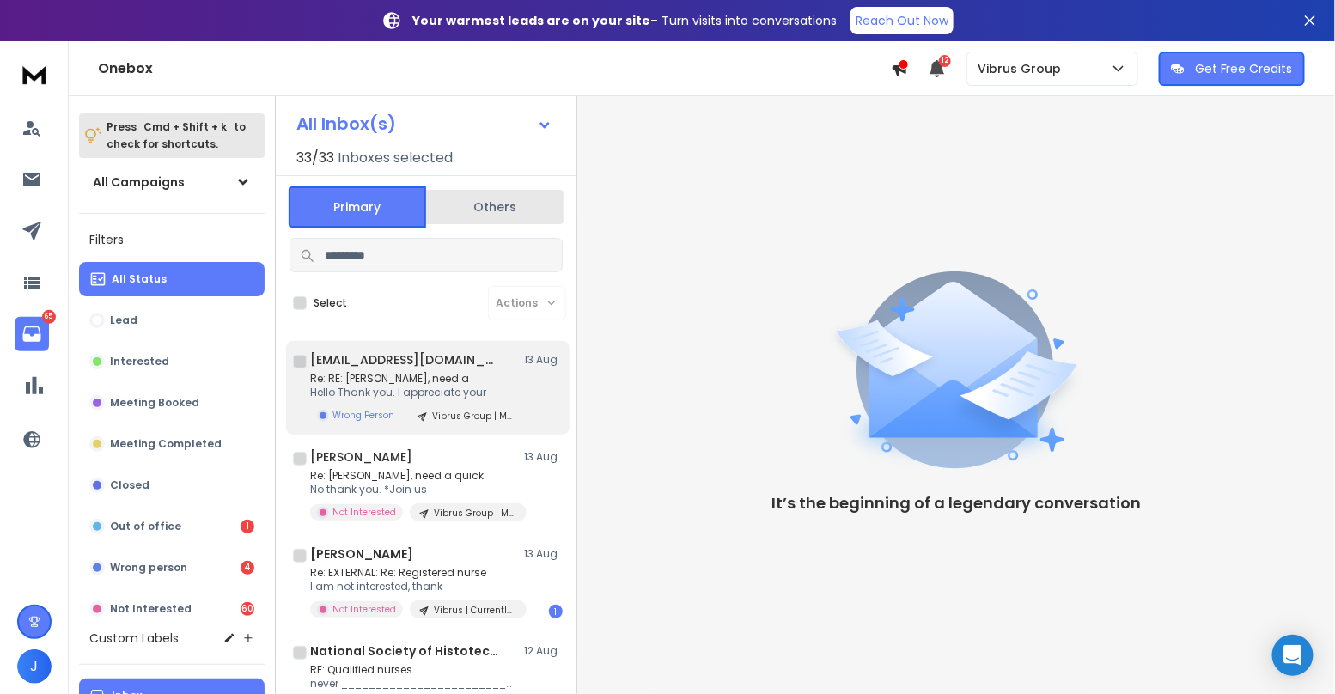
click at [457, 391] on p "Hello Thank you. I appreciate your" at bounding box center [413, 393] width 206 height 14
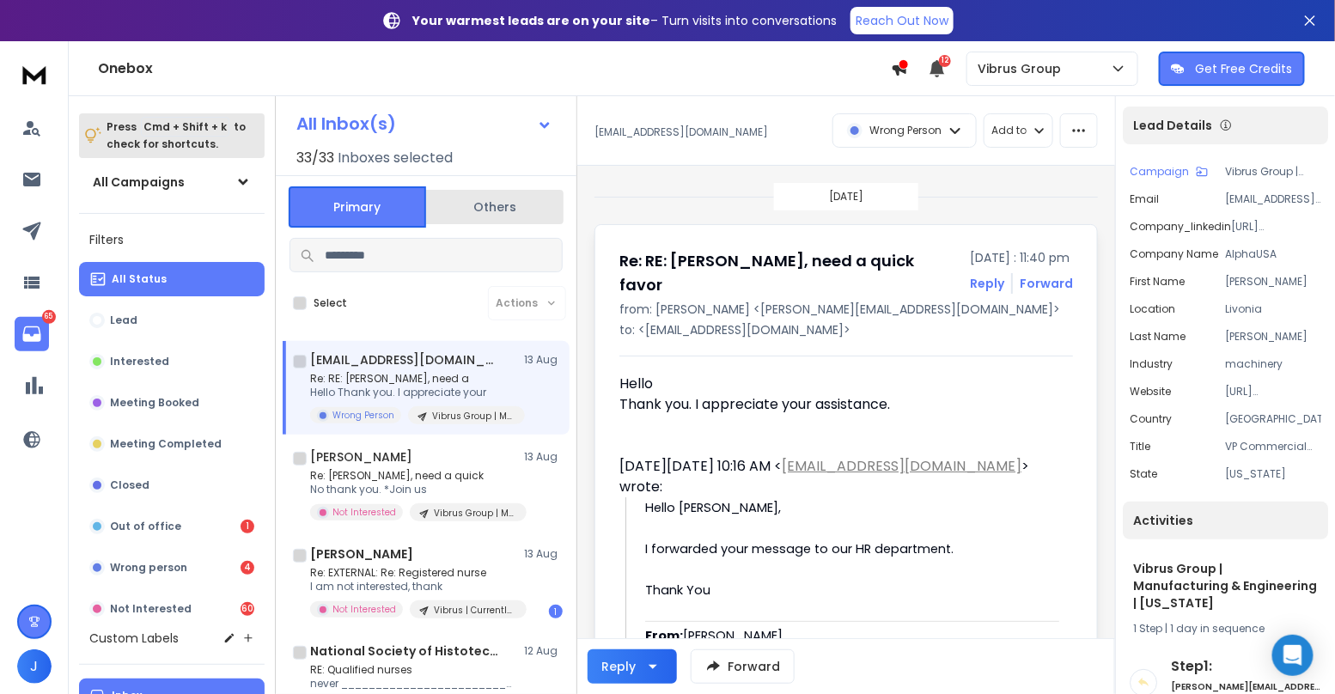
click at [759, 75] on h1 "Onebox" at bounding box center [494, 68] width 793 height 21
click at [36, 240] on icon at bounding box center [31, 231] width 21 height 21
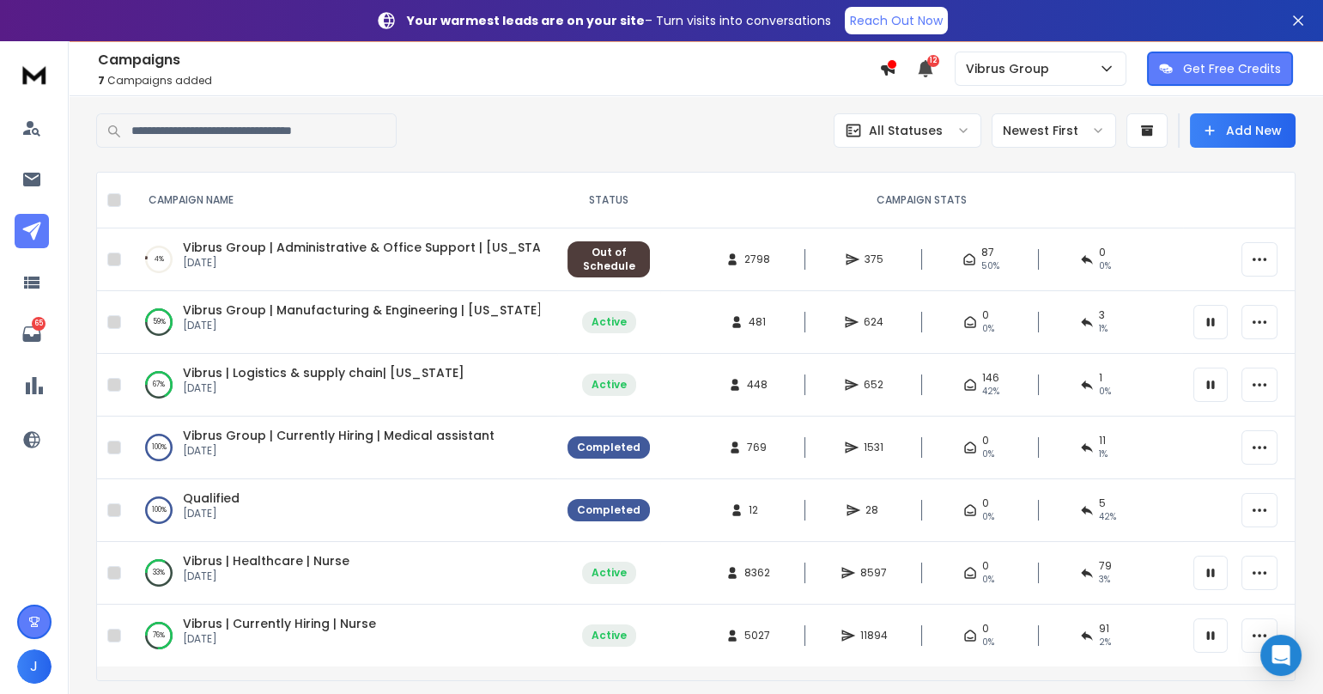
click at [528, 106] on div "Campaigns 7 Campaigns Added All Statuses Newest First Add New CAMPAIGN NAME STA…" at bounding box center [696, 397] width 1255 height 602
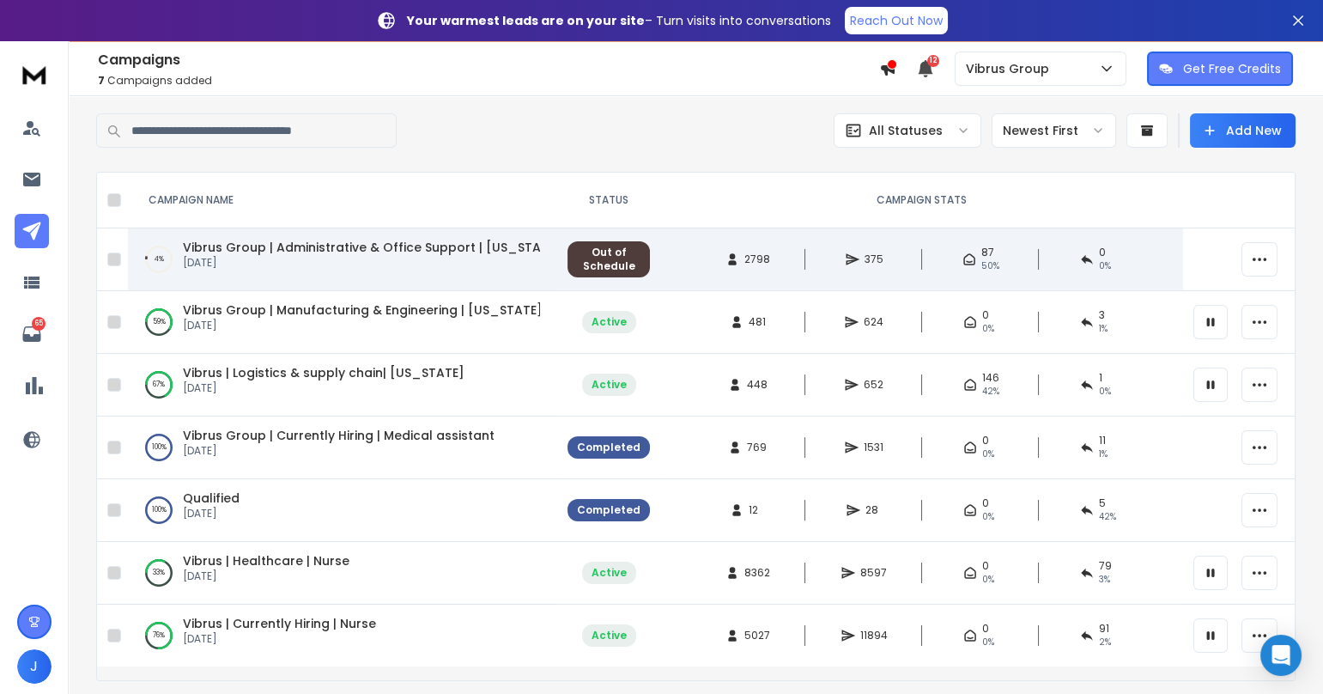
click at [431, 247] on span "Vibrus Group | Administrative & Office Support | [US_STATE]" at bounding box center [372, 247] width 378 height 17
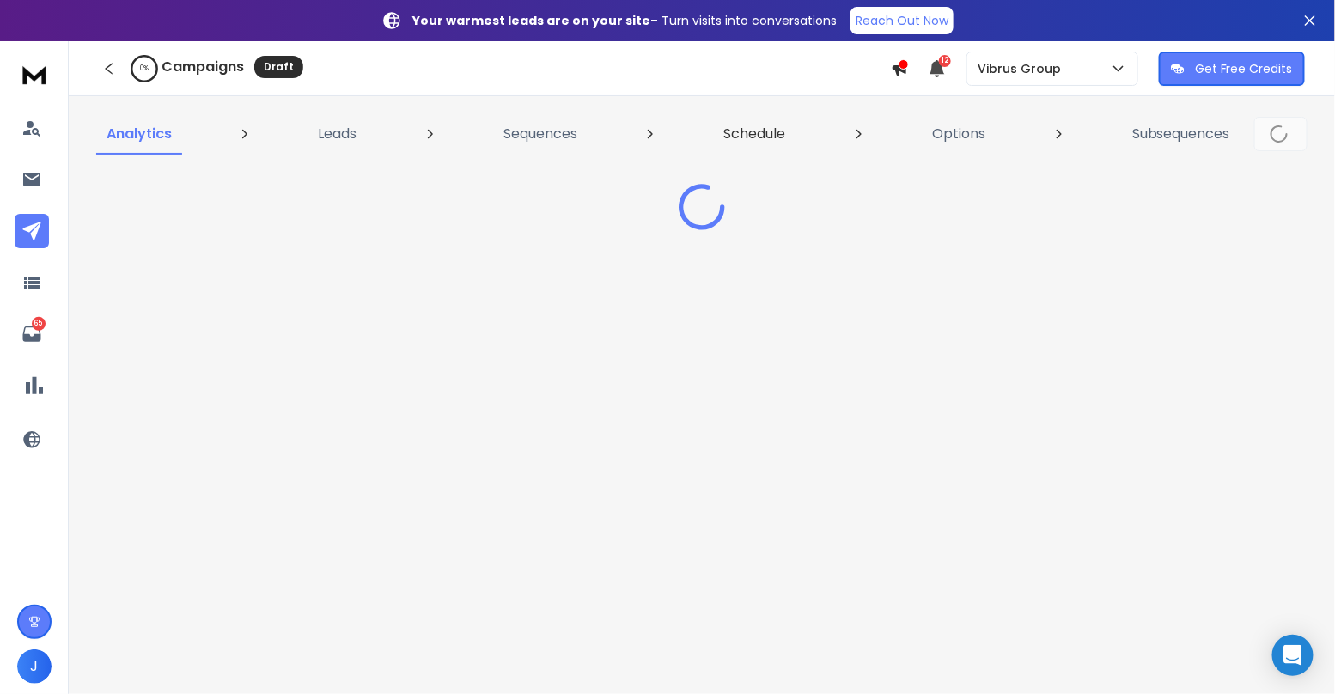
click at [744, 122] on link "Schedule" at bounding box center [755, 133] width 82 height 41
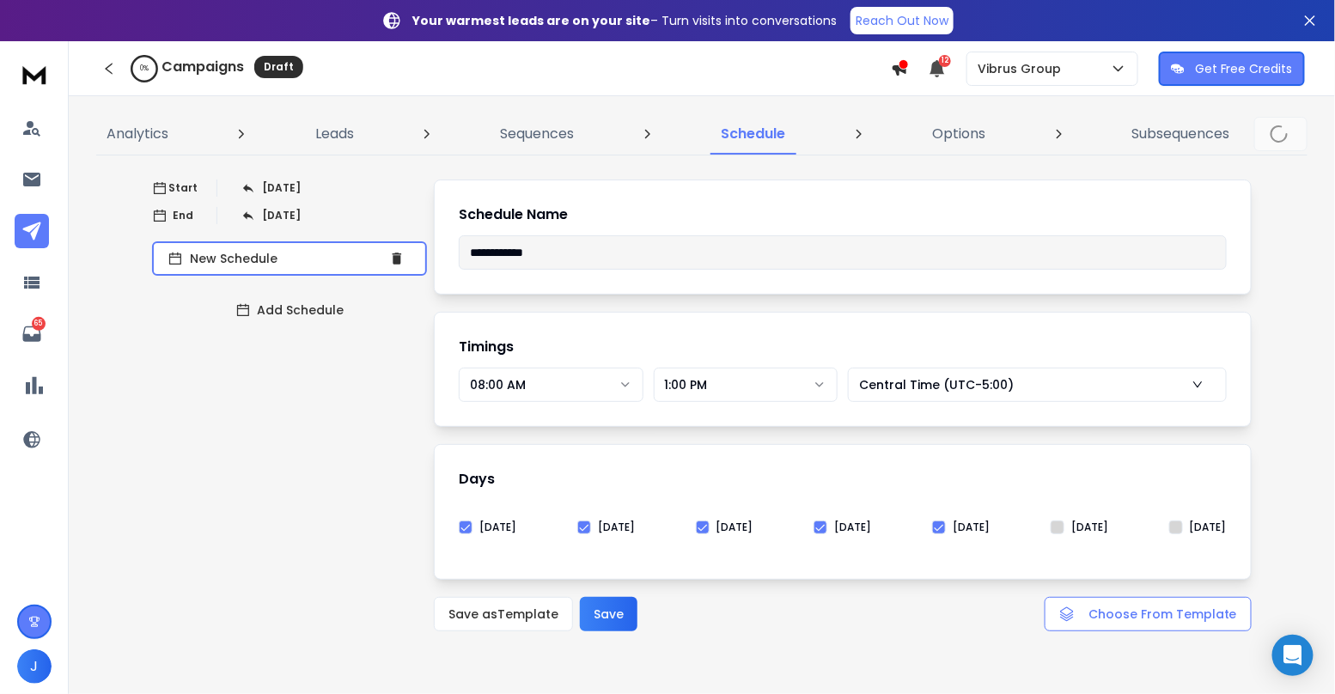
click at [301, 195] on p "[DATE]" at bounding box center [281, 188] width 39 height 14
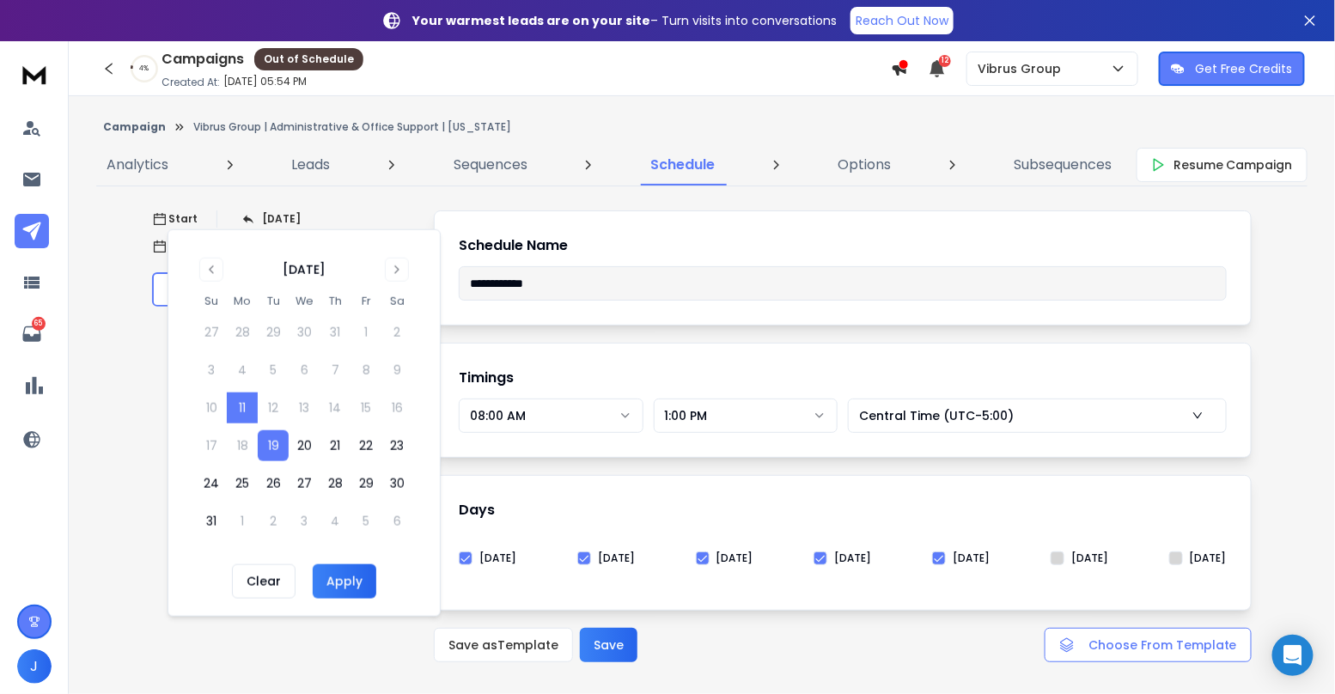
click at [100, 404] on div "**********" at bounding box center [701, 436] width 1211 height 465
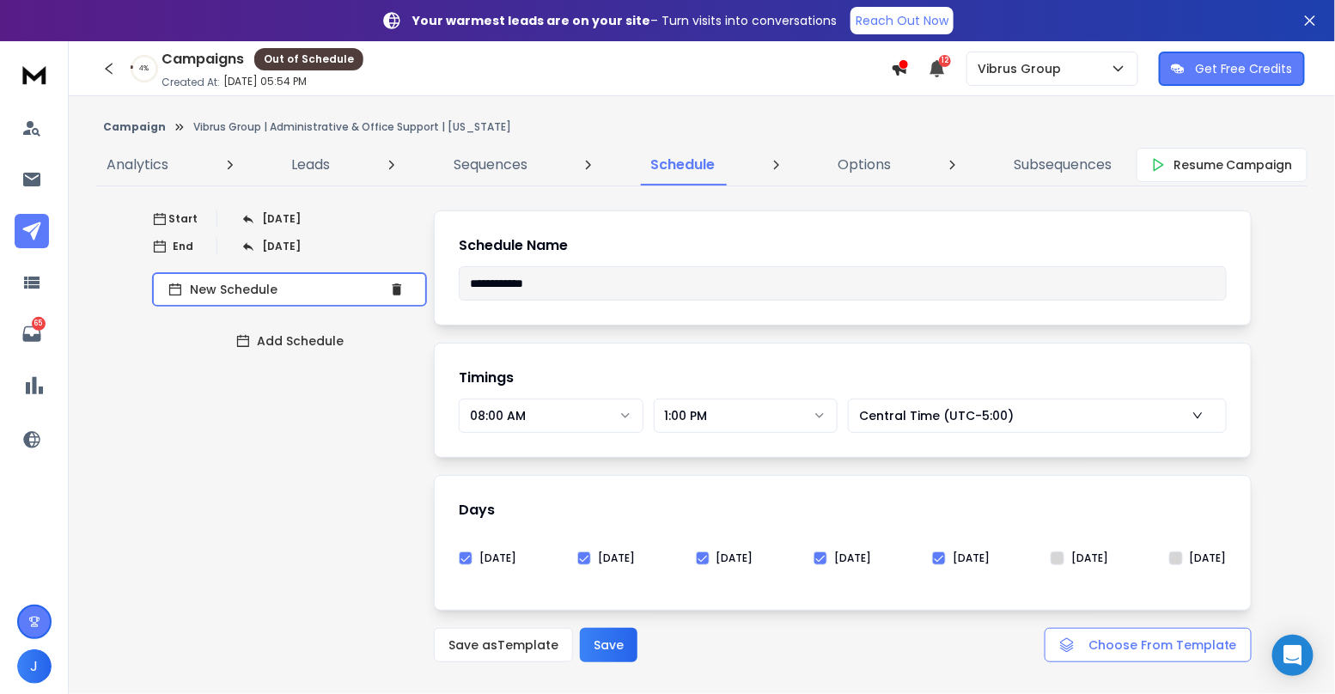
click at [301, 243] on p "[DATE]" at bounding box center [281, 247] width 39 height 14
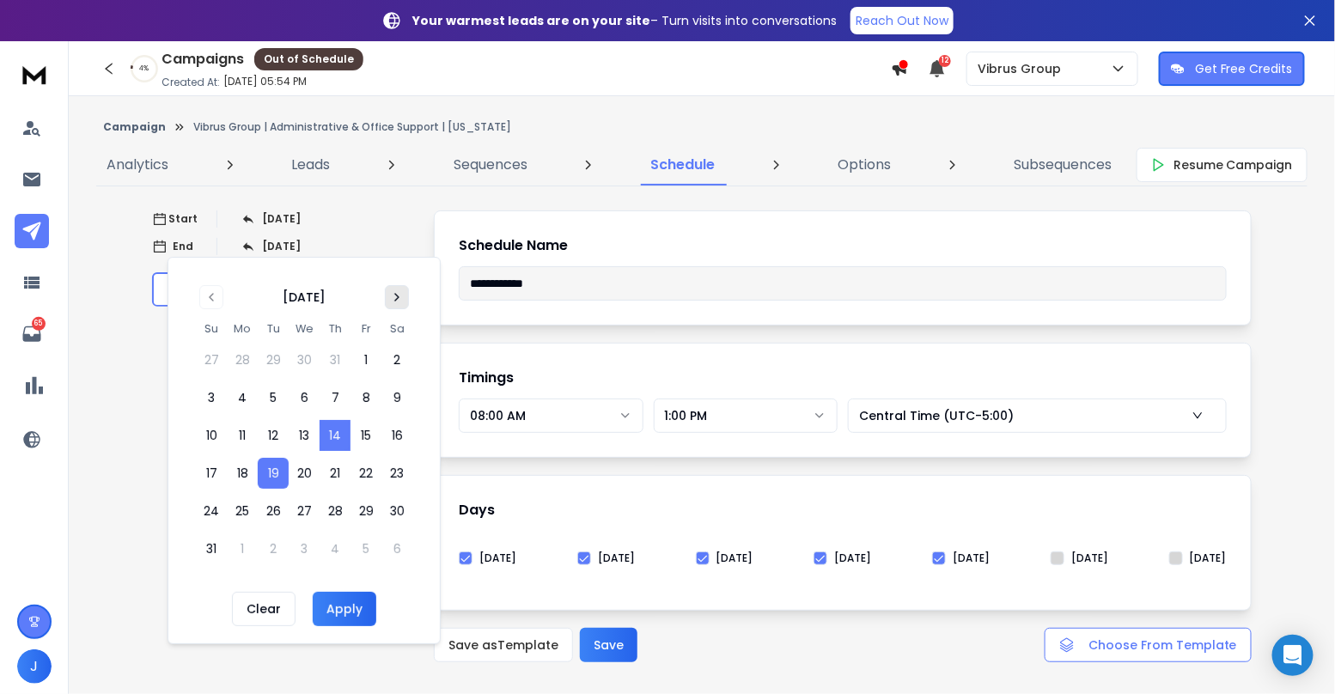
click at [404, 300] on button "Go to next month" at bounding box center [397, 297] width 24 height 24
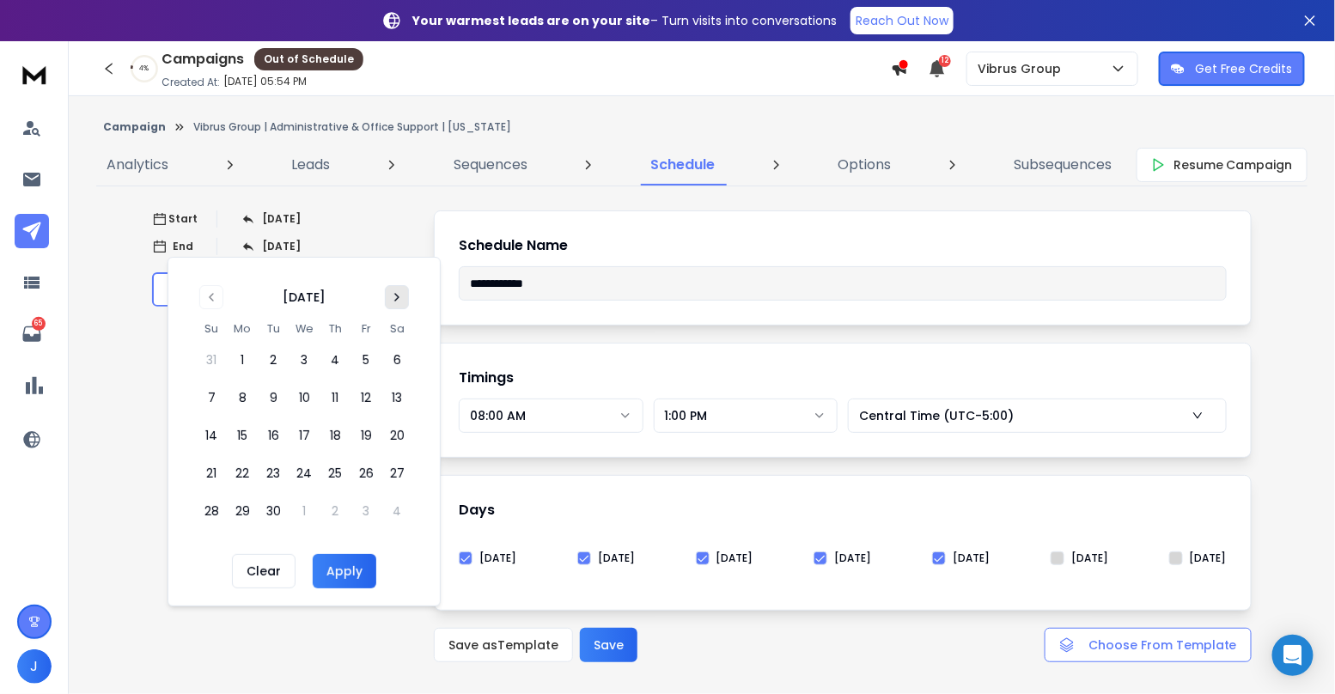
click at [404, 300] on button "Go to next month" at bounding box center [397, 297] width 24 height 24
click at [344, 575] on button "Apply" at bounding box center [345, 571] width 64 height 34
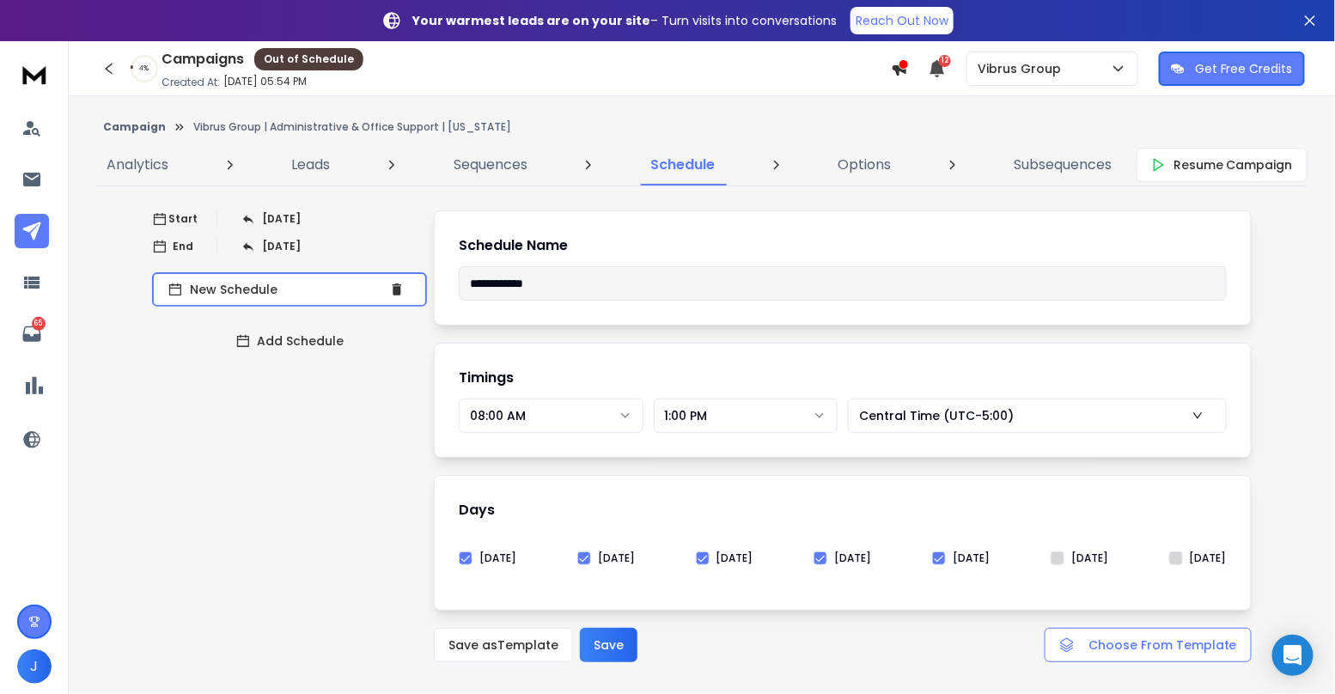
click at [301, 248] on p "Thu Aug 14 2025" at bounding box center [281, 247] width 39 height 14
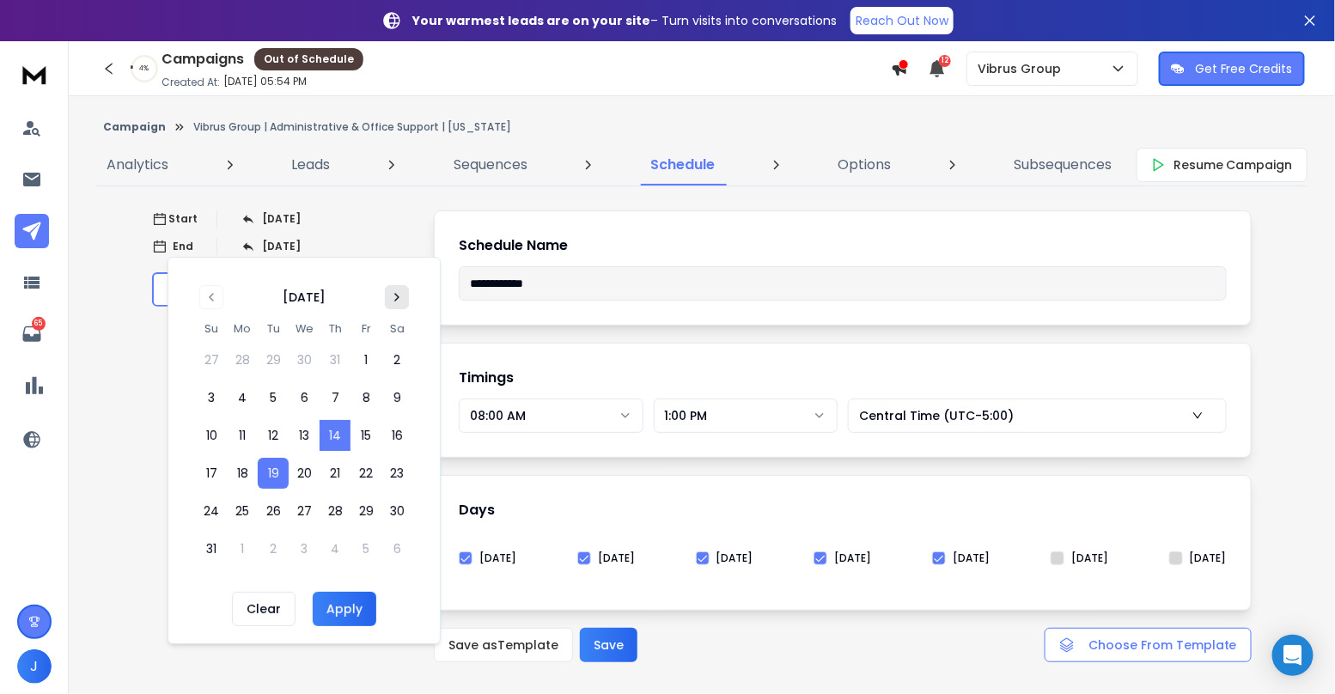
click at [394, 294] on icon "Go to next month" at bounding box center [397, 297] width 14 height 14
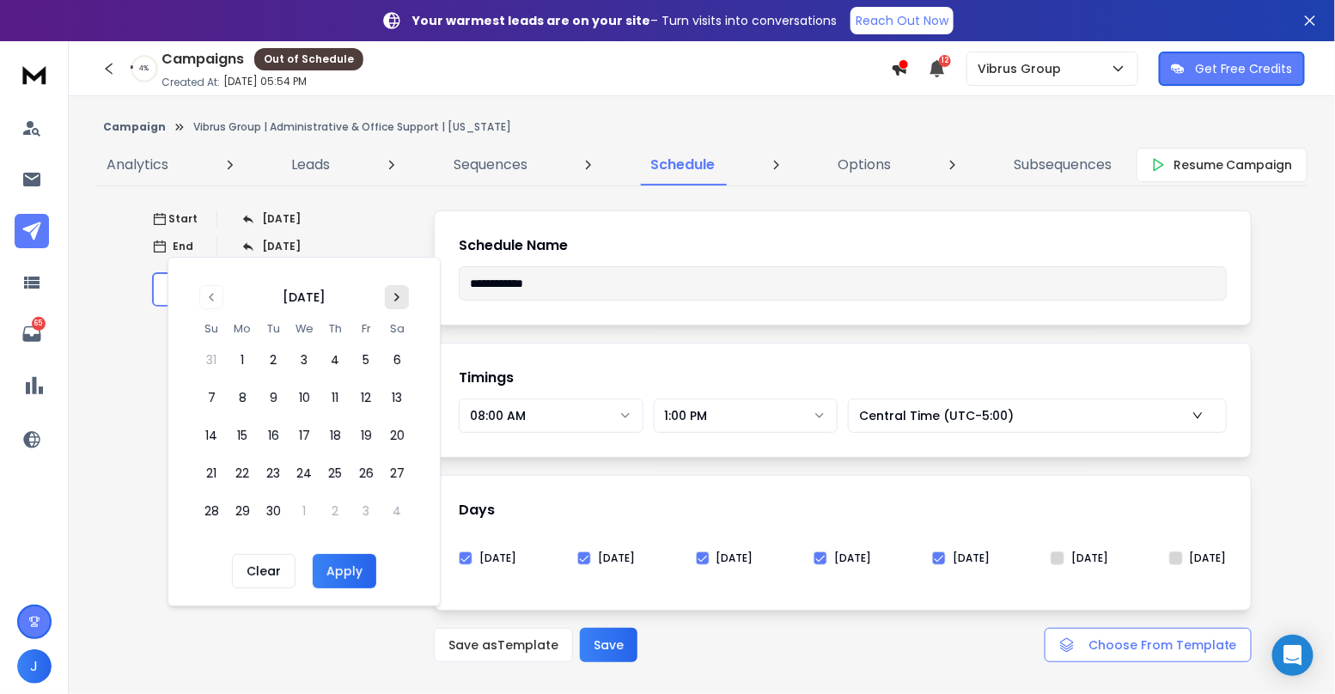
click at [394, 294] on icon "Go to next month" at bounding box center [397, 297] width 14 height 14
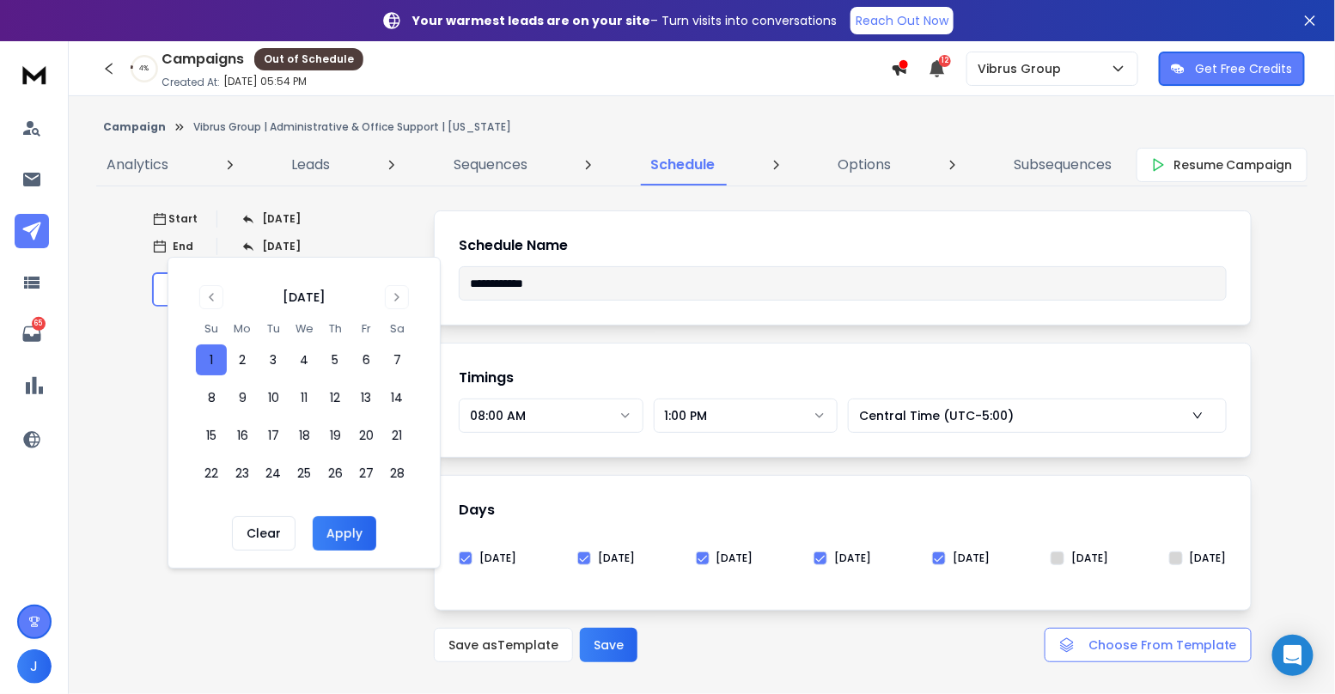
click at [214, 364] on button "1" at bounding box center [211, 359] width 31 height 31
click at [352, 542] on button "Apply" at bounding box center [345, 533] width 64 height 34
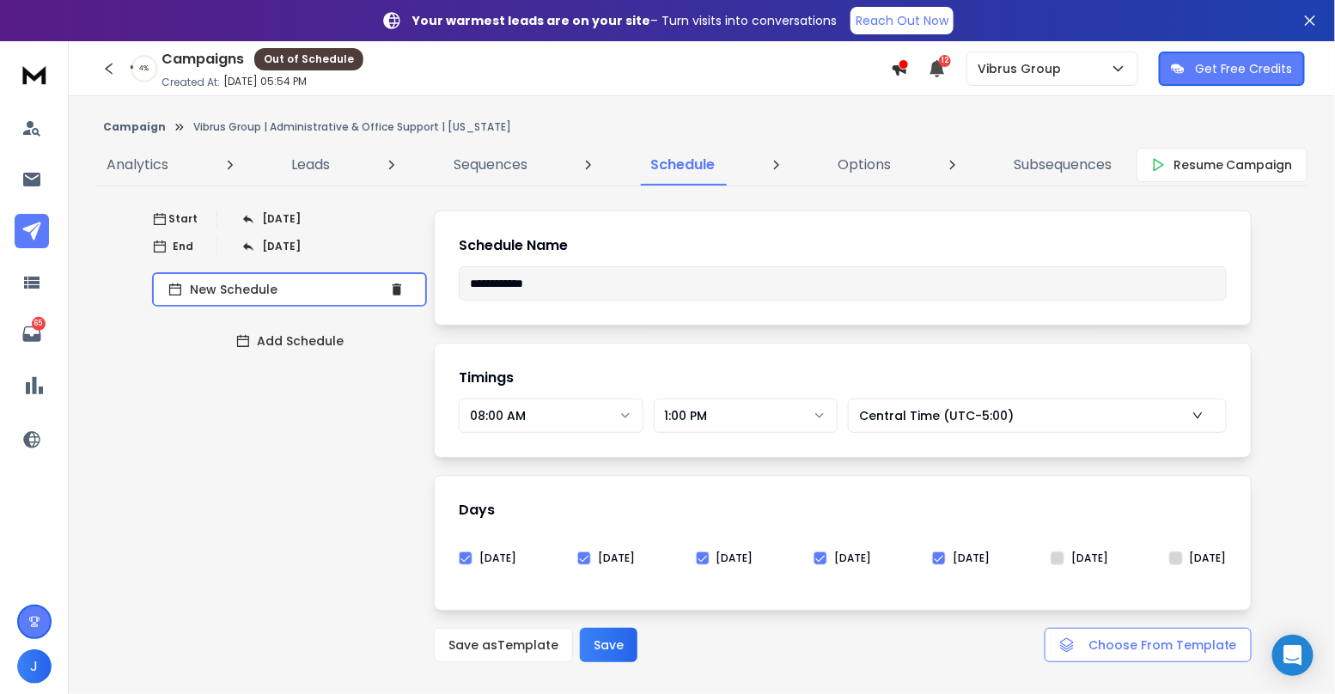
click at [603, 648] on button "Save" at bounding box center [609, 645] width 58 height 34
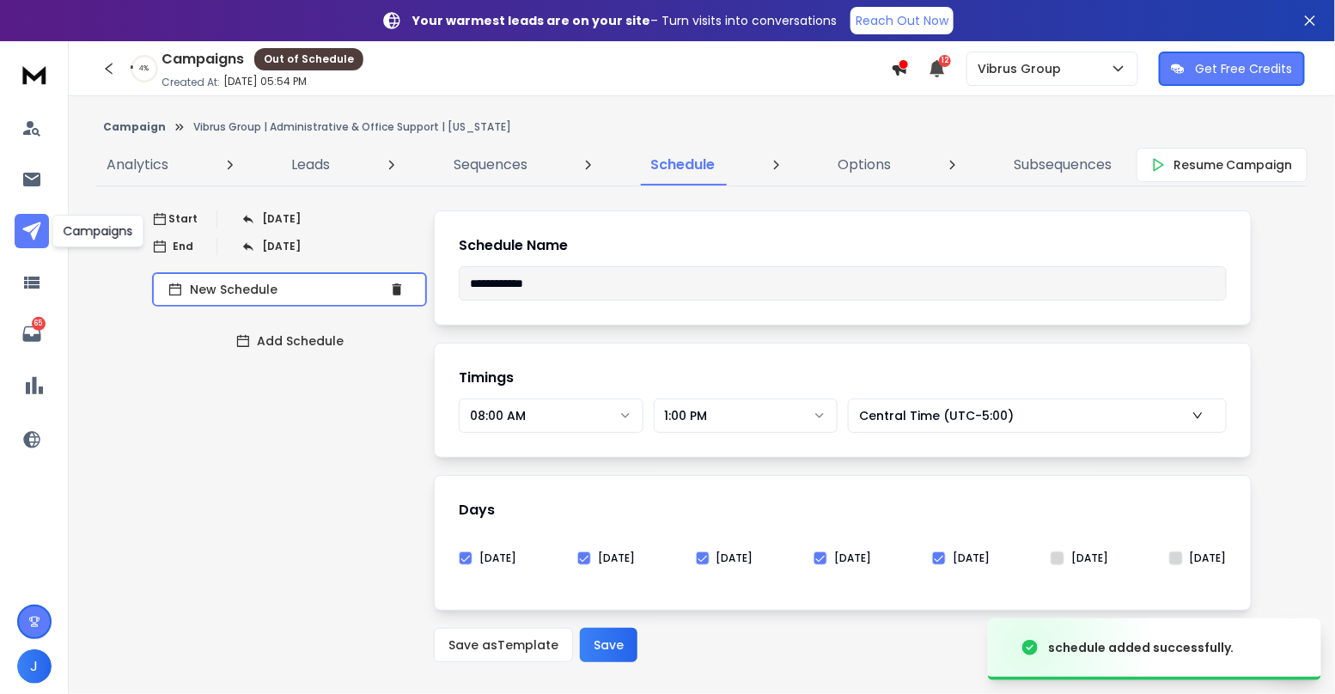
click at [33, 228] on icon at bounding box center [31, 231] width 18 height 18
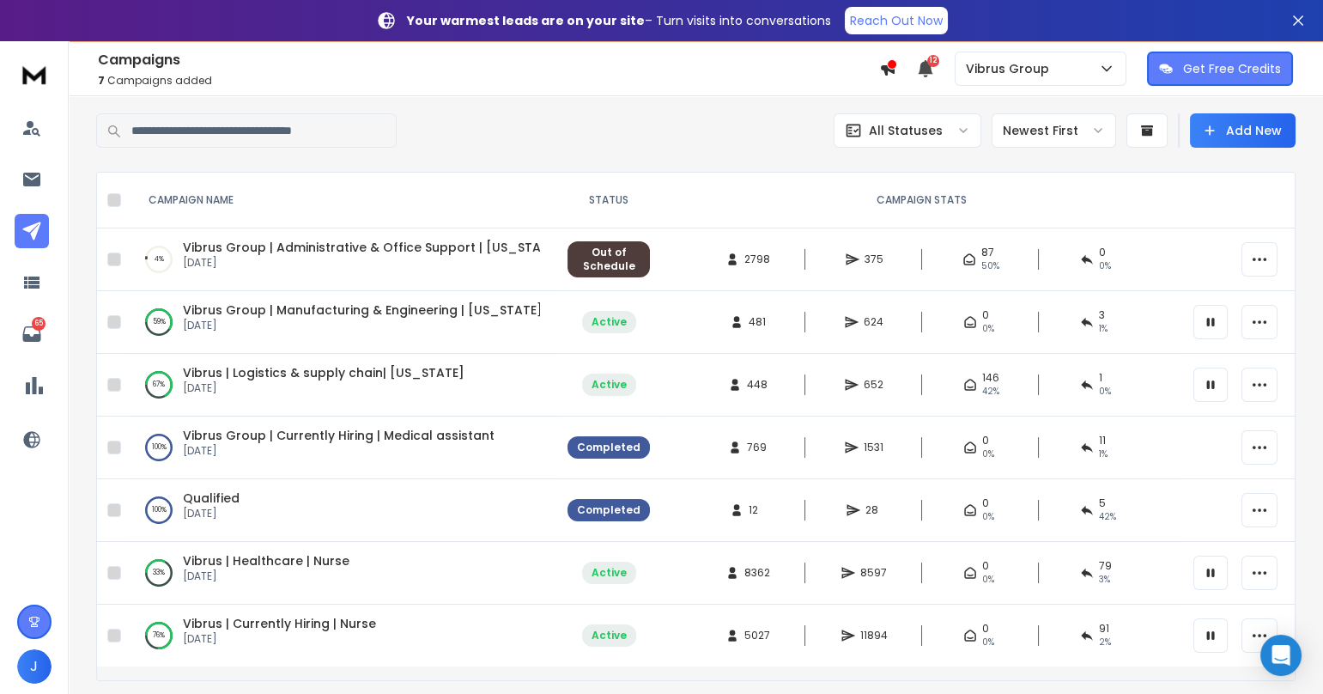
click at [598, 137] on div at bounding box center [396, 130] width 600 height 34
click at [1031, 77] on button "Vibrus Group" at bounding box center [1041, 69] width 172 height 34
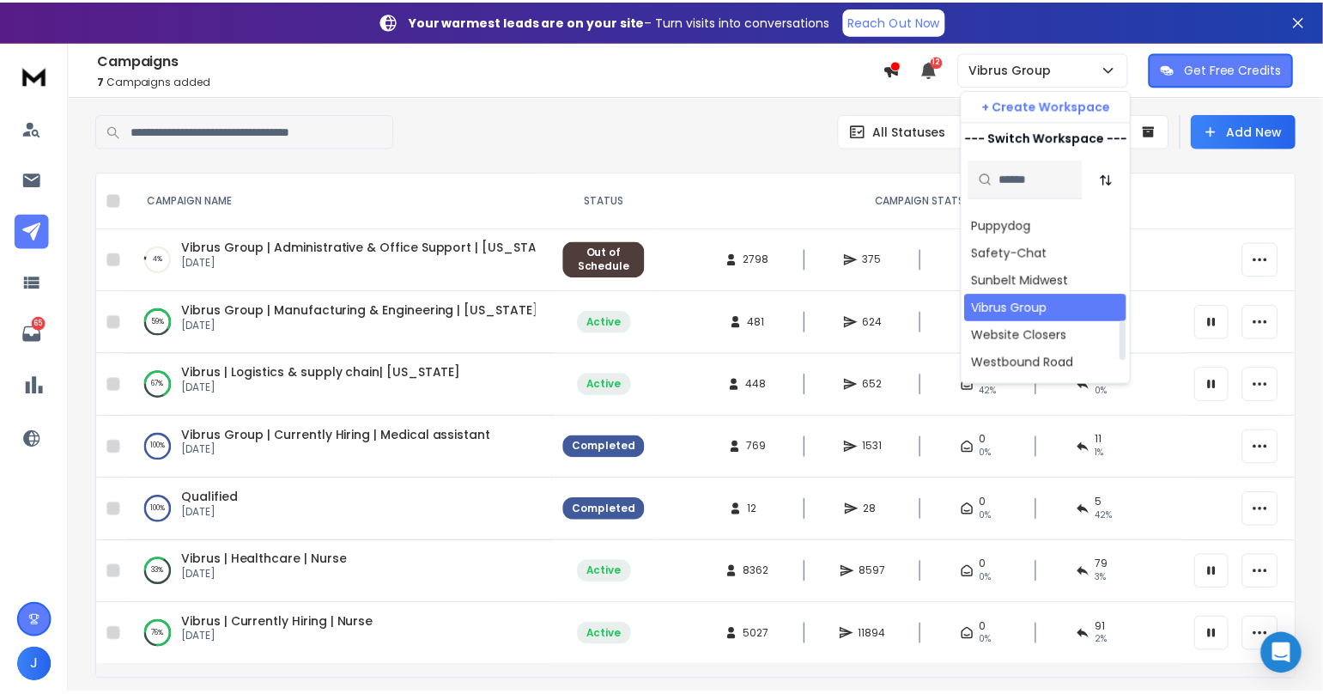
scroll to position [513, 0]
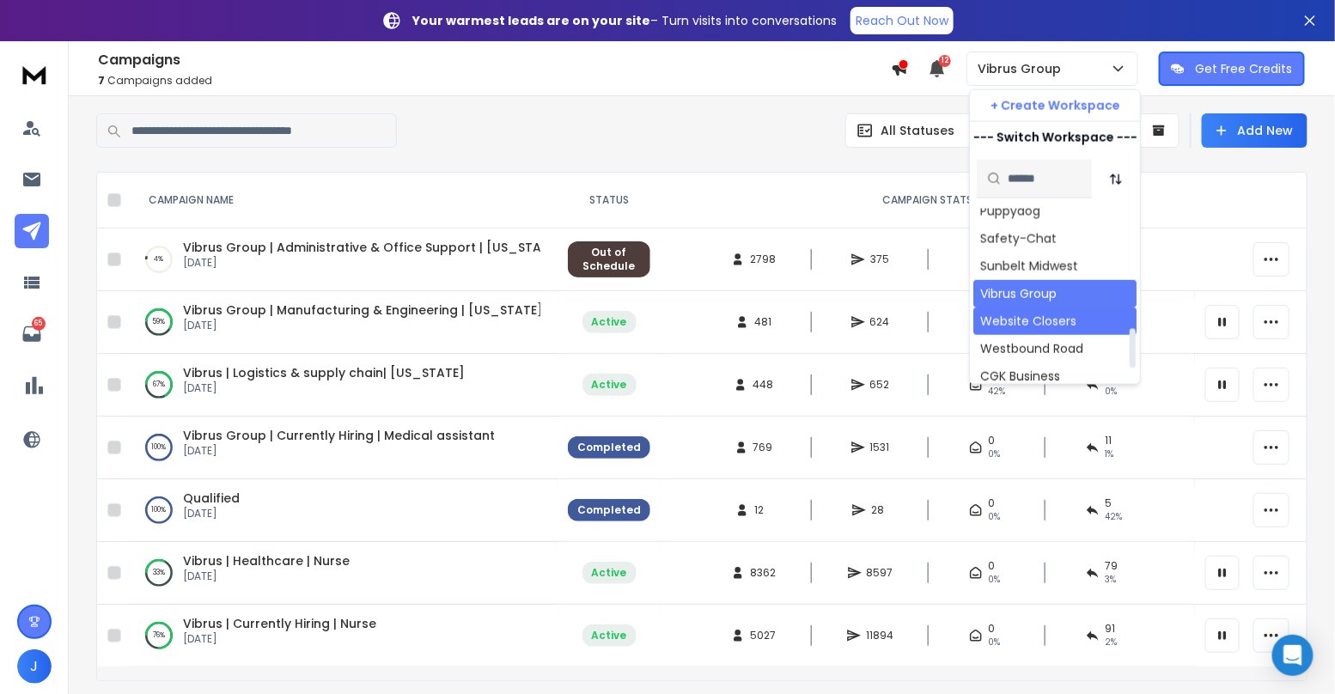
click at [1033, 313] on div "Website Closers" at bounding box center [1028, 321] width 96 height 17
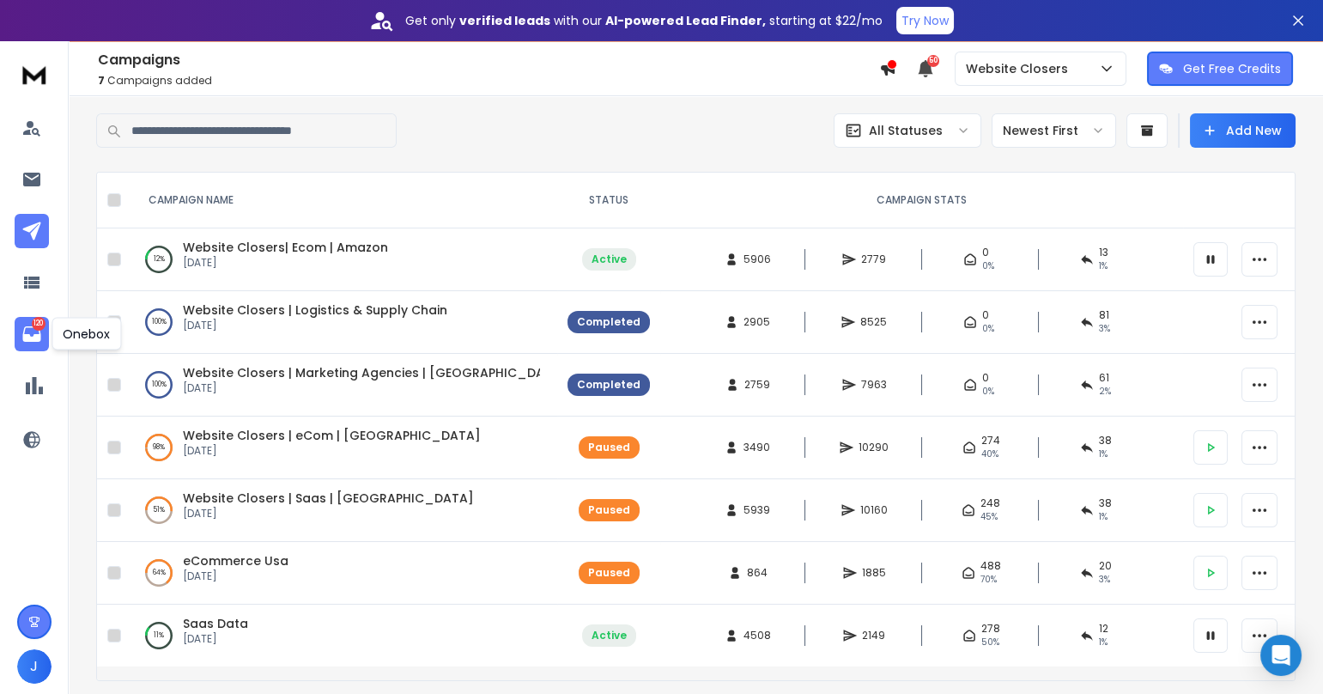
click at [33, 331] on p "120" at bounding box center [39, 324] width 14 height 14
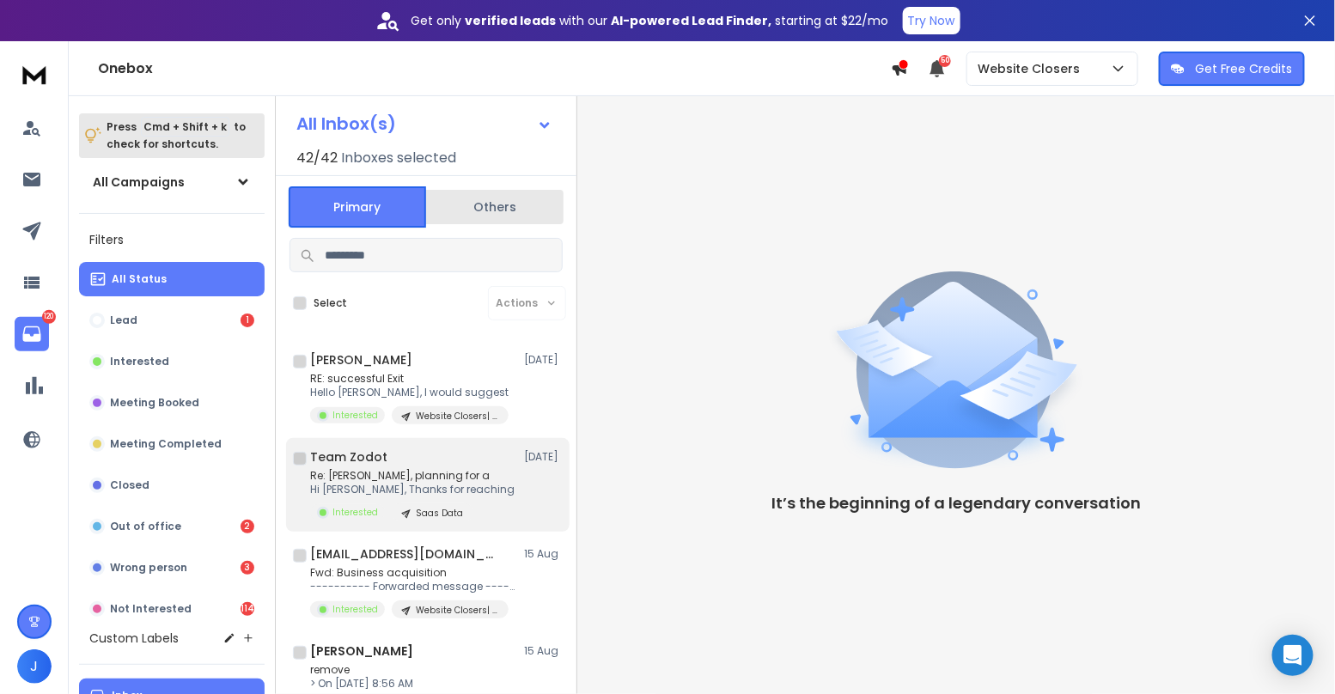
click at [474, 484] on div "Re: Dwayne, planning for a Hi Madhur, Thanks for reaching Interested Saas Data" at bounding box center [436, 495] width 252 height 52
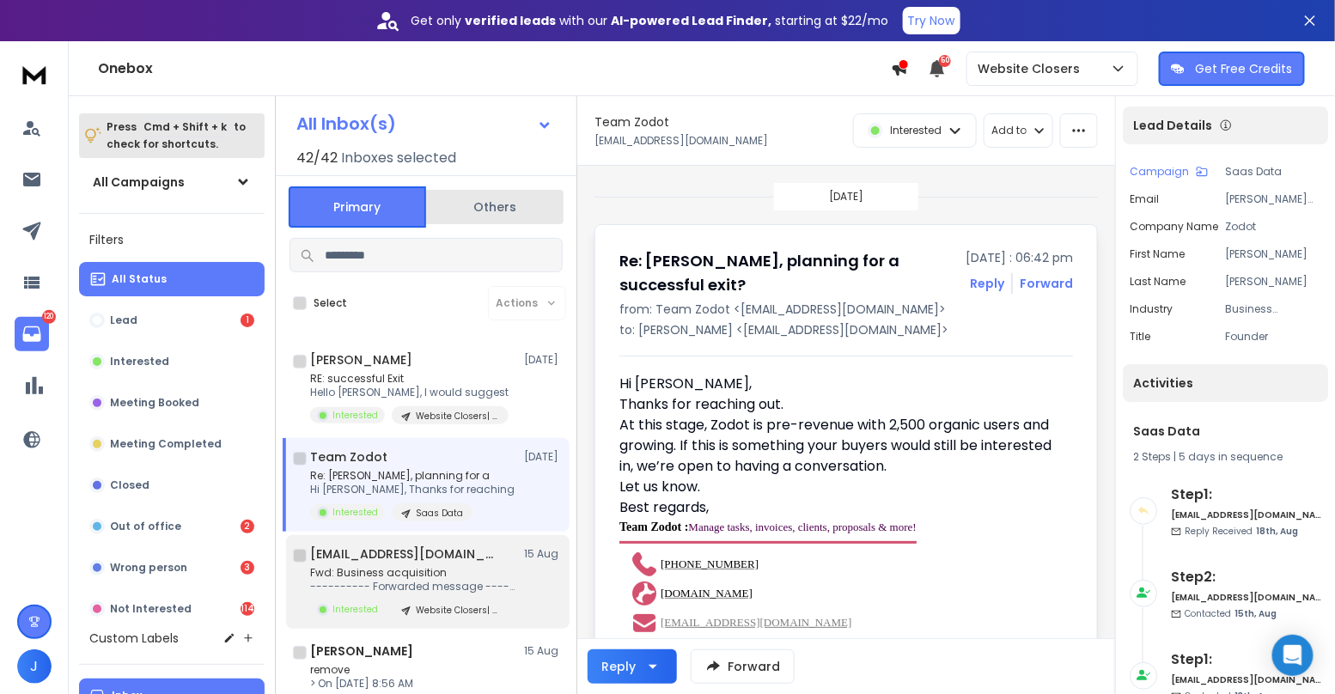
click at [425, 585] on p "---------- Forwarded message --------- From: ngrafstein@courtsidemarket.com" at bounding box center [413, 587] width 206 height 14
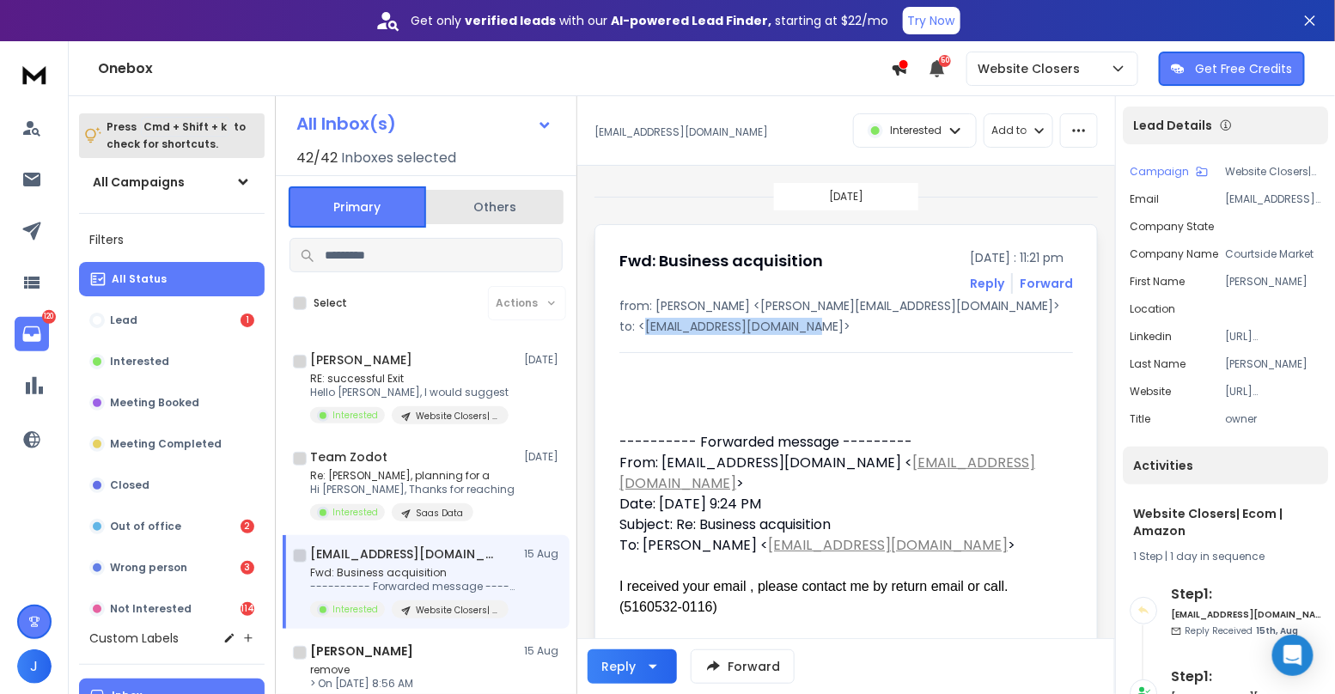
drag, startPoint x: 821, startPoint y: 325, endPoint x: 646, endPoint y: 328, distance: 175.2
click at [646, 328] on p "to: <Mdayal@websiteclosers.com>" at bounding box center [845, 326] width 453 height 17
copy p "Mdayal@websiteclosers.com"
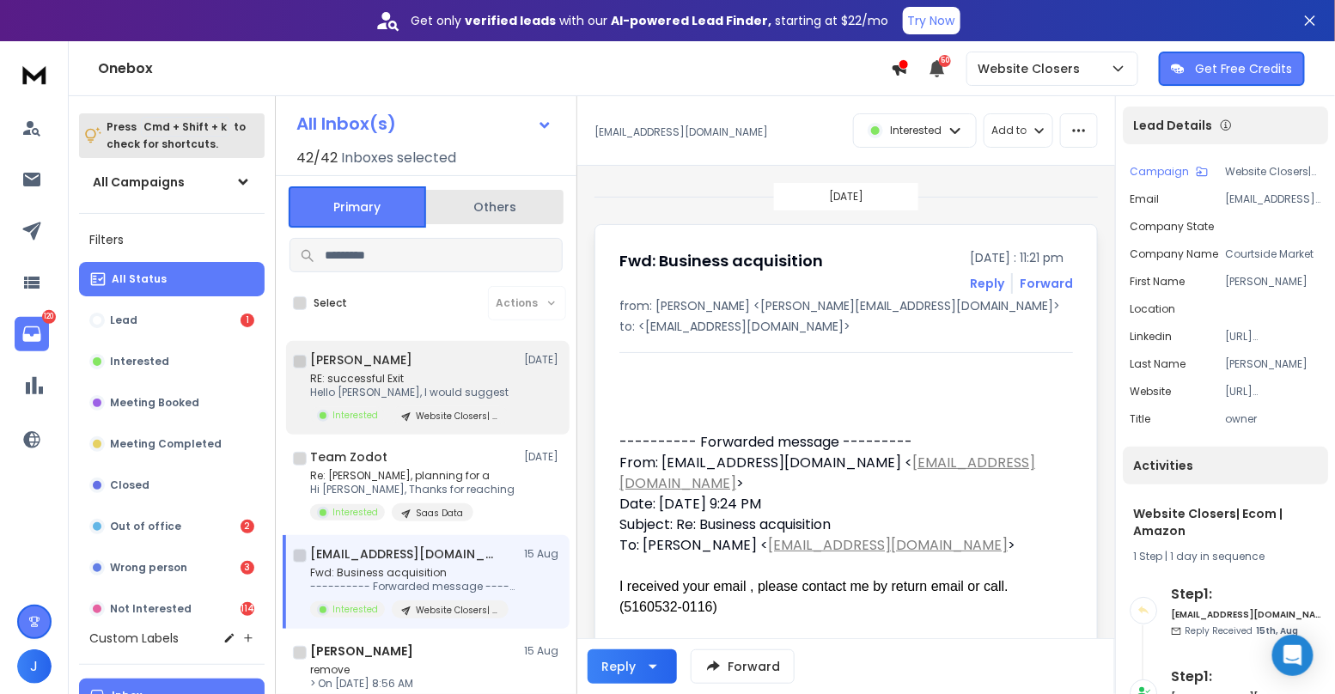
click at [495, 370] on div "Curtis Cluff 18 Aug RE: successful Exit Hello Madhur, I would suggest Intereste…" at bounding box center [436, 387] width 252 height 73
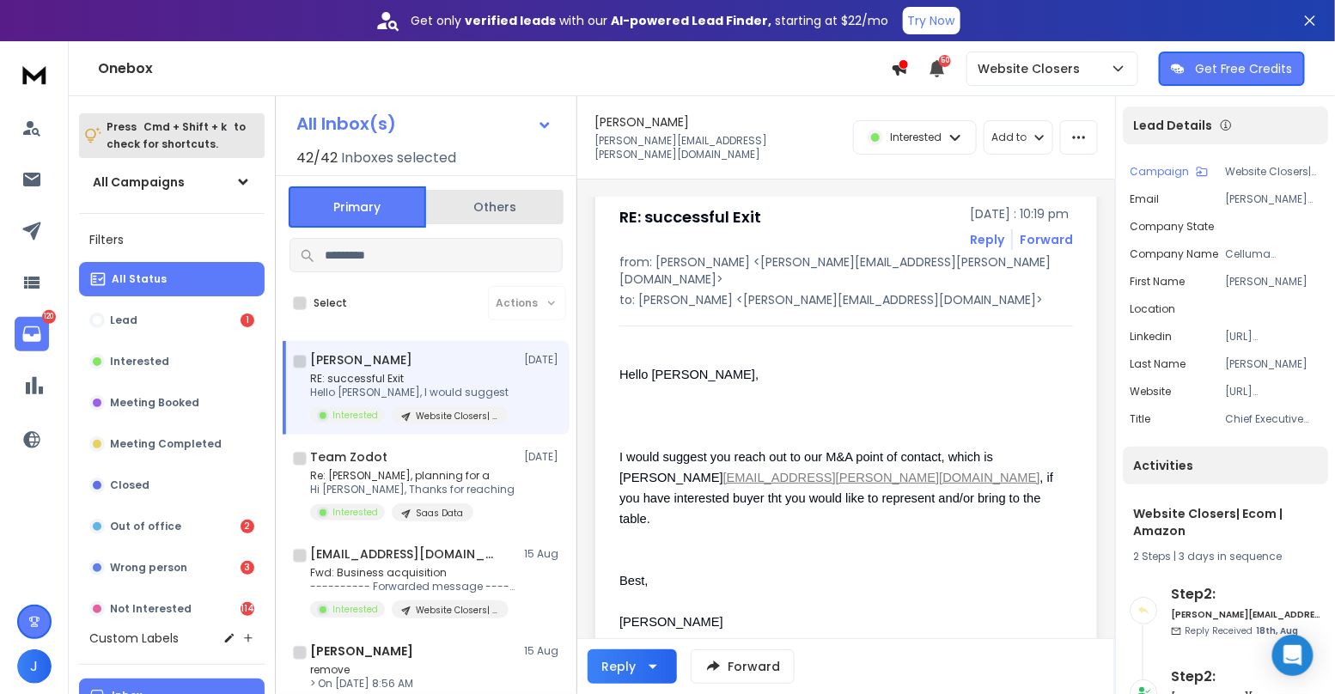
scroll to position [40, 0]
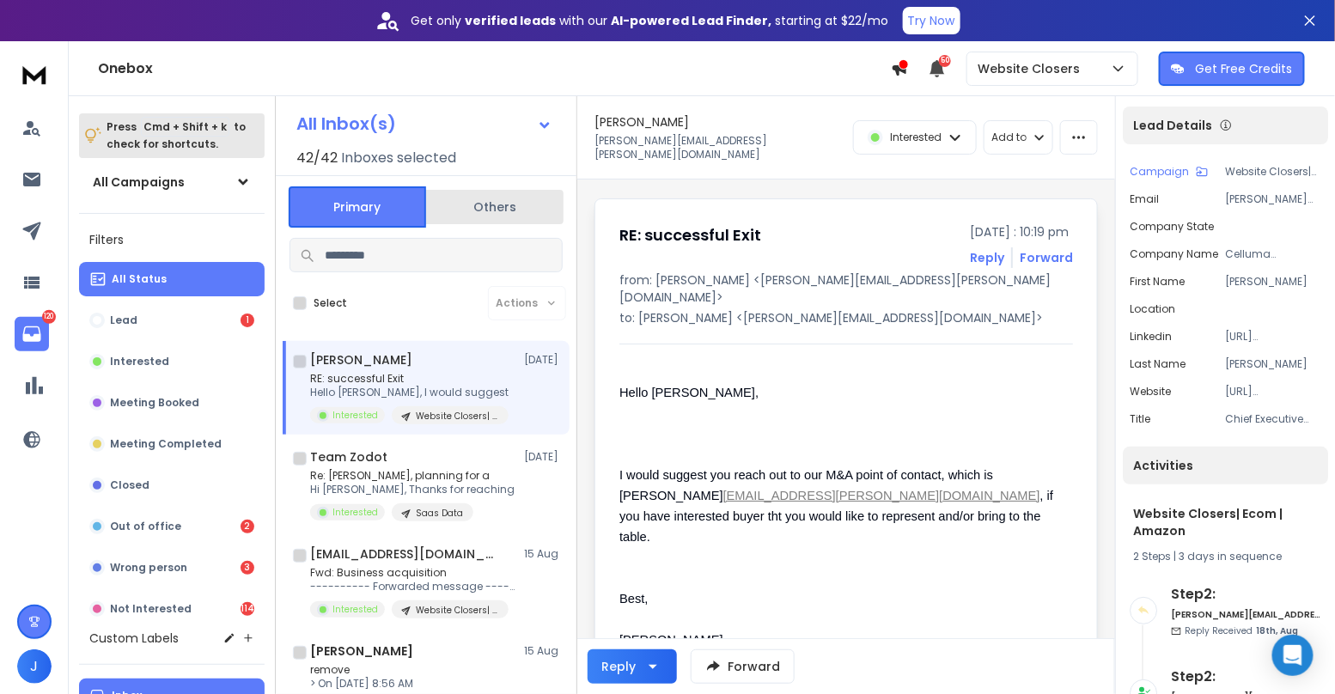
click at [1062, 249] on div "Forward" at bounding box center [1045, 257] width 53 height 17
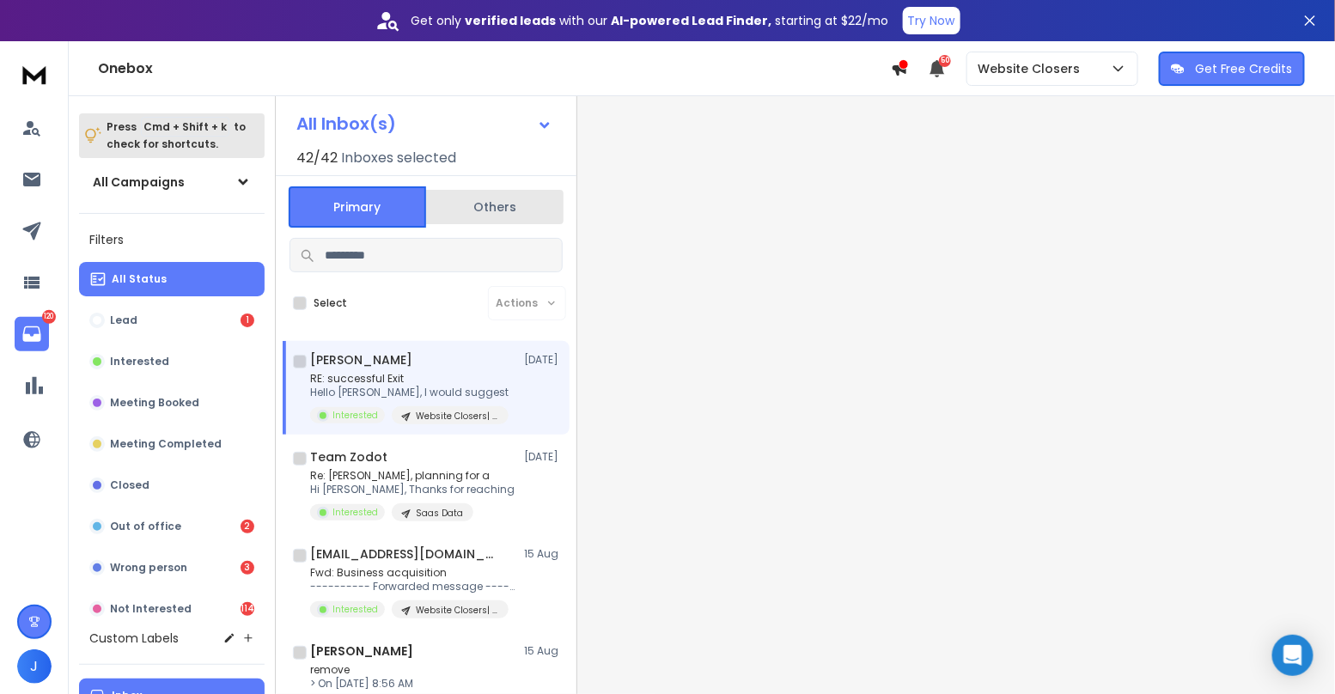
scroll to position [0, 0]
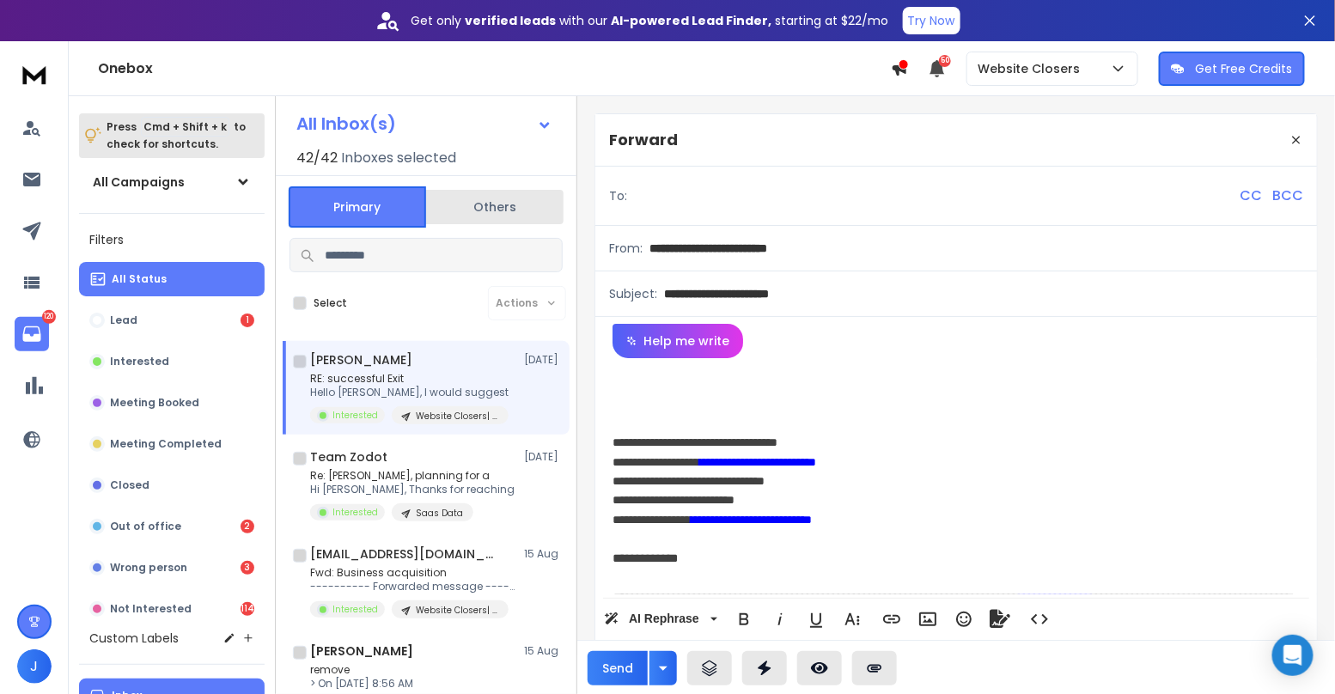
click at [688, 199] on input at bounding box center [694, 195] width 120 height 31
paste input "**********"
type input "**********"
click at [817, 139] on div "Forward" at bounding box center [955, 140] width 721 height 52
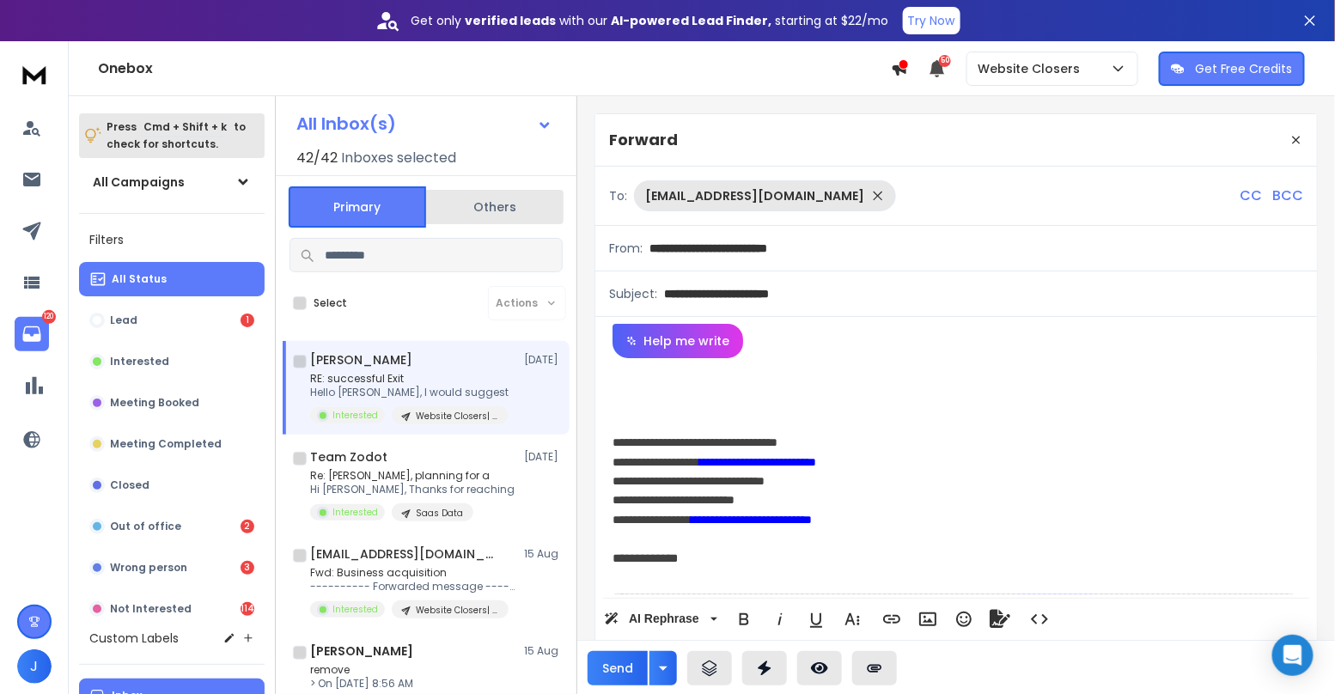
scroll to position [0, 0]
click at [623, 664] on button "Send" at bounding box center [617, 668] width 60 height 34
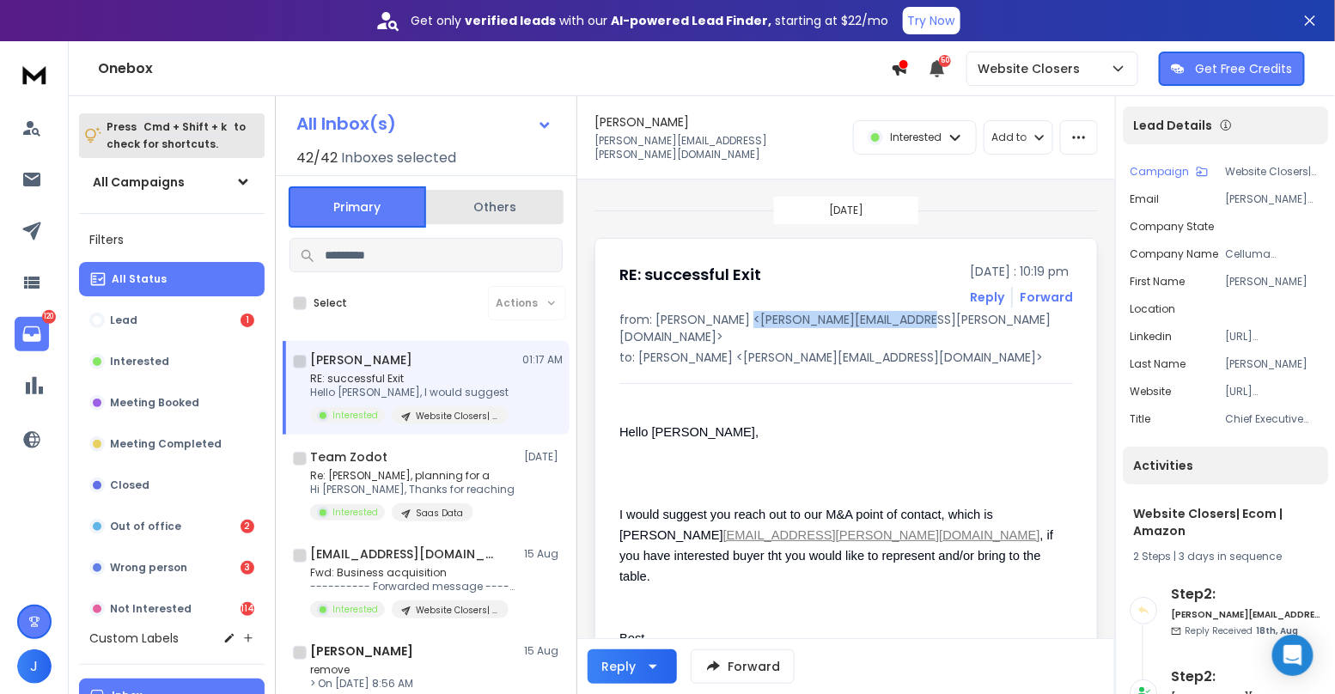
drag, startPoint x: 896, startPoint y: 304, endPoint x: 733, endPoint y: 306, distance: 163.2
click at [733, 311] on p "from: Curtis Cluff <Curtis.Cluff@biophotas.com>" at bounding box center [845, 328] width 453 height 34
copy p "Curtis.Cluff@biophotas.com"
click at [1018, 70] on p "Website Closers" at bounding box center [1031, 68] width 109 height 17
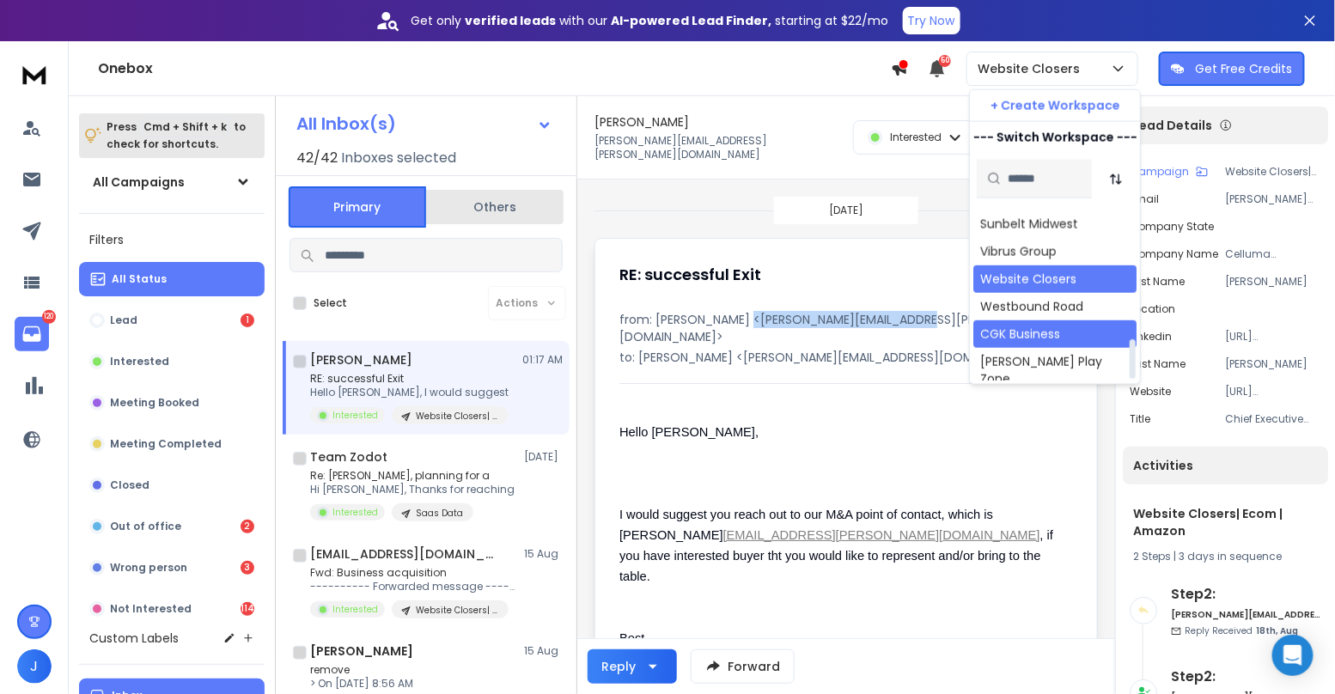
scroll to position [559, 0]
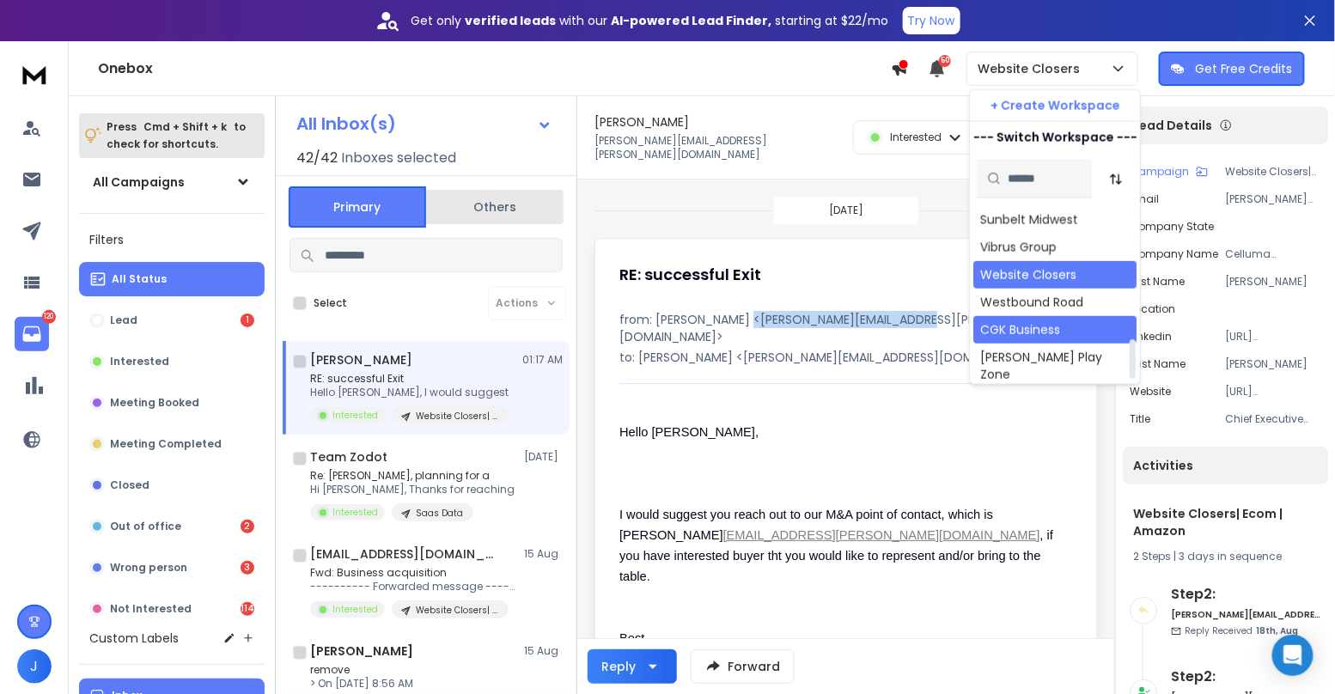
click at [1049, 321] on div "CGK Business" at bounding box center [1020, 329] width 80 height 17
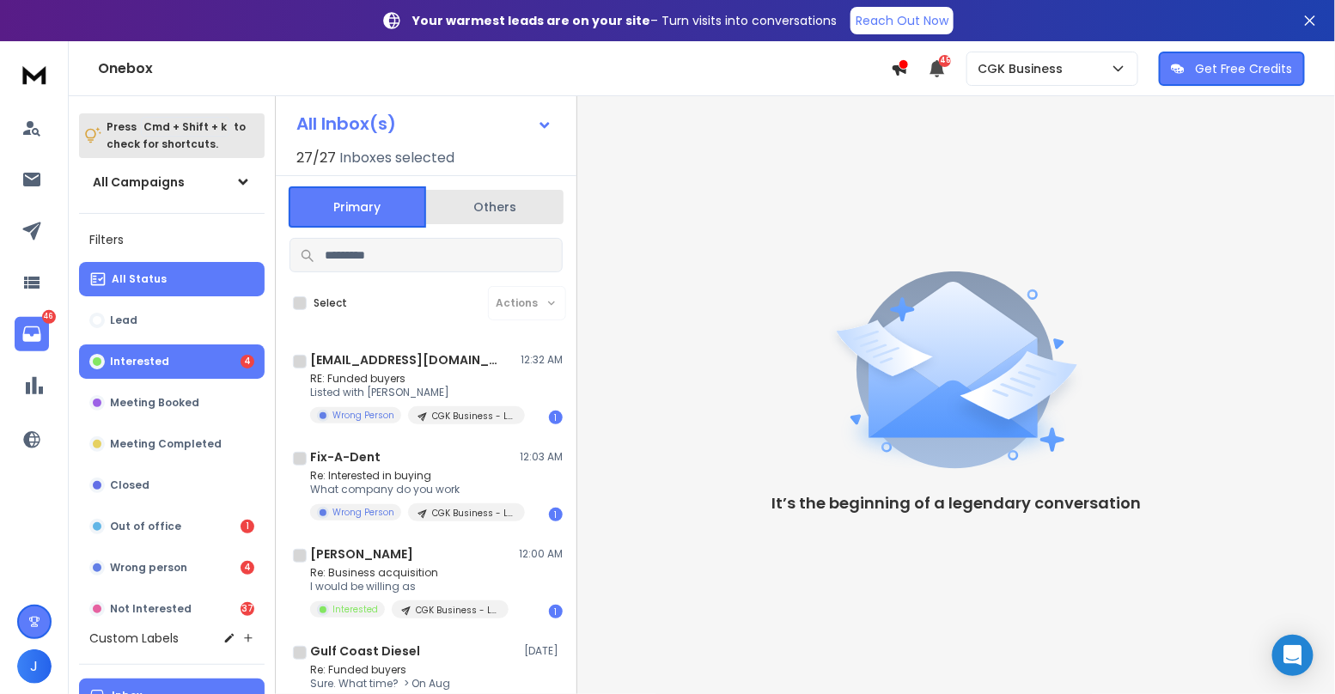
click at [197, 362] on button "Interested 4" at bounding box center [171, 361] width 185 height 34
click at [163, 278] on button "All Status" at bounding box center [171, 279] width 185 height 34
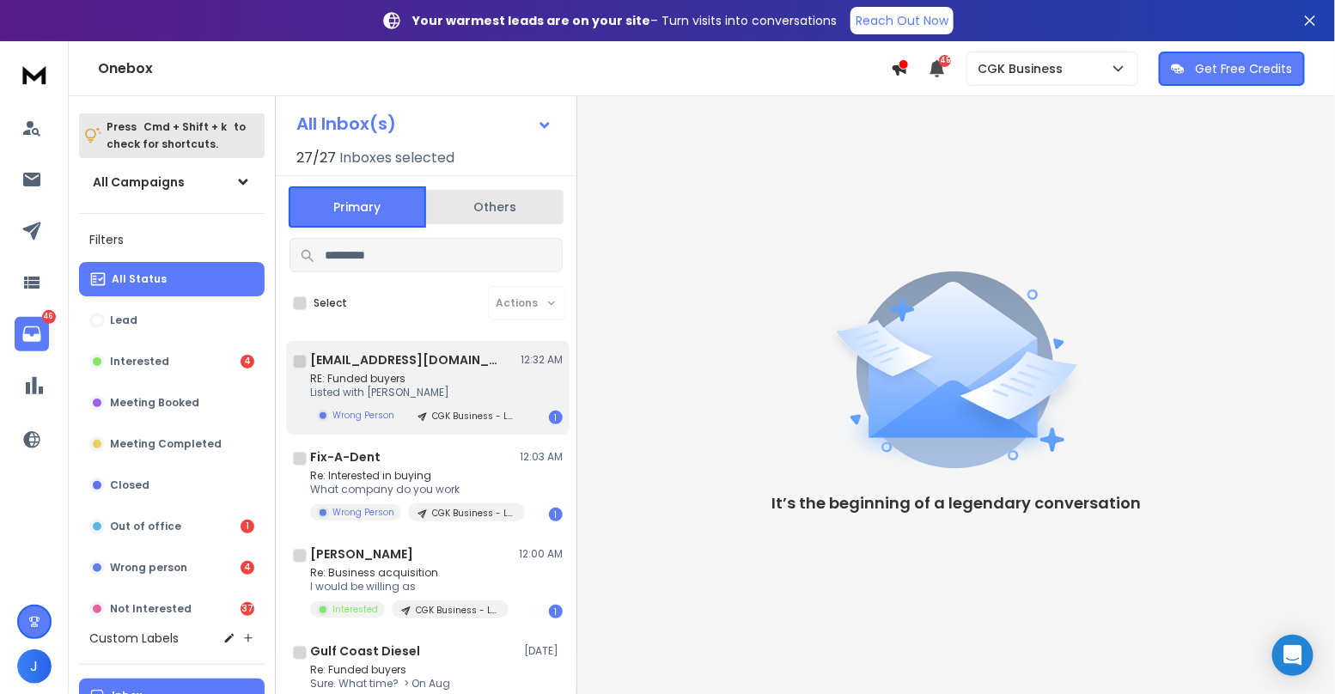
click at [411, 396] on p "Listed with [PERSON_NAME]" at bounding box center [413, 393] width 206 height 14
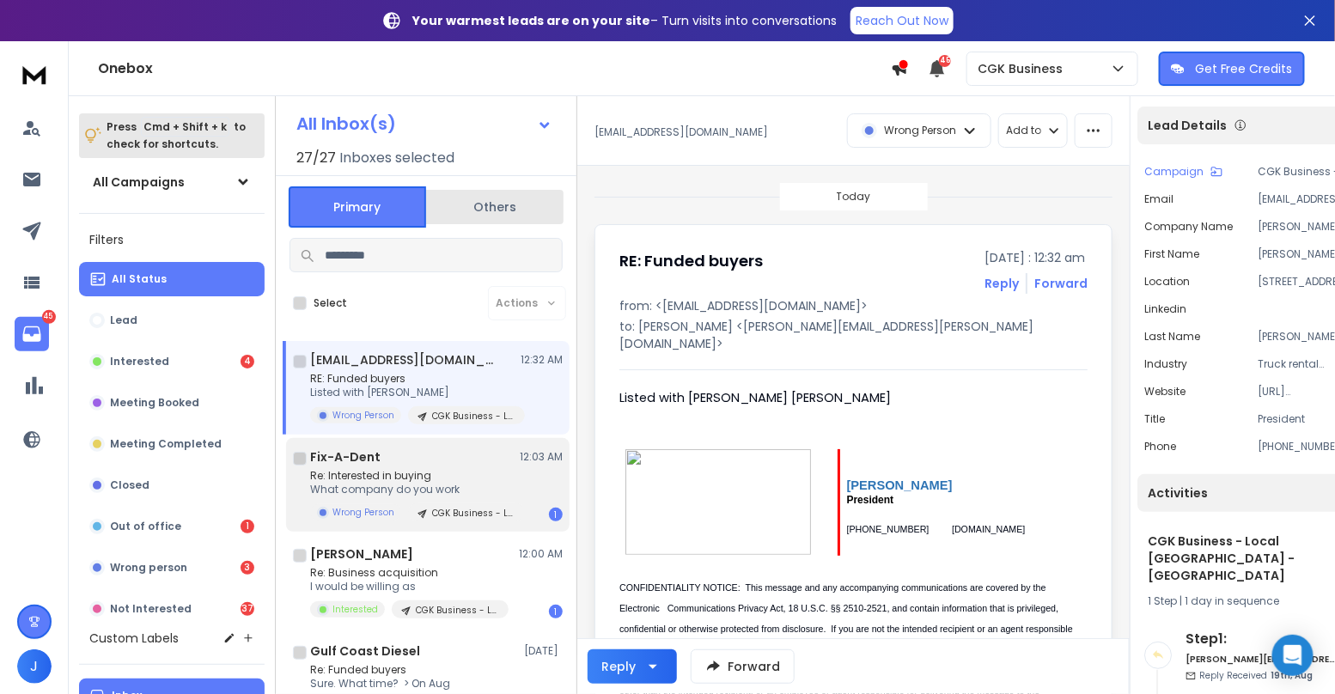
click at [409, 458] on div "Fix-A-Dent 12:03 AM" at bounding box center [436, 456] width 252 height 17
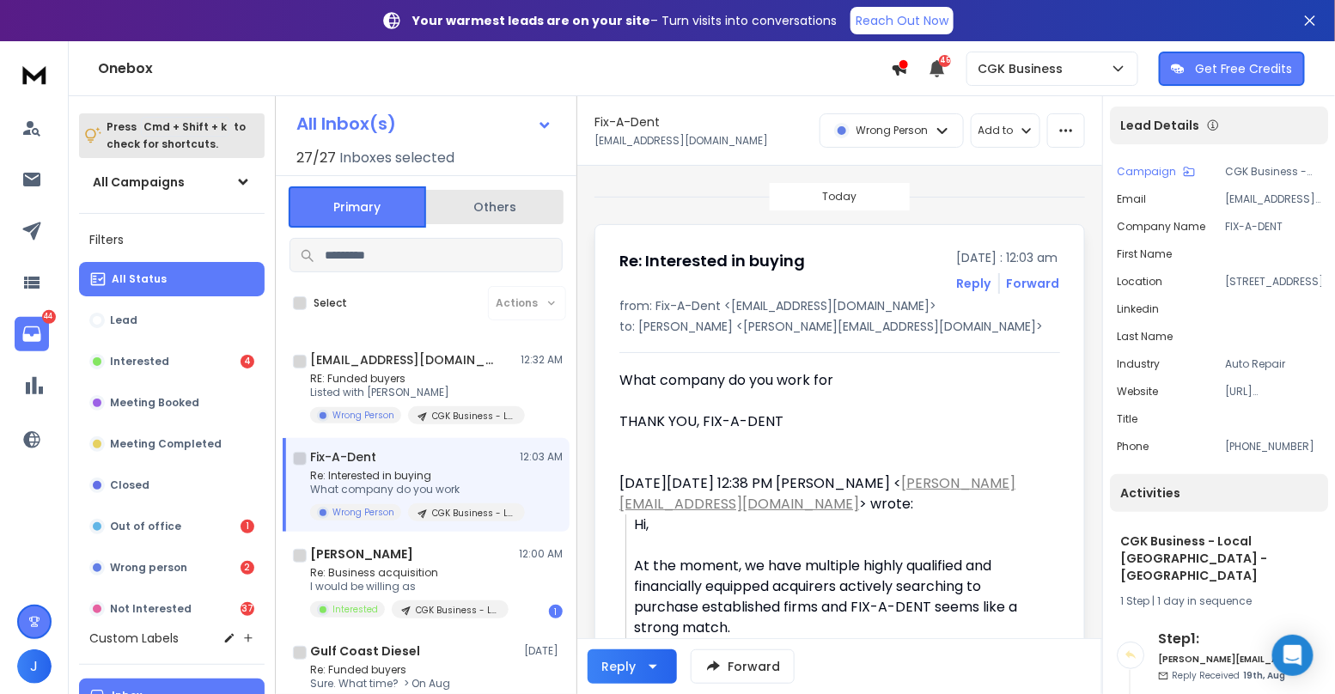
click at [915, 134] on p "Wrong Person" at bounding box center [892, 131] width 72 height 14
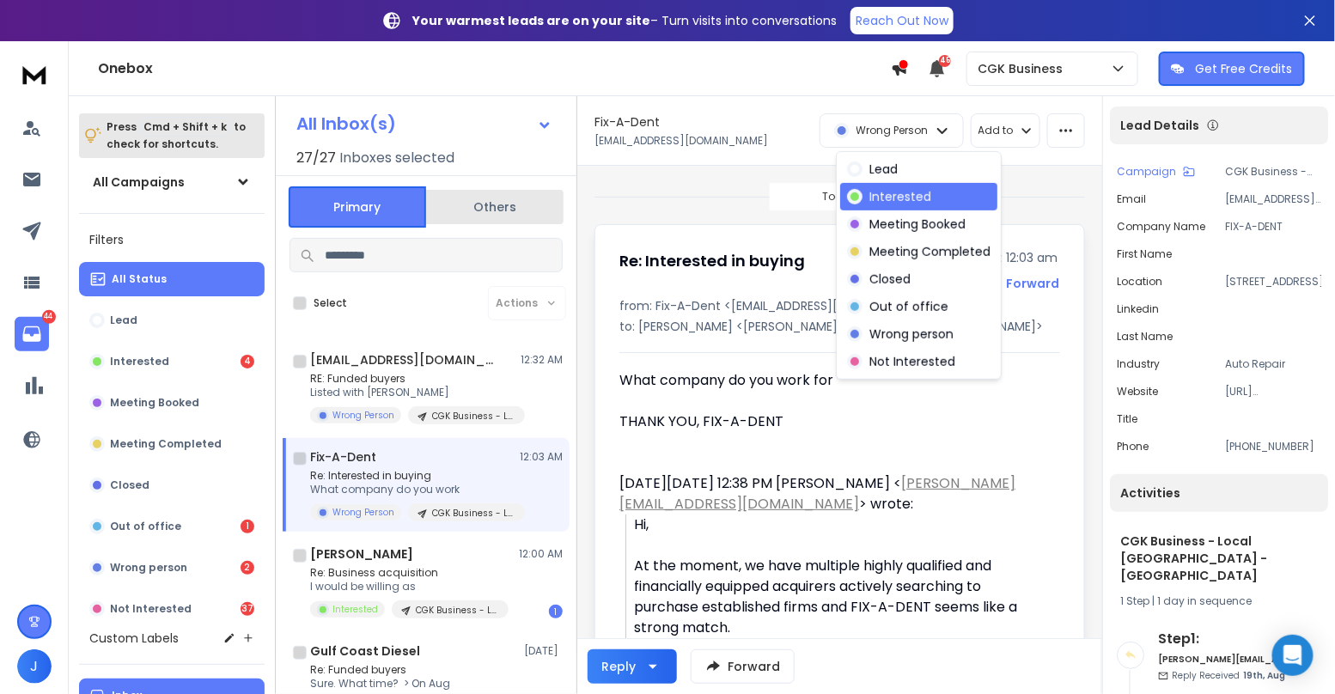
click at [920, 203] on p "Interested" at bounding box center [900, 196] width 62 height 17
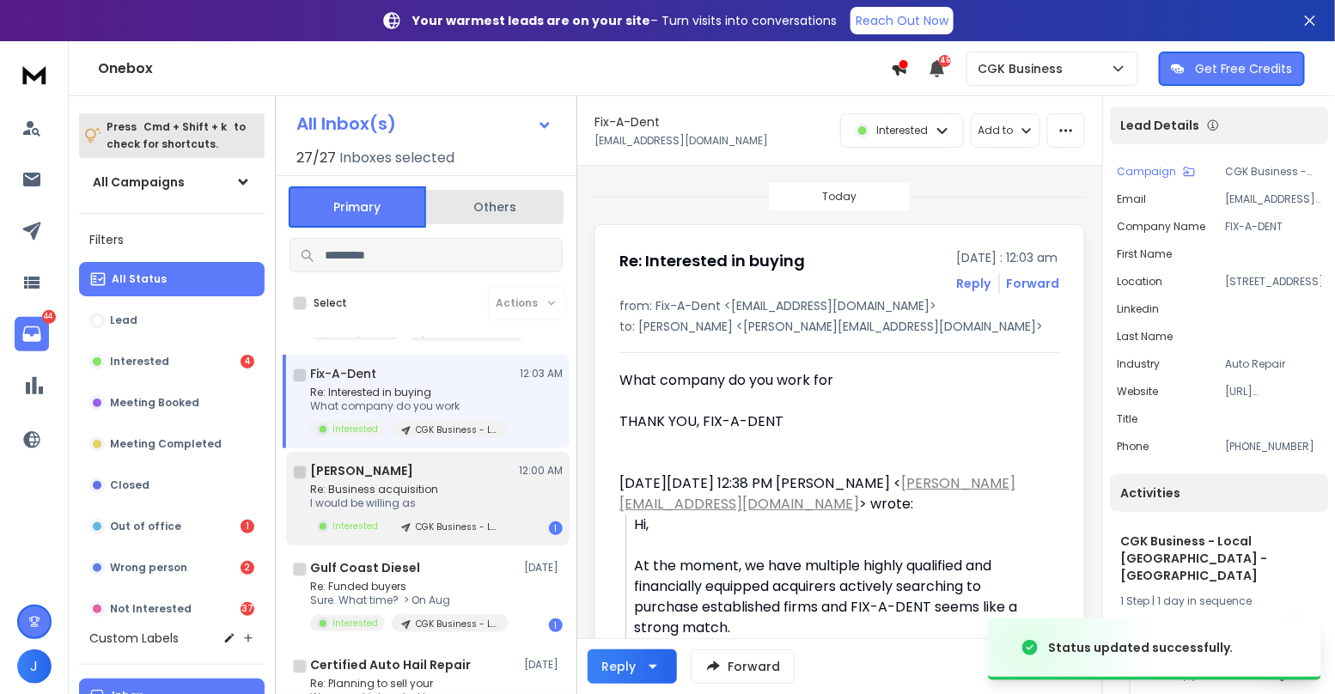
scroll to position [90, 0]
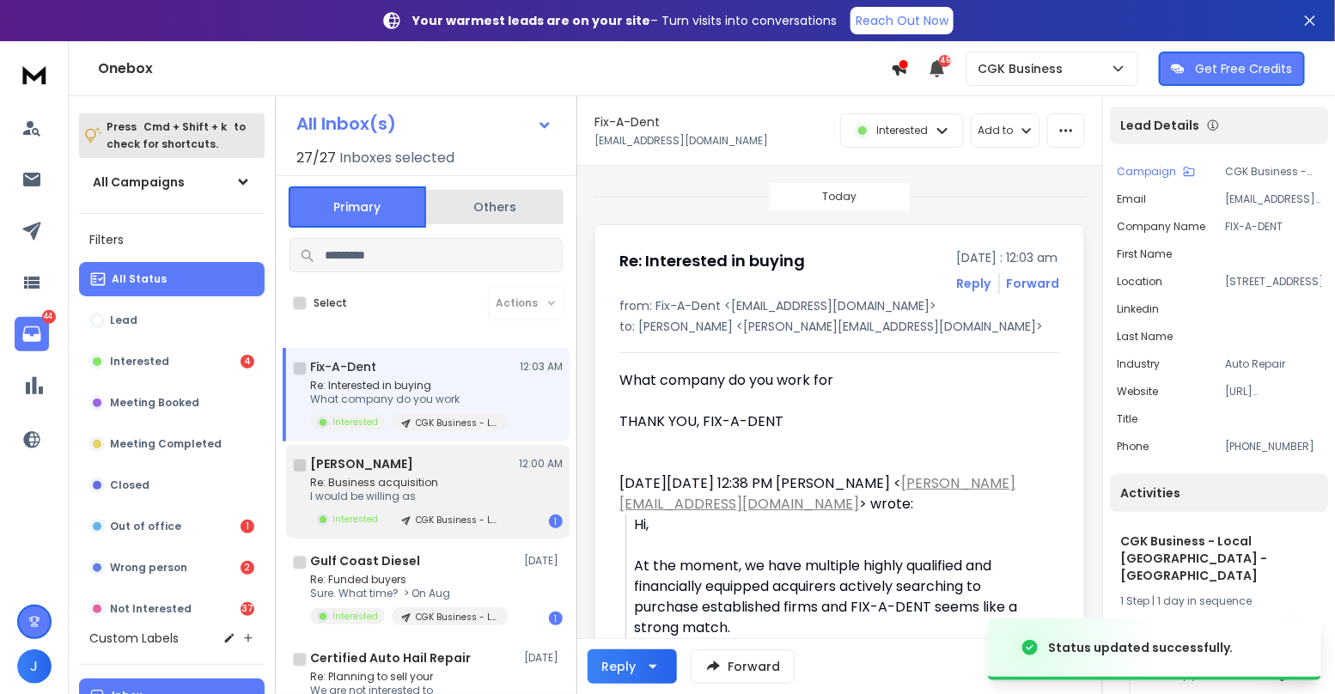
click at [444, 502] on p "I would be willing as" at bounding box center [409, 496] width 198 height 14
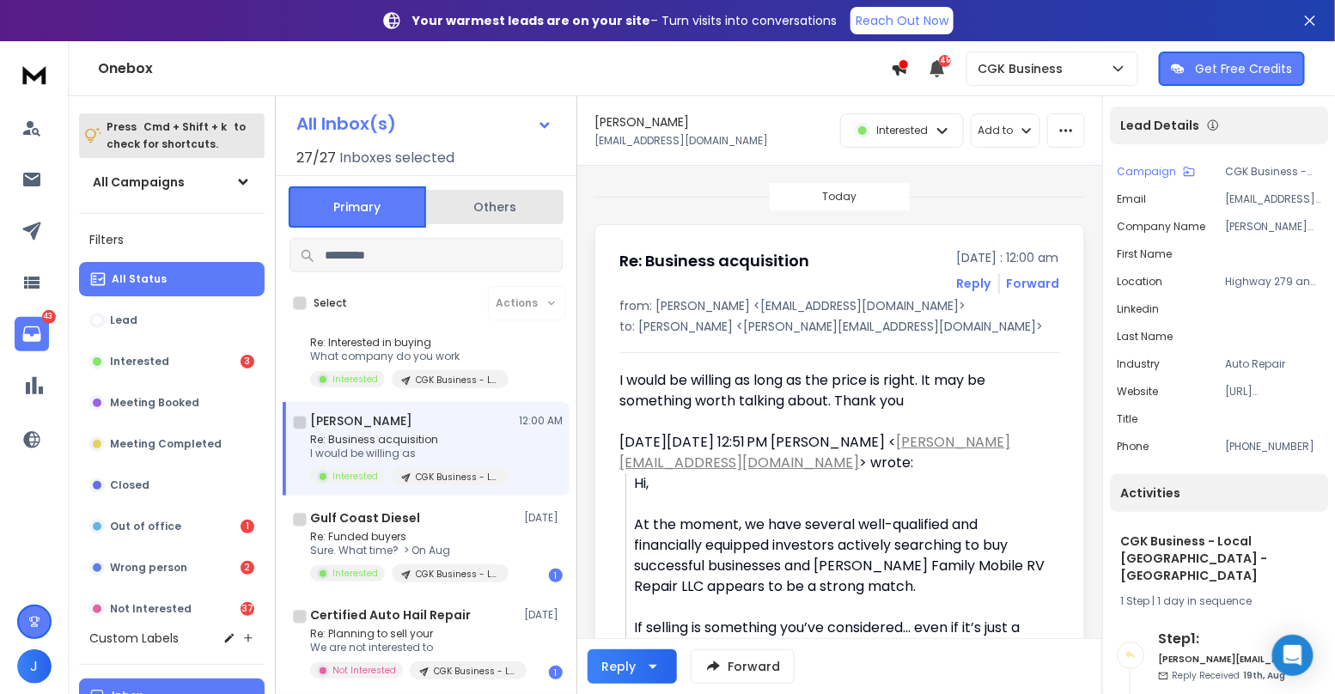
scroll to position [160, 0]
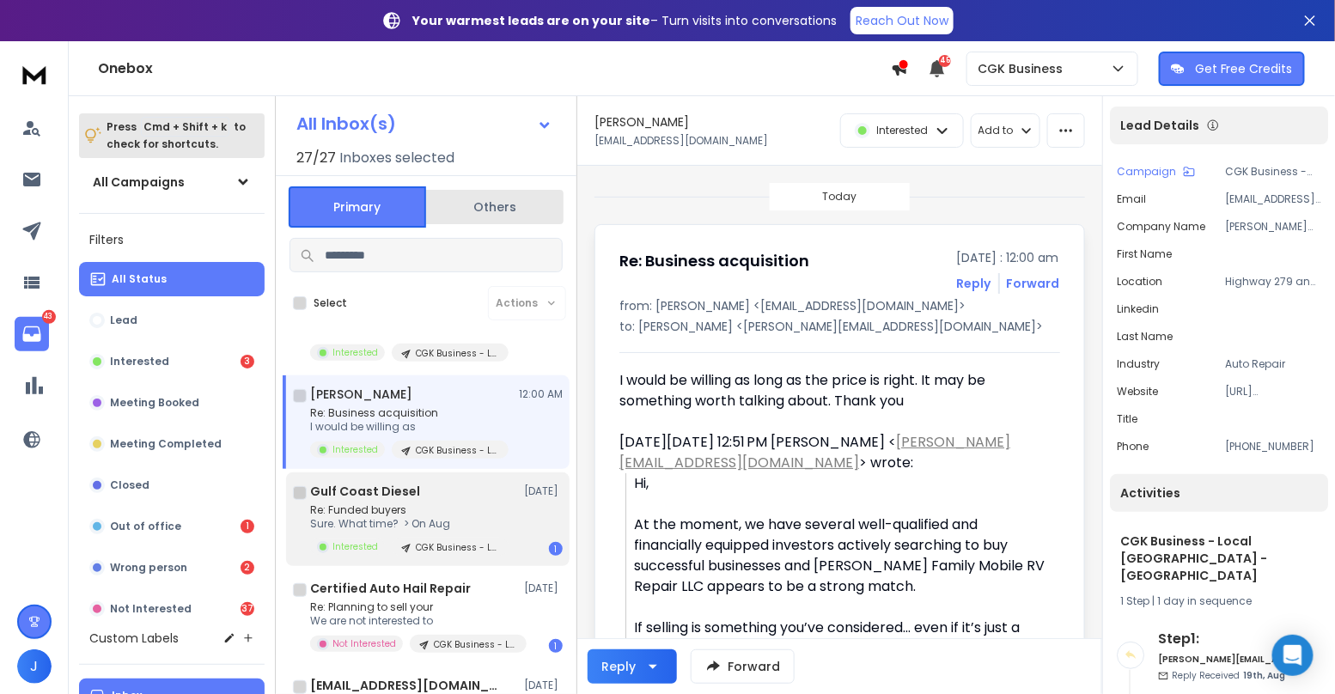
click at [436, 539] on div "CGK Business - Local [GEOGRAPHIC_DATA] - [GEOGRAPHIC_DATA]" at bounding box center [450, 547] width 117 height 18
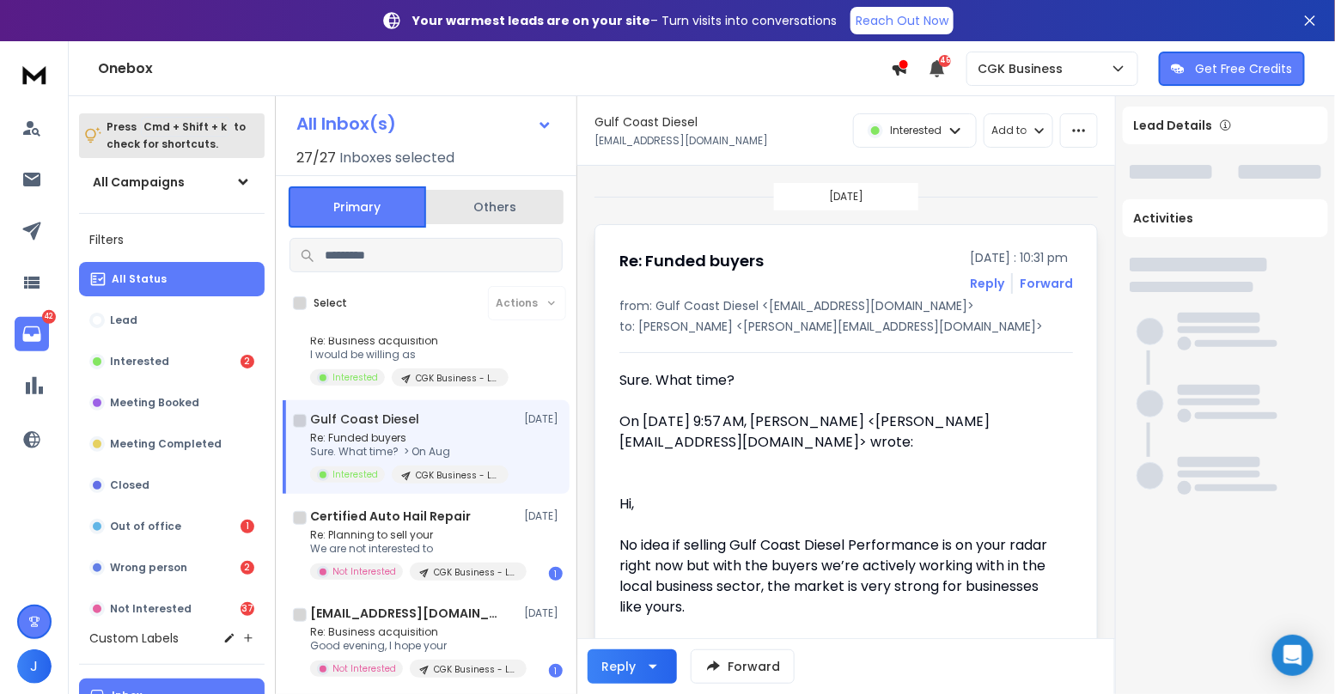
scroll to position [240, 0]
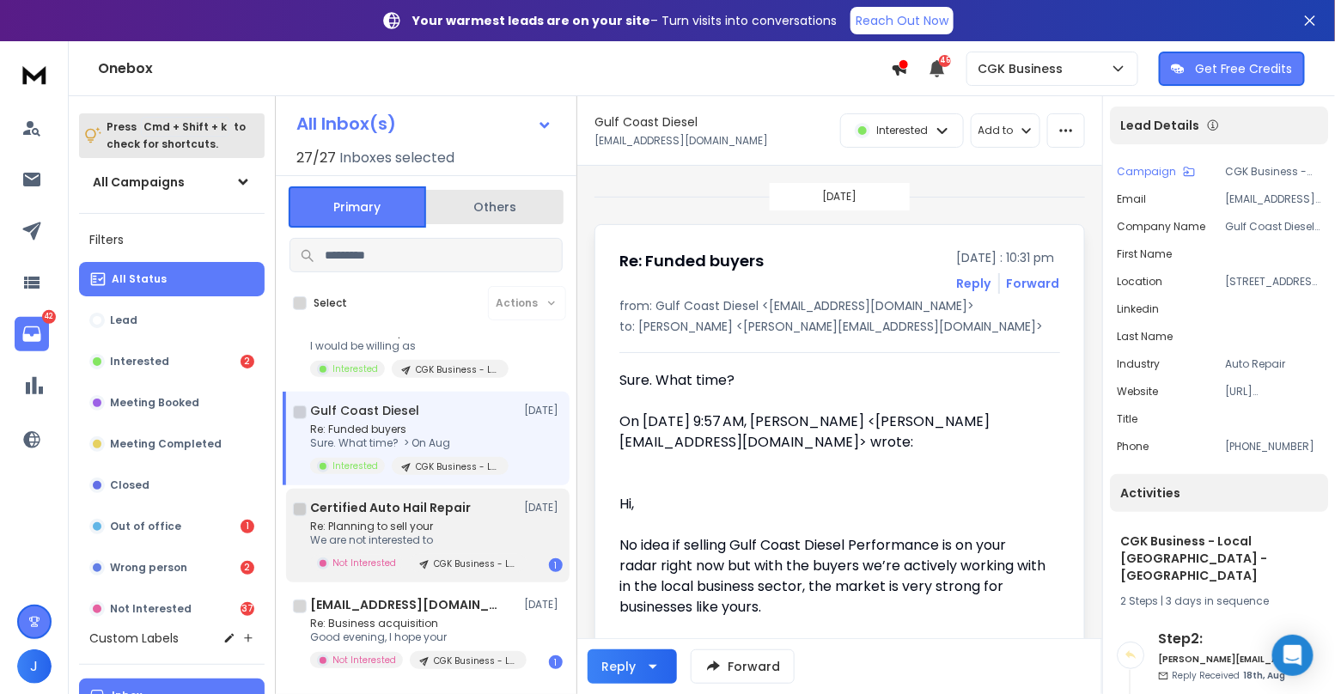
click at [454, 526] on p "Re: Planning to sell your" at bounding box center [413, 527] width 206 height 14
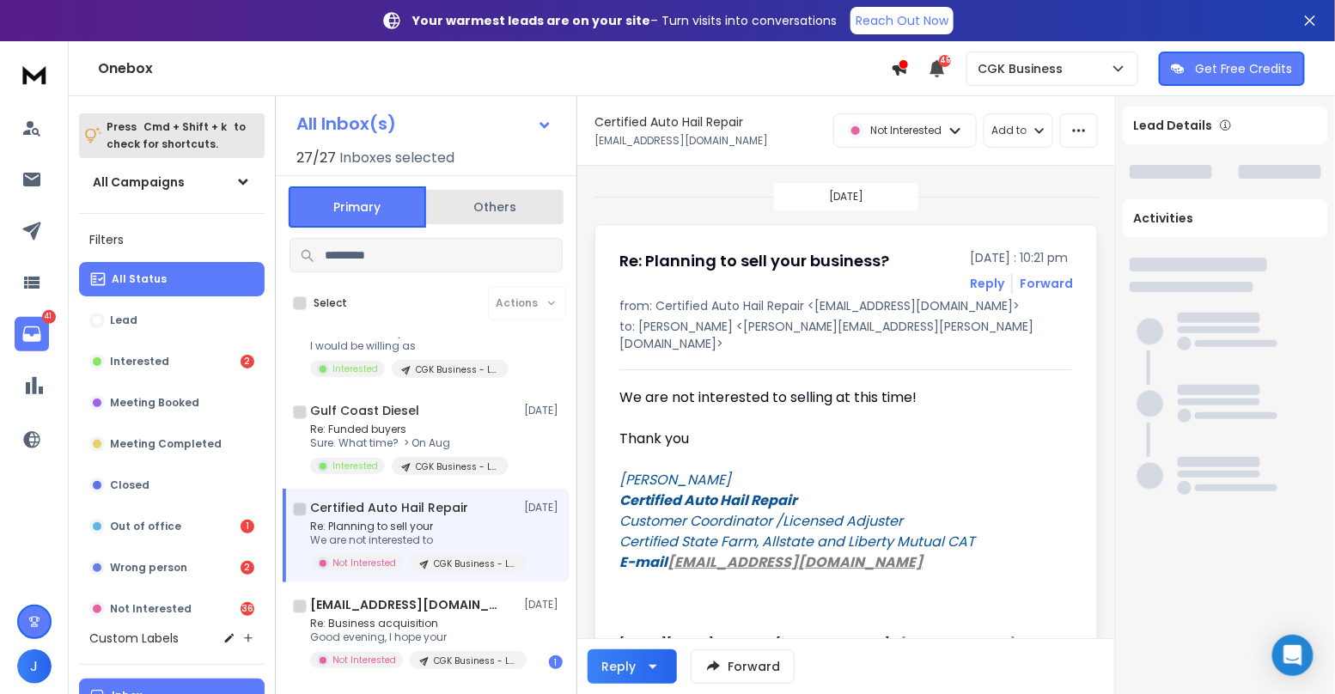
scroll to position [442, 0]
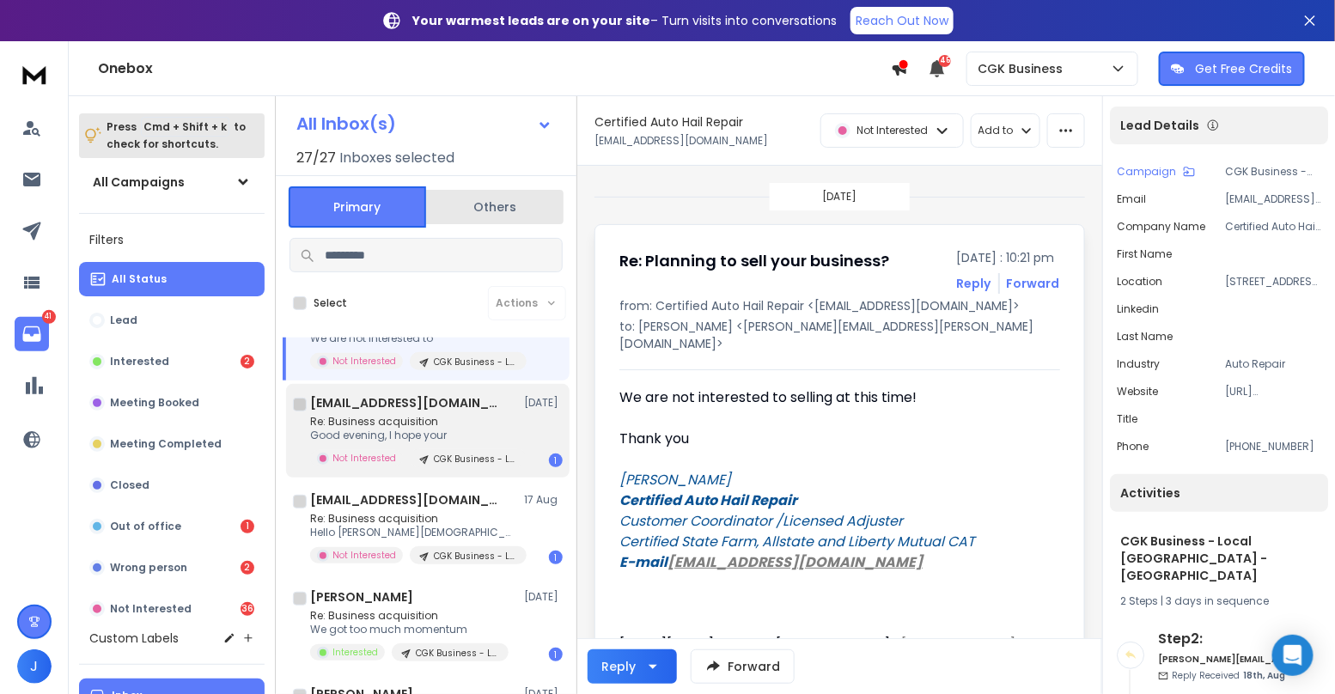
click at [473, 417] on p "Re: Business acquisition" at bounding box center [413, 422] width 206 height 14
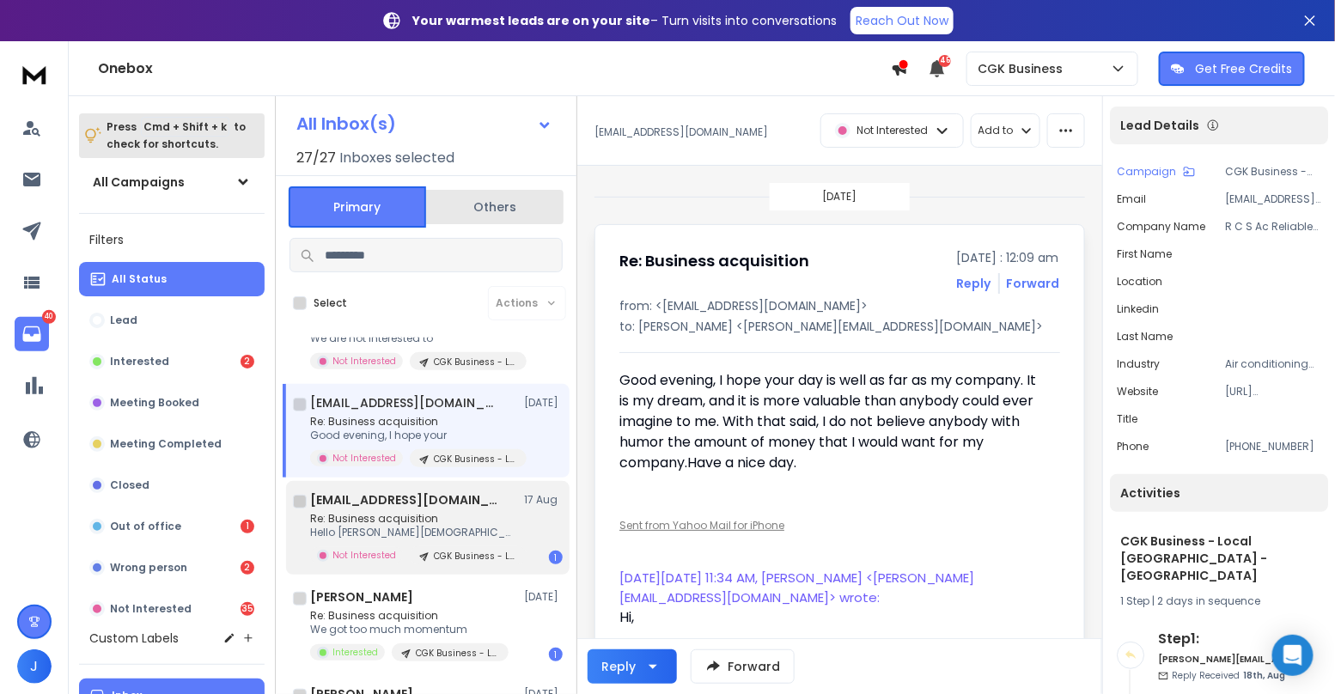
click at [454, 513] on p "Re: Business acquisition" at bounding box center [413, 519] width 206 height 14
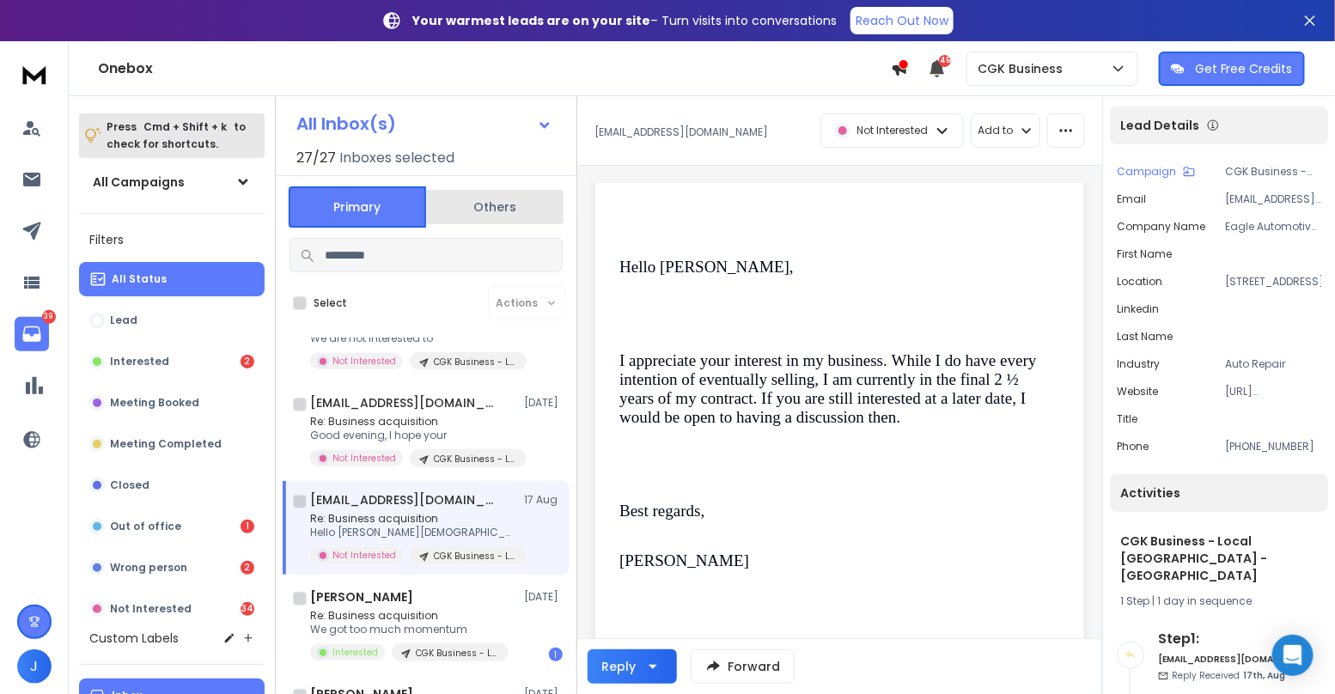
scroll to position [206, 0]
click at [1006, 139] on div "Add to" at bounding box center [1005, 130] width 68 height 33
click at [927, 129] on p "Not Interested" at bounding box center [892, 131] width 71 height 14
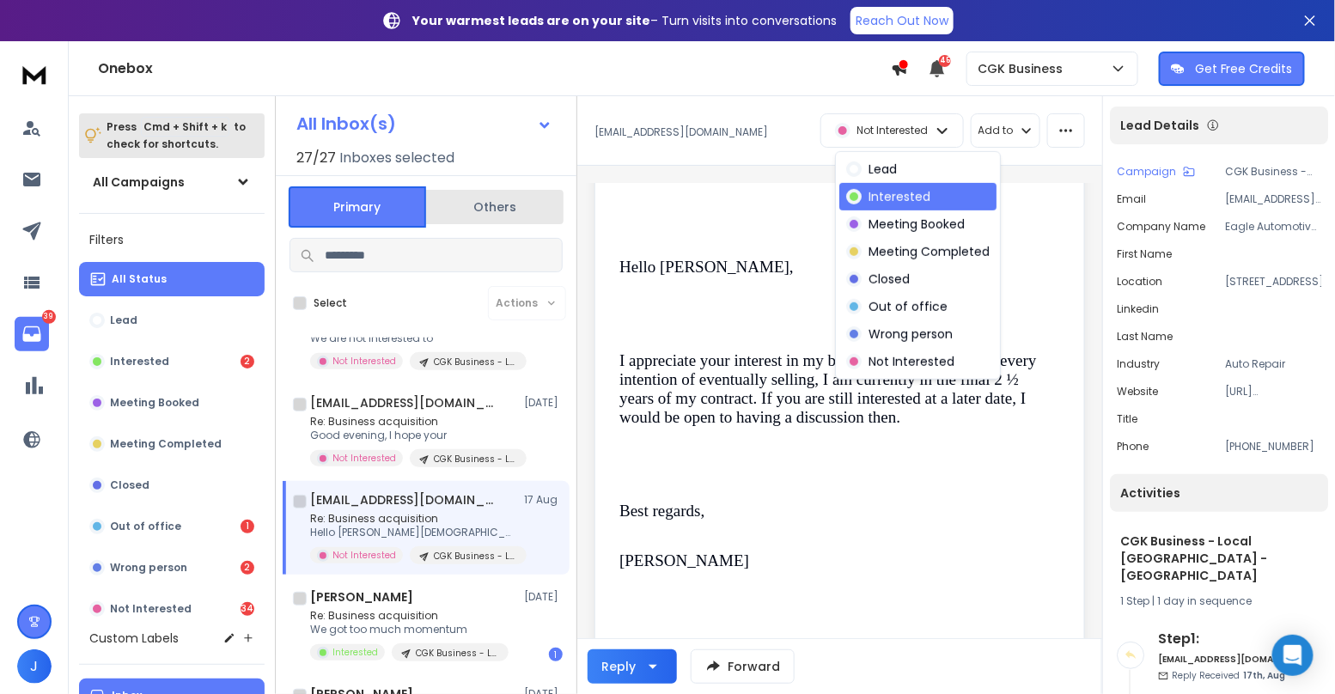
click at [913, 202] on p "Interested" at bounding box center [899, 196] width 62 height 17
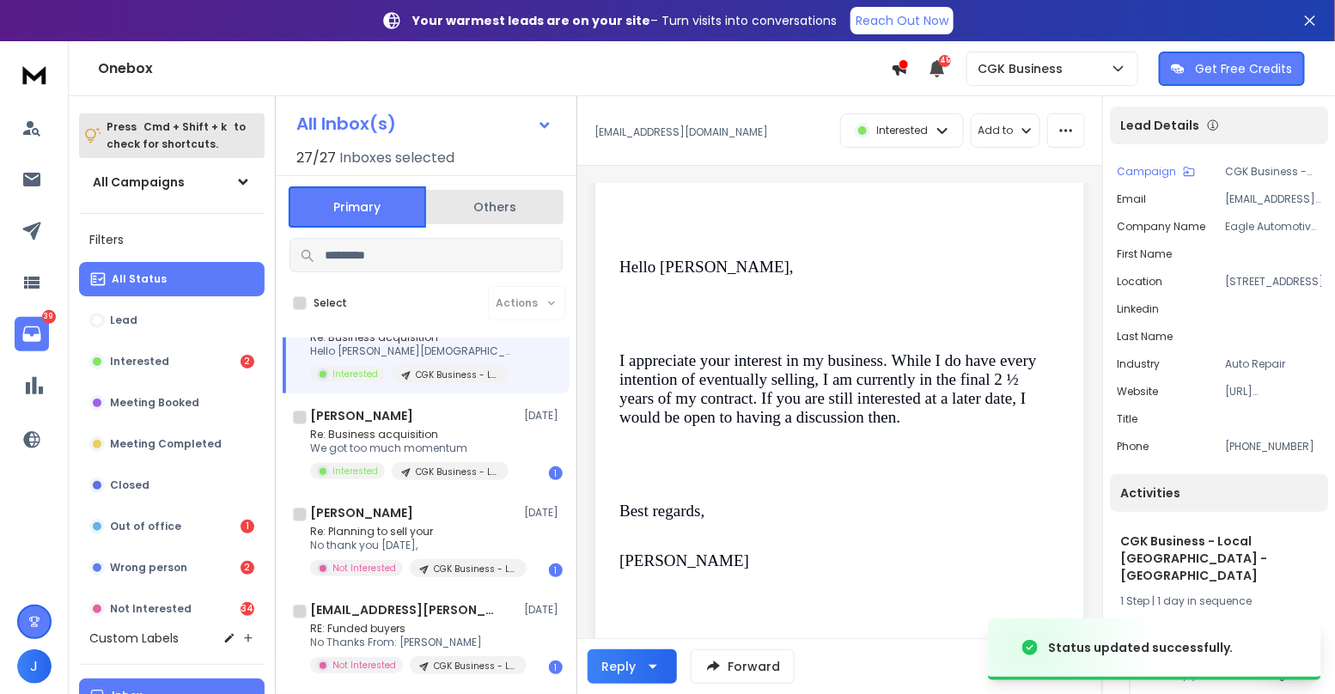
scroll to position [673, 0]
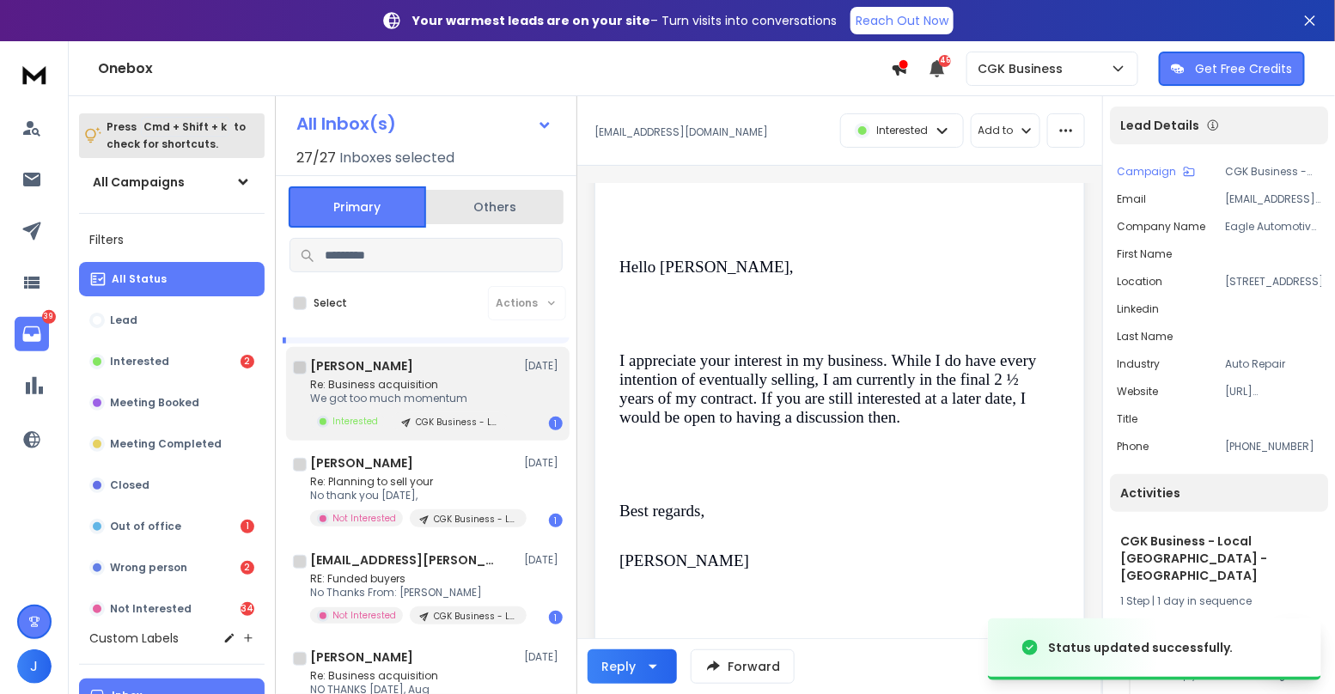
click at [453, 368] on div "Tim Carroll 16 Aug" at bounding box center [436, 365] width 252 height 17
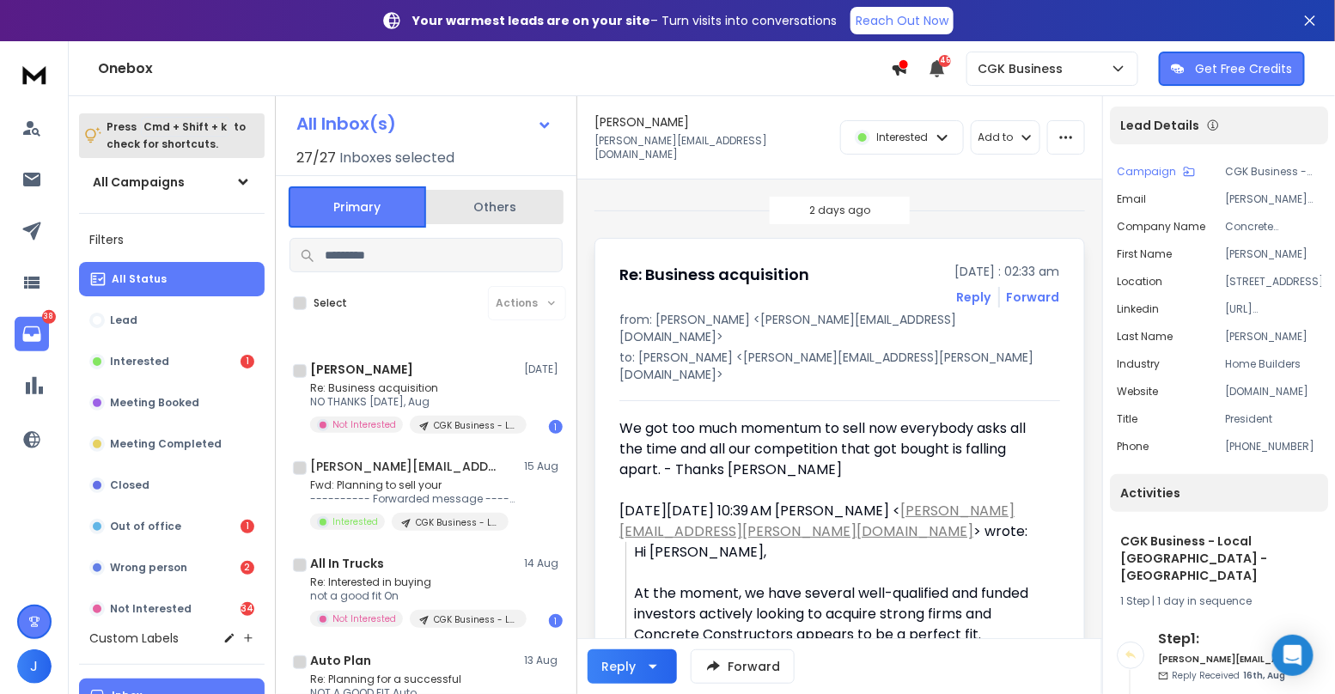
scroll to position [977, 0]
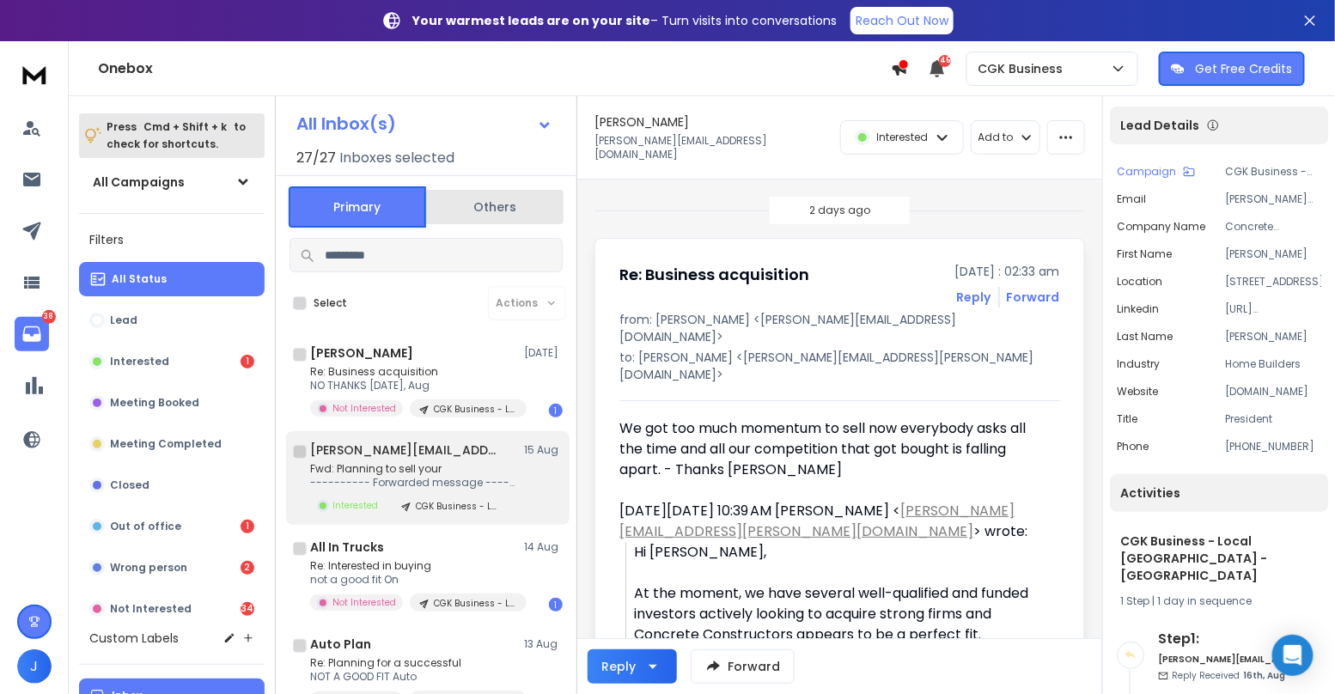
click at [477, 482] on p "---------- Forwarded message --------- From: [PERSON_NAME]" at bounding box center [413, 483] width 206 height 14
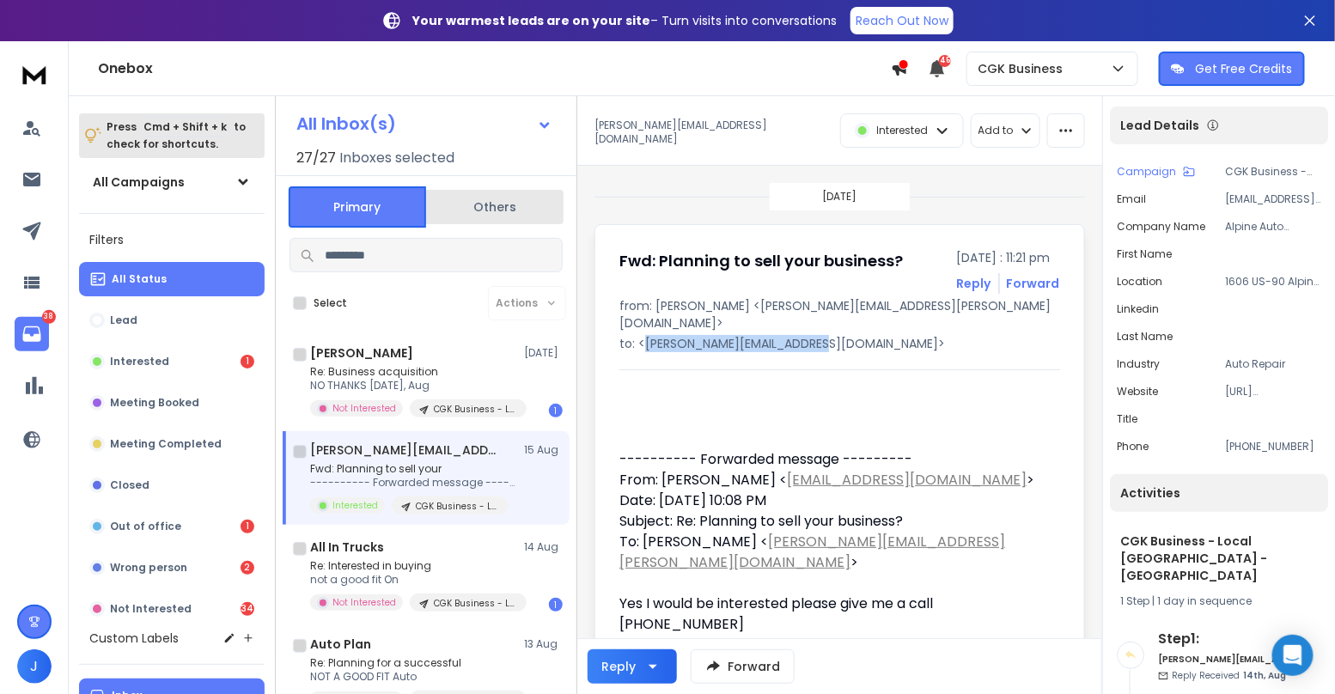
drag, startPoint x: 822, startPoint y: 325, endPoint x: 644, endPoint y: 331, distance: 177.8
click at [644, 335] on p "to: <derik@cgkbusinesssales.com>" at bounding box center [839, 343] width 441 height 17
copy p "[PERSON_NAME][EMAIL_ADDRESS][DOMAIN_NAME]"
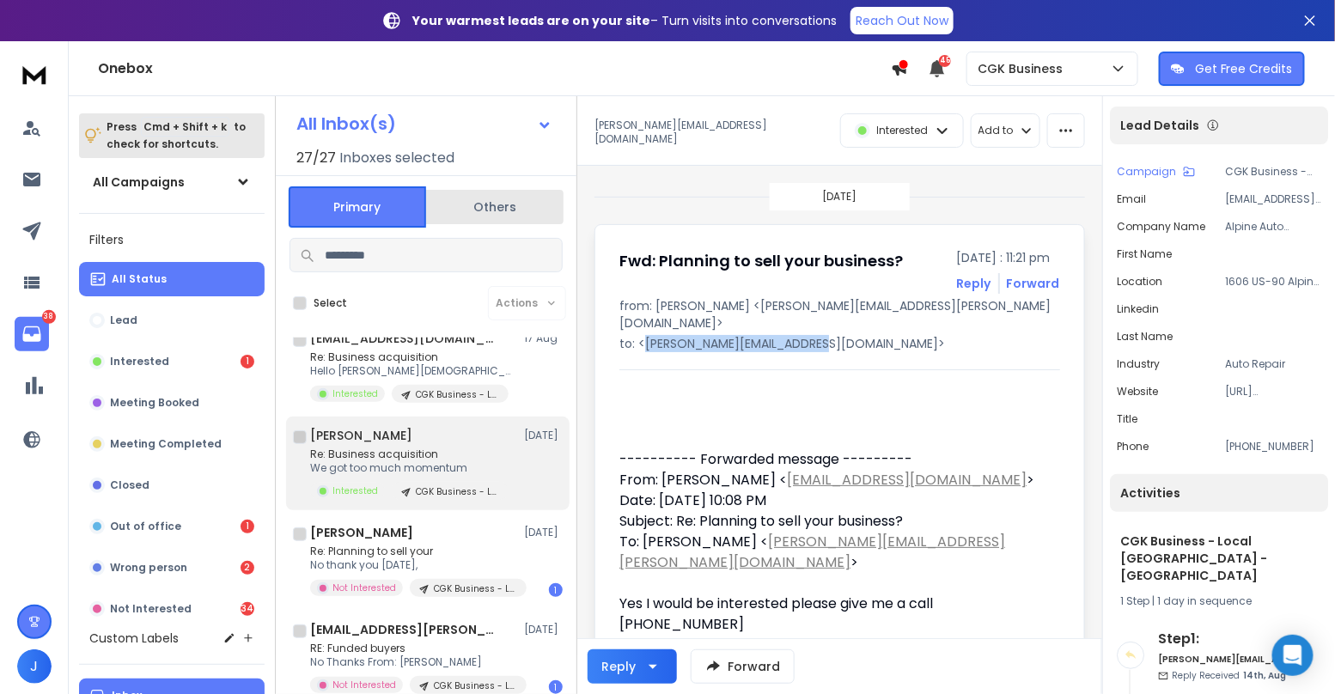
scroll to position [605, 0]
click at [440, 461] on p "We got too much momentum" at bounding box center [409, 467] width 198 height 14
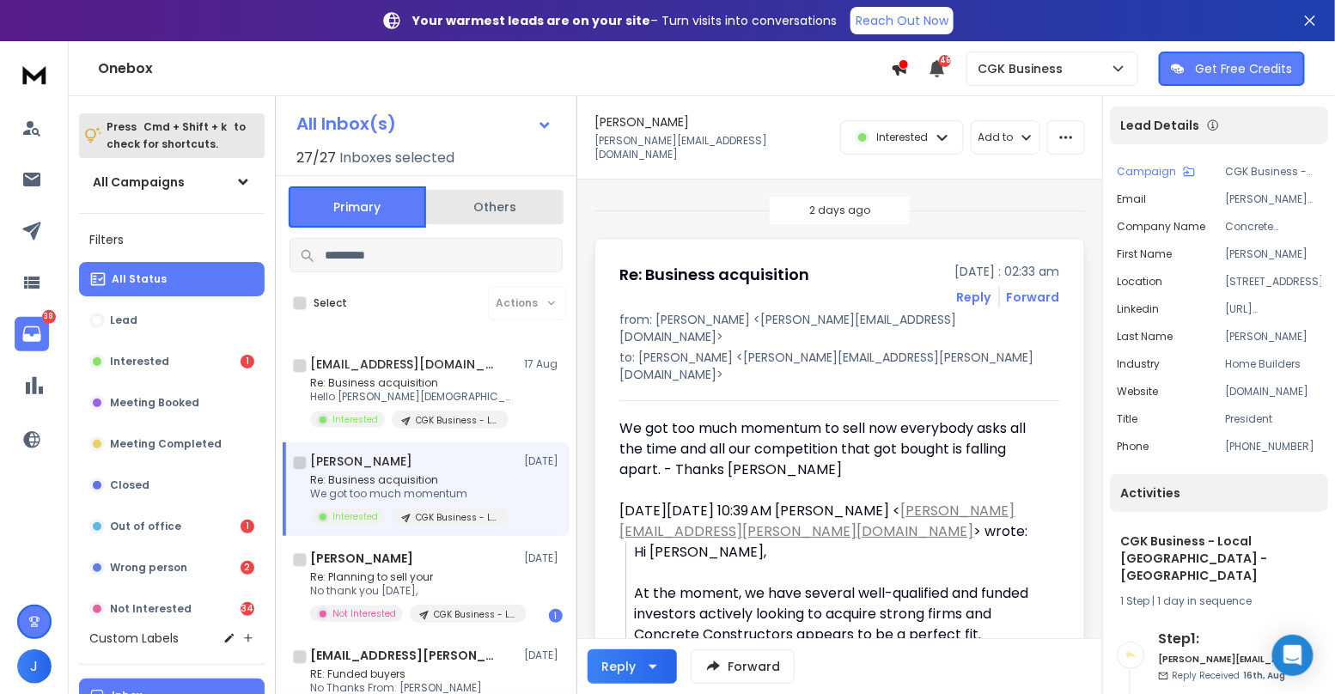
scroll to position [475, 0]
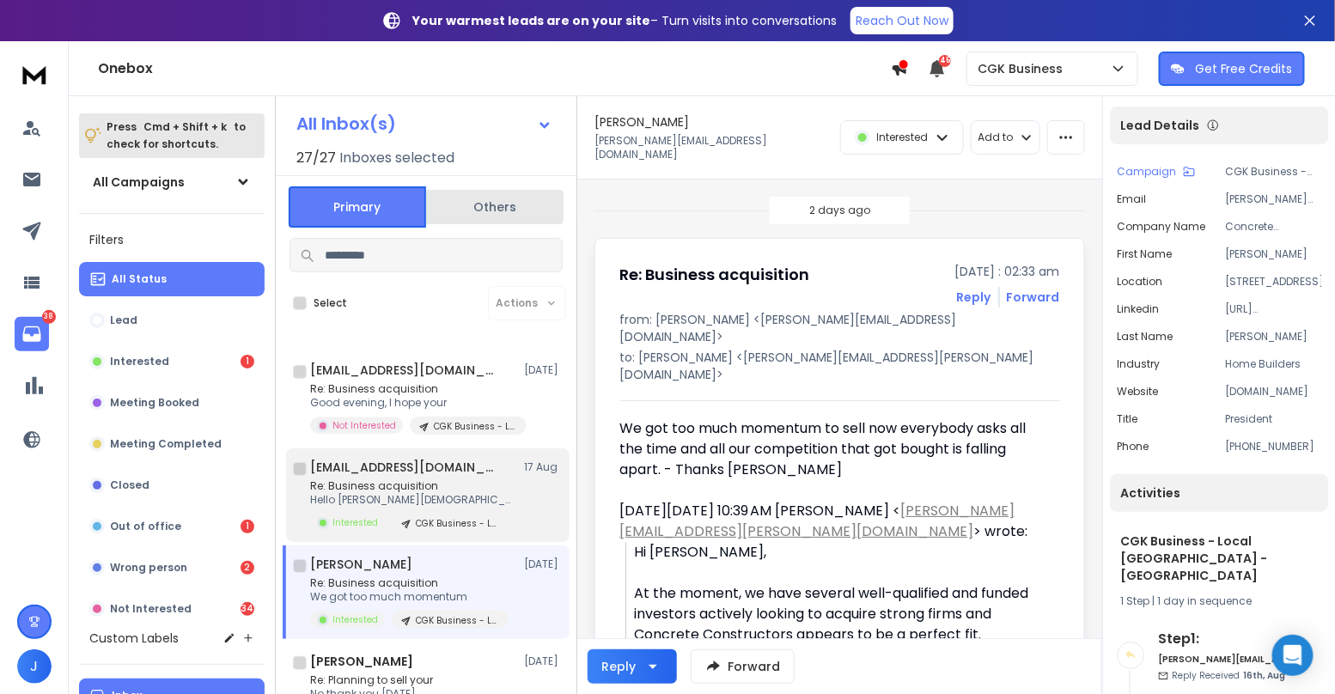
click at [462, 497] on p "Hello Mr. Polay, I appreciate" at bounding box center [413, 500] width 206 height 14
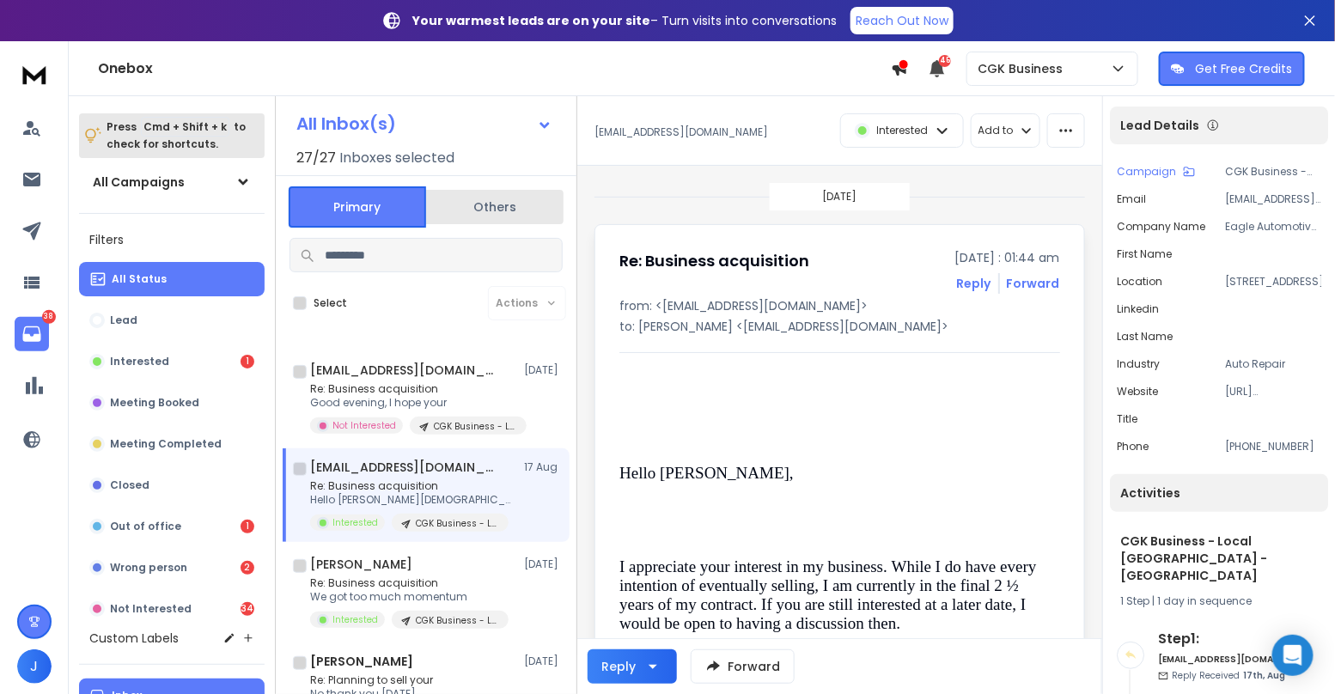
click at [1056, 283] on div "Forward" at bounding box center [1032, 283] width 53 height 17
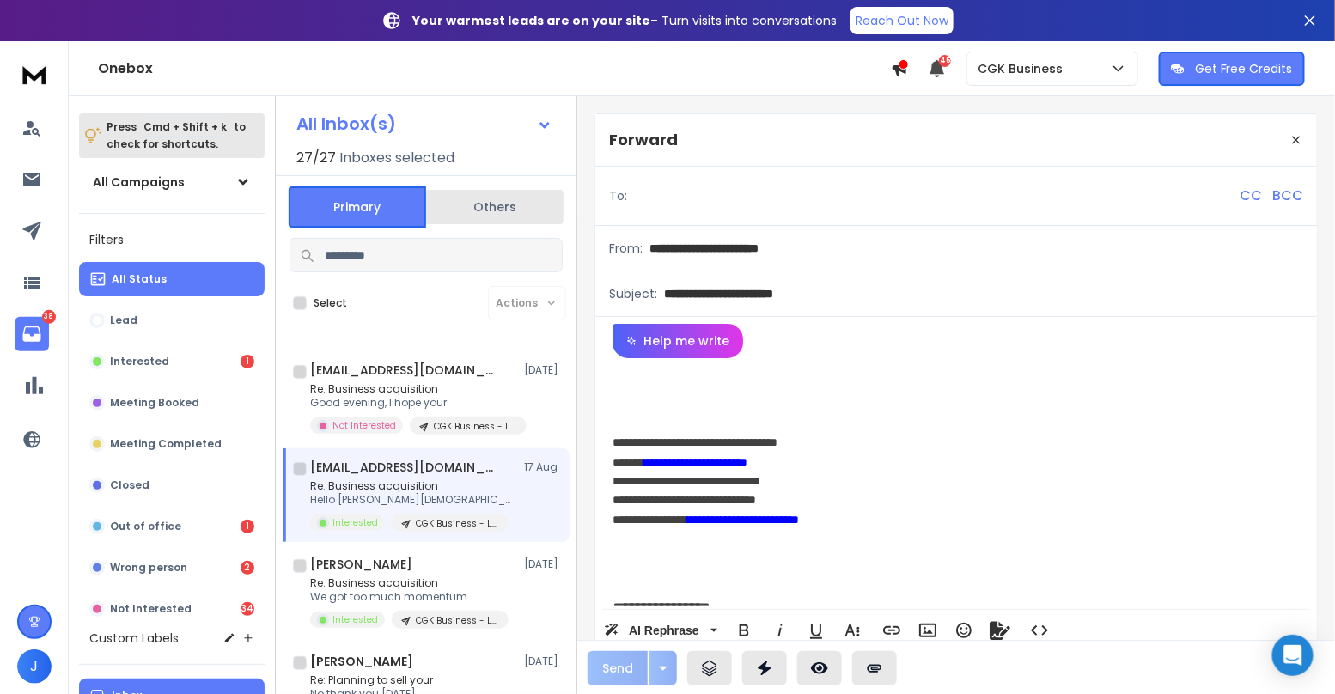
click at [696, 192] on input at bounding box center [694, 195] width 120 height 31
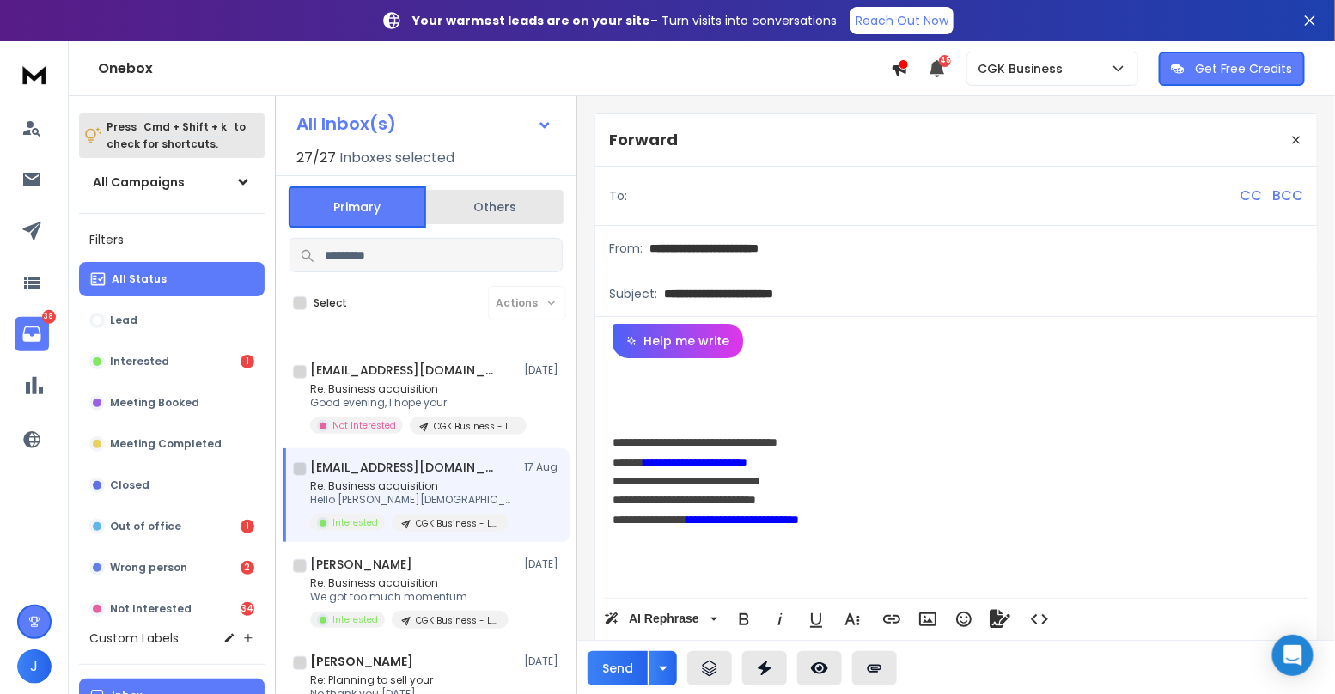
paste input "**********"
type input "**********"
click at [770, 140] on div "Forward" at bounding box center [955, 140] width 721 height 52
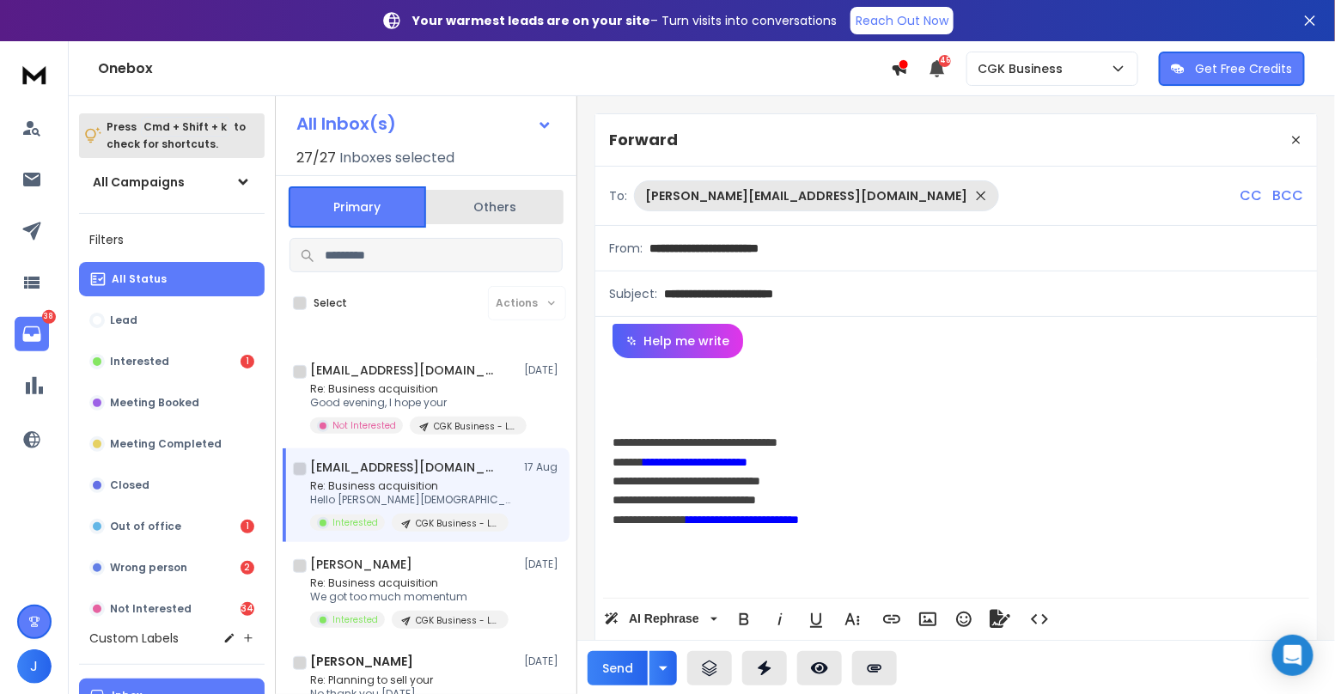
click at [624, 674] on button "Send" at bounding box center [617, 668] width 60 height 34
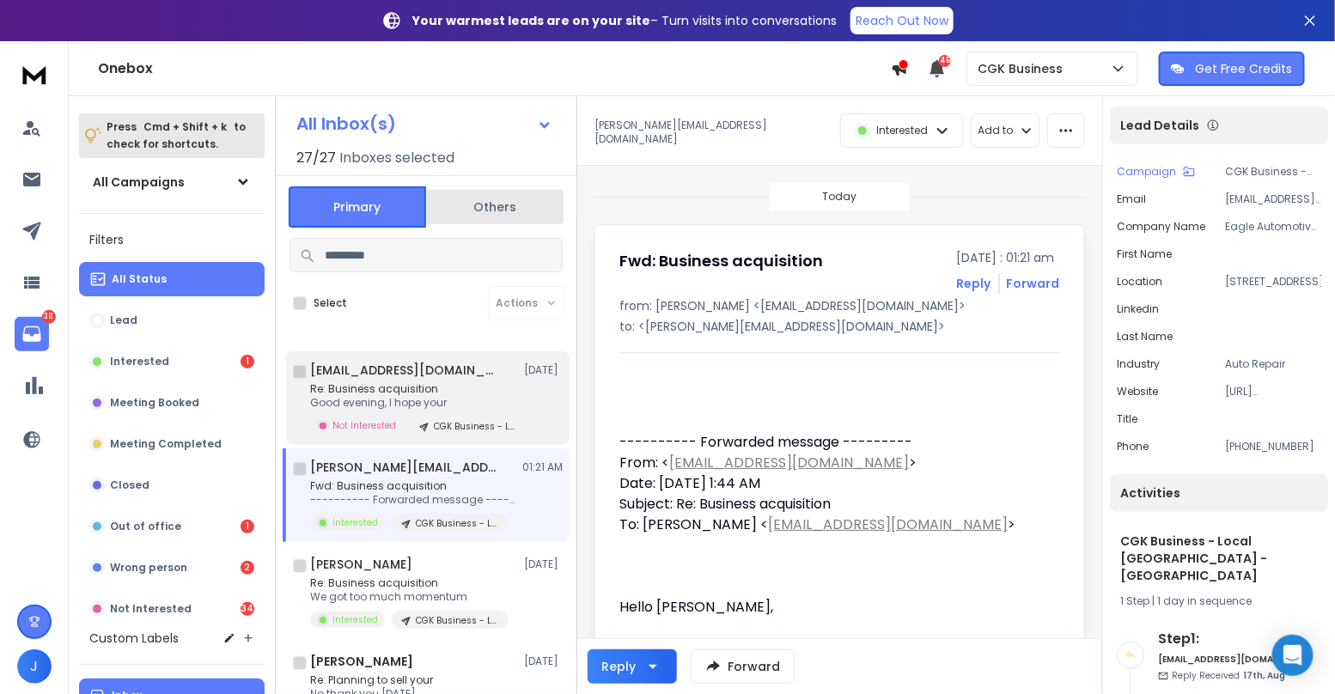
click at [422, 394] on p "Re: Business acquisition" at bounding box center [413, 389] width 206 height 14
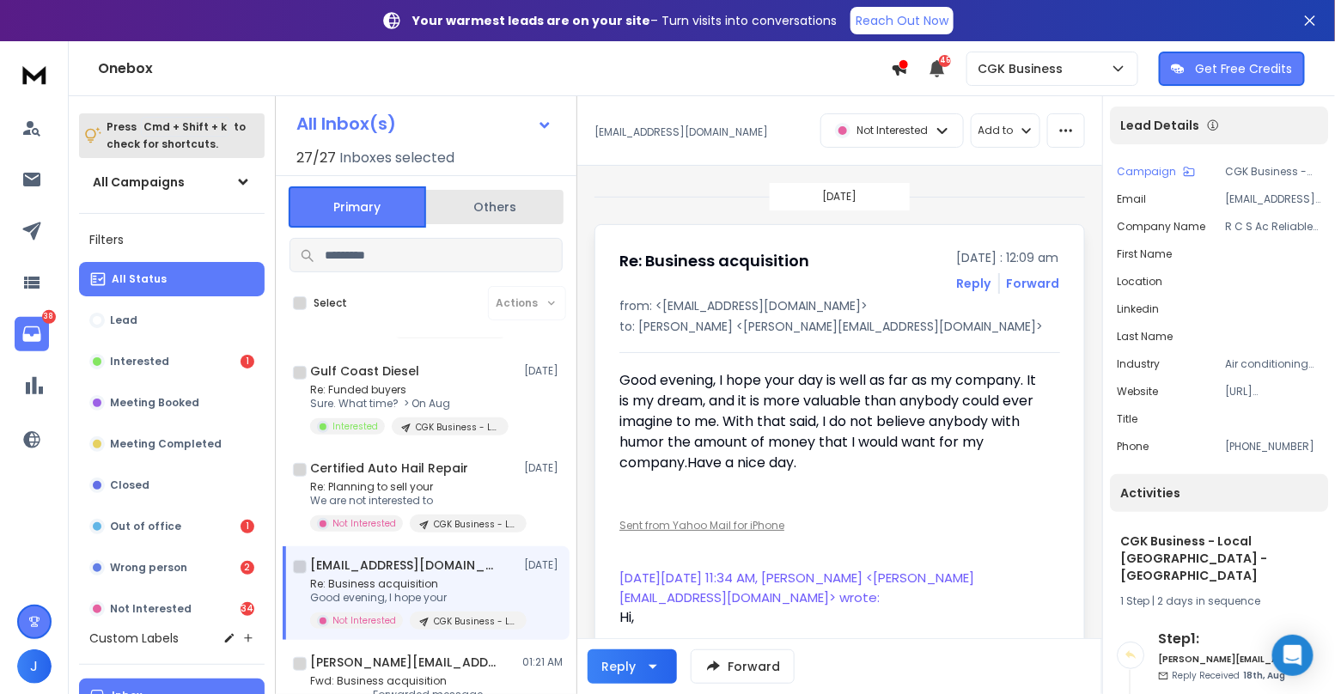
scroll to position [272, 0]
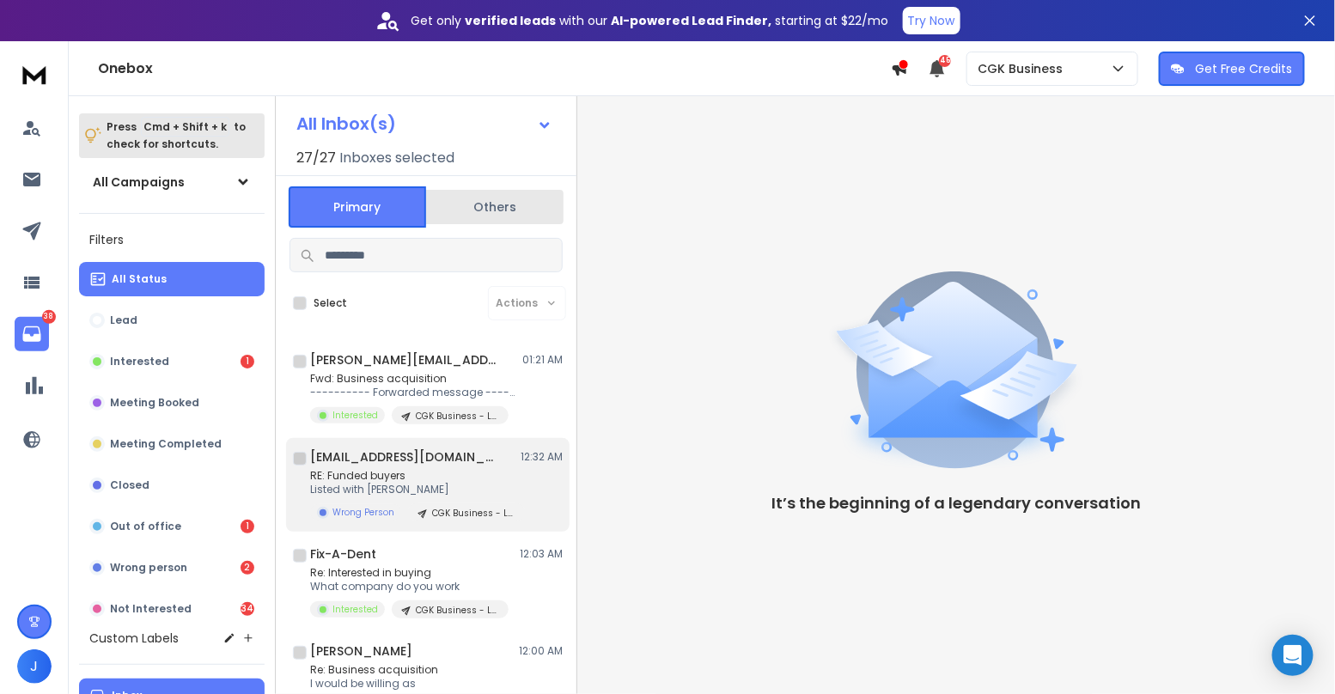
click at [489, 502] on div "RE: Funded buyers Listed with [PERSON_NAME] Wrong Person CGK Business - Local B…" at bounding box center [417, 495] width 215 height 52
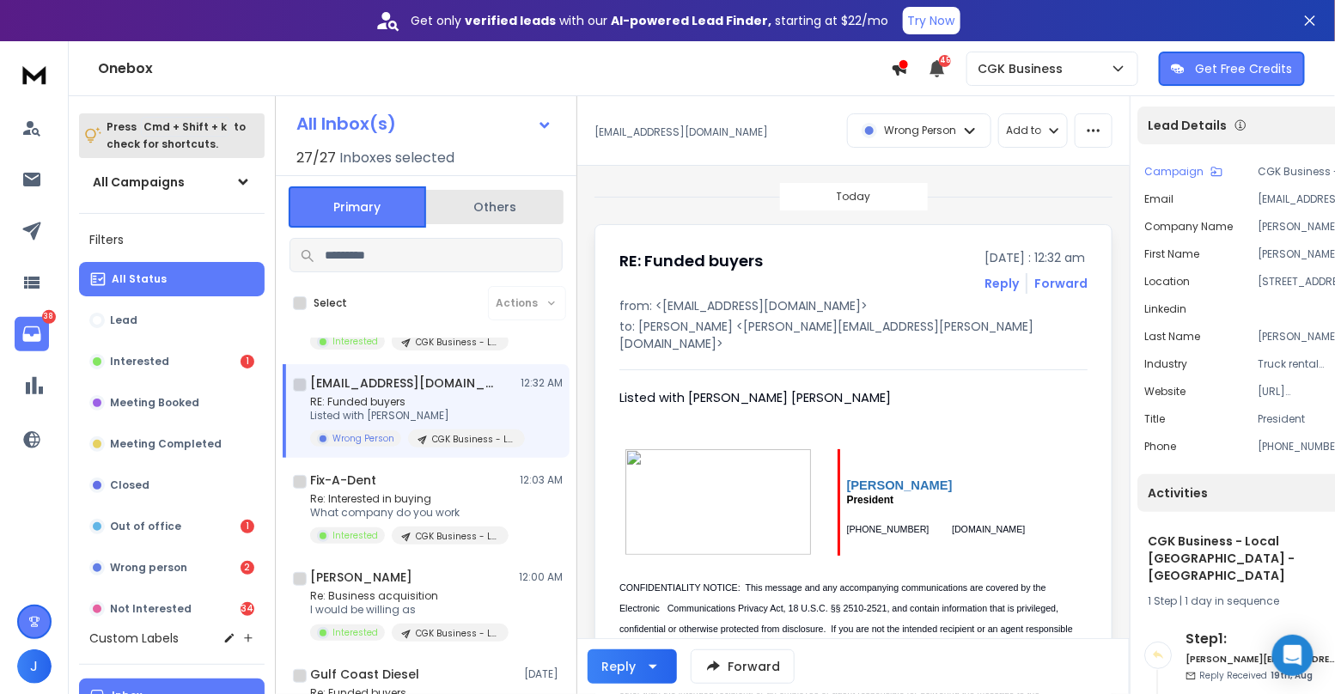
scroll to position [82, 0]
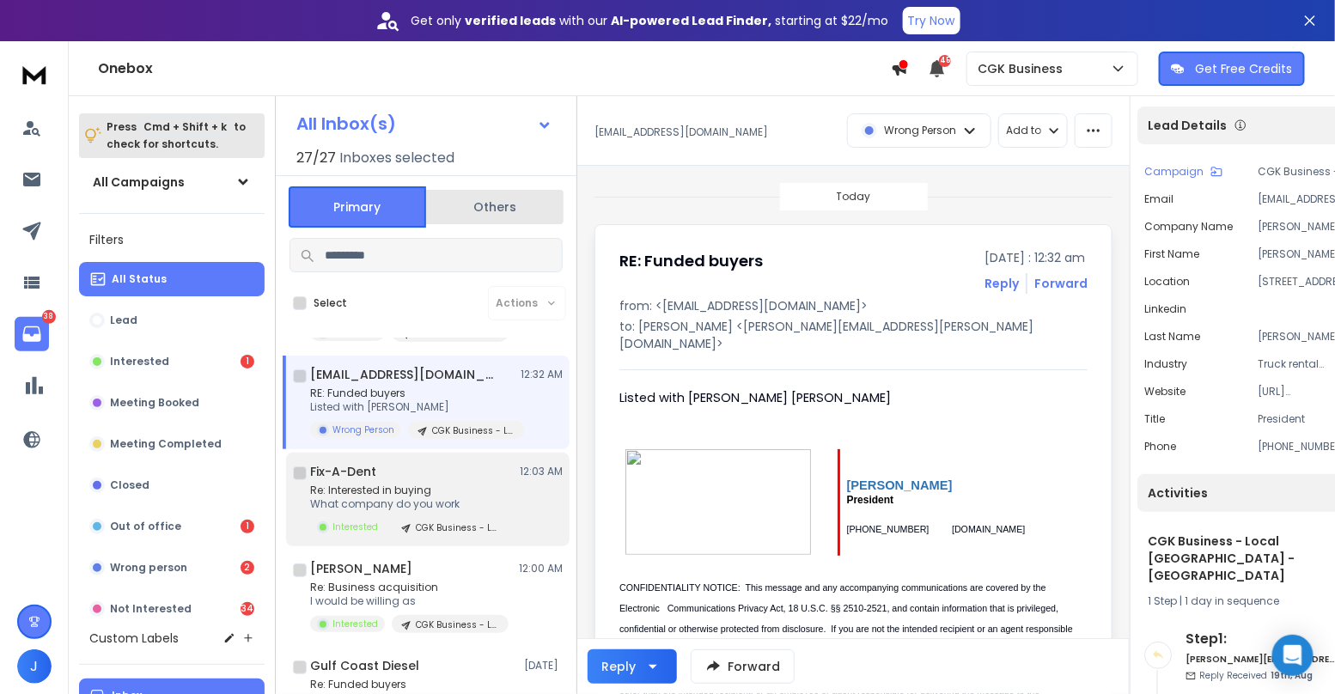
click at [452, 497] on p "What company do you work" at bounding box center [409, 504] width 198 height 14
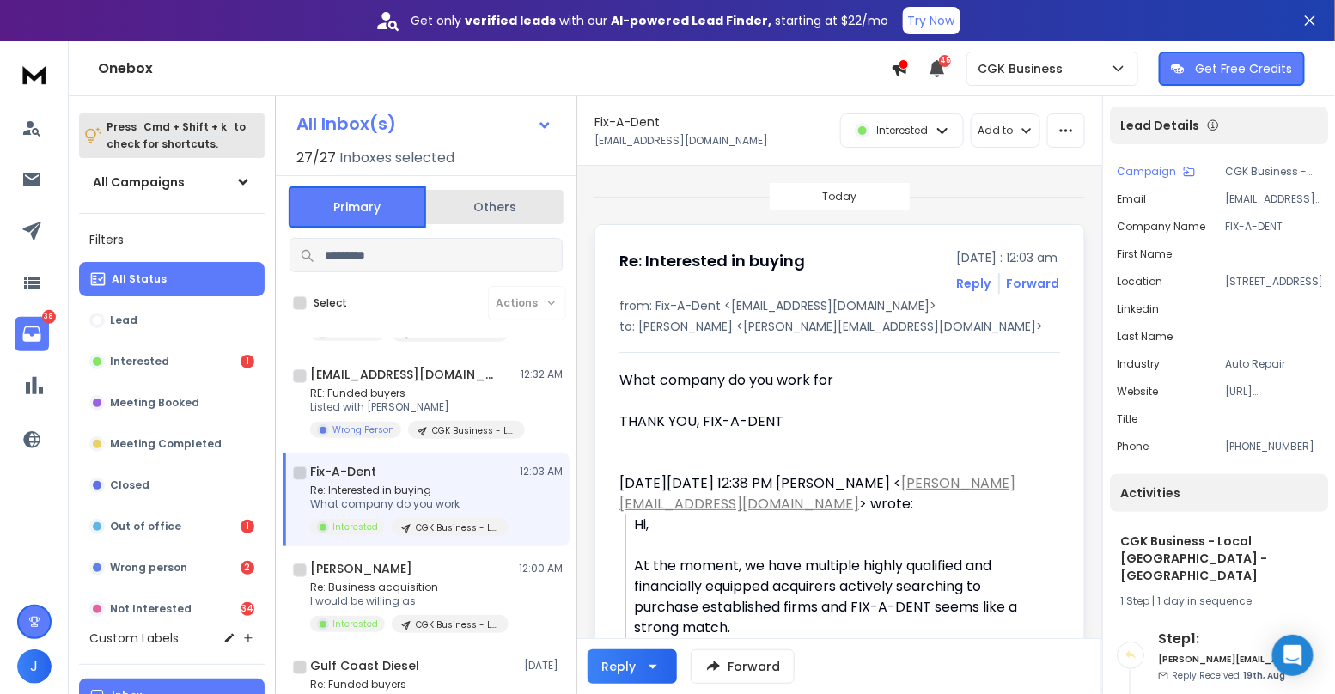
click at [1048, 287] on div "Forward" at bounding box center [1032, 283] width 53 height 17
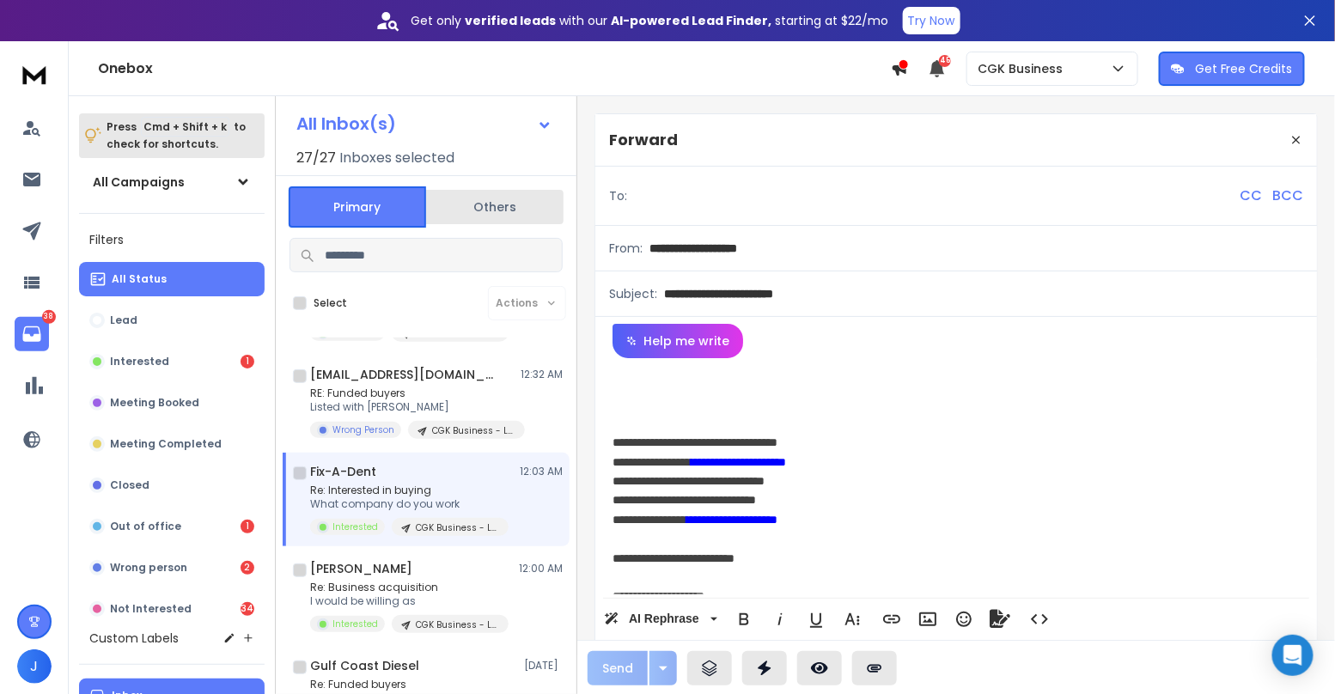
click at [697, 205] on input at bounding box center [694, 195] width 120 height 31
paste input "**********"
type input "**********"
click at [798, 154] on div "Forward" at bounding box center [955, 140] width 721 height 52
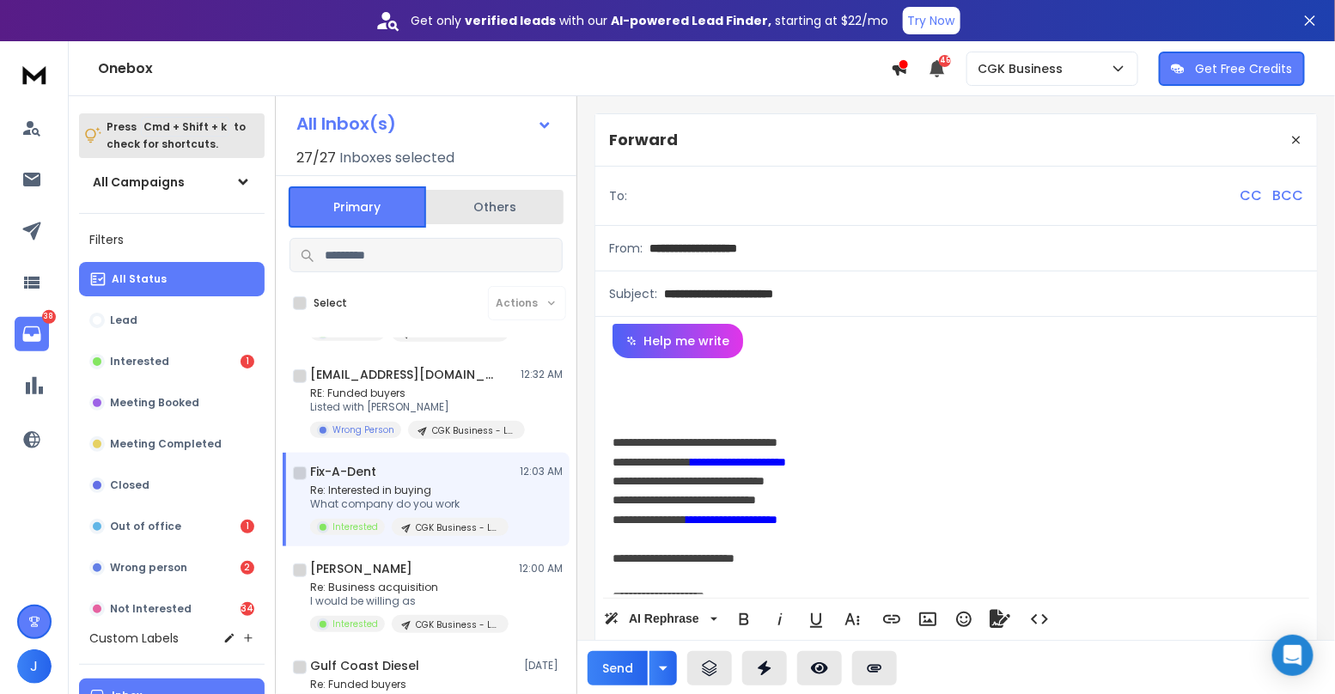
scroll to position [0, 0]
click at [617, 668] on button "Send" at bounding box center [617, 668] width 60 height 34
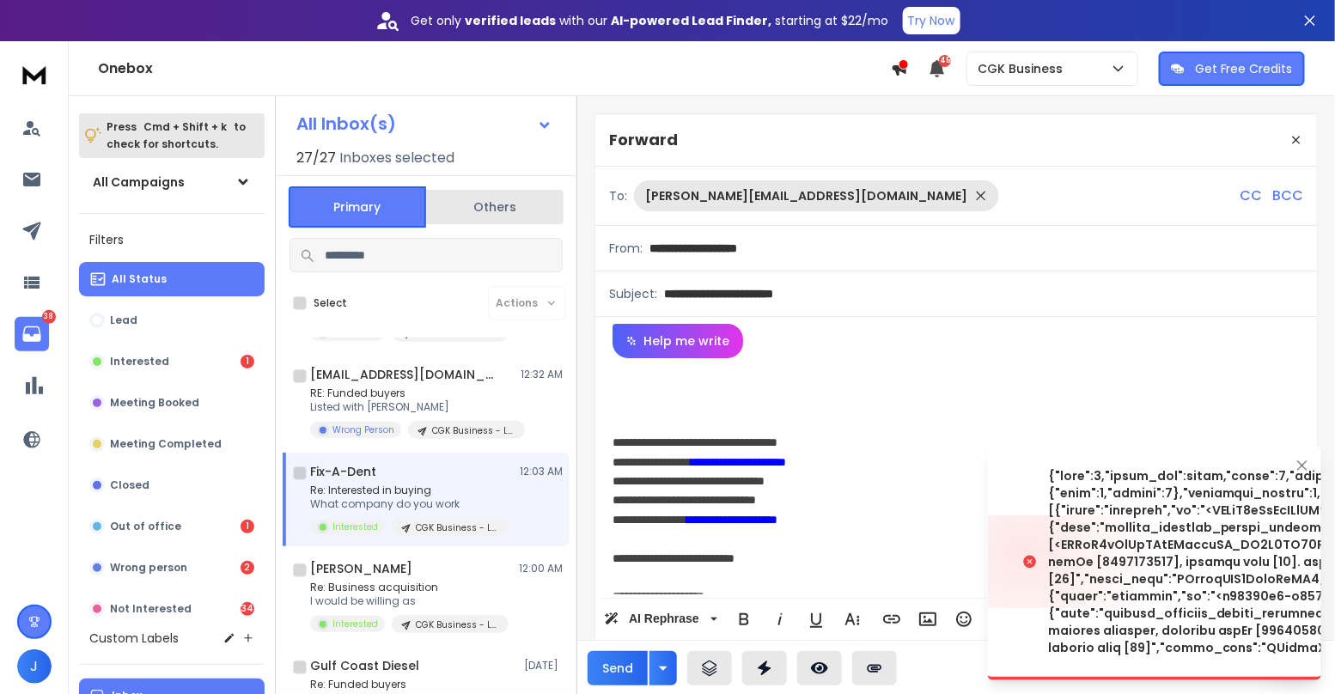
click at [1289, 140] on icon at bounding box center [1296, 140] width 14 height 14
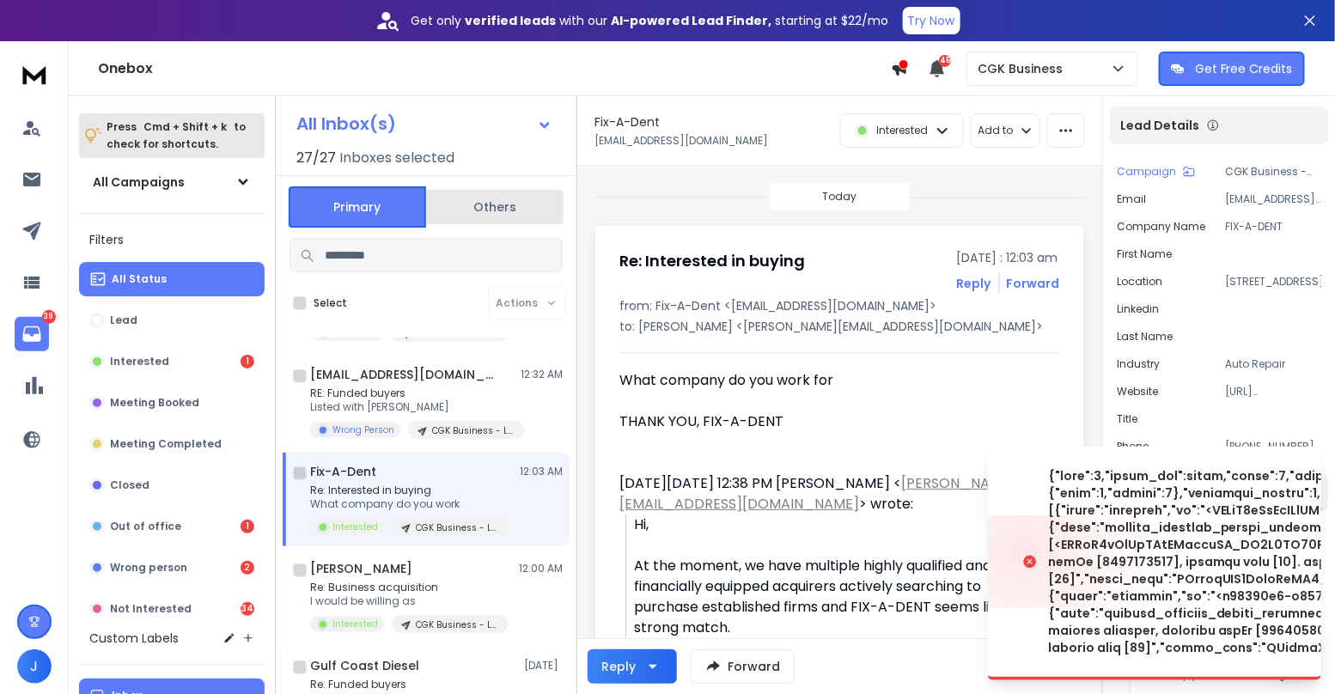
click at [714, 106] on div "Fix-A-Dent Fix-A-Dent 800fixadent@gmail.com Interested Add to Interested Add to" at bounding box center [839, 131] width 525 height 70
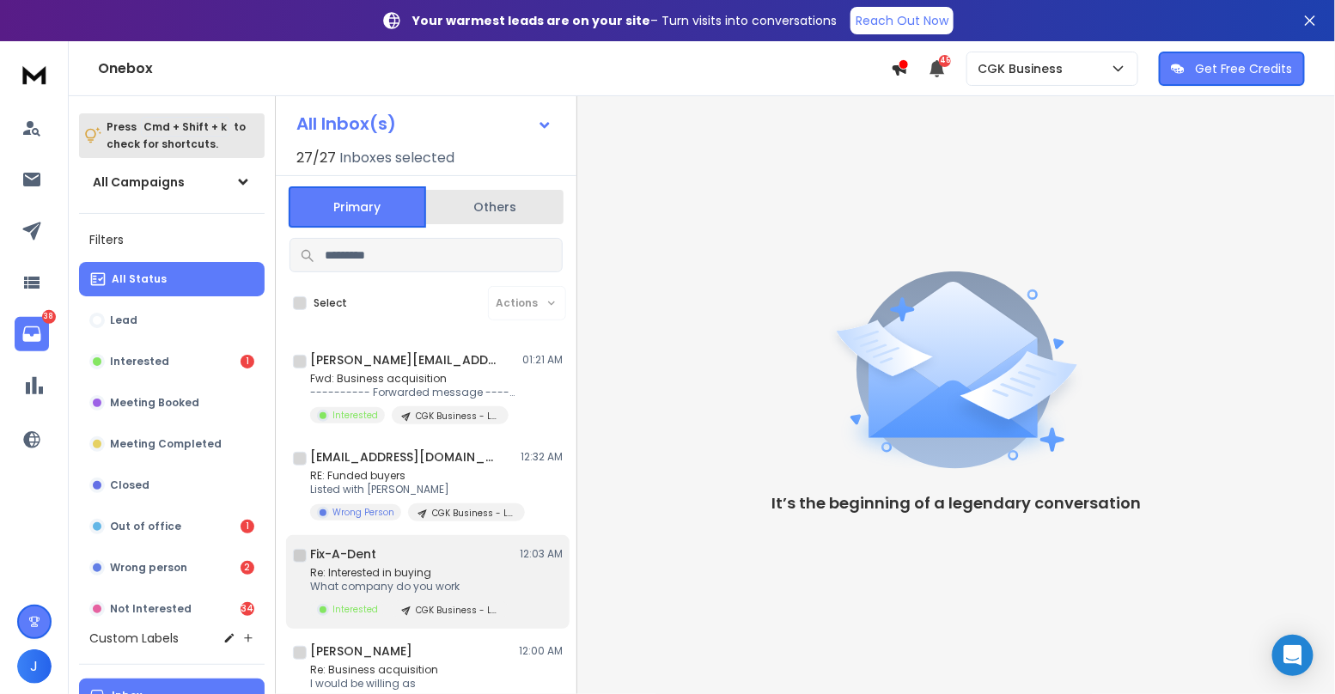
click at [426, 593] on div "Re: Interested in buying What company do you work Interested CGK Business - Loc…" at bounding box center [409, 592] width 198 height 52
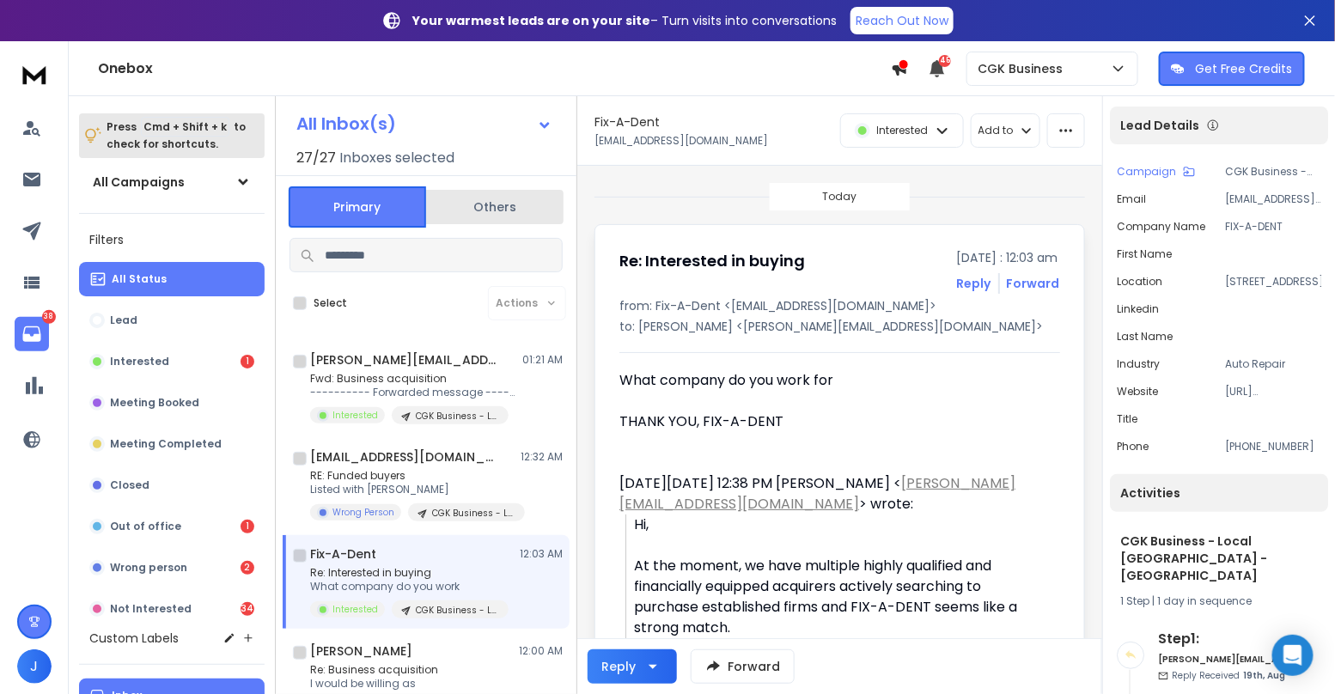
click at [1048, 284] on div "Forward" at bounding box center [1032, 283] width 53 height 17
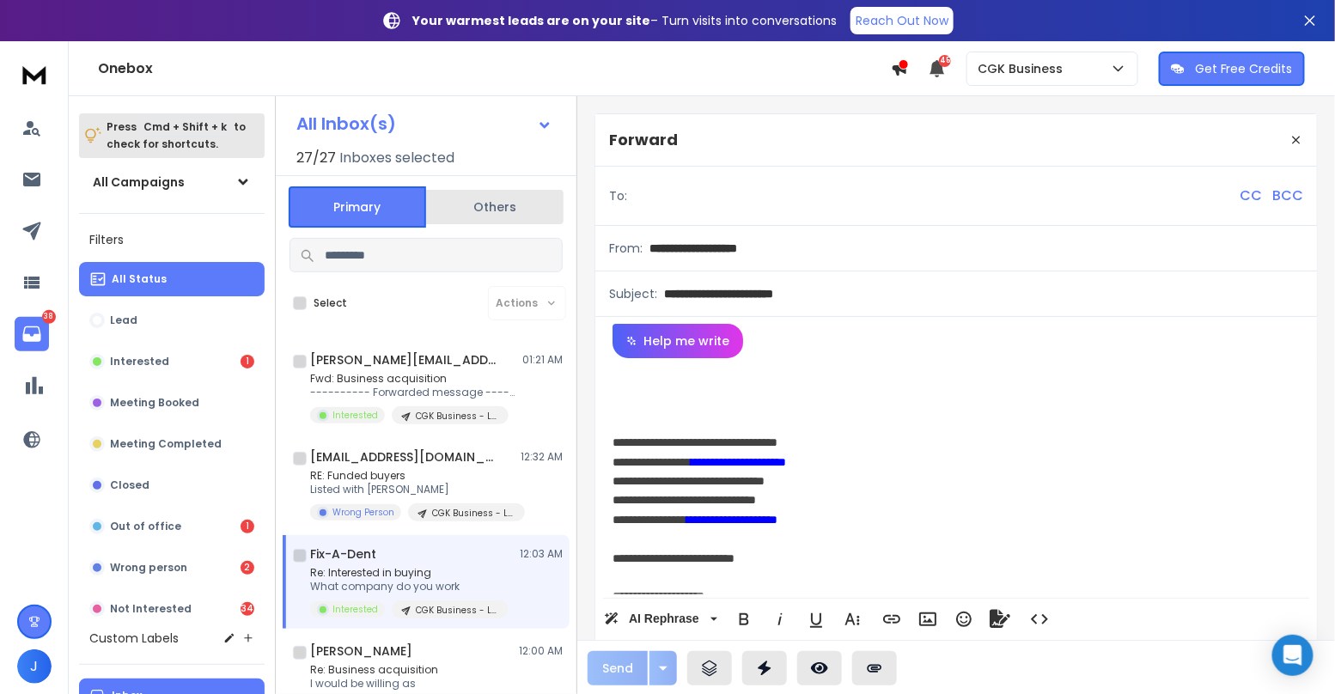
click at [698, 196] on input at bounding box center [694, 195] width 120 height 31
paste input "**********"
type input "**********"
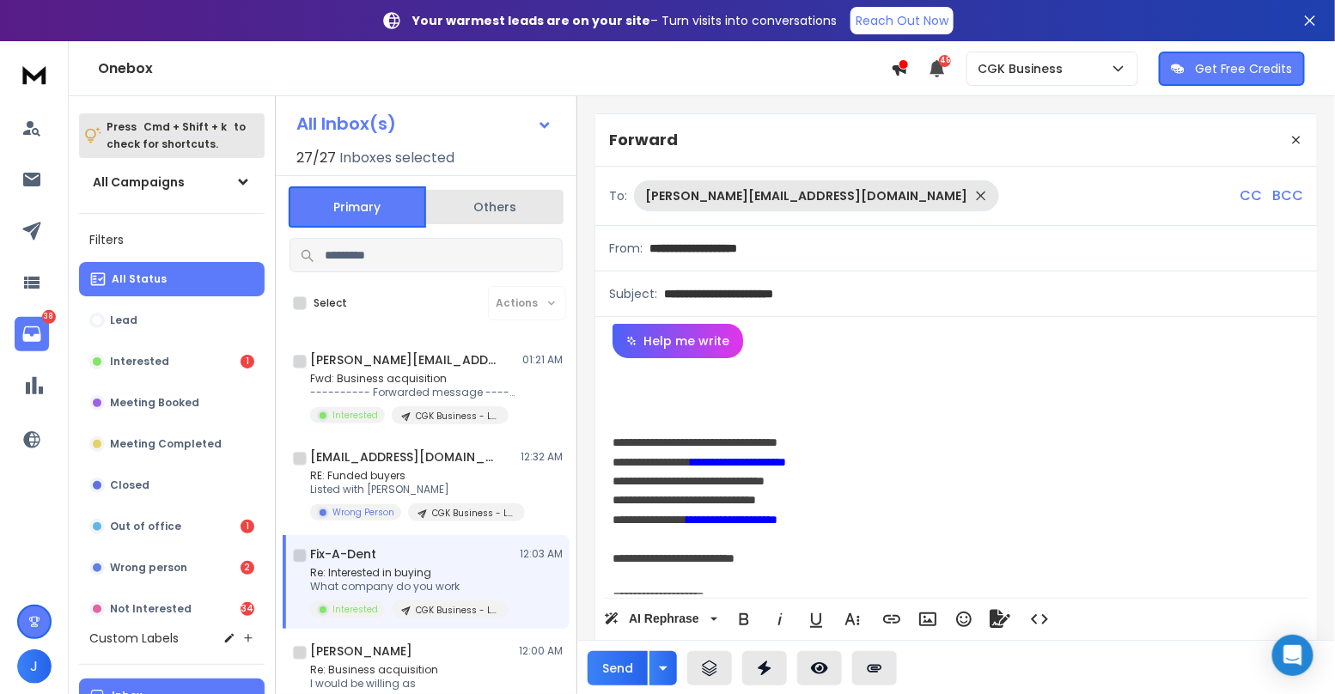
click at [747, 157] on div "Forward" at bounding box center [955, 140] width 721 height 52
click at [621, 658] on button "Send" at bounding box center [617, 668] width 60 height 34
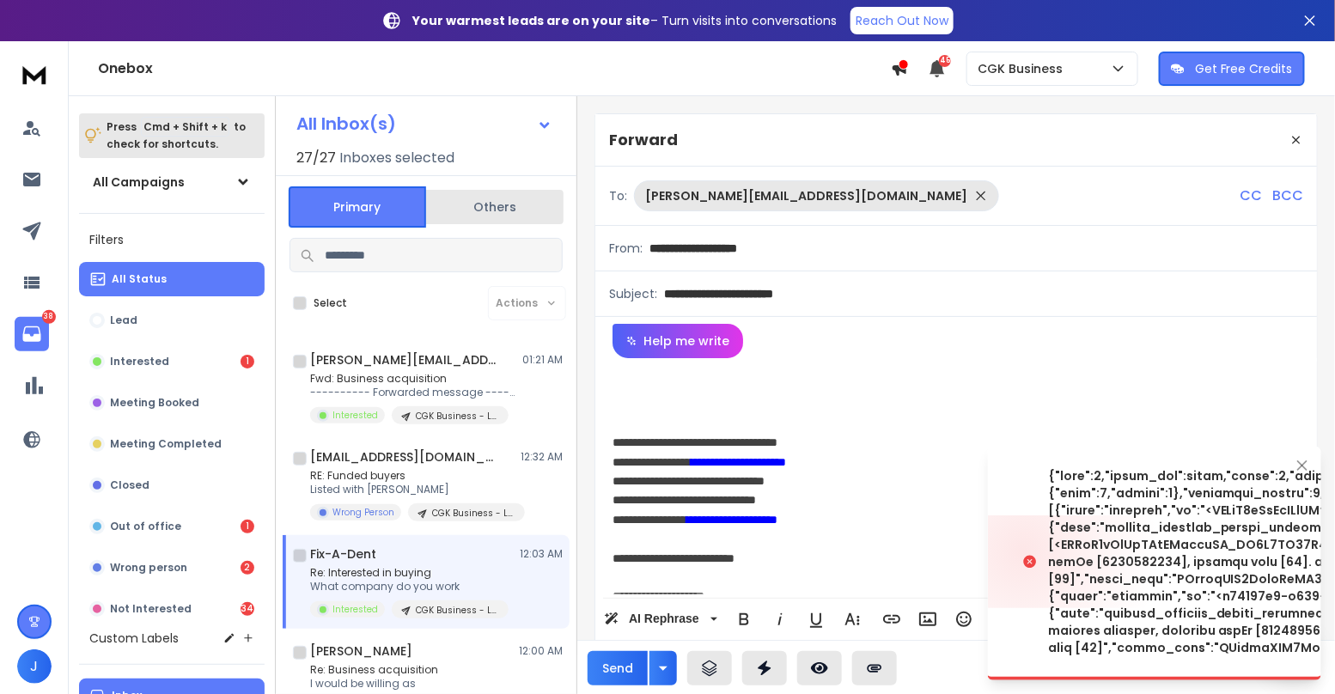
click at [1292, 133] on icon at bounding box center [1296, 140] width 14 height 14
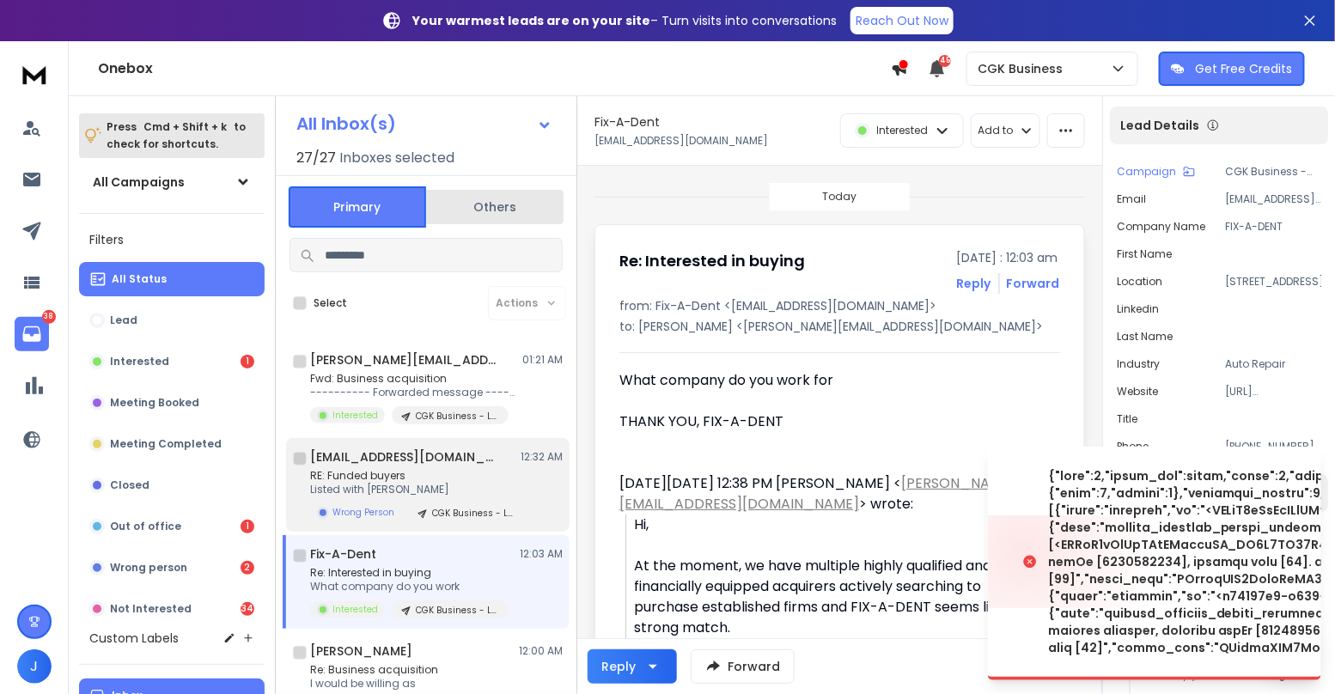
click at [442, 483] on p "Listed with [PERSON_NAME]" at bounding box center [413, 490] width 206 height 14
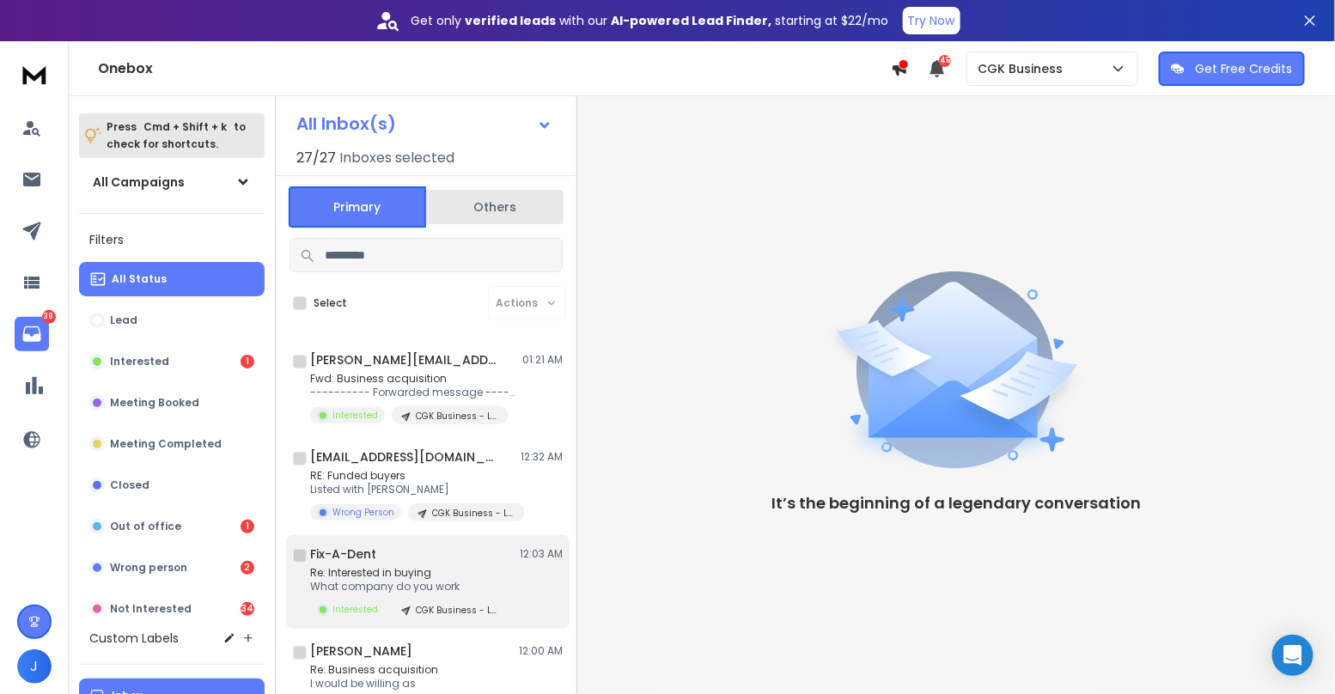
click at [425, 577] on p "Re: Interested in buying" at bounding box center [409, 573] width 198 height 14
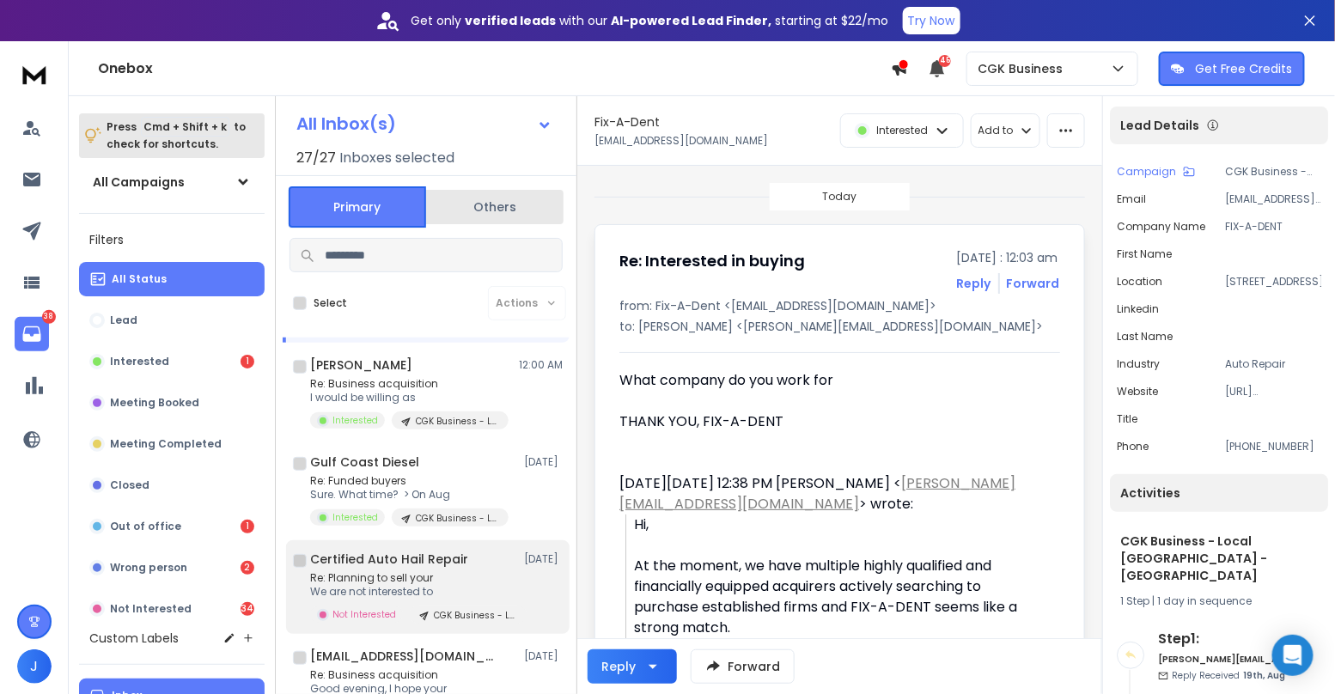
scroll to position [301, 0]
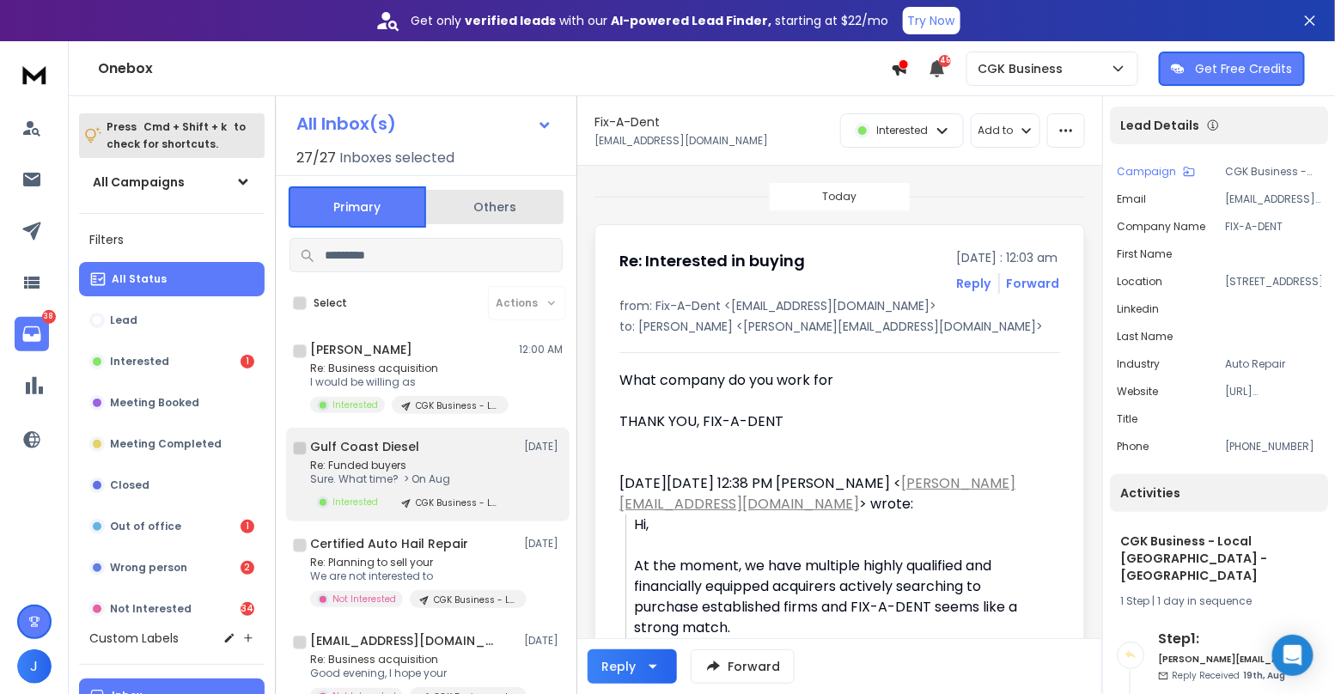
click at [477, 479] on p "Sure. What time? > On Aug" at bounding box center [409, 479] width 198 height 14
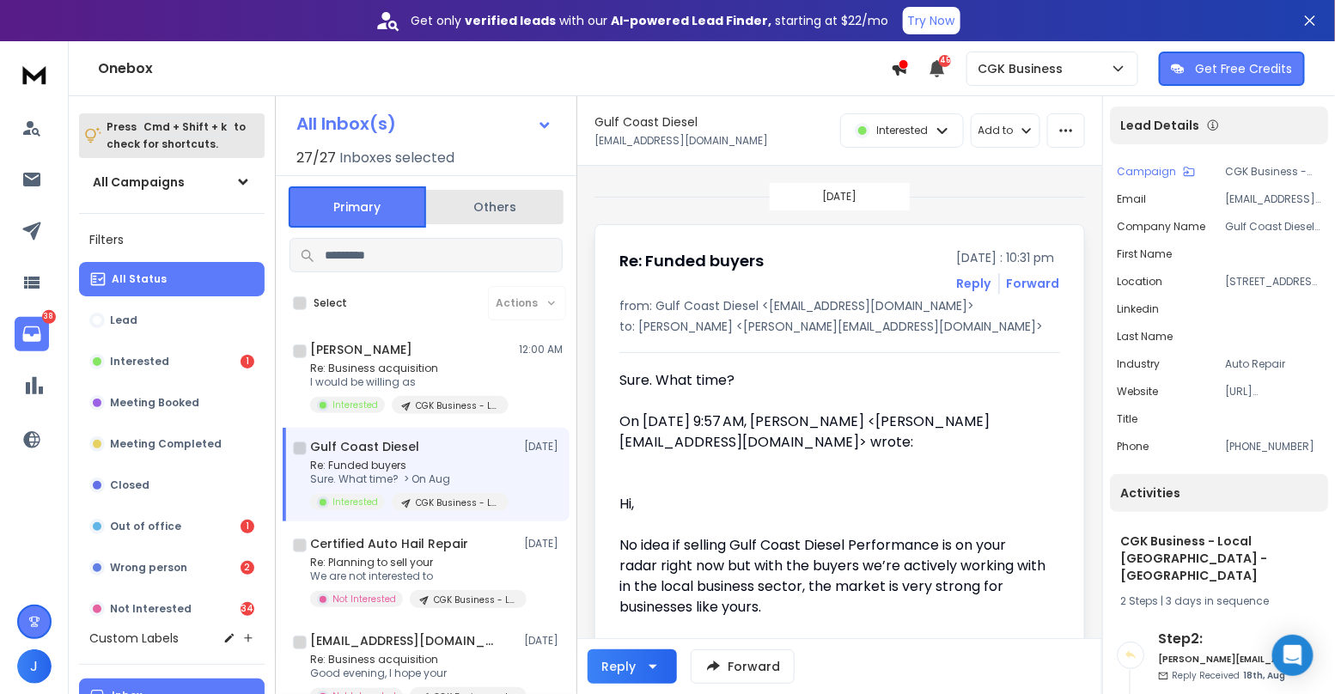
click at [1042, 284] on div "Forward" at bounding box center [1032, 283] width 53 height 17
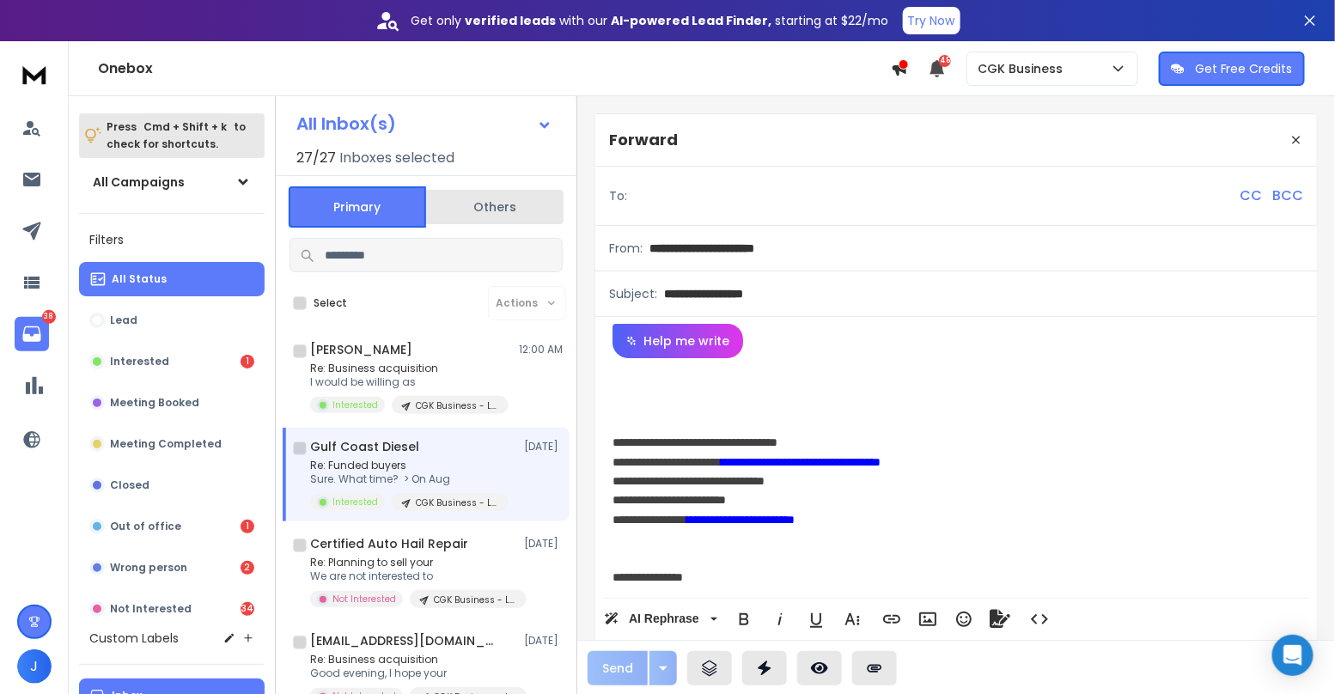
click at [701, 199] on input at bounding box center [694, 195] width 120 height 31
paste input "**********"
type input "**********"
click at [821, 137] on div "Forward" at bounding box center [955, 140] width 721 height 52
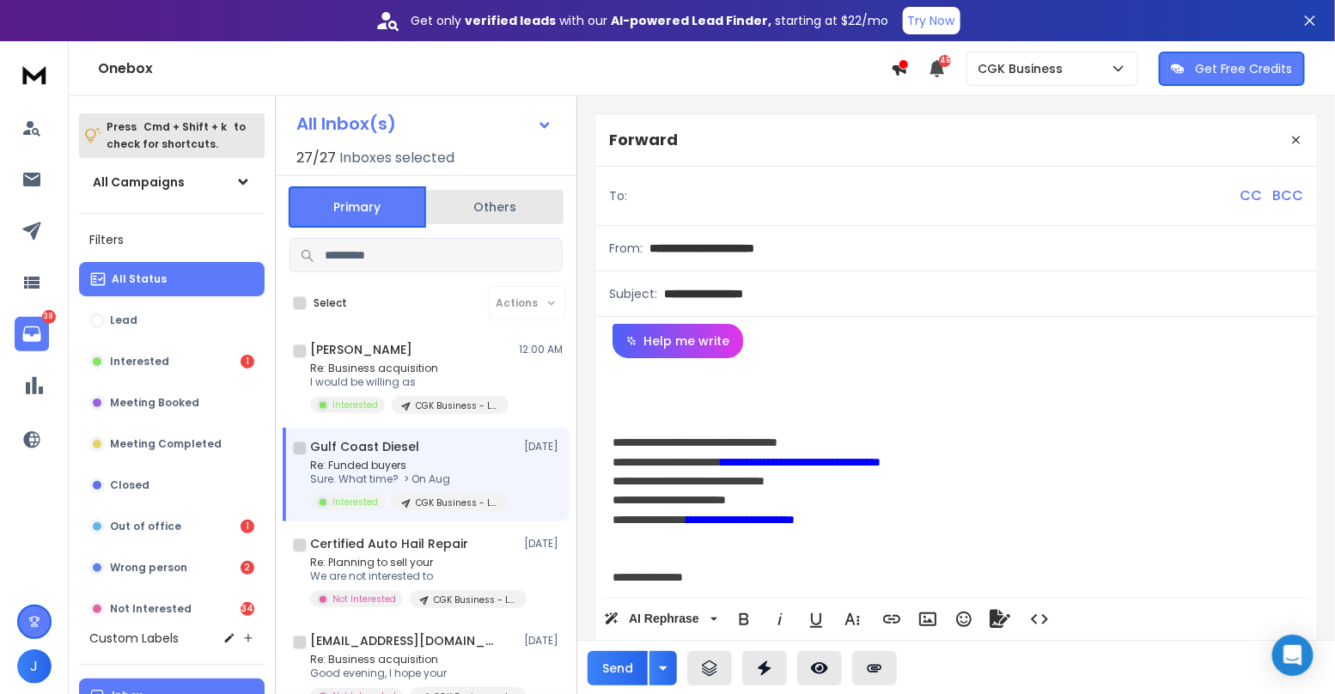
scroll to position [0, 0]
click at [623, 668] on button "Send" at bounding box center [617, 668] width 60 height 34
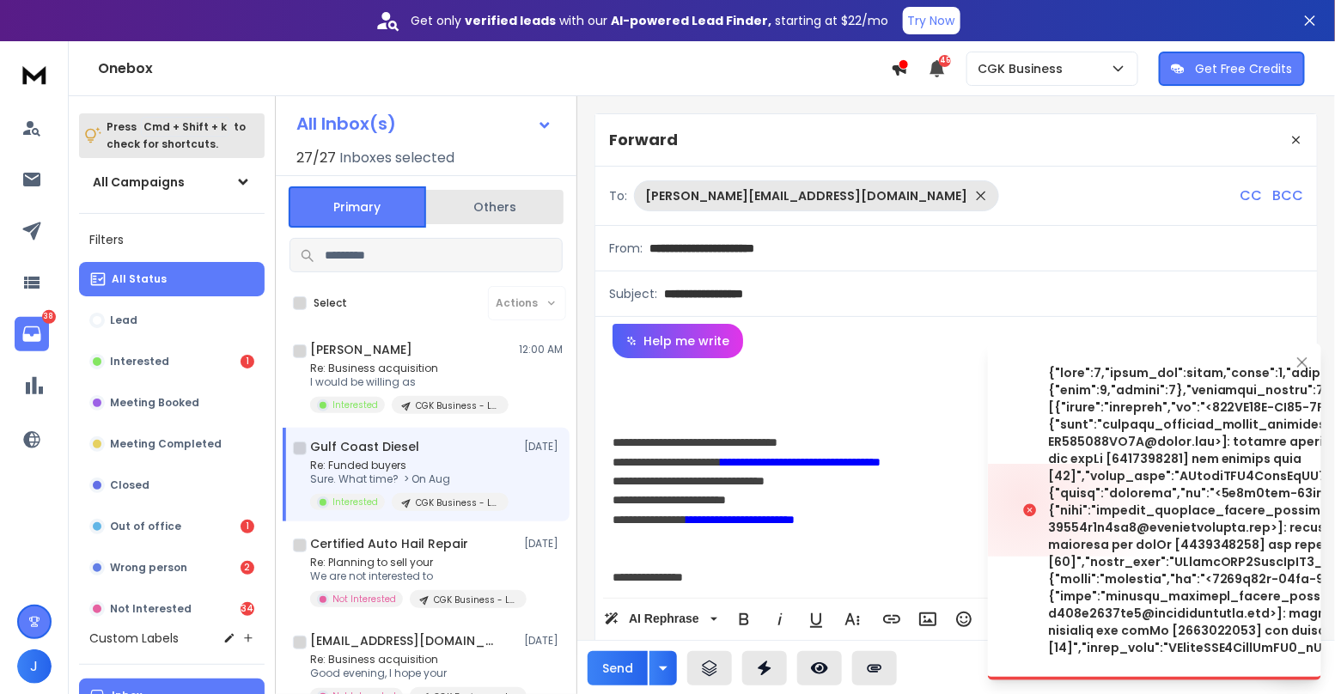
click at [1293, 140] on icon at bounding box center [1296, 140] width 14 height 14
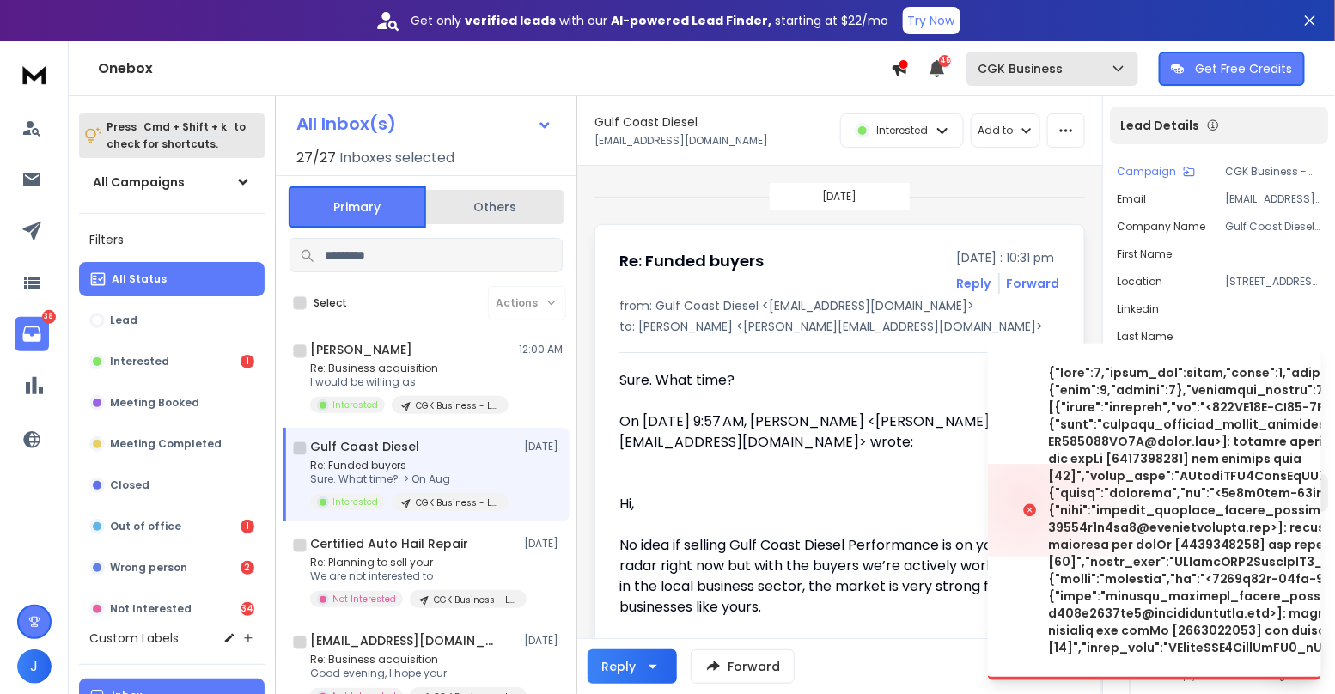
click at [1036, 67] on p "CGK Business" at bounding box center [1023, 68] width 92 height 17
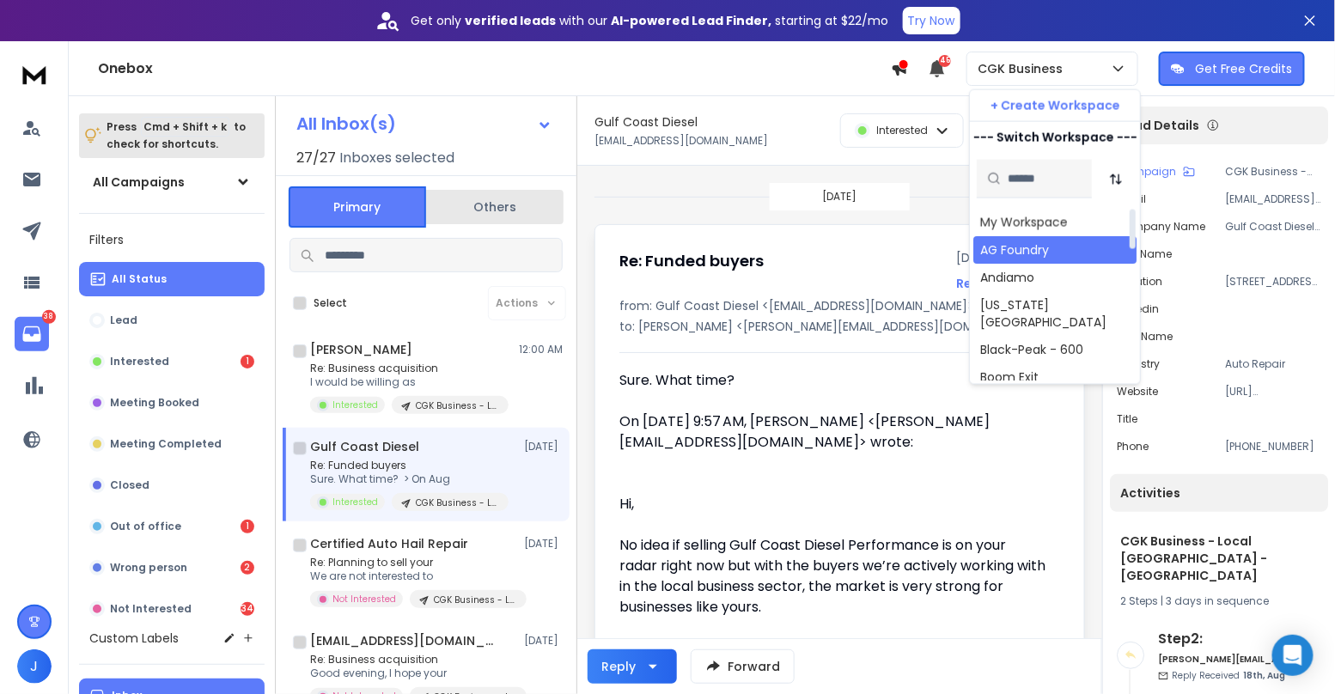
click at [1027, 254] on div "AG Foundry" at bounding box center [1014, 249] width 69 height 17
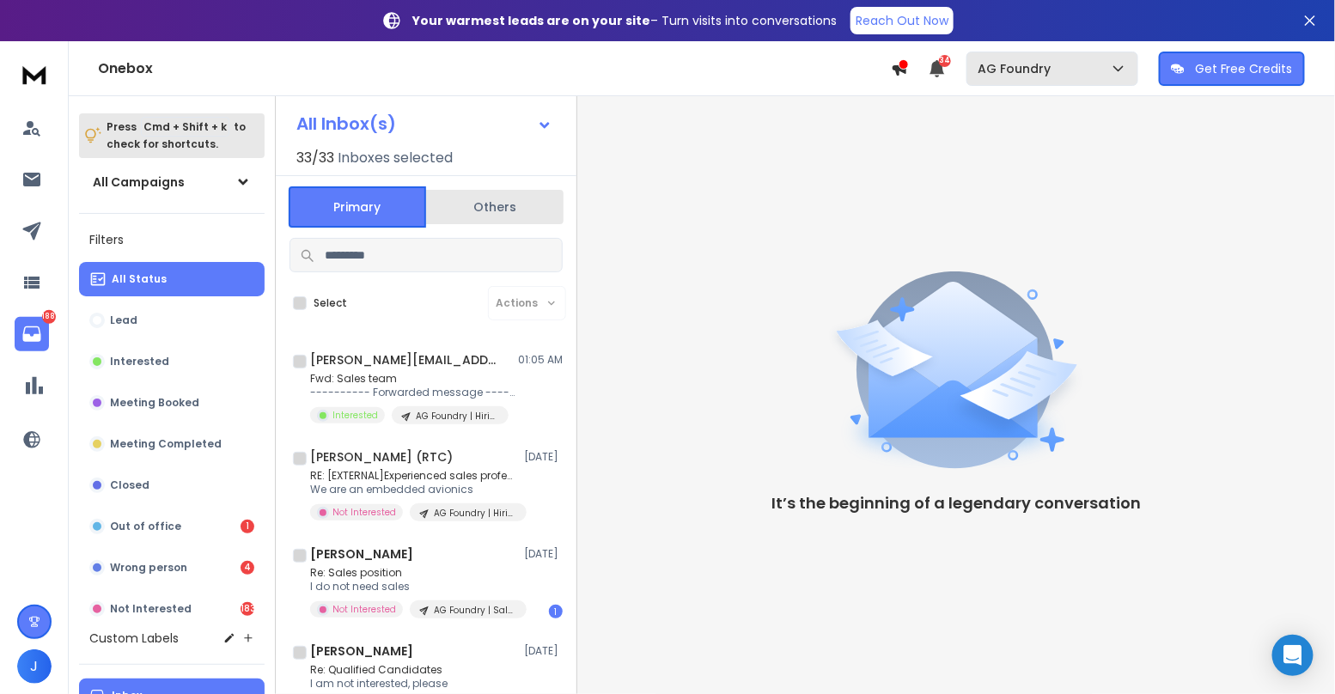
click at [1089, 69] on div "AG Foundry" at bounding box center [1051, 68] width 149 height 17
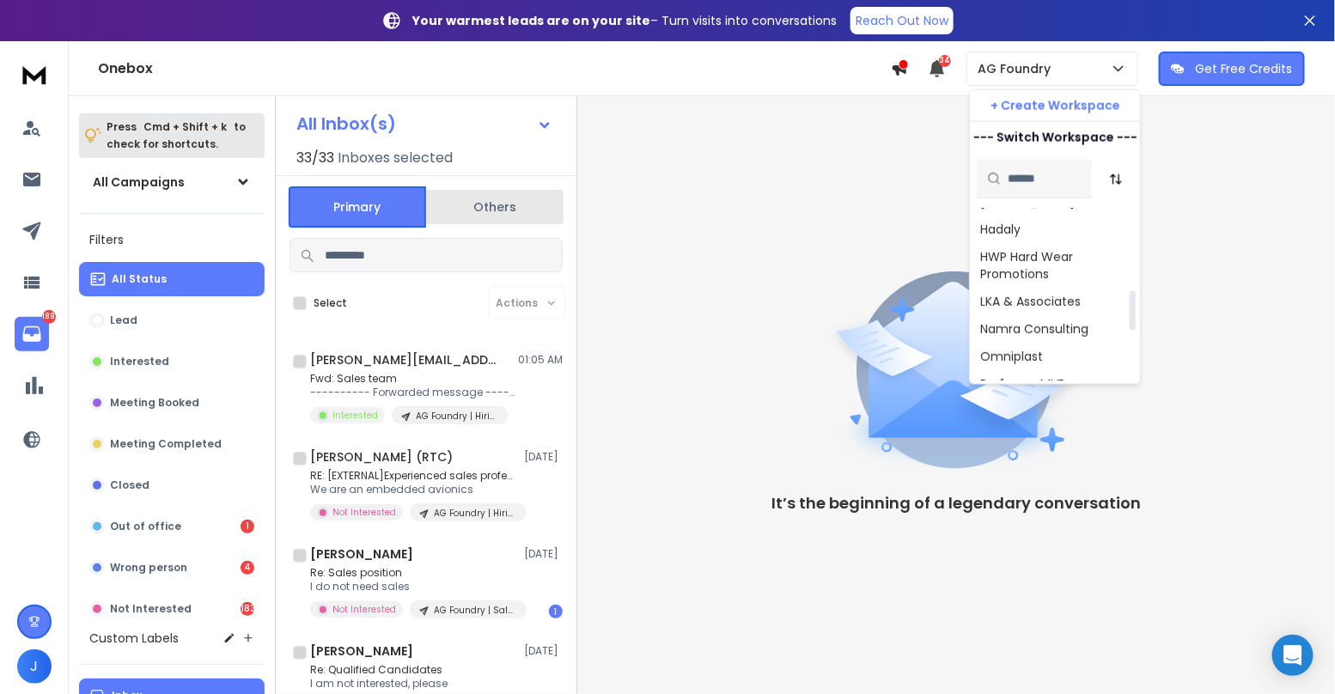
scroll to position [559, 0]
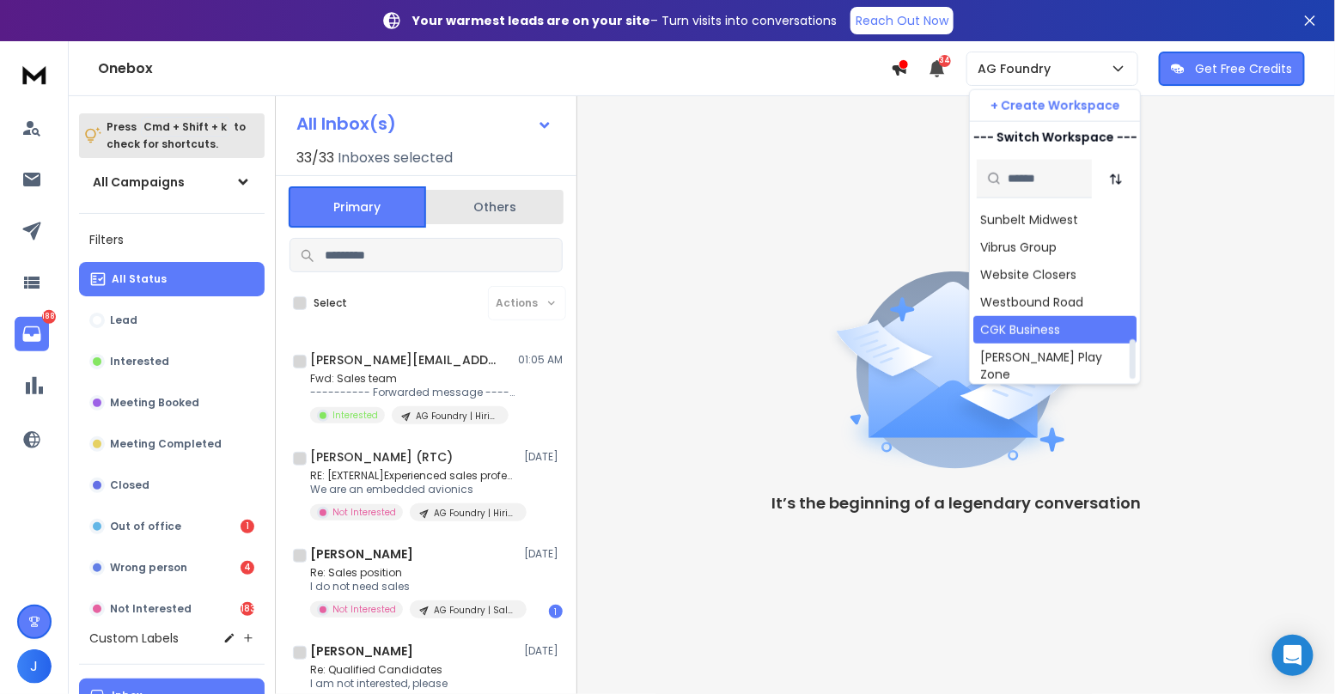
click at [1053, 321] on div "CGK Business" at bounding box center [1020, 329] width 80 height 17
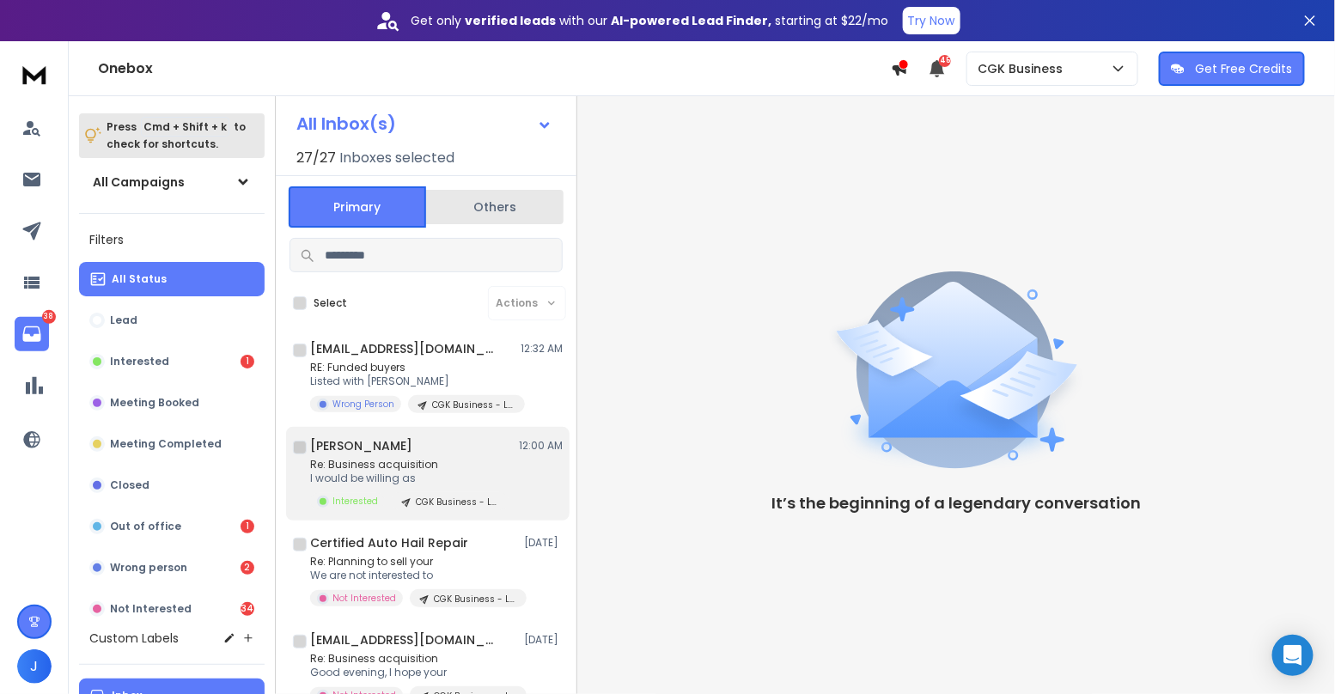
scroll to position [312, 0]
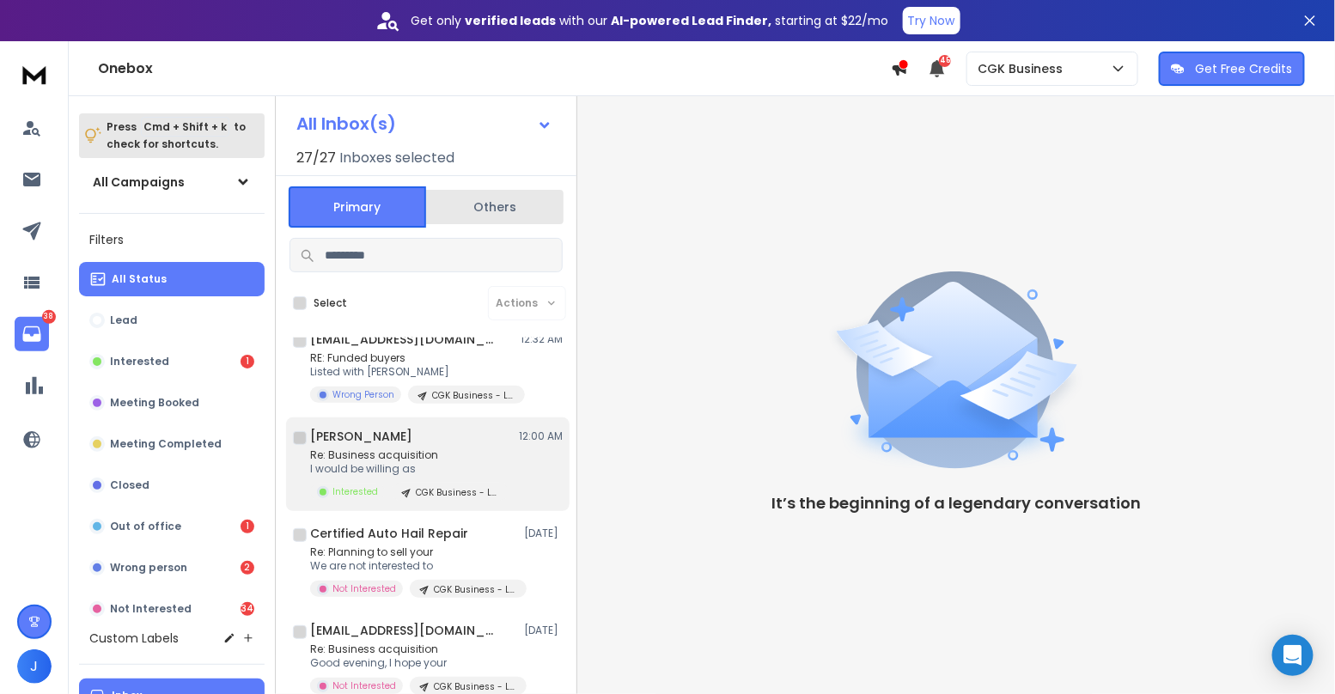
click at [441, 456] on p "Re: Business acquisition" at bounding box center [409, 455] width 198 height 14
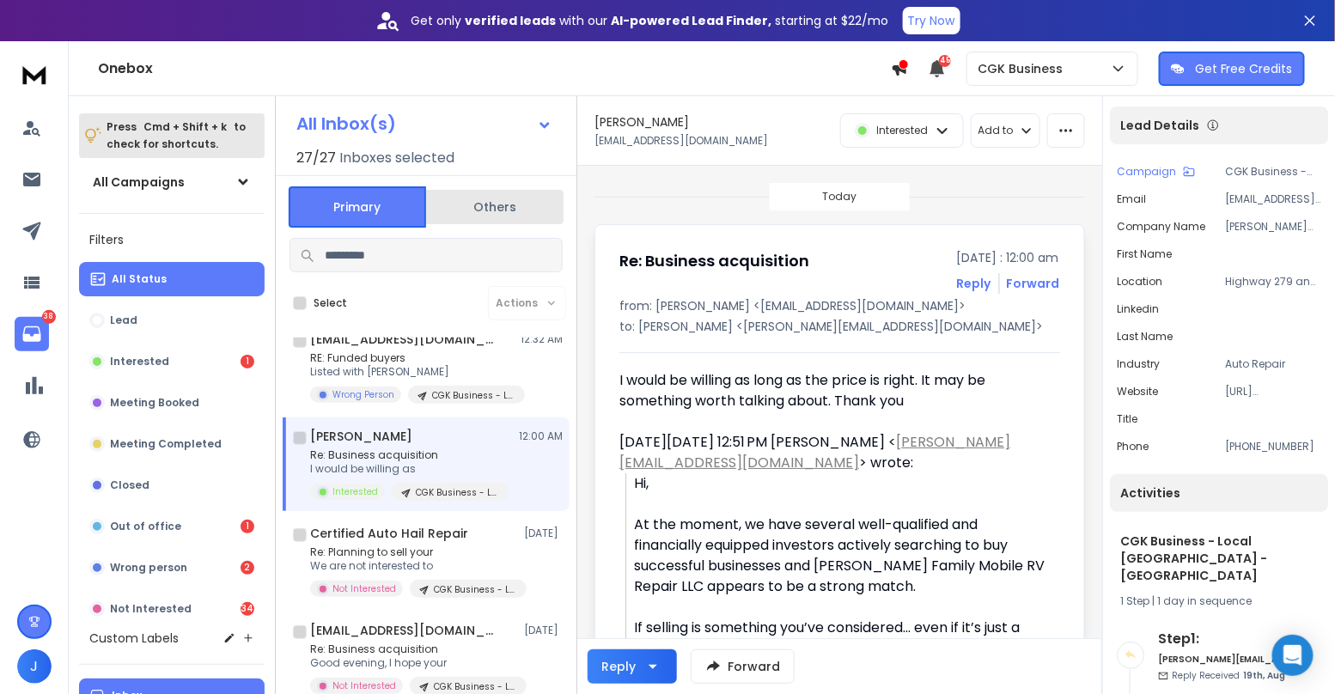
click at [1050, 280] on div "Forward" at bounding box center [1032, 283] width 53 height 17
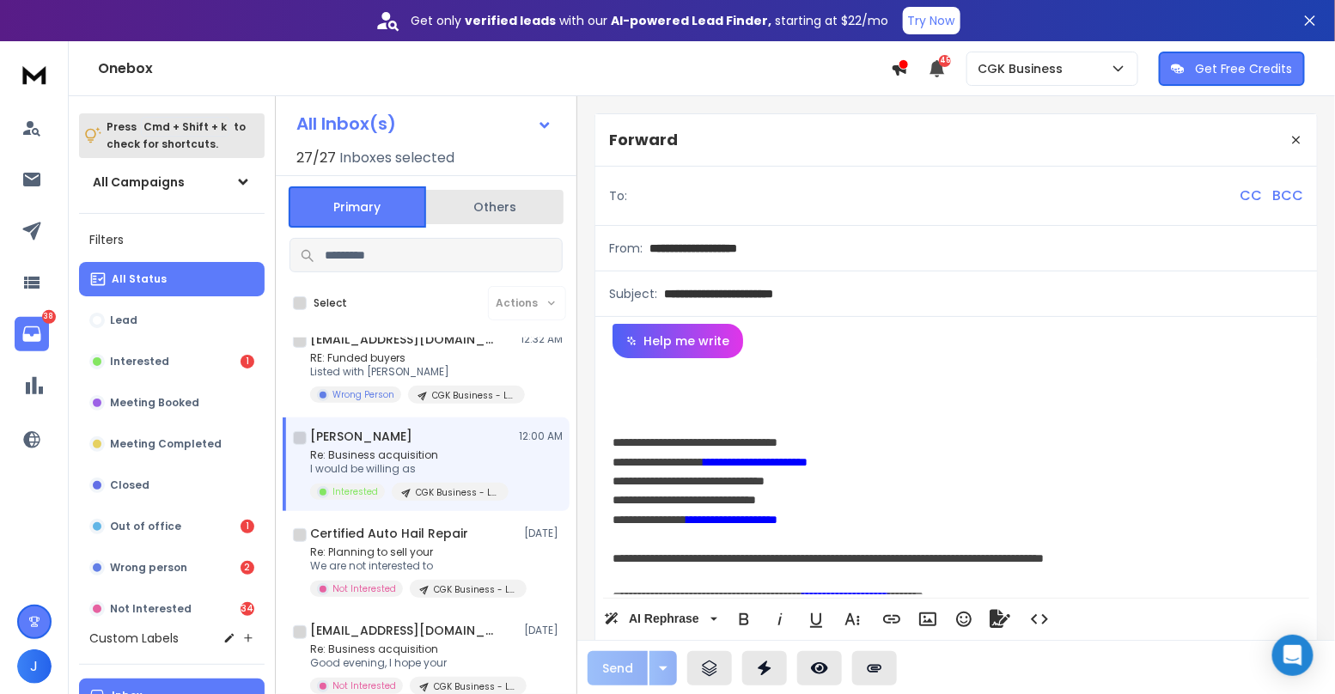
click at [721, 198] on input at bounding box center [694, 195] width 120 height 31
paste input "**********"
type input "**********"
click at [787, 107] on div "**********" at bounding box center [955, 477] width 757 height 763
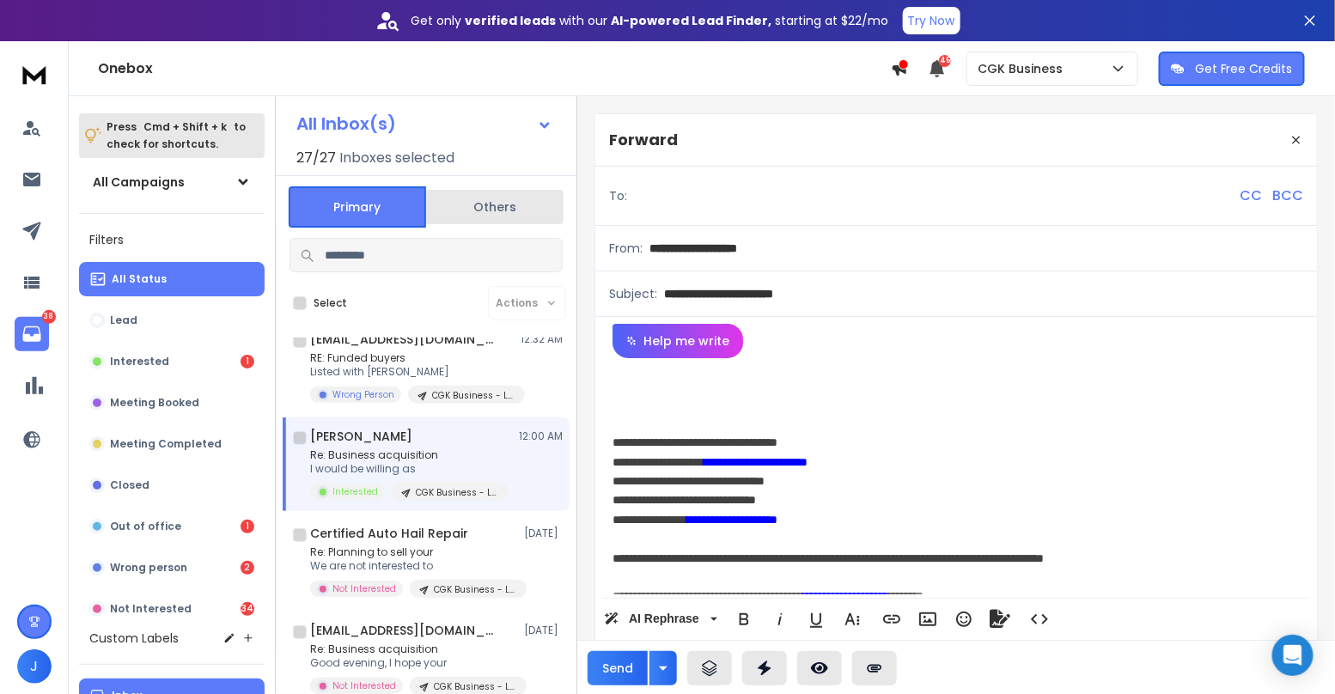
scroll to position [0, 0]
click at [628, 666] on button "Send" at bounding box center [617, 668] width 60 height 34
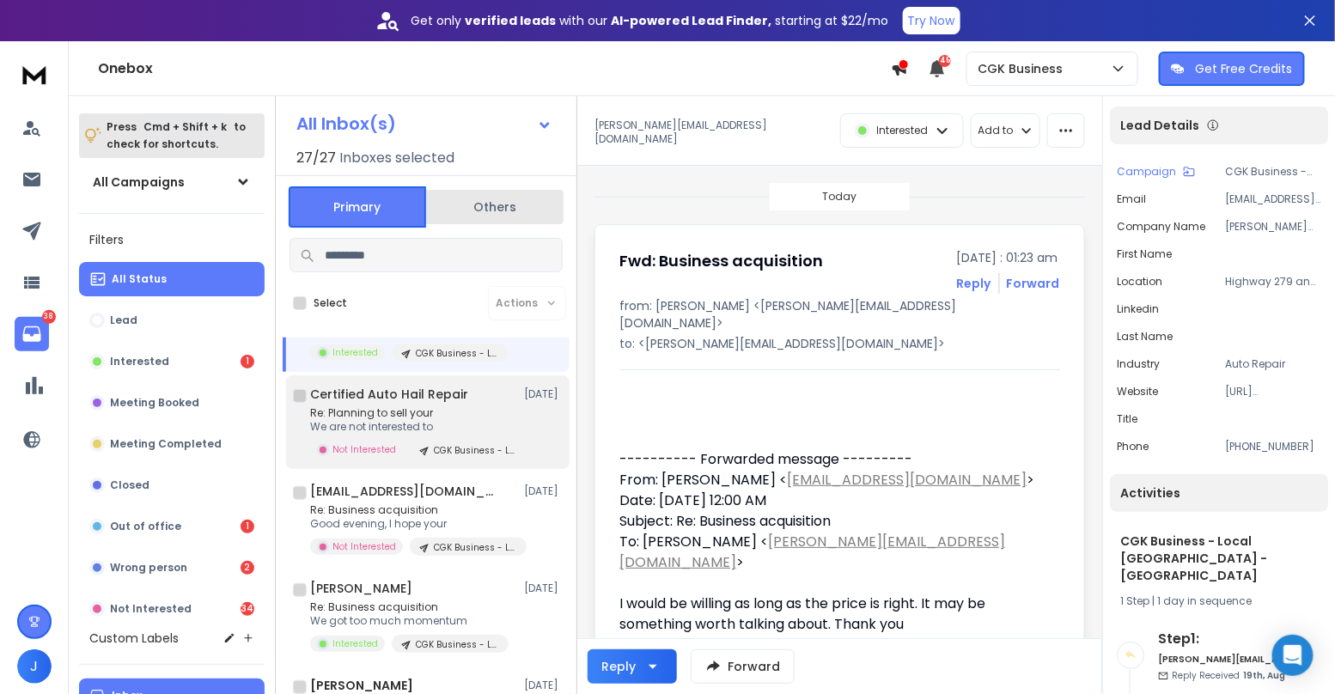
scroll to position [637, 0]
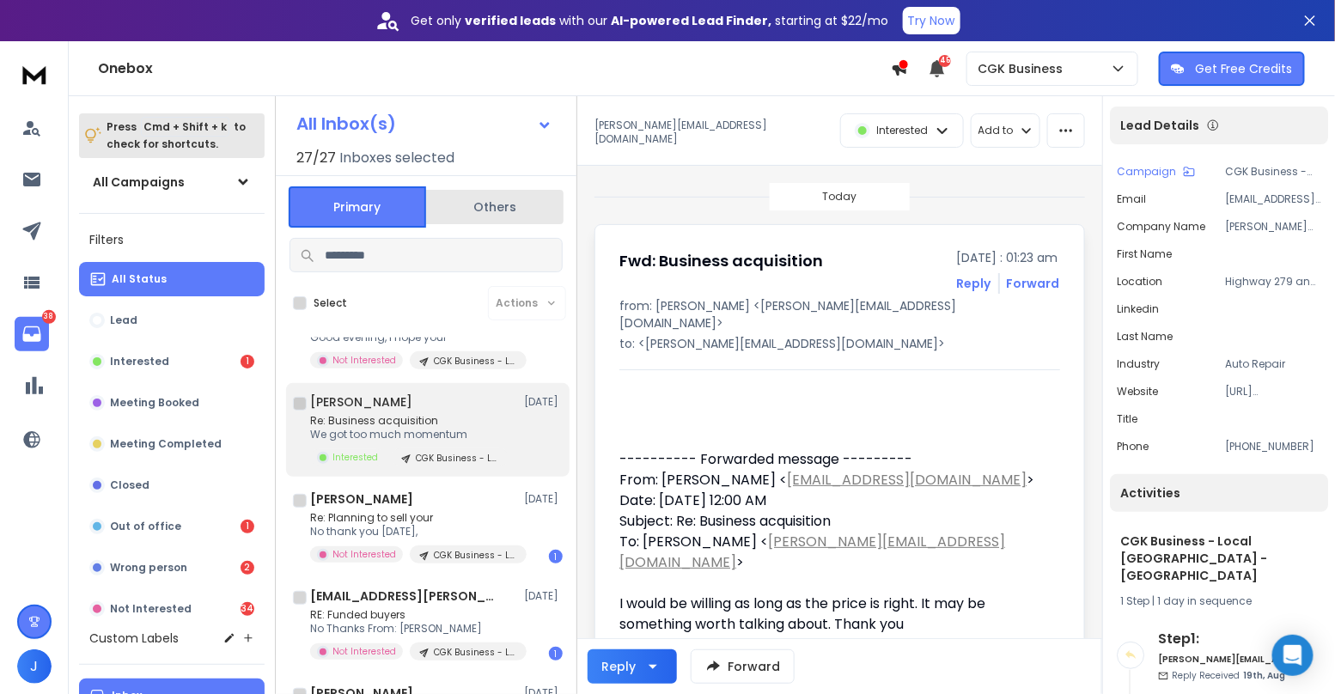
click at [488, 435] on p "We got too much momentum" at bounding box center [409, 435] width 198 height 14
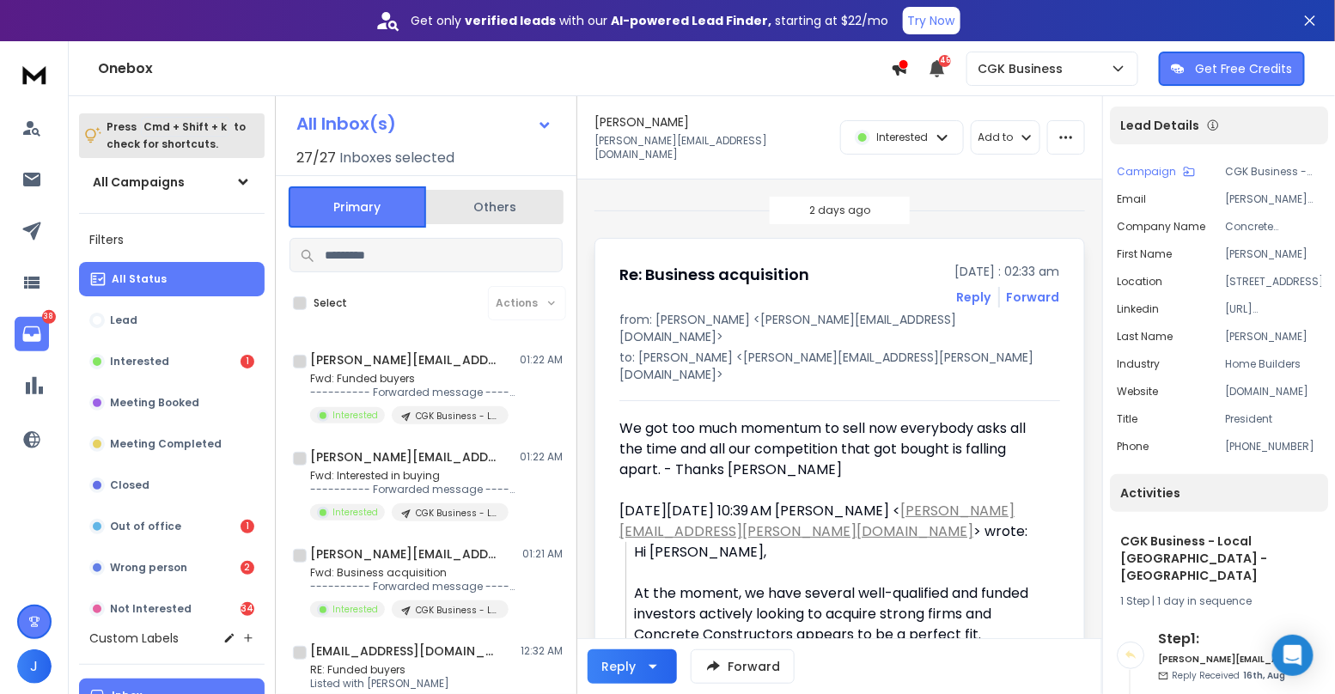
scroll to position [0, 0]
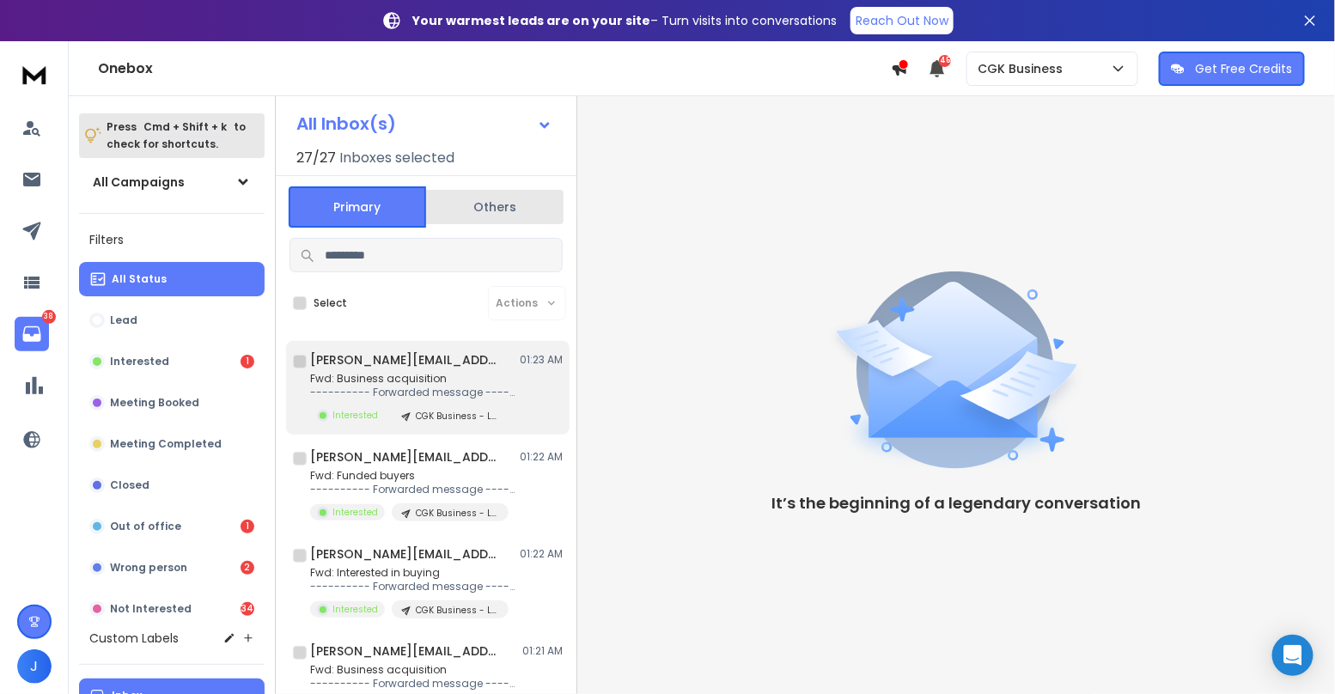
click at [447, 377] on p "Fwd: Business acquisition" at bounding box center [413, 379] width 206 height 14
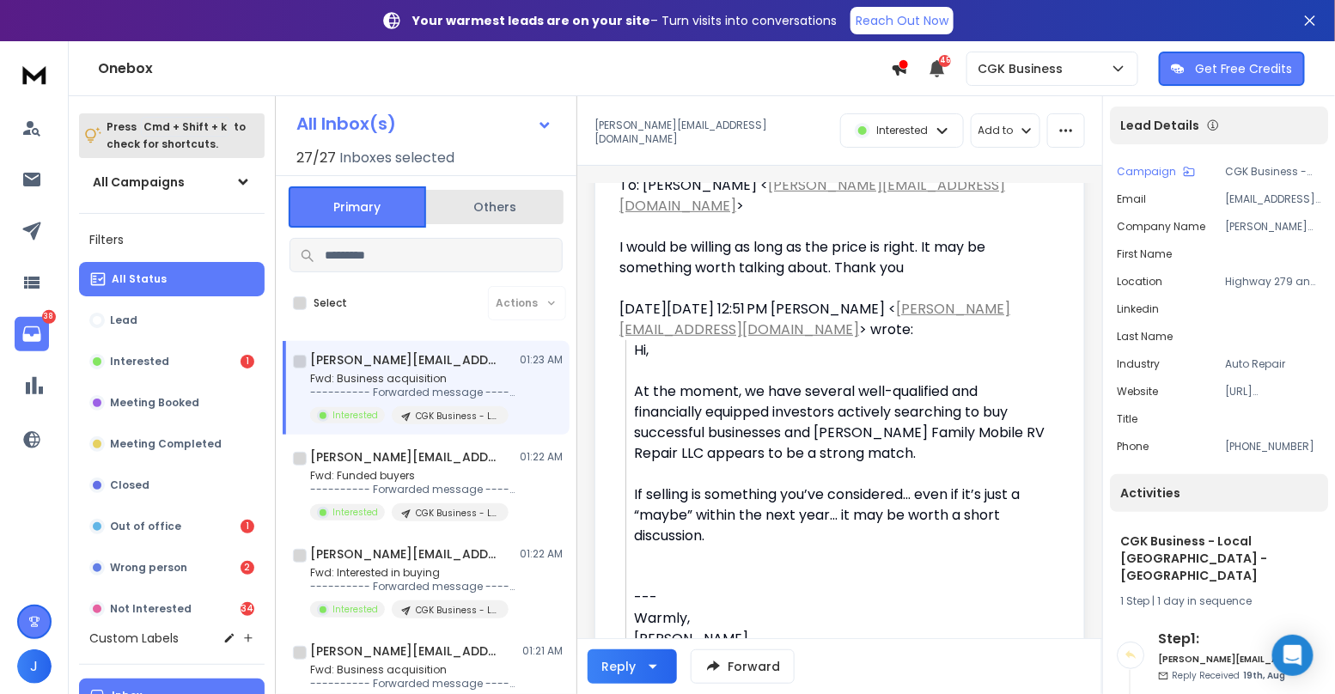
scroll to position [229, 0]
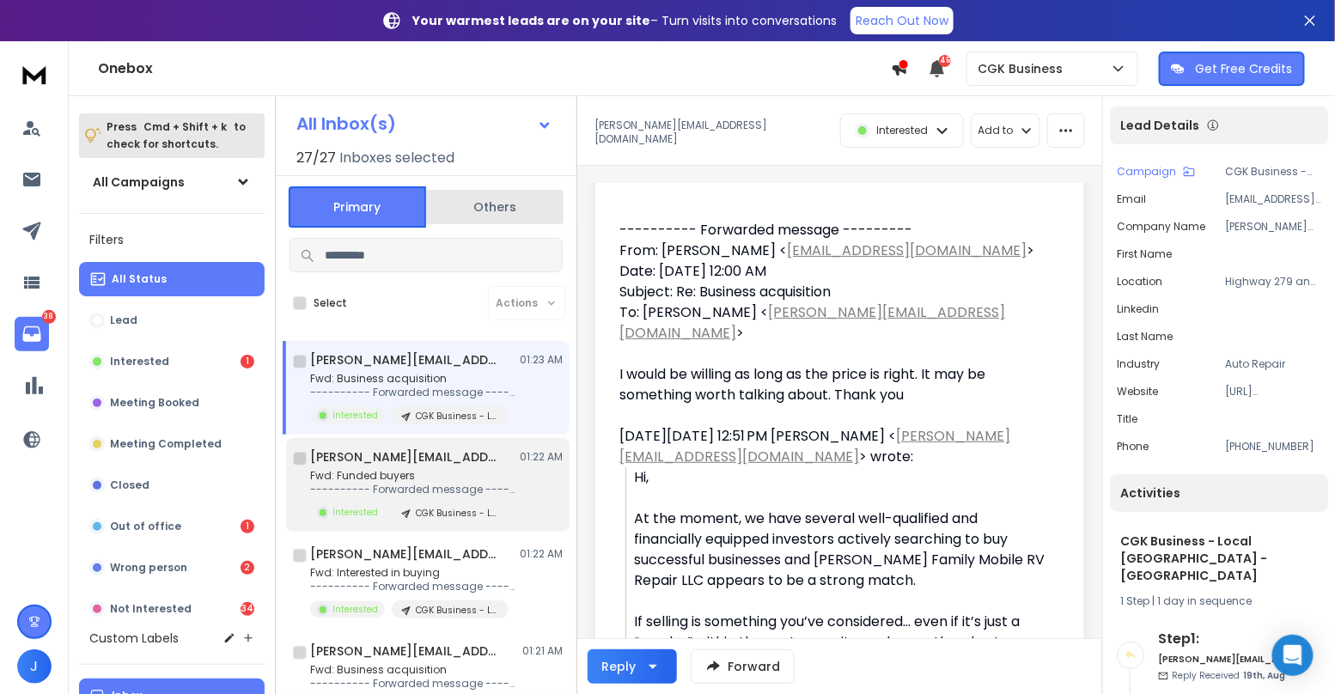
click at [483, 492] on p "---------- Forwarded message --------- From: [GEOGRAPHIC_DATA]" at bounding box center [413, 490] width 206 height 14
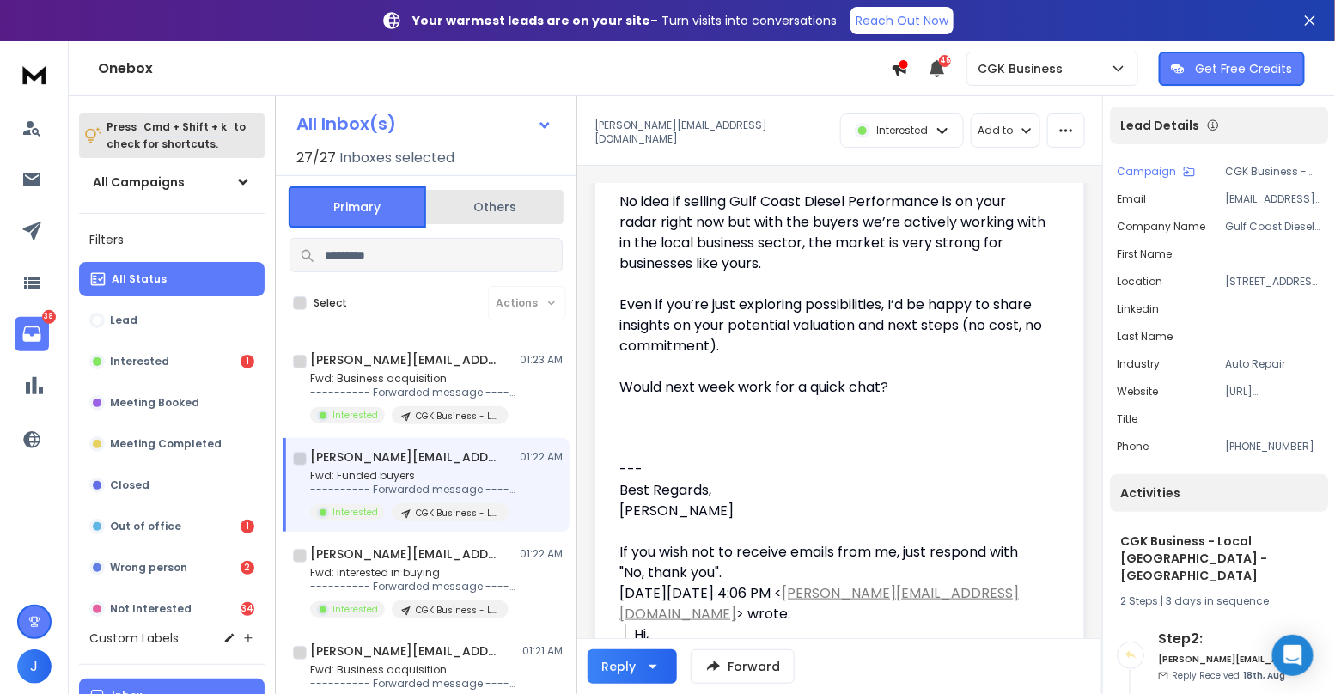
scroll to position [581, 0]
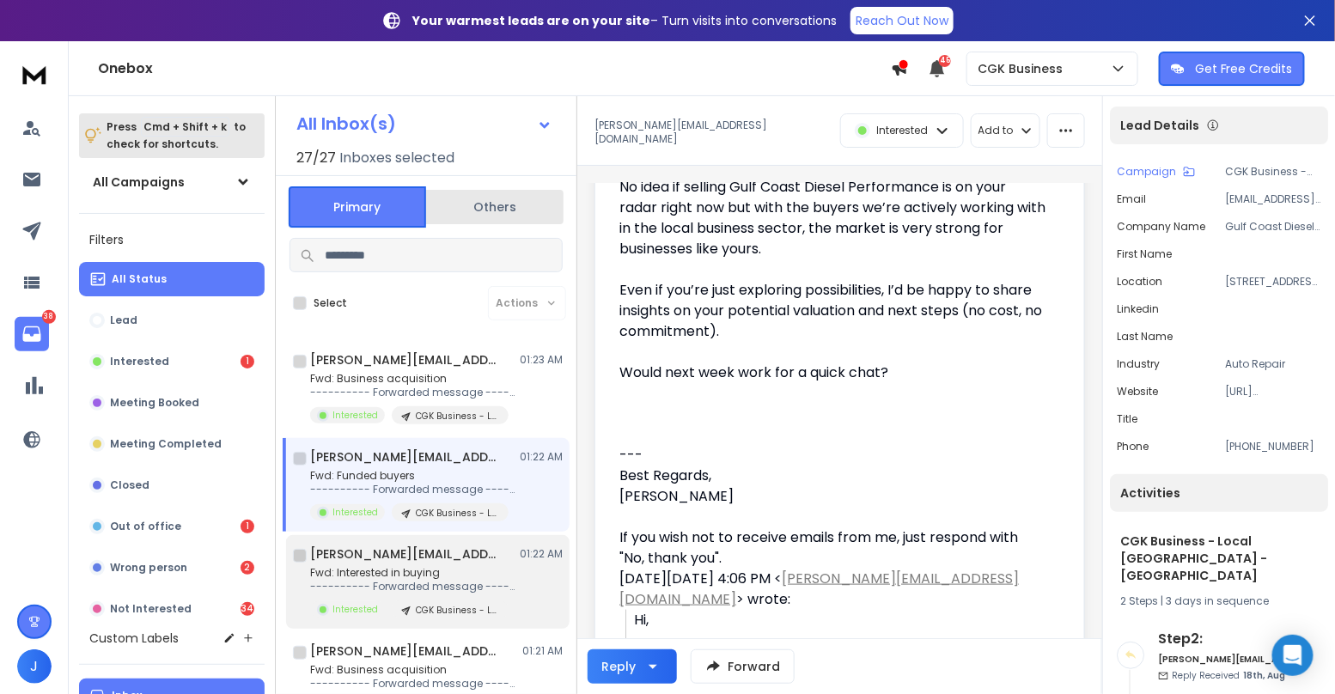
click at [463, 587] on p "---------- Forwarded message --------- From: Fix-A-Dent" at bounding box center [413, 587] width 206 height 14
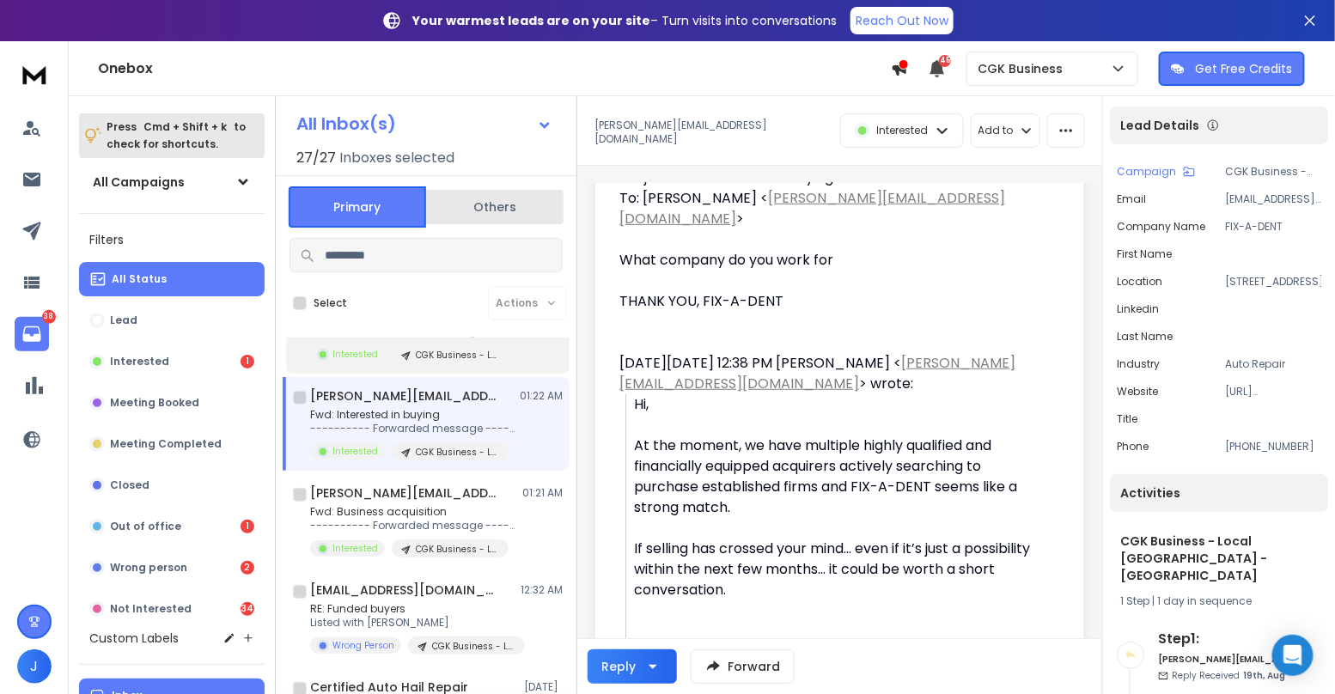
scroll to position [198, 0]
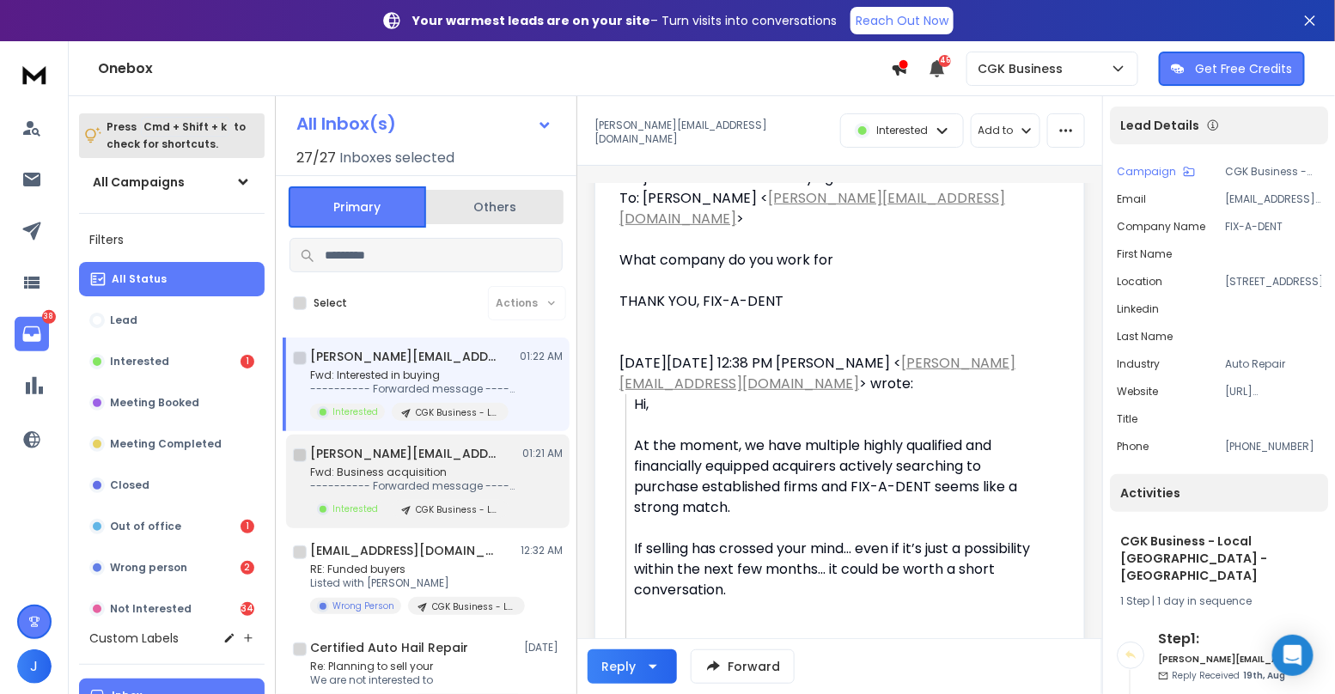
click at [409, 483] on p "---------- Forwarded message --------- From: <[EMAIL_ADDRESS][DOMAIN_NAME]" at bounding box center [413, 486] width 206 height 14
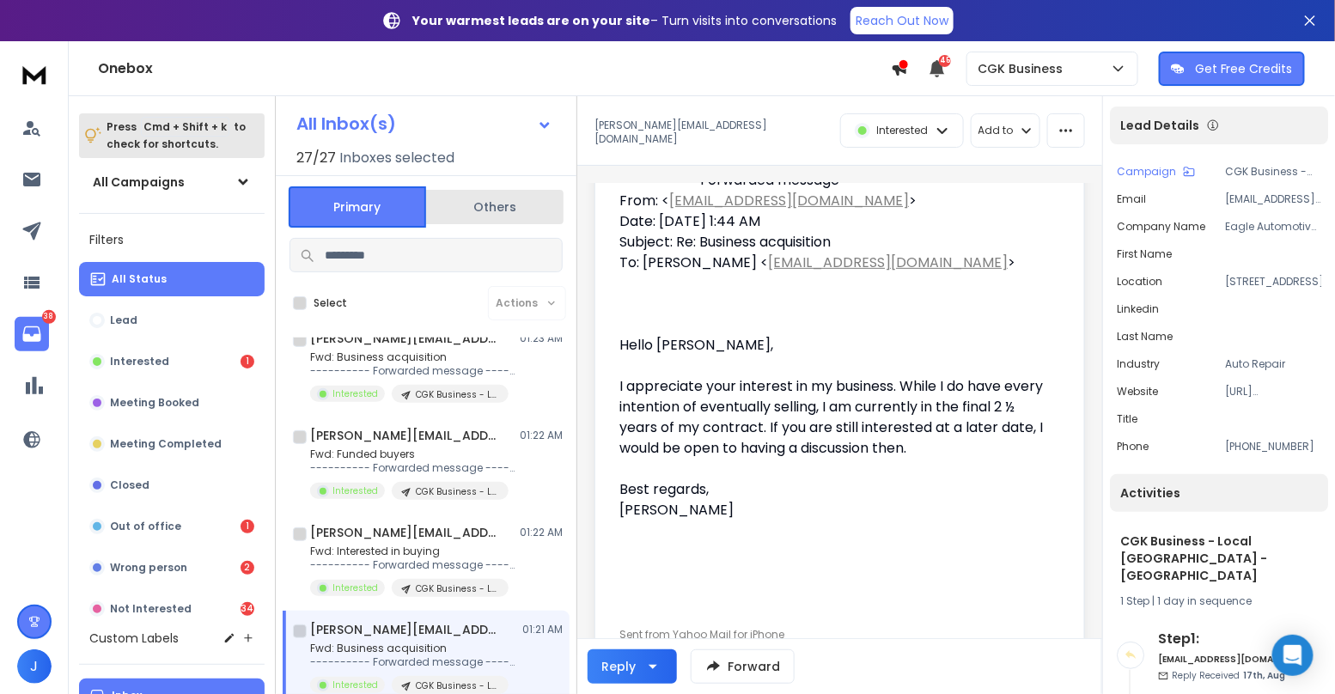
scroll to position [0, 0]
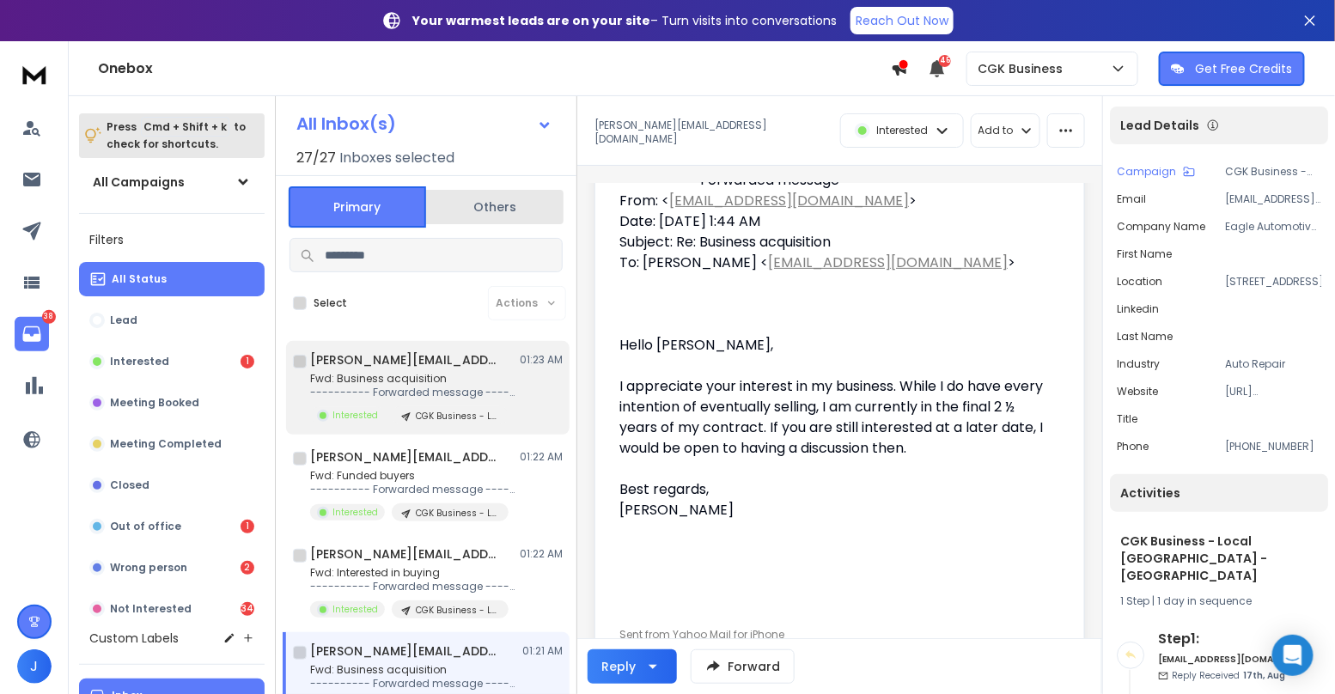
click at [427, 395] on p "---------- Forwarded message --------- From: [PERSON_NAME]" at bounding box center [413, 393] width 206 height 14
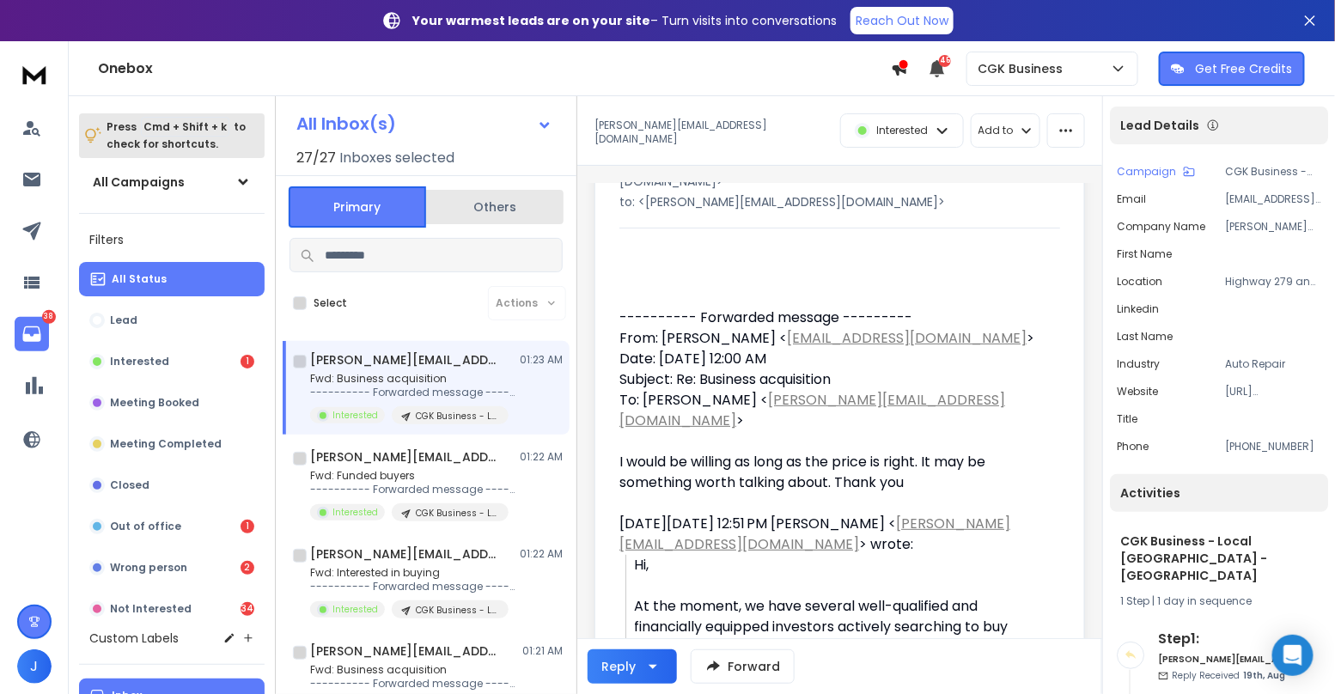
scroll to position [124, 0]
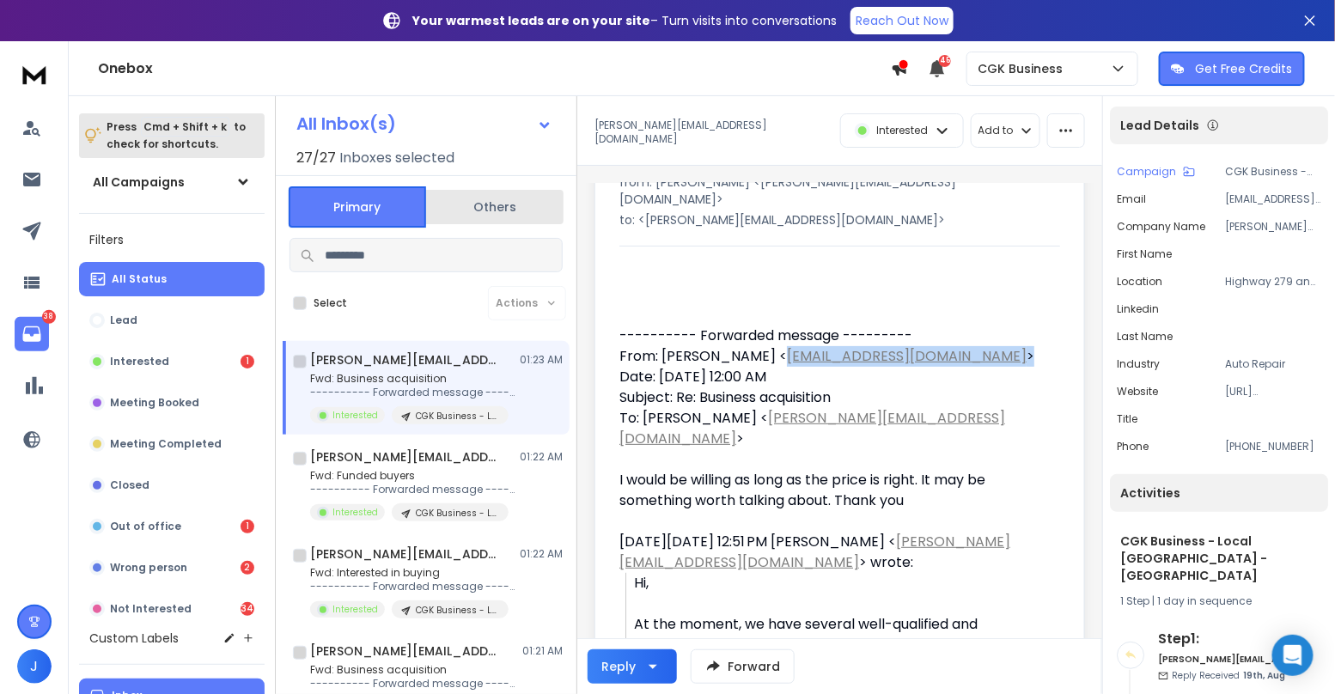
drag, startPoint x: 966, startPoint y: 340, endPoint x: 769, endPoint y: 343, distance: 197.5
click at [769, 346] on div "From: [PERSON_NAME] < [EMAIL_ADDRESS][DOMAIN_NAME] >" at bounding box center [832, 356] width 427 height 21
copy div "[EMAIL_ADDRESS][DOMAIN_NAME] >"
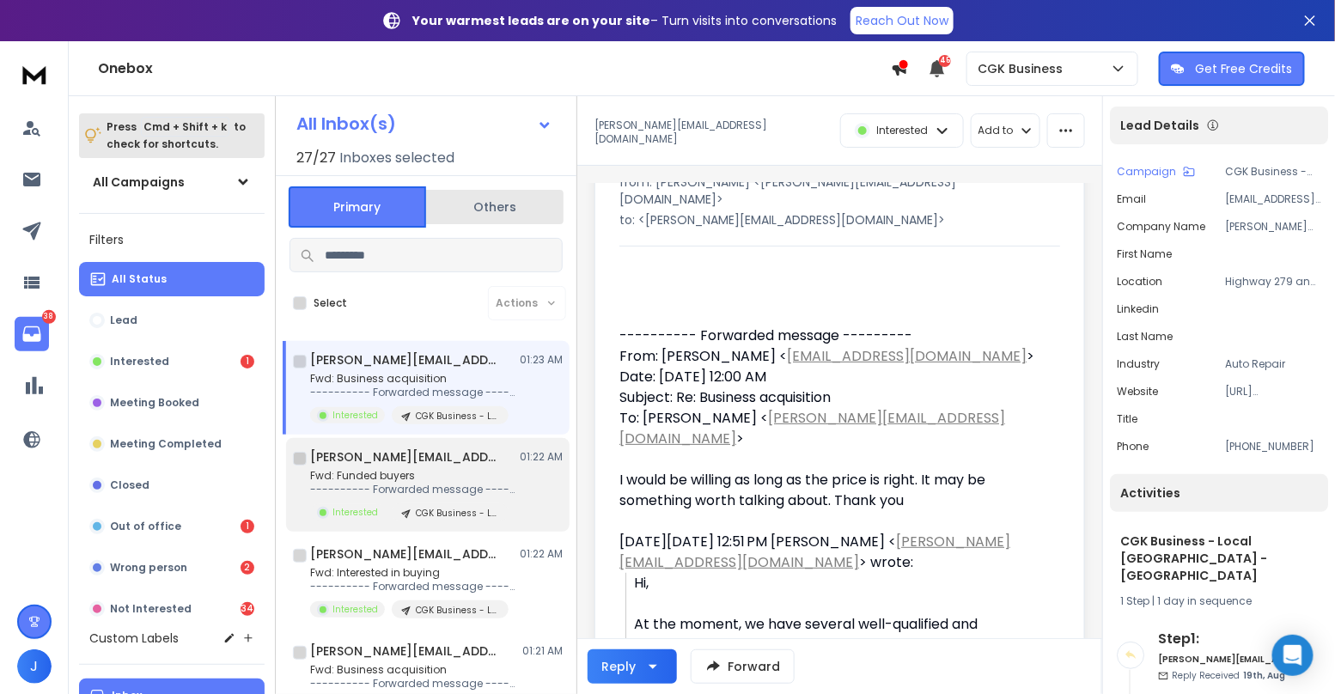
click at [422, 478] on p "Fwd: Funded buyers" at bounding box center [413, 476] width 206 height 14
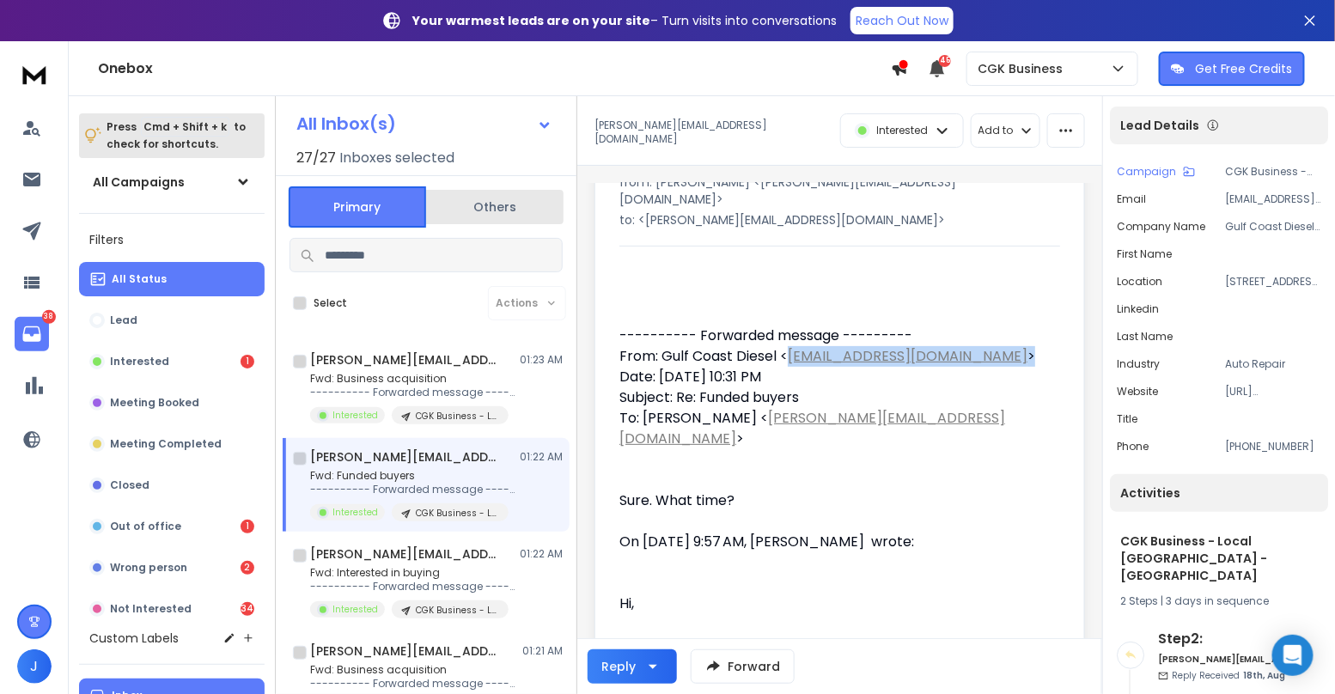
drag, startPoint x: 933, startPoint y: 363, endPoint x: 624, endPoint y: 356, distance: 308.4
click at [624, 356] on div "From: Gulf Coast Diesel < [EMAIL_ADDRESS][DOMAIN_NAME] >" at bounding box center [832, 356] width 427 height 21
copy div "[EMAIL_ADDRESS][DOMAIN_NAME] >"
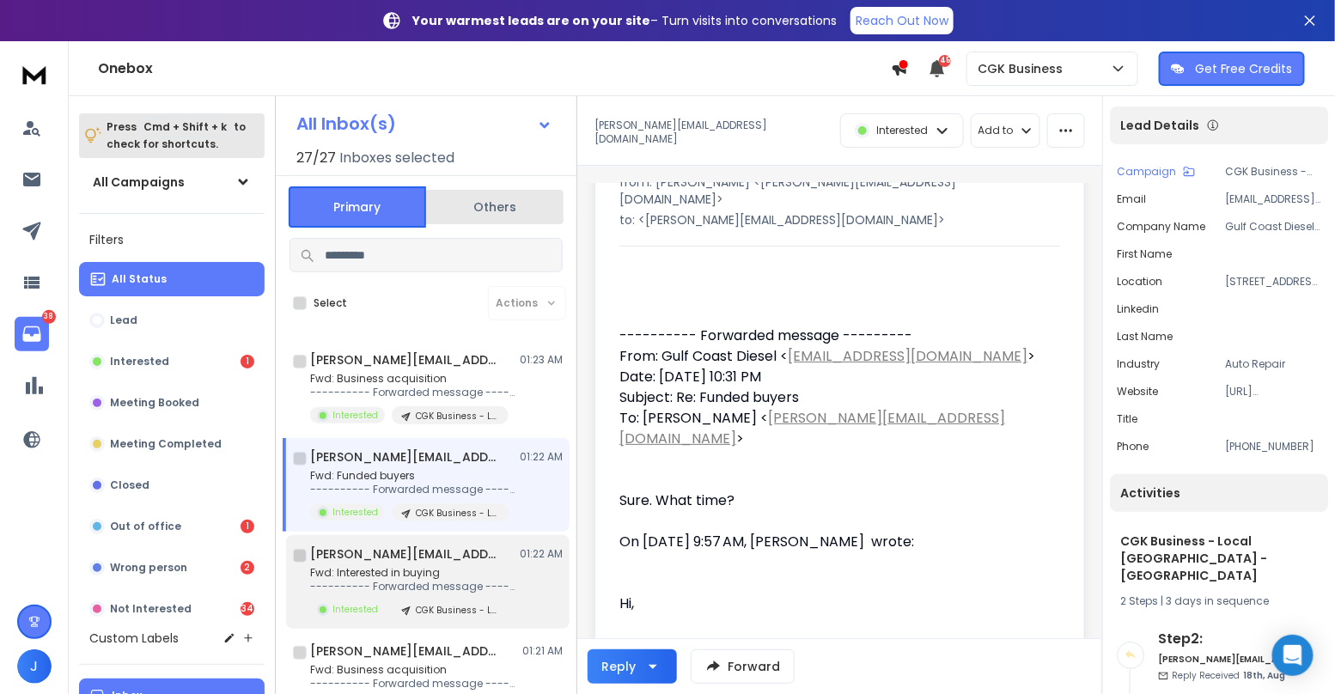
click at [400, 566] on p "Fwd: Interested in buying" at bounding box center [413, 573] width 206 height 14
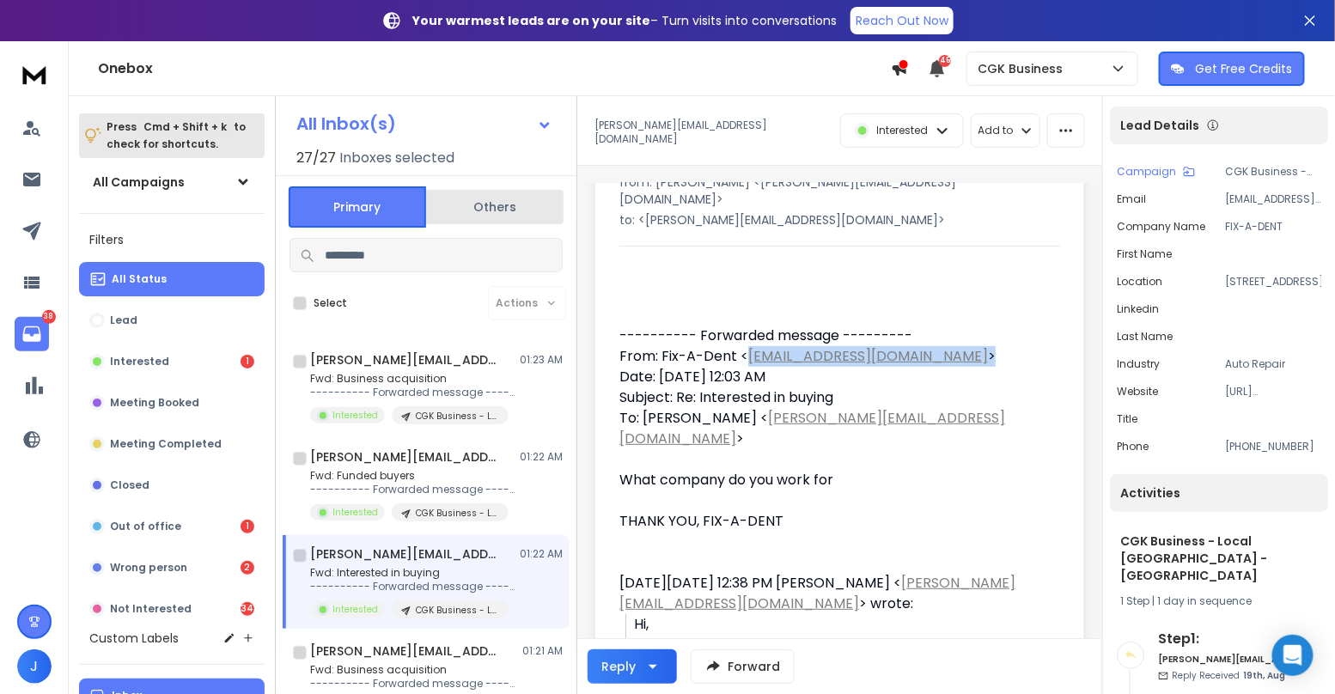
drag, startPoint x: 933, startPoint y: 337, endPoint x: 748, endPoint y: 335, distance: 184.6
click at [748, 346] on div "From: Fix-A-Dent < [EMAIL_ADDRESS][DOMAIN_NAME] >" at bounding box center [832, 356] width 427 height 21
copy div "[EMAIL_ADDRESS][DOMAIN_NAME] >"
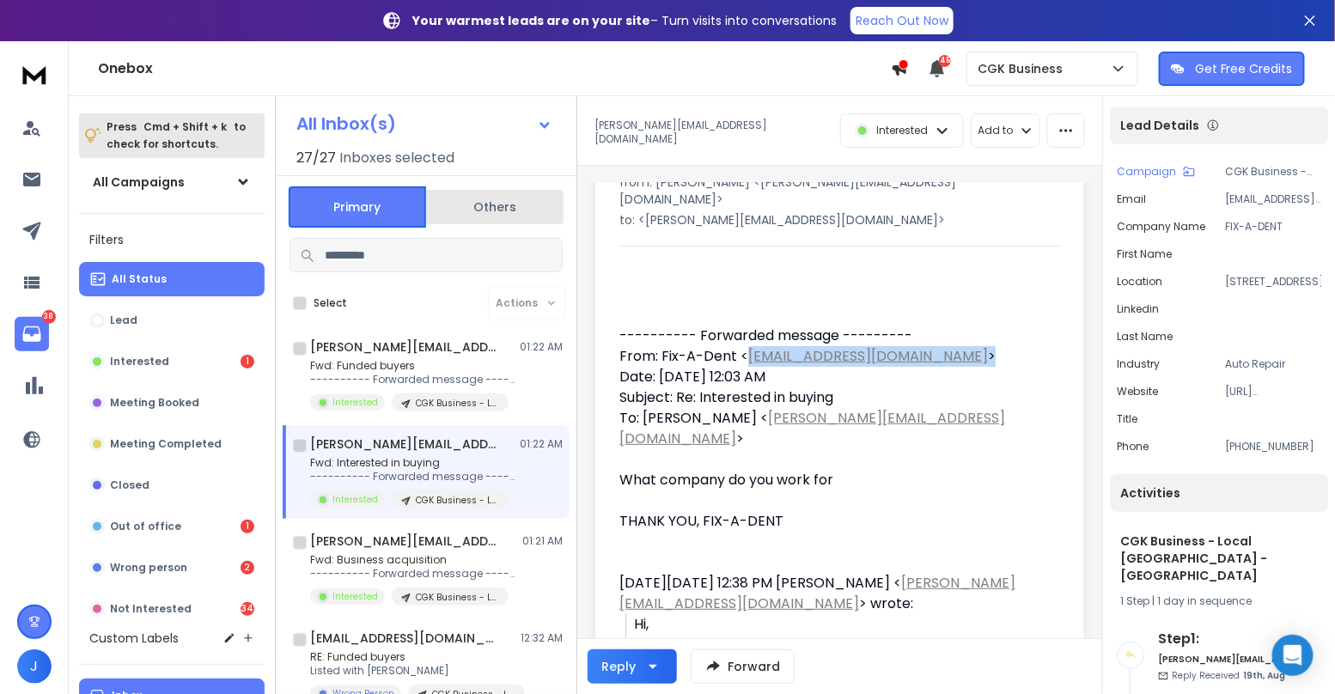
scroll to position [113, 0]
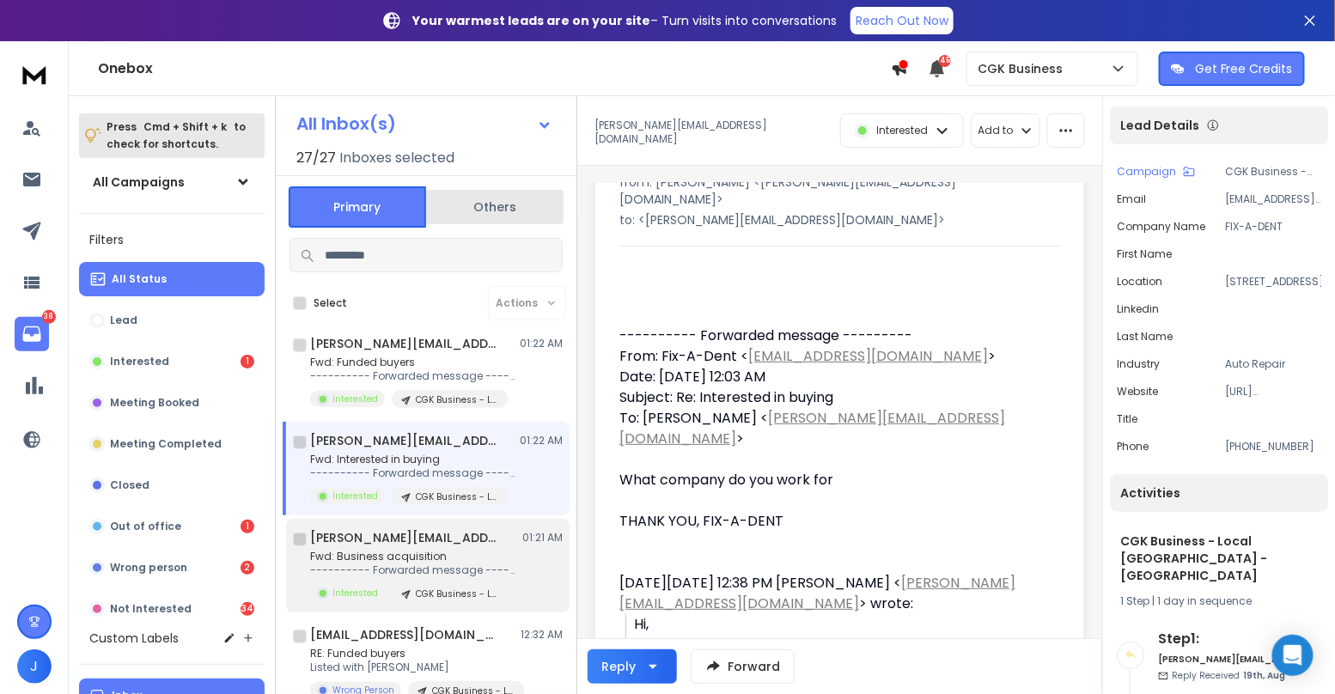
click at [398, 562] on p "Fwd: Business acquisition" at bounding box center [413, 557] width 206 height 14
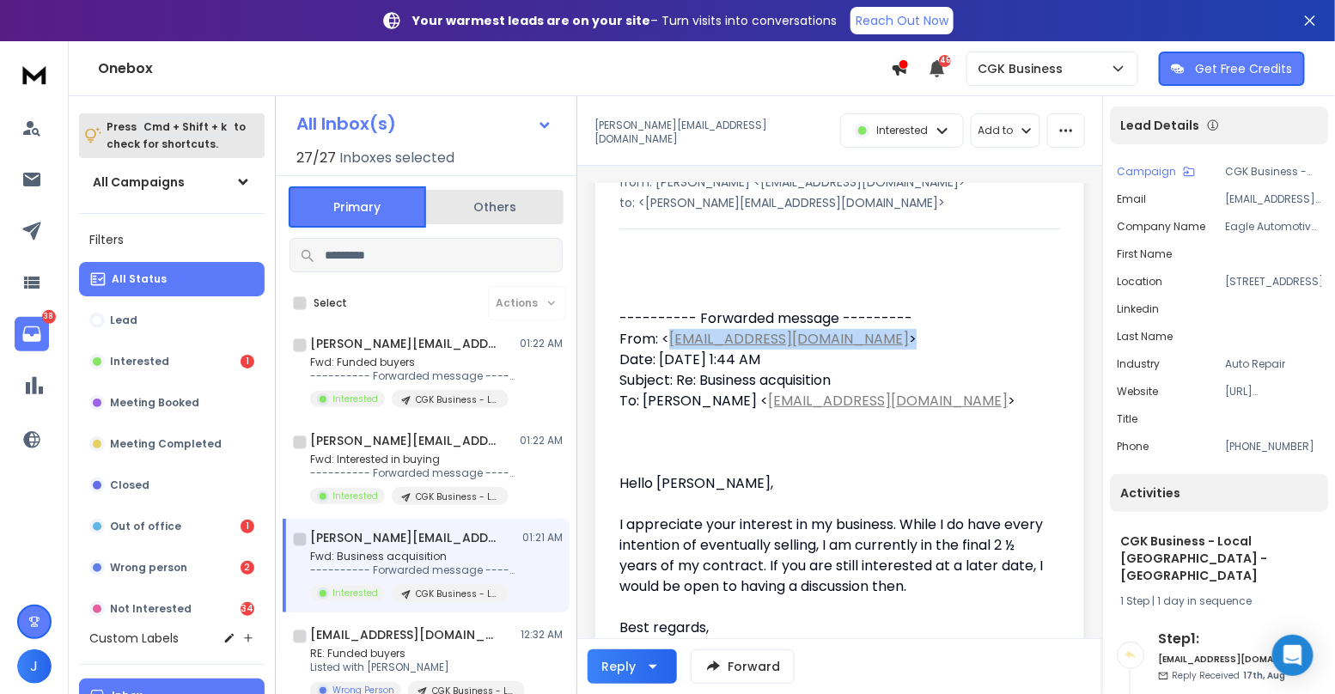
drag, startPoint x: 893, startPoint y: 340, endPoint x: 671, endPoint y: 342, distance: 222.4
click at [671, 342] on div "From: < [EMAIL_ADDRESS][DOMAIN_NAME] >" at bounding box center [832, 339] width 427 height 21
copy div "[EMAIL_ADDRESS][DOMAIN_NAME] >"
click at [1055, 75] on p "CGK Business" at bounding box center [1023, 68] width 92 height 17
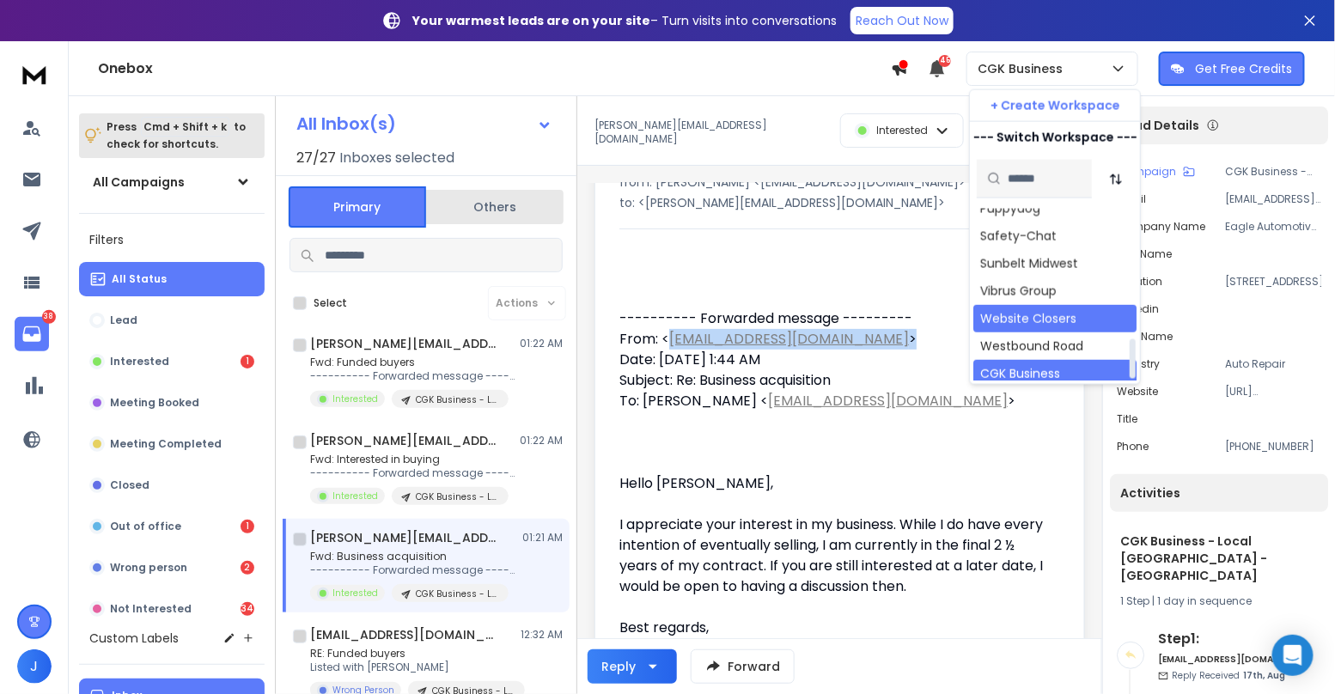
scroll to position [278, 0]
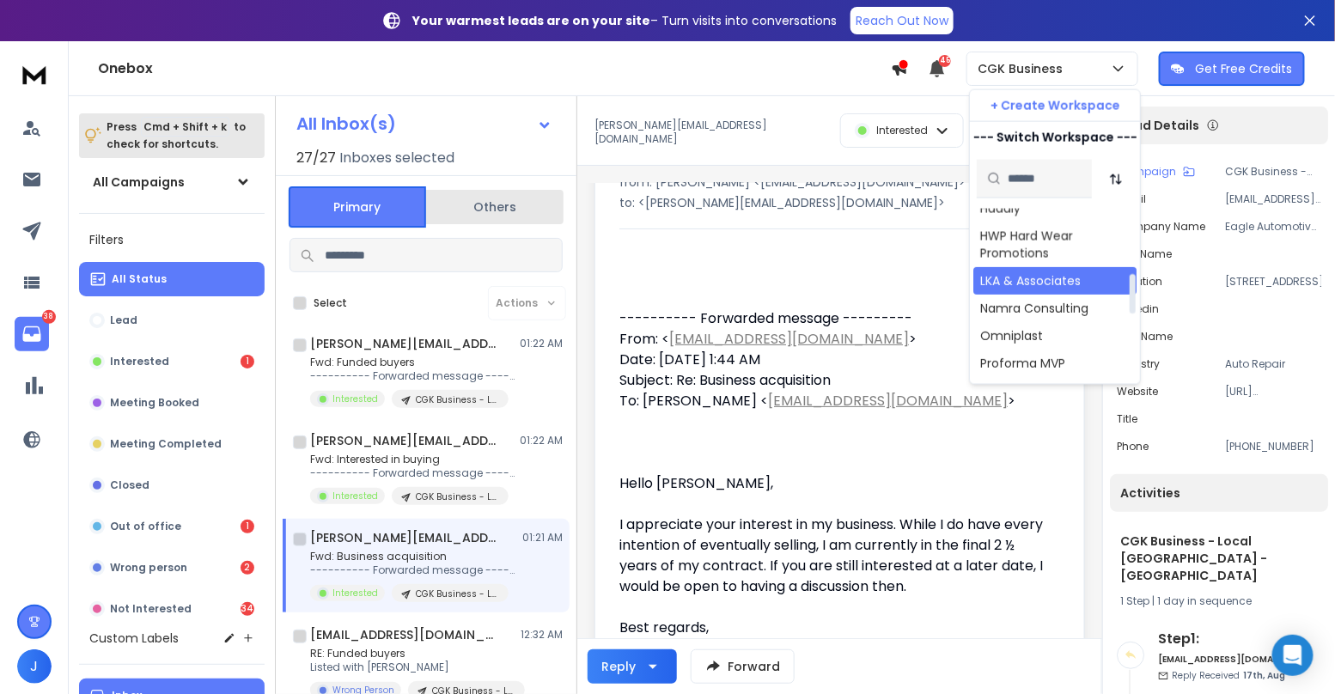
click at [586, 69] on h1 "Onebox" at bounding box center [494, 68] width 793 height 21
